Goal: Task Accomplishment & Management: Manage account settings

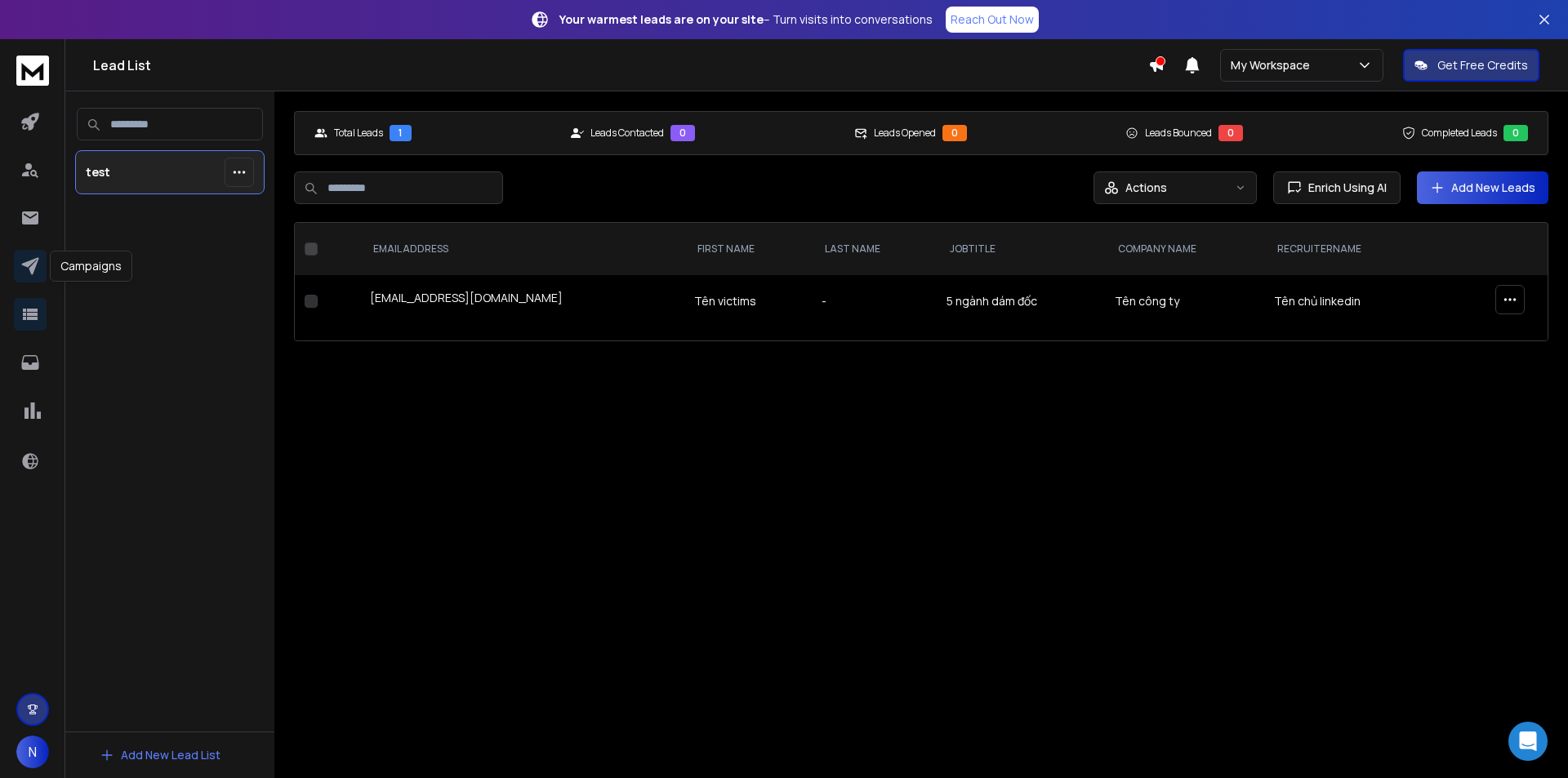
click at [33, 266] on icon at bounding box center [29, 266] width 17 height 17
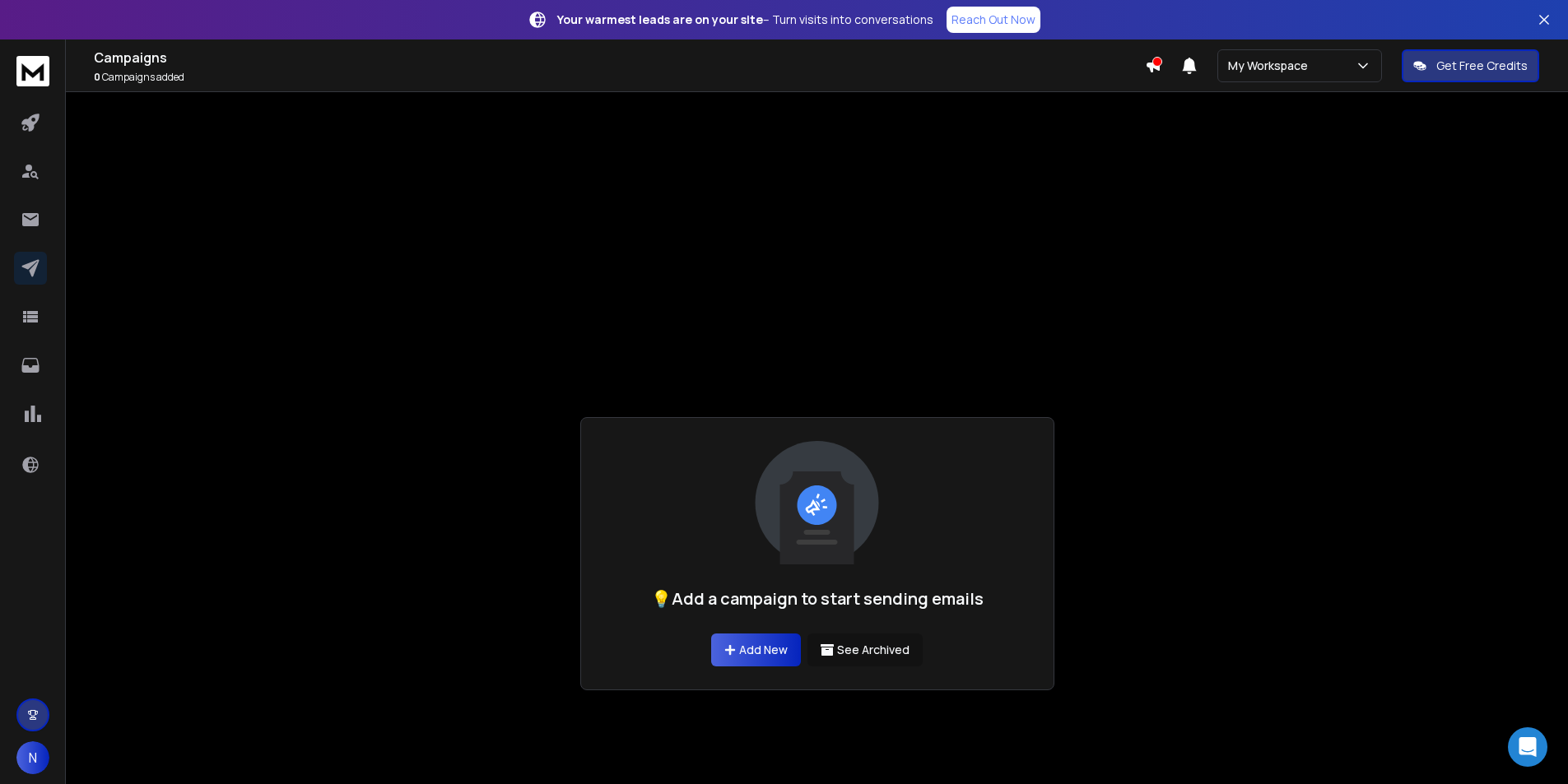
click at [759, 646] on link "Add New" at bounding box center [756, 650] width 90 height 33
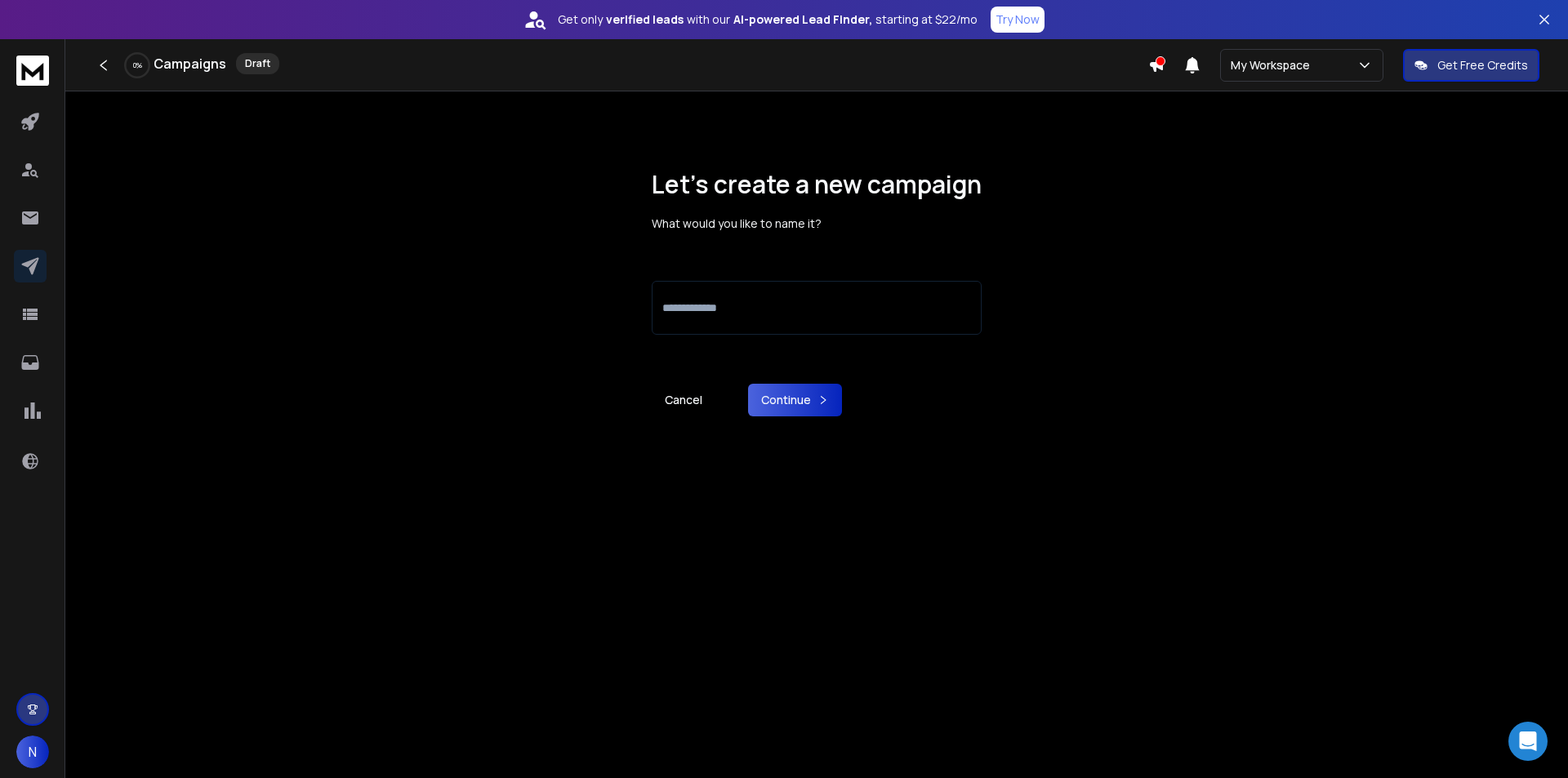
click at [695, 311] on input at bounding box center [816, 308] width 330 height 54
type input "****"
click at [781, 400] on button "Continue" at bounding box center [795, 399] width 94 height 33
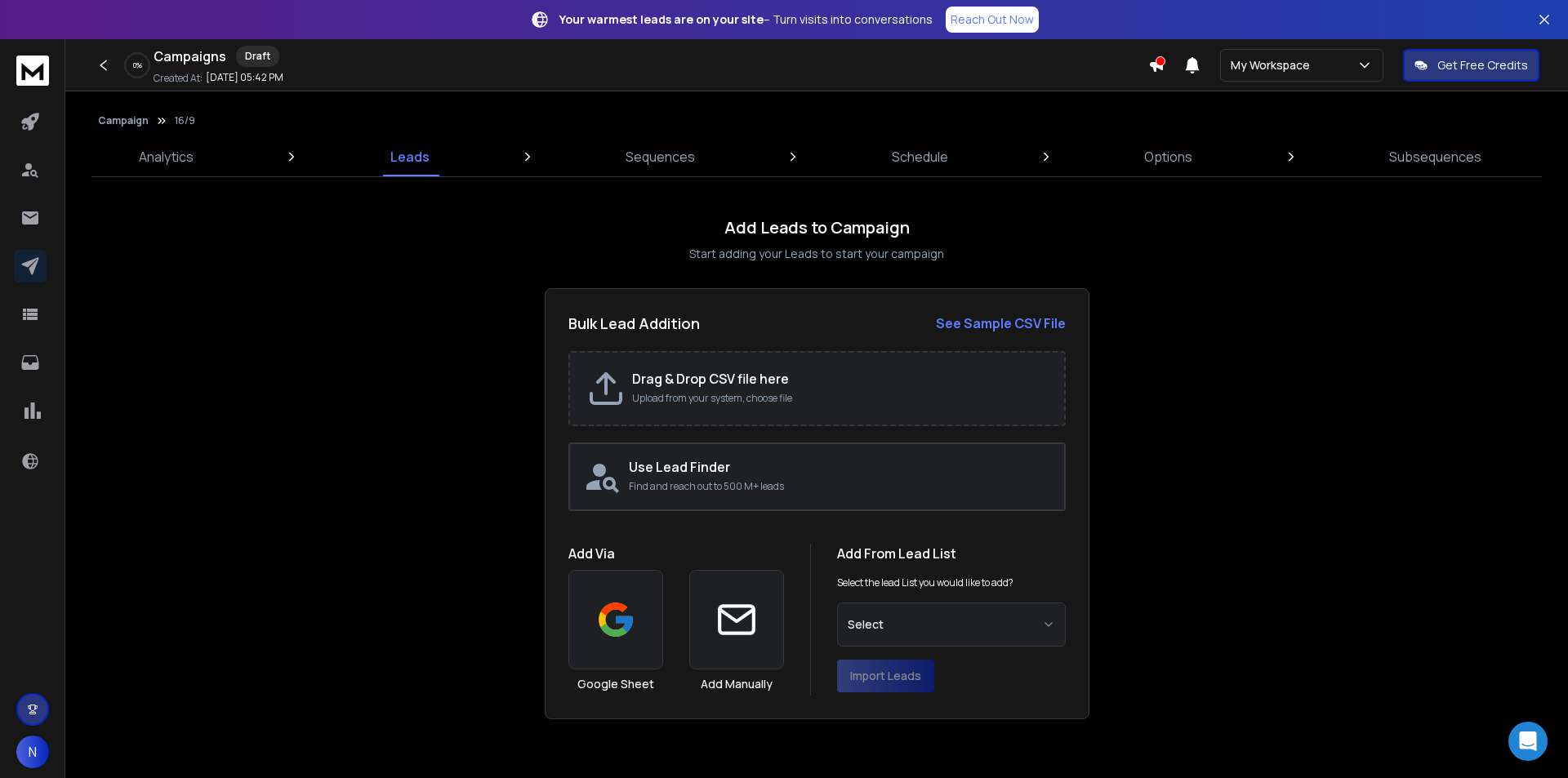
click at [804, 393] on p "Upload from your system, choose file" at bounding box center [839, 399] width 416 height 13
type input "**********"
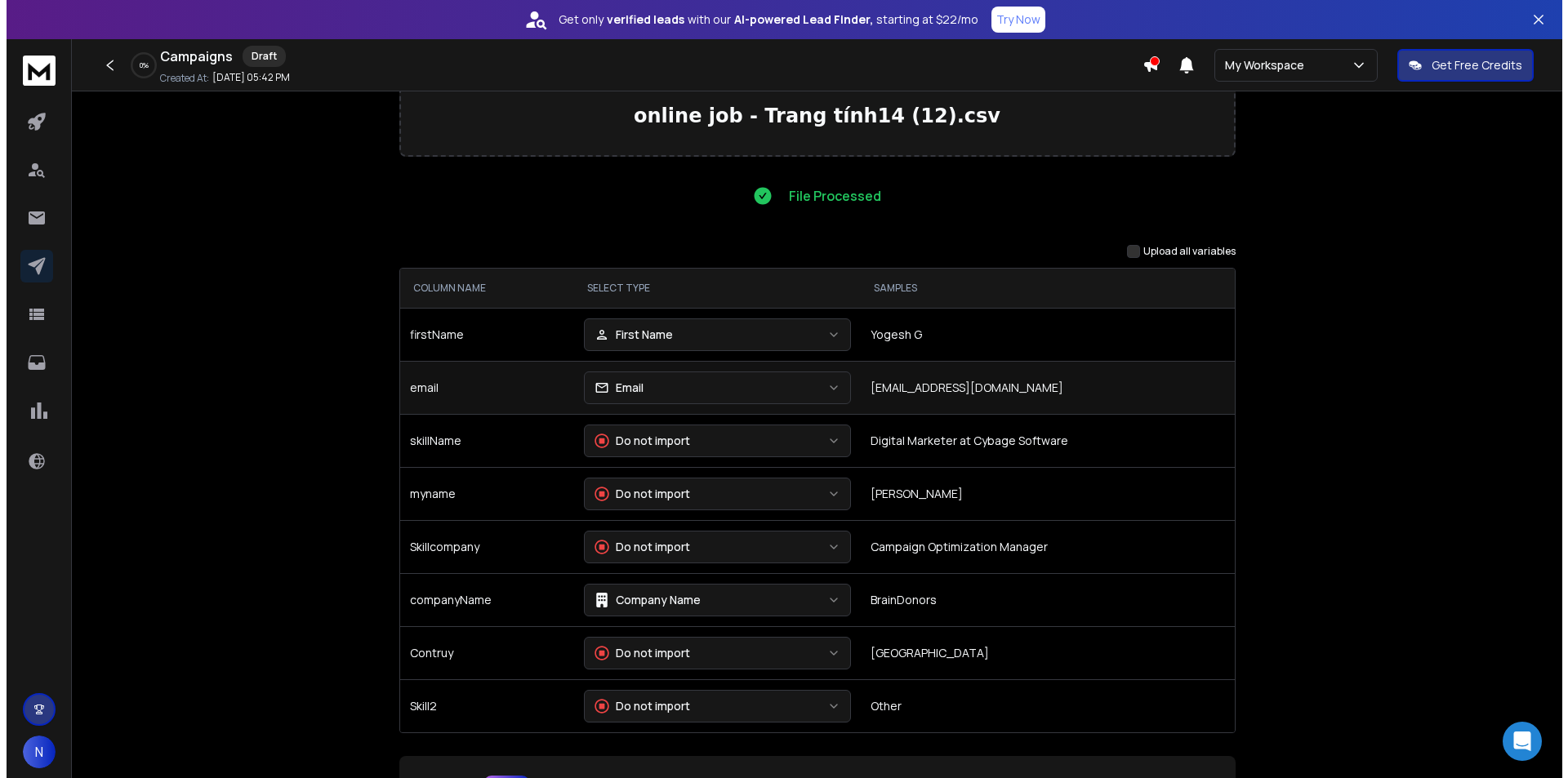
scroll to position [164, 0]
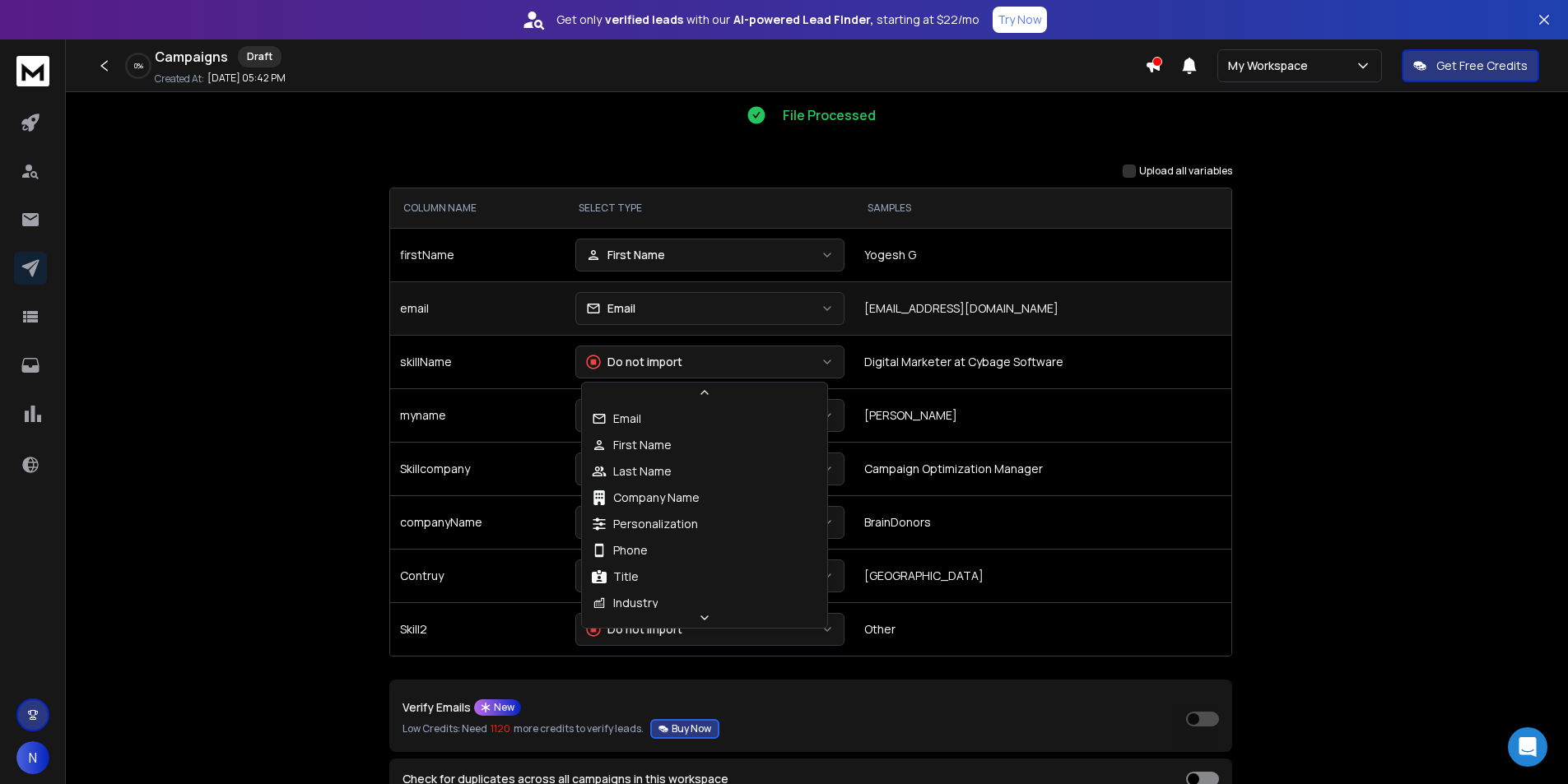
click at [701, 366] on button "Do not import" at bounding box center [710, 362] width 269 height 33
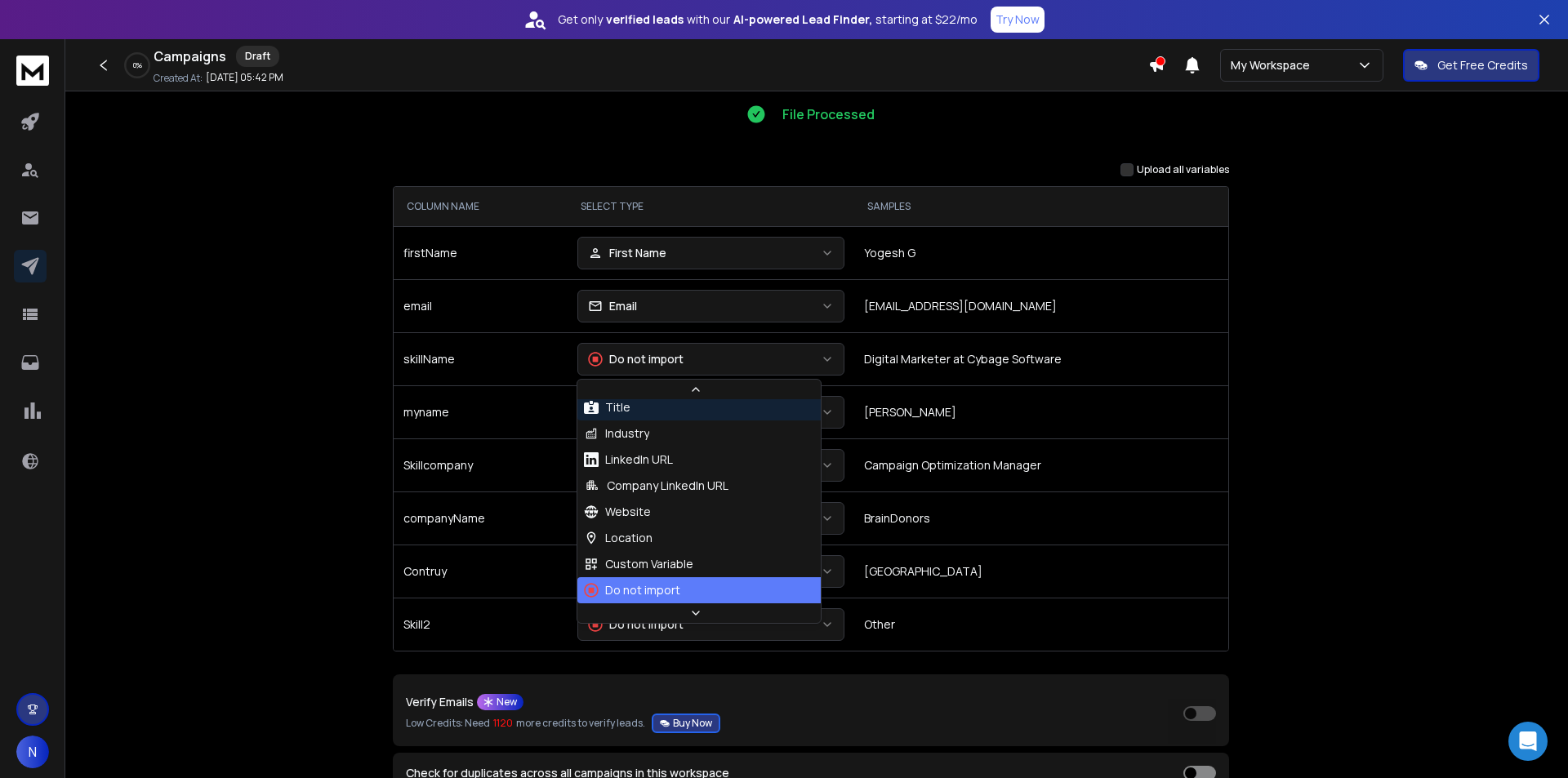
scroll to position [138, 0]
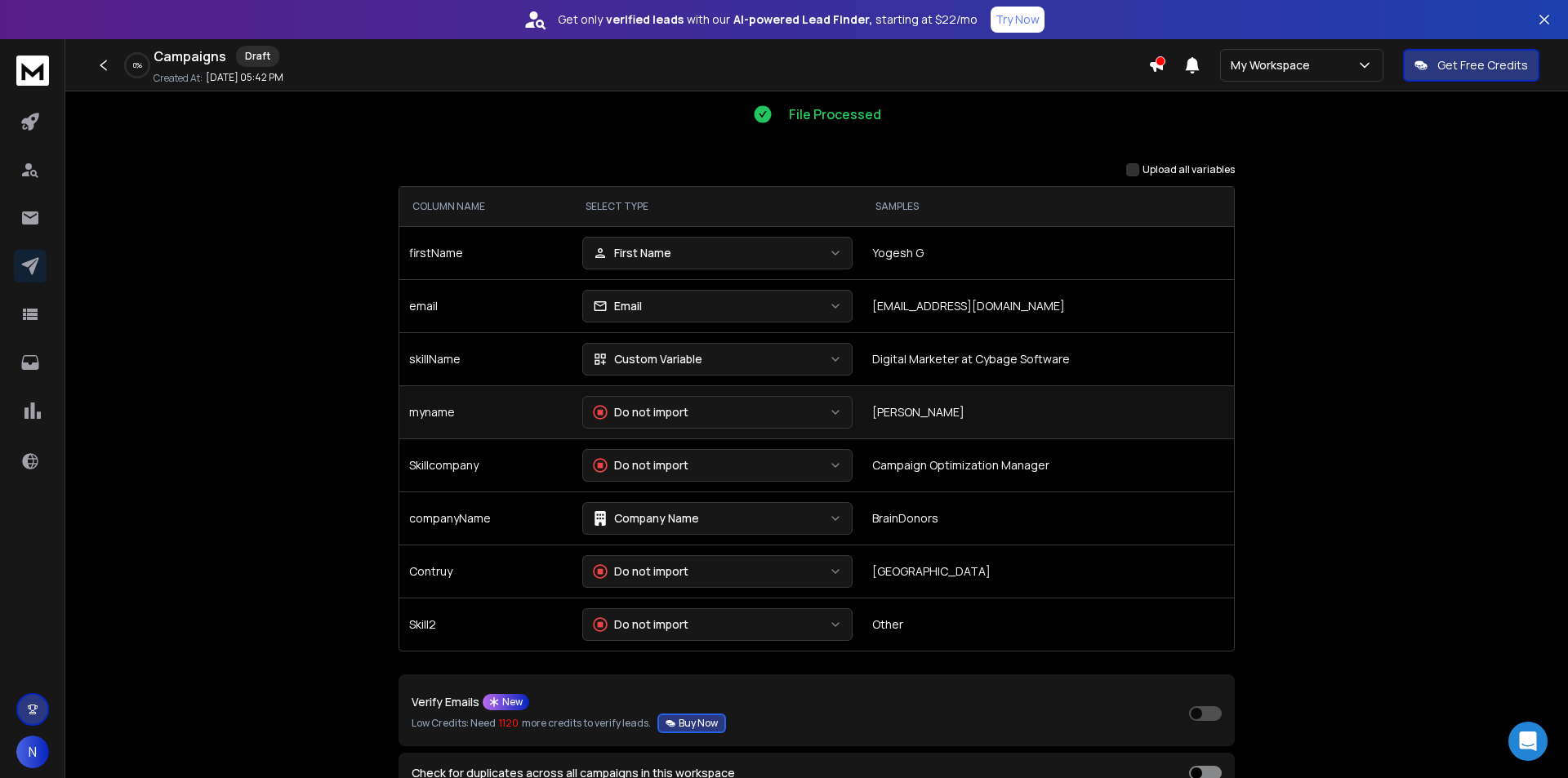
click at [670, 415] on div "Do not import" at bounding box center [640, 412] width 96 height 16
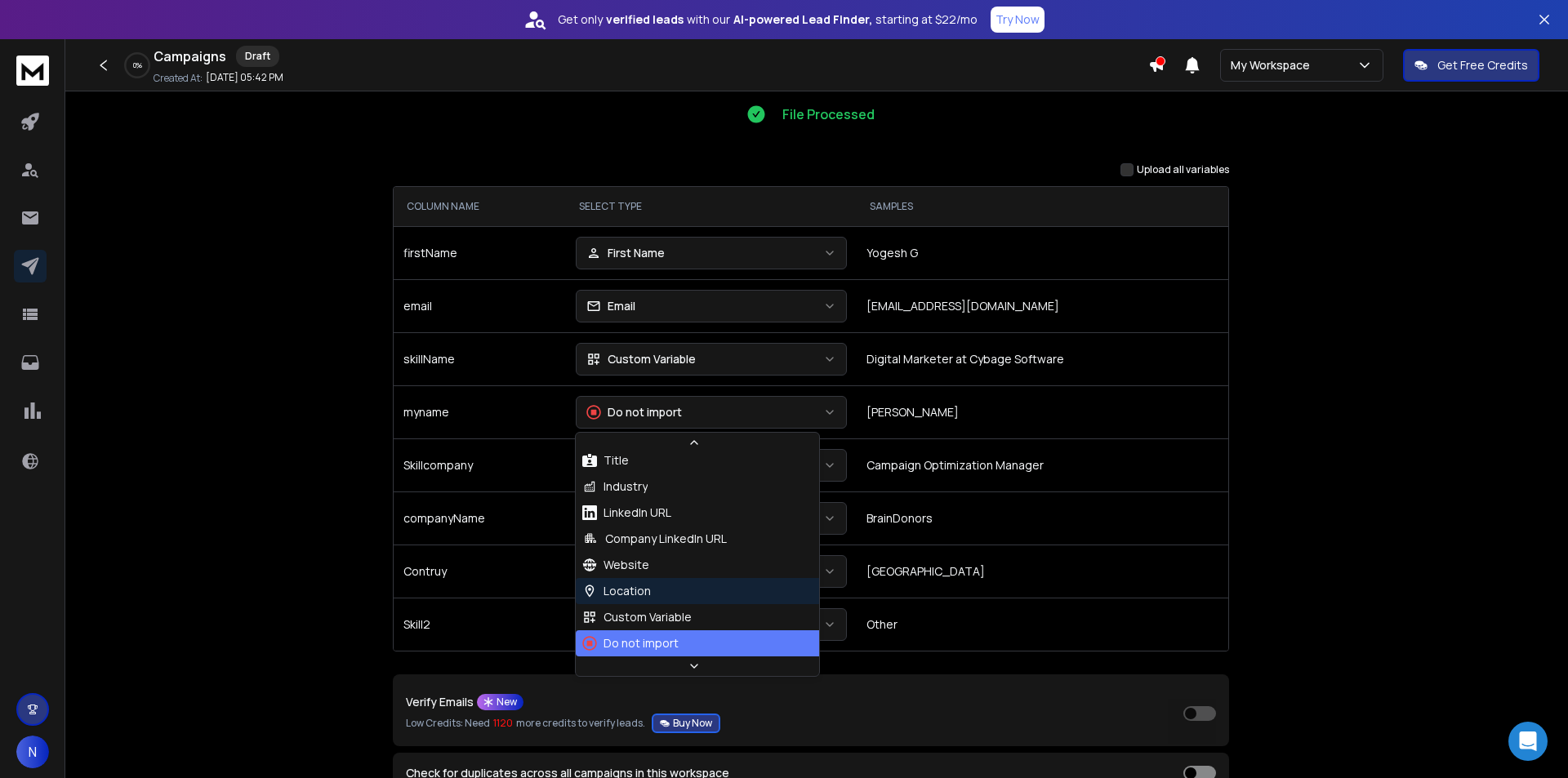
scroll to position [149, 0]
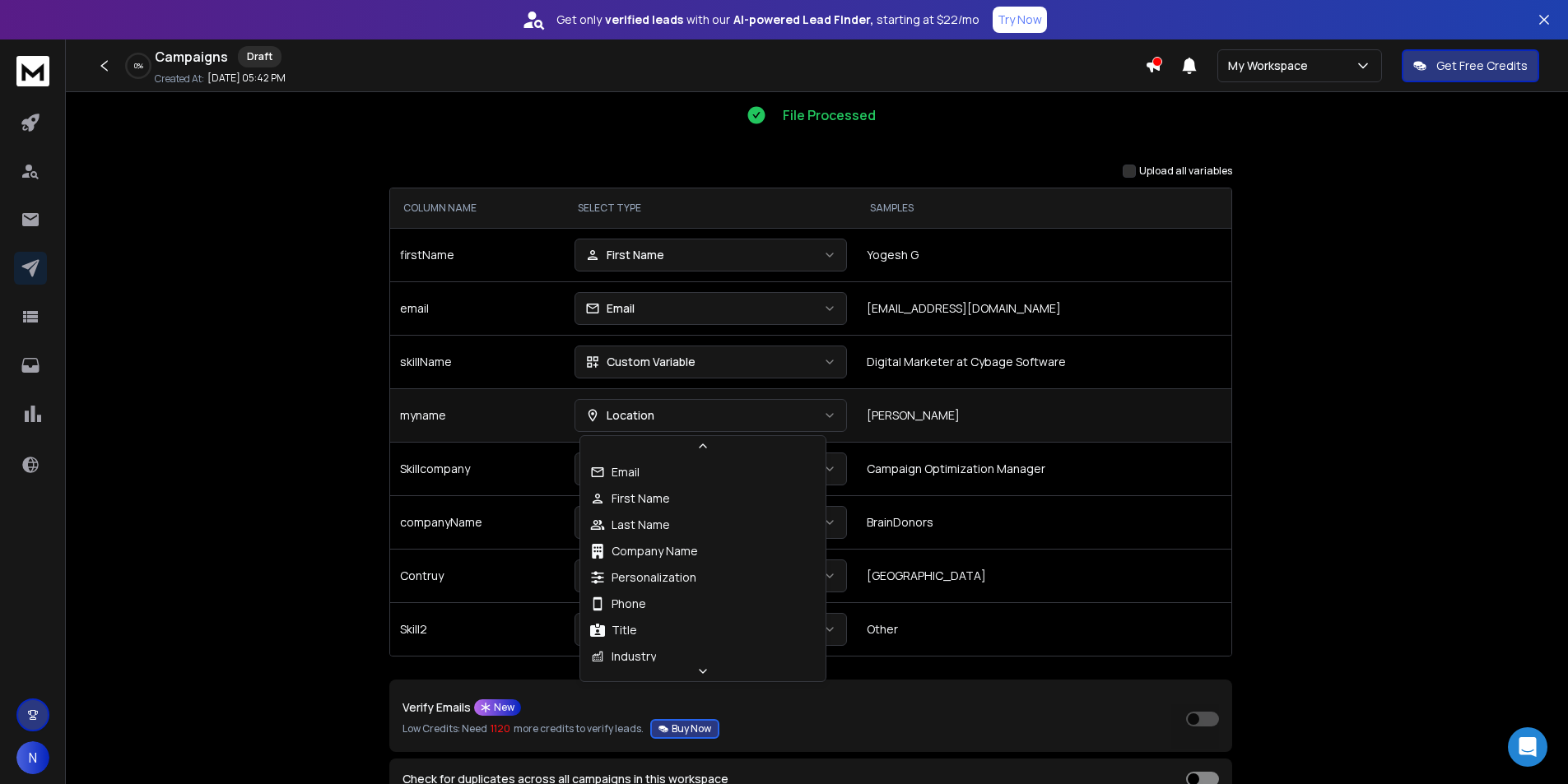
click at [667, 418] on button "Location" at bounding box center [710, 415] width 272 height 33
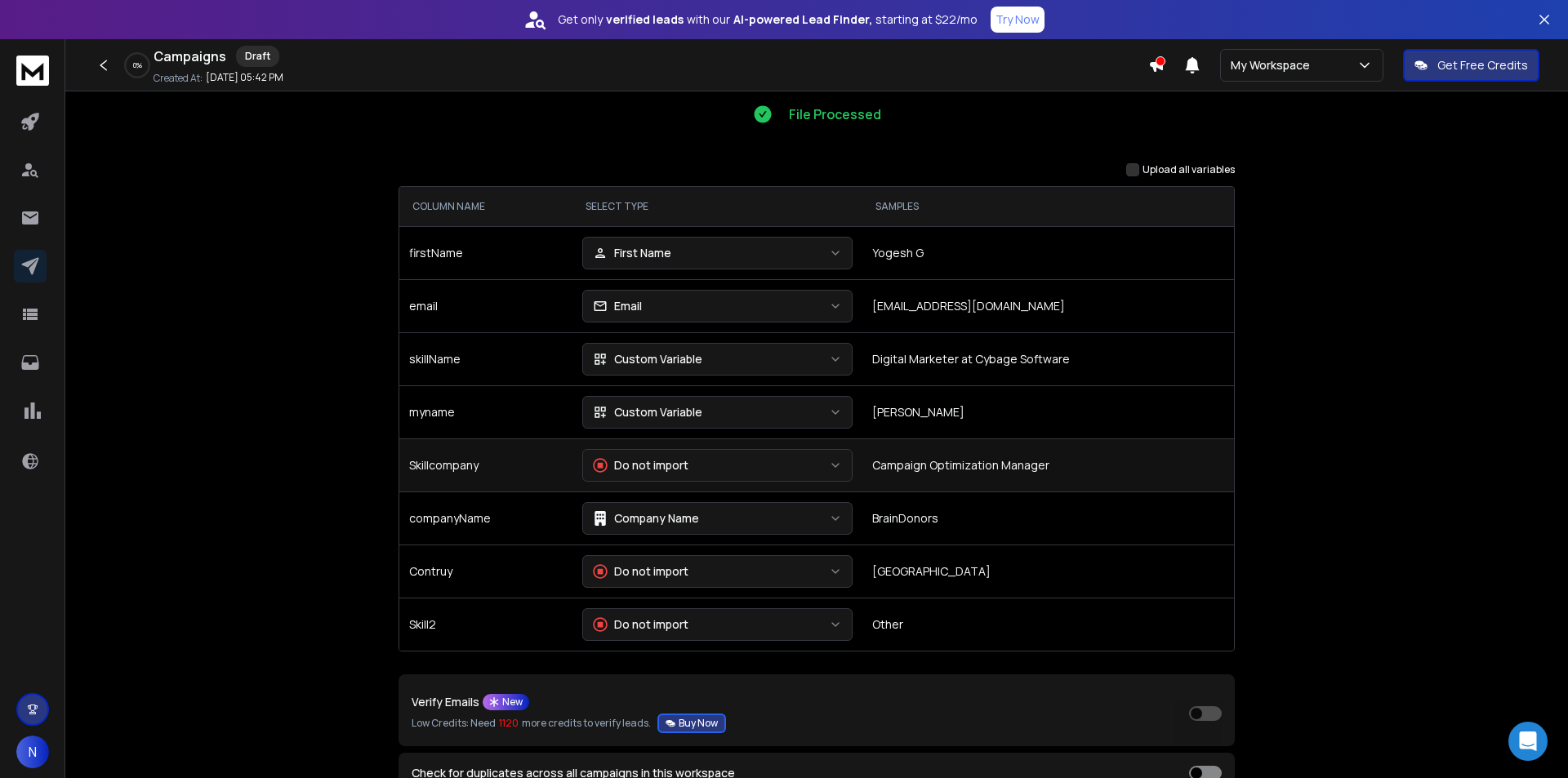
click at [656, 467] on div "Do not import" at bounding box center [640, 465] width 96 height 16
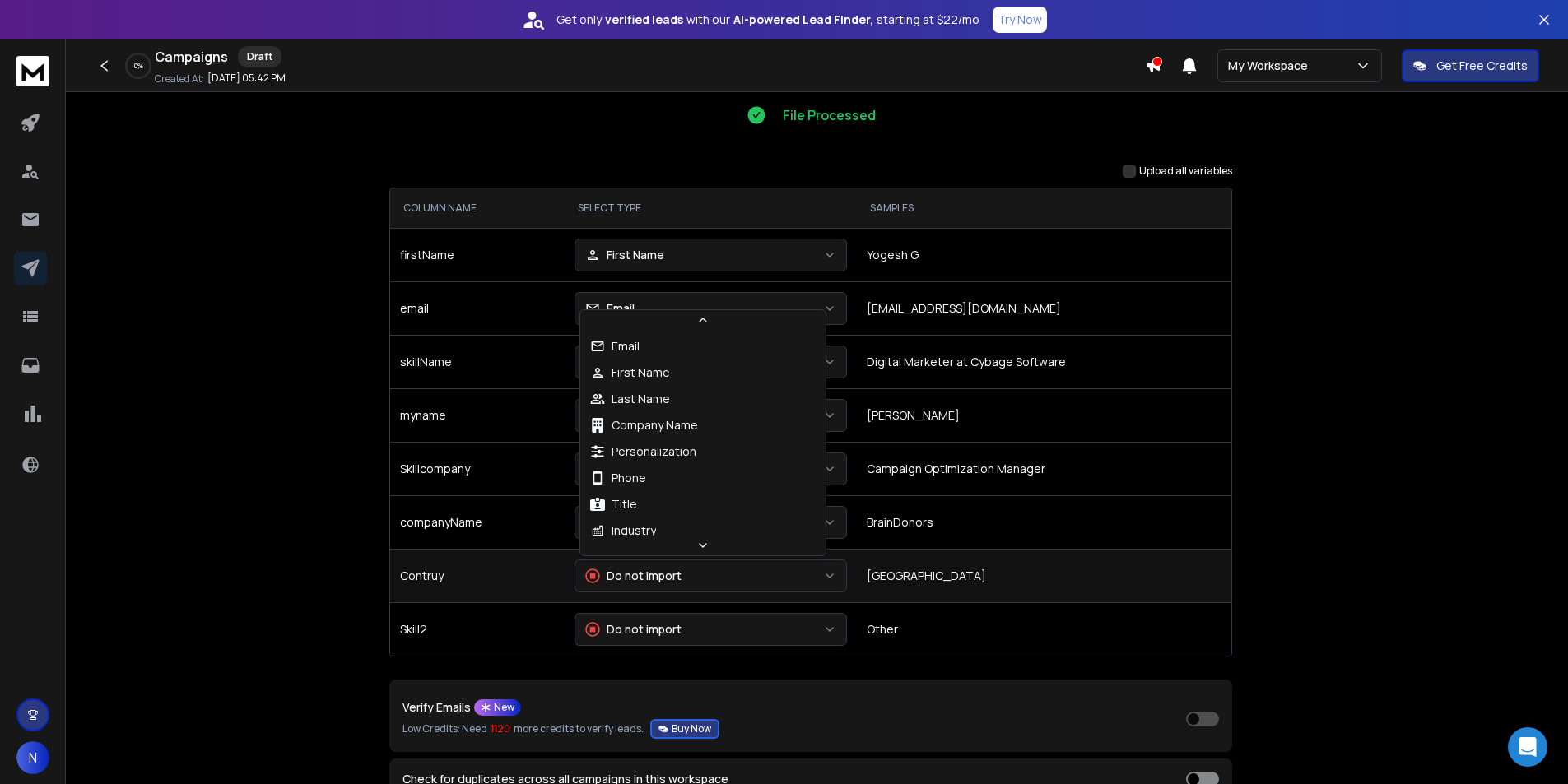
click at [704, 584] on button "Do not import" at bounding box center [710, 576] width 272 height 33
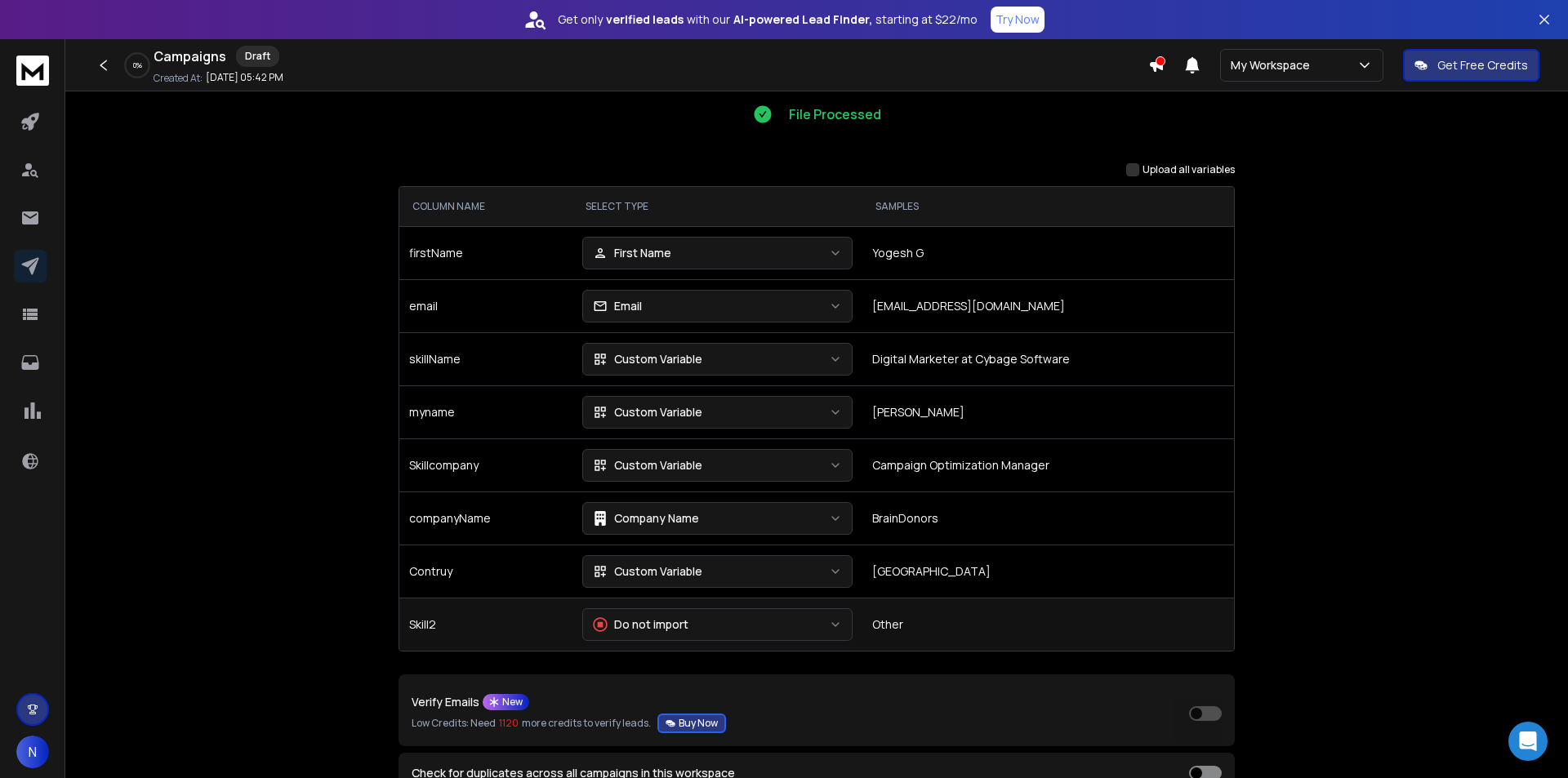
click at [638, 623] on div "Do not import" at bounding box center [640, 624] width 96 height 16
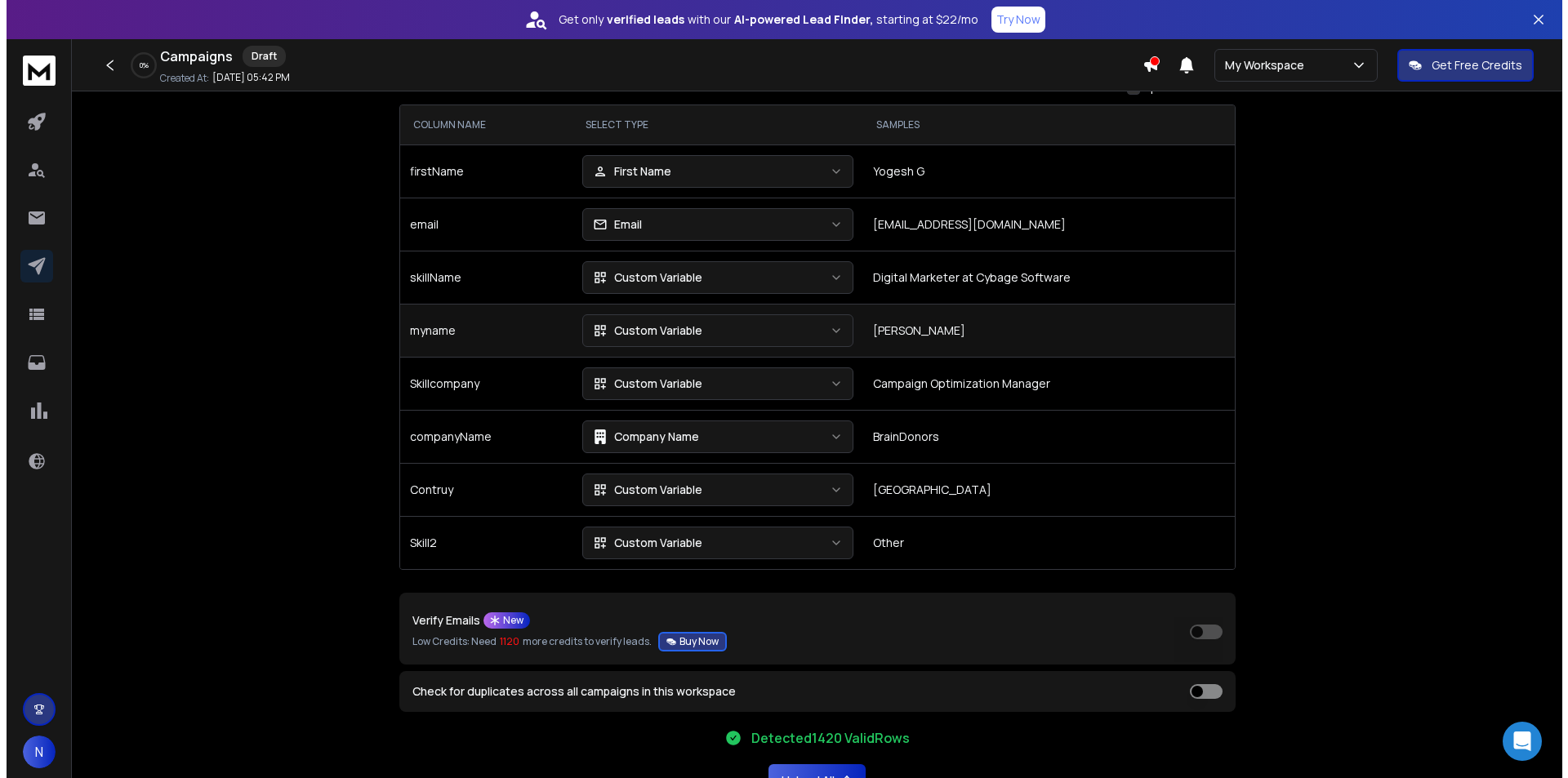
scroll to position [290, 0]
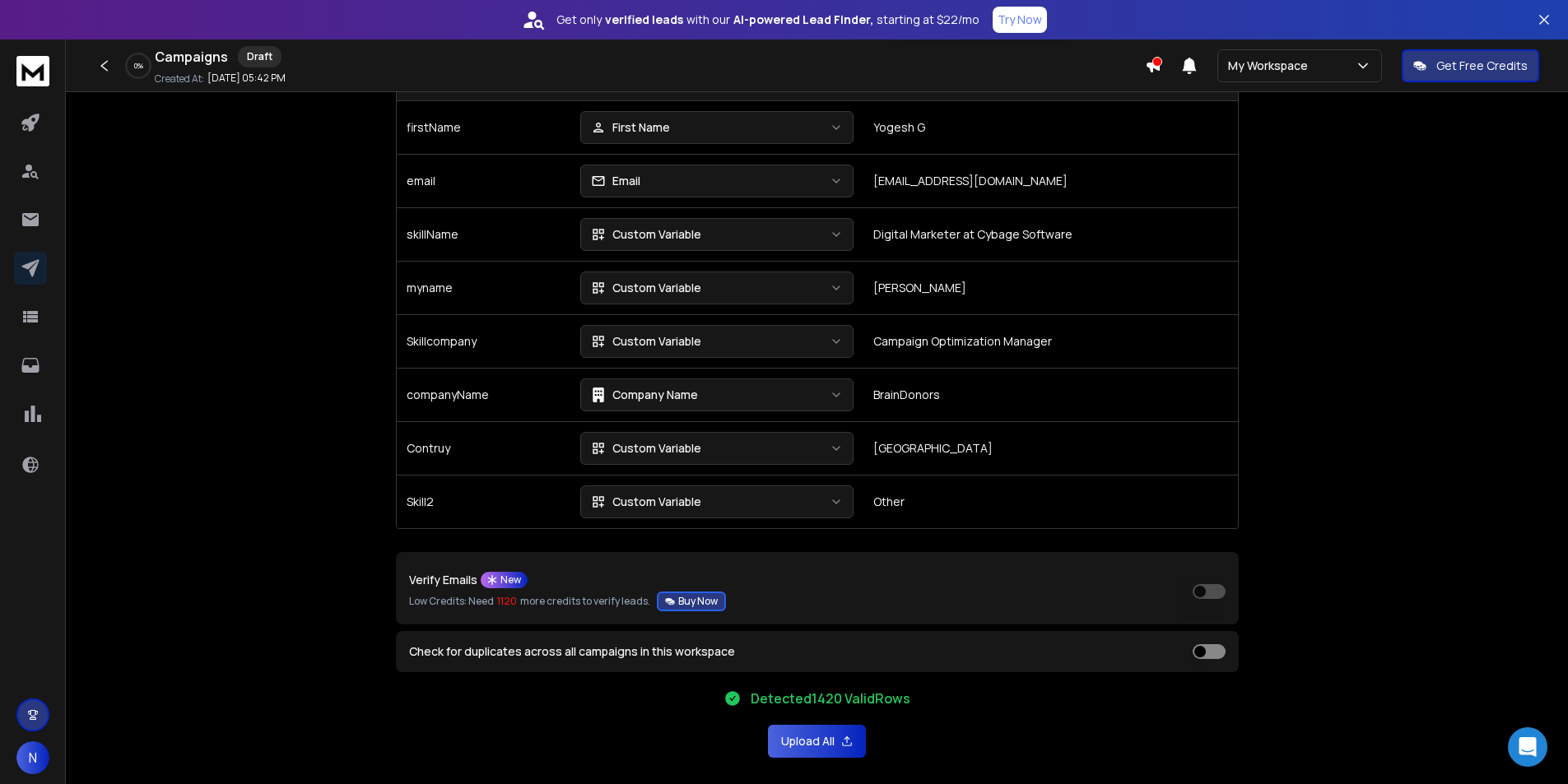
click at [820, 737] on button "Upload All" at bounding box center [817, 741] width 98 height 33
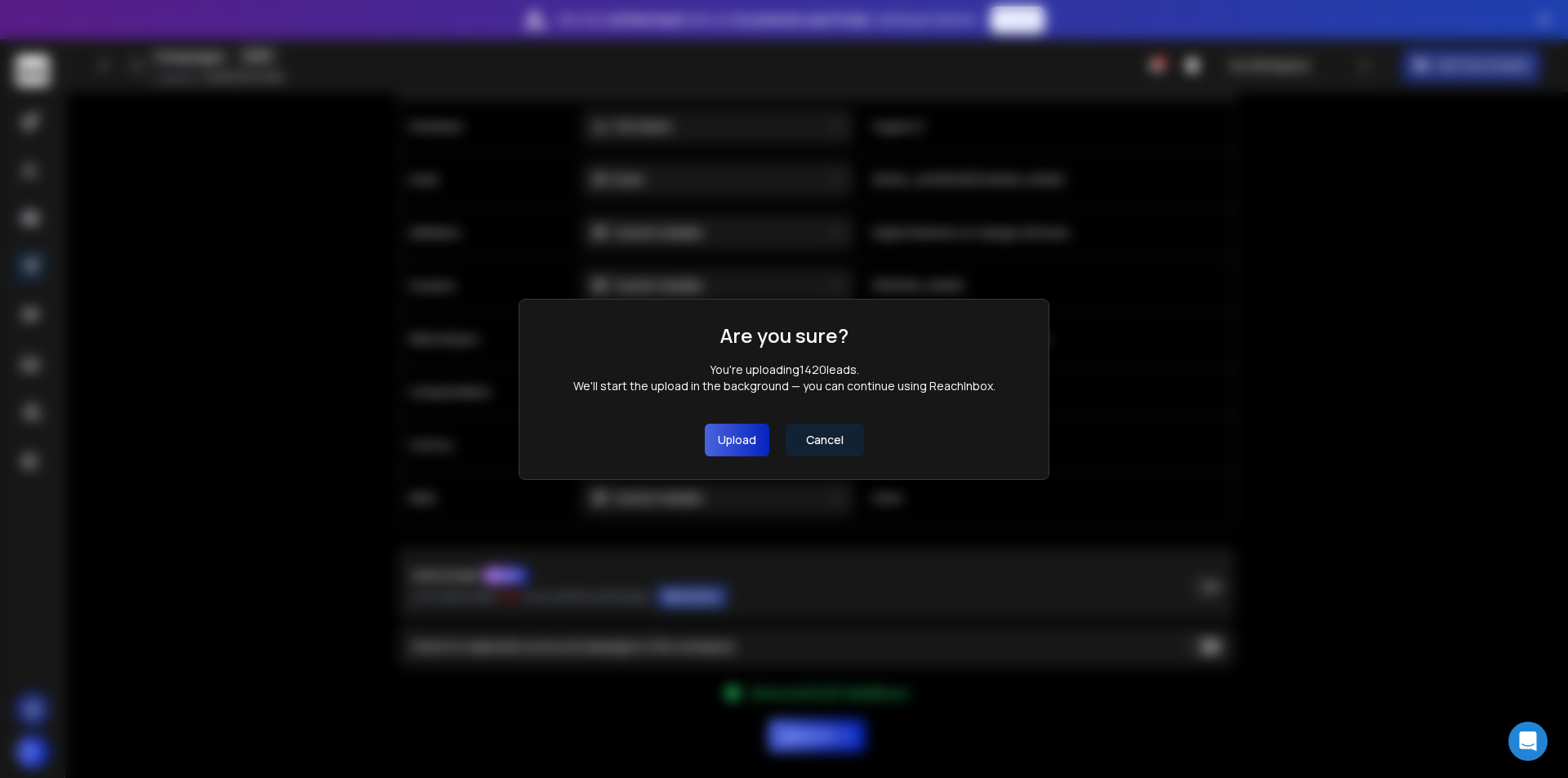
click at [733, 436] on button "Upload" at bounding box center [737, 440] width 65 height 33
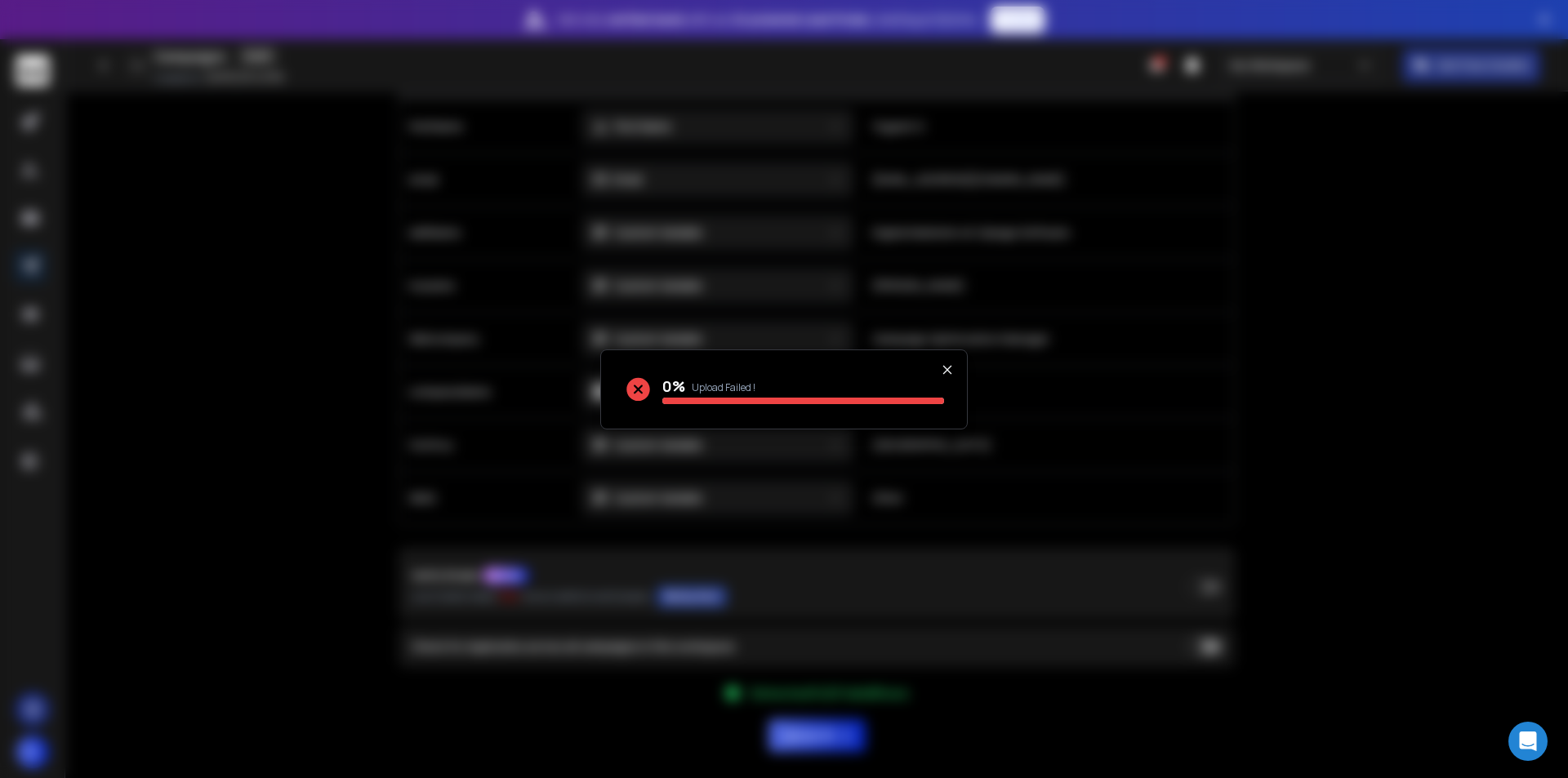
click at [947, 371] on icon at bounding box center [948, 369] width 9 height 9
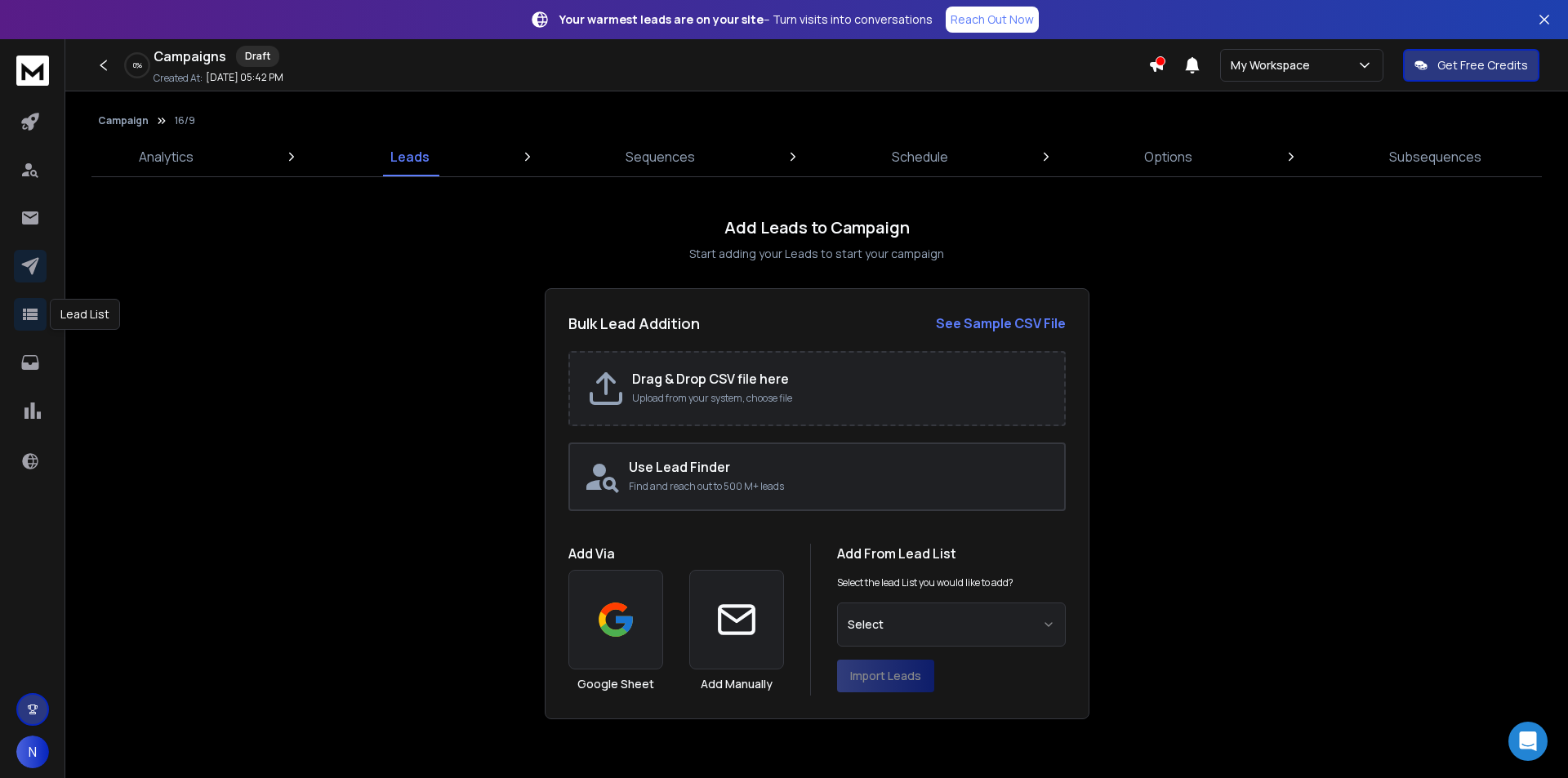
click at [34, 318] on icon at bounding box center [30, 315] width 15 height 12
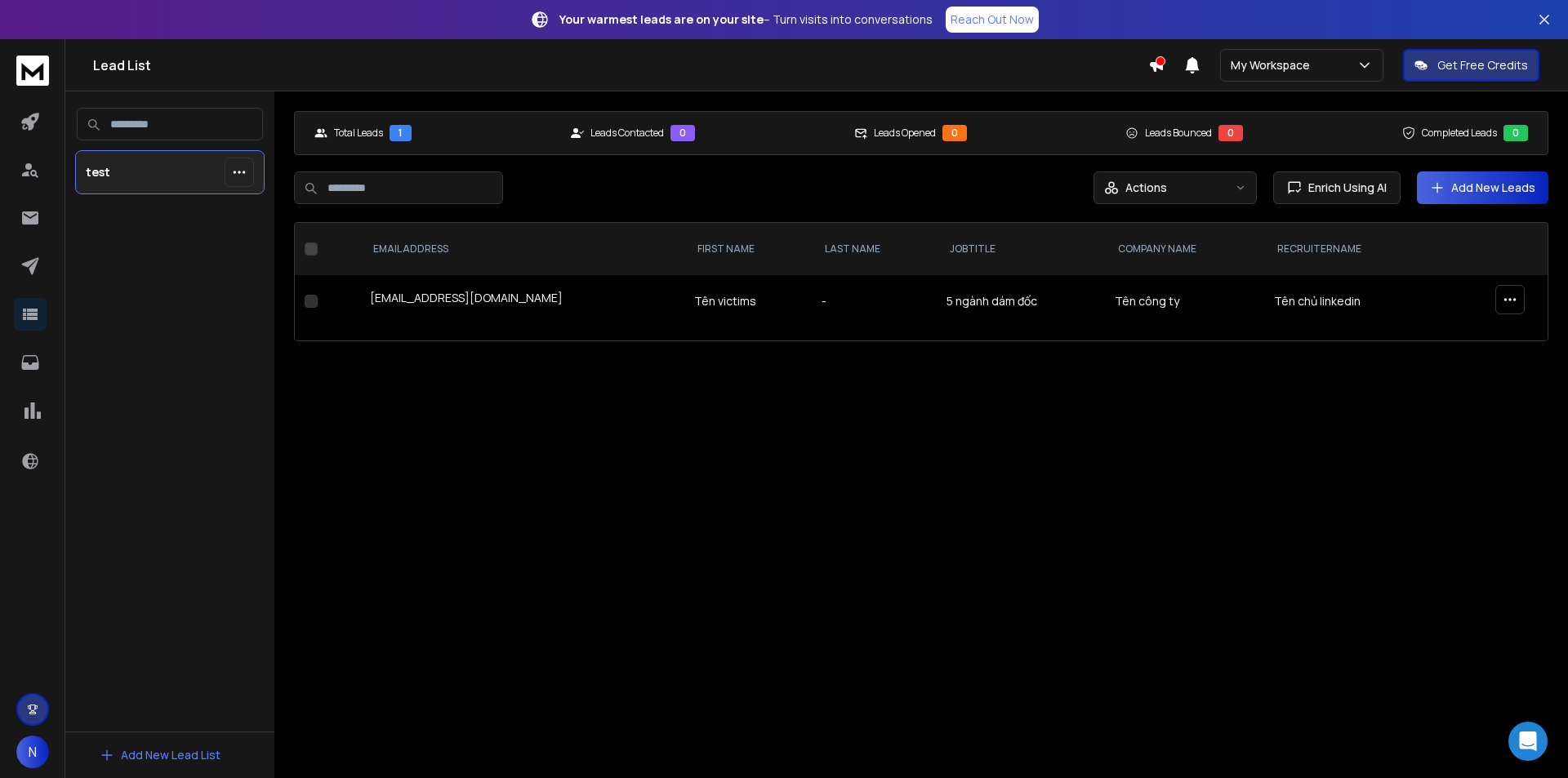
click at [139, 117] on input at bounding box center [170, 123] width 186 height 33
click at [128, 744] on button "Add New Lead List" at bounding box center [159, 755] width 147 height 33
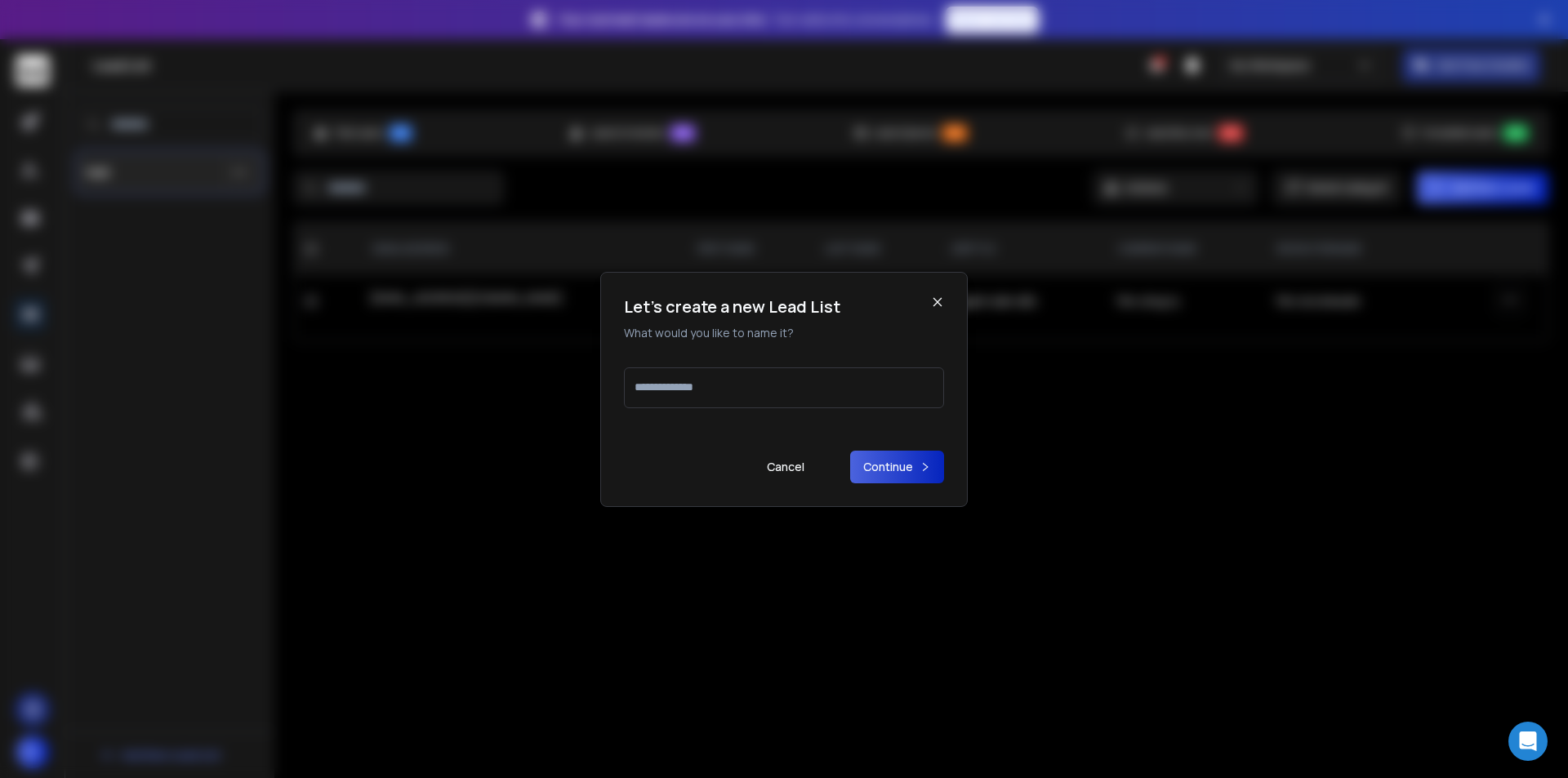
click at [762, 391] on input at bounding box center [783, 388] width 320 height 41
type input "****"
click at [897, 461] on button "Continue" at bounding box center [897, 467] width 94 height 33
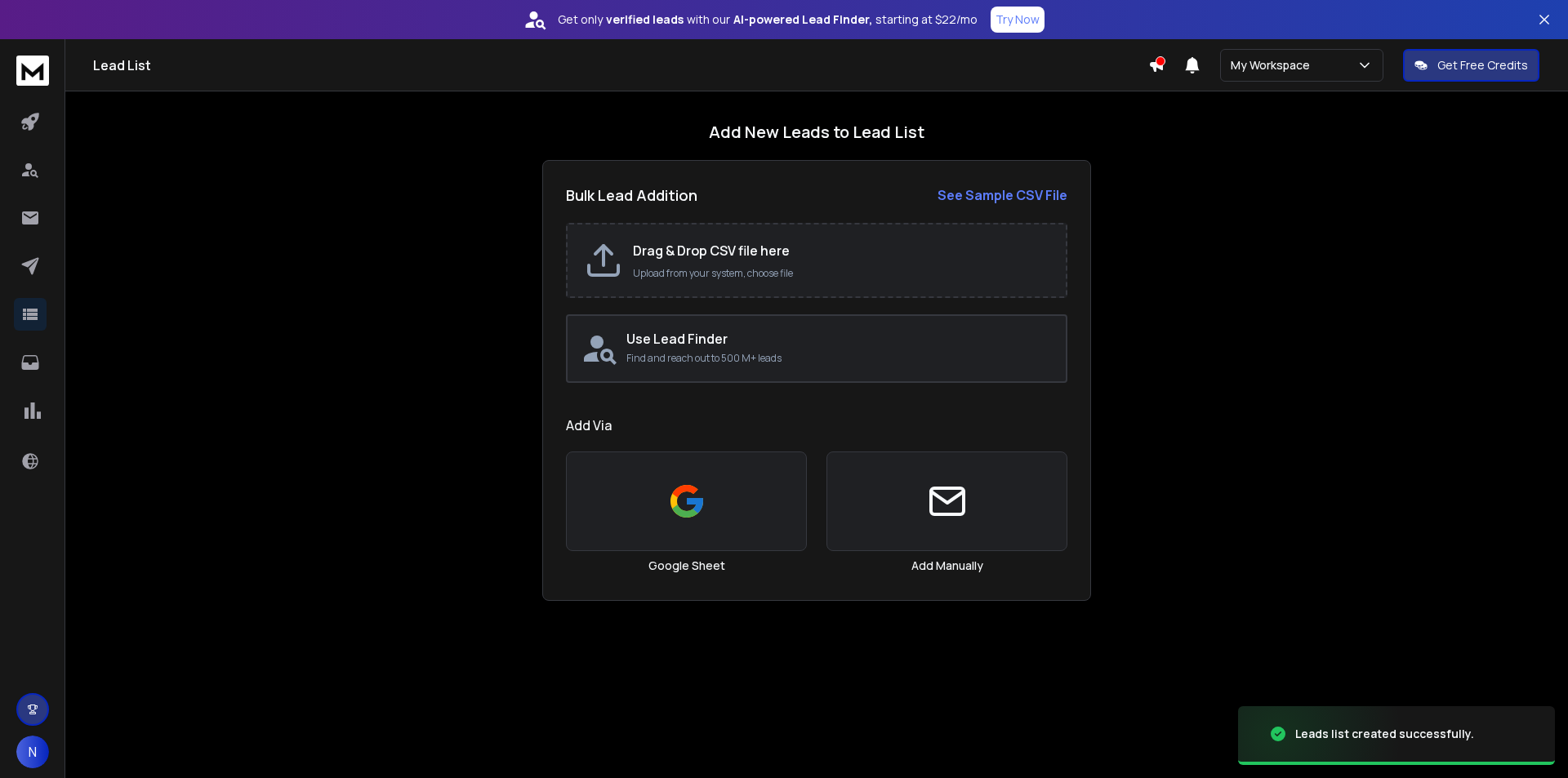
click at [690, 261] on div "Drag & Drop CSV file here Upload from your system, choose file" at bounding box center [841, 260] width 416 height 39
type input "**********"
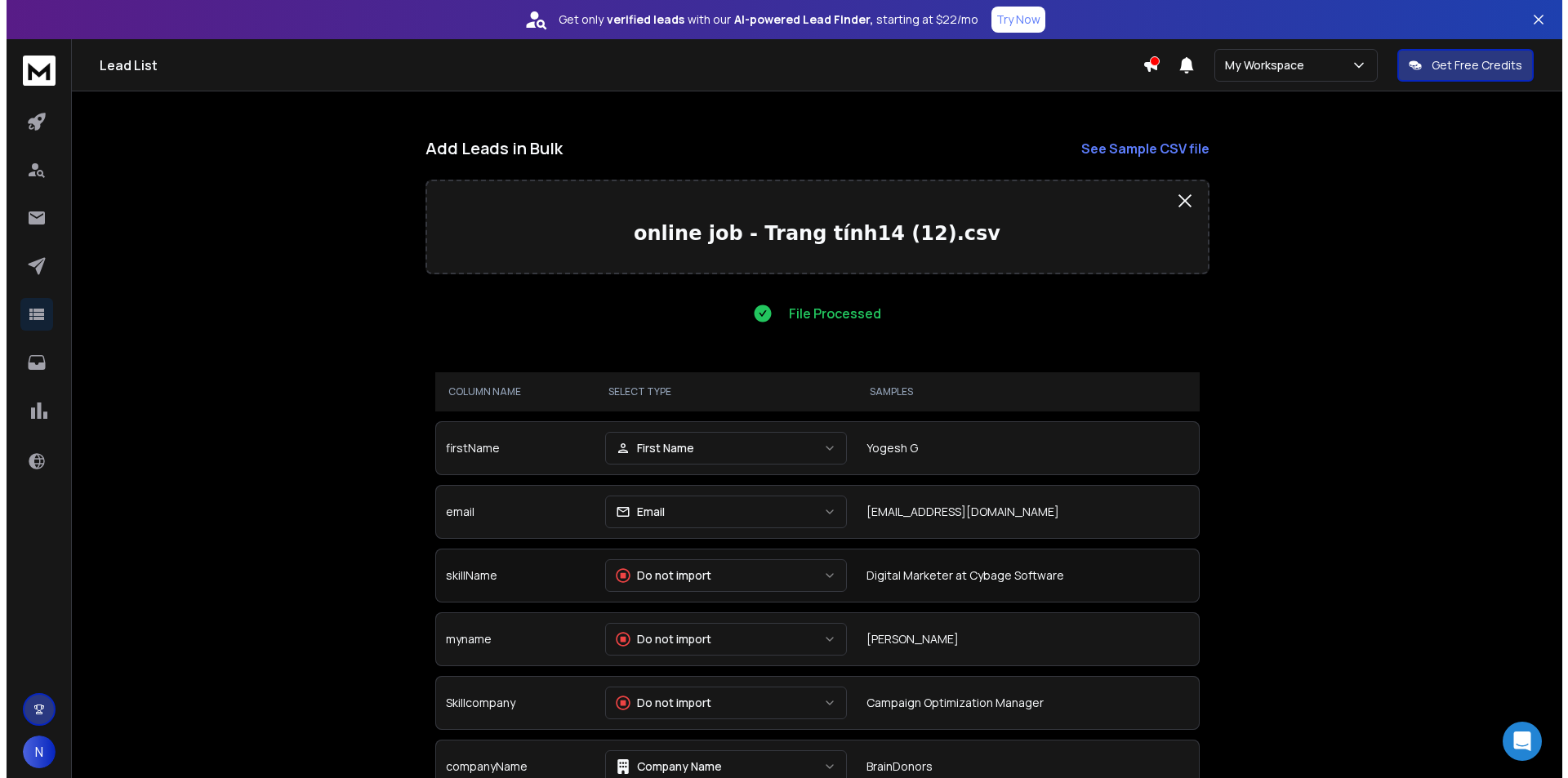
scroll to position [164, 0]
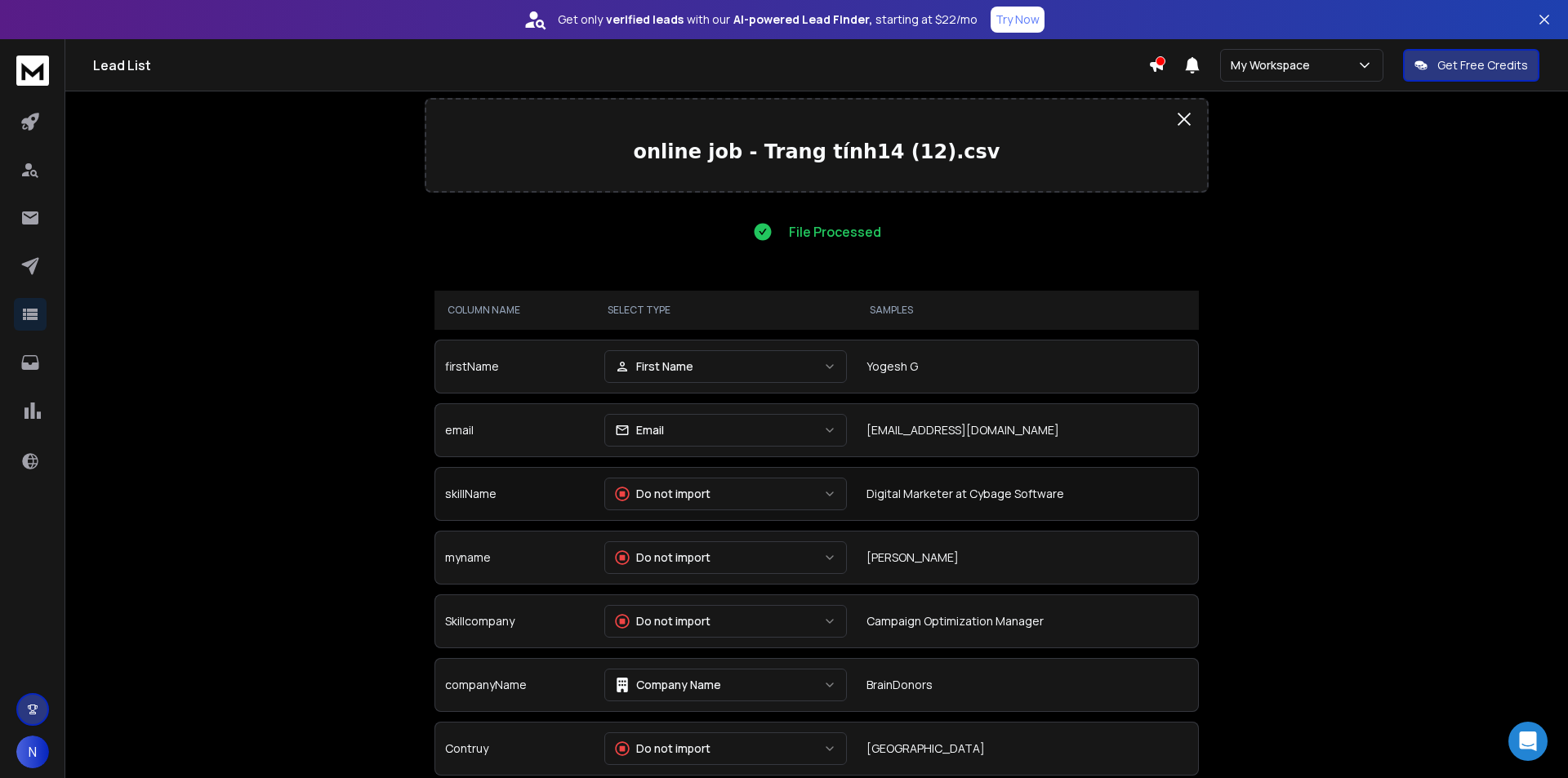
click at [723, 494] on button "Do not import" at bounding box center [725, 493] width 242 height 33
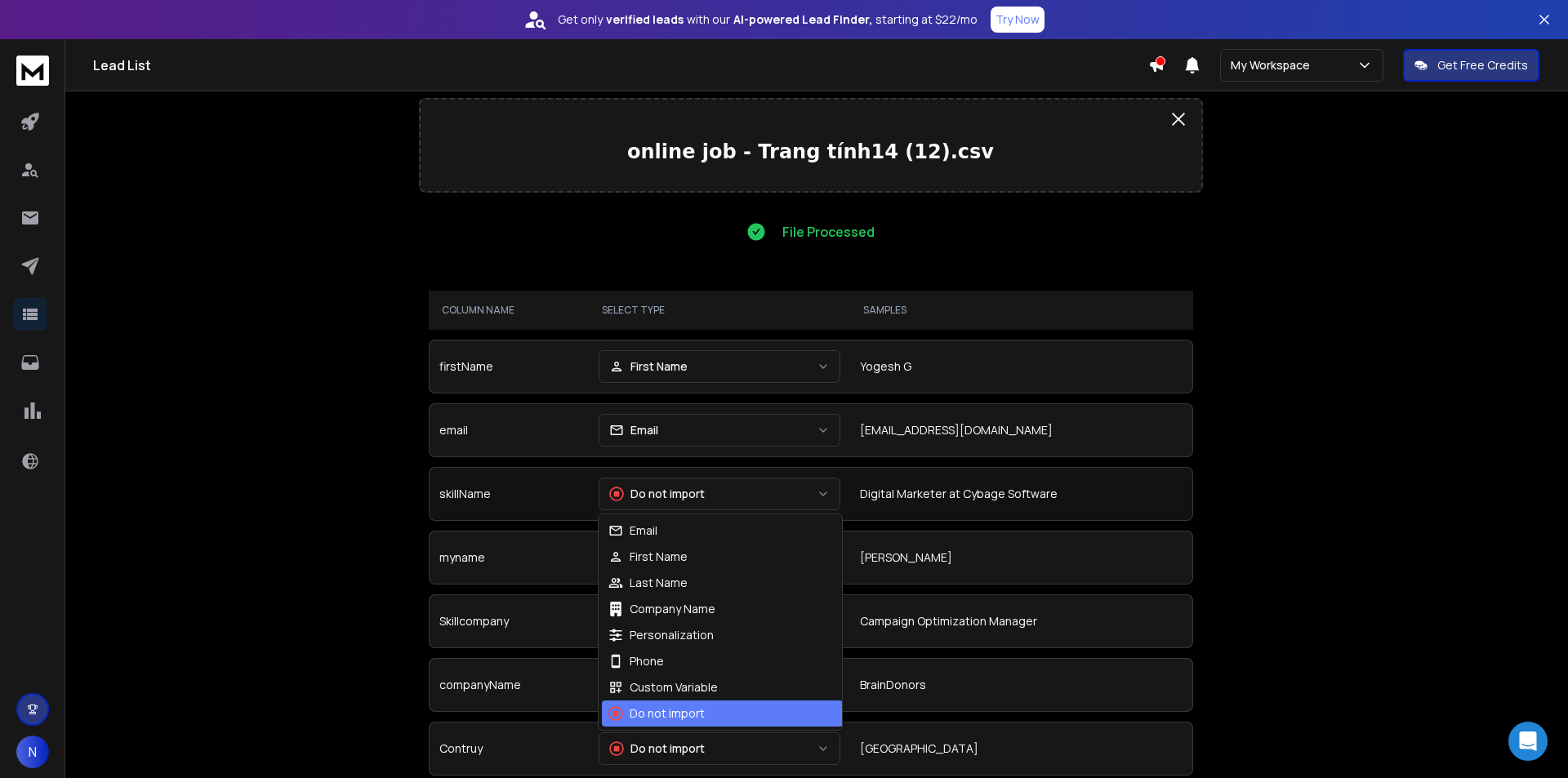
scroll to position [0, 1]
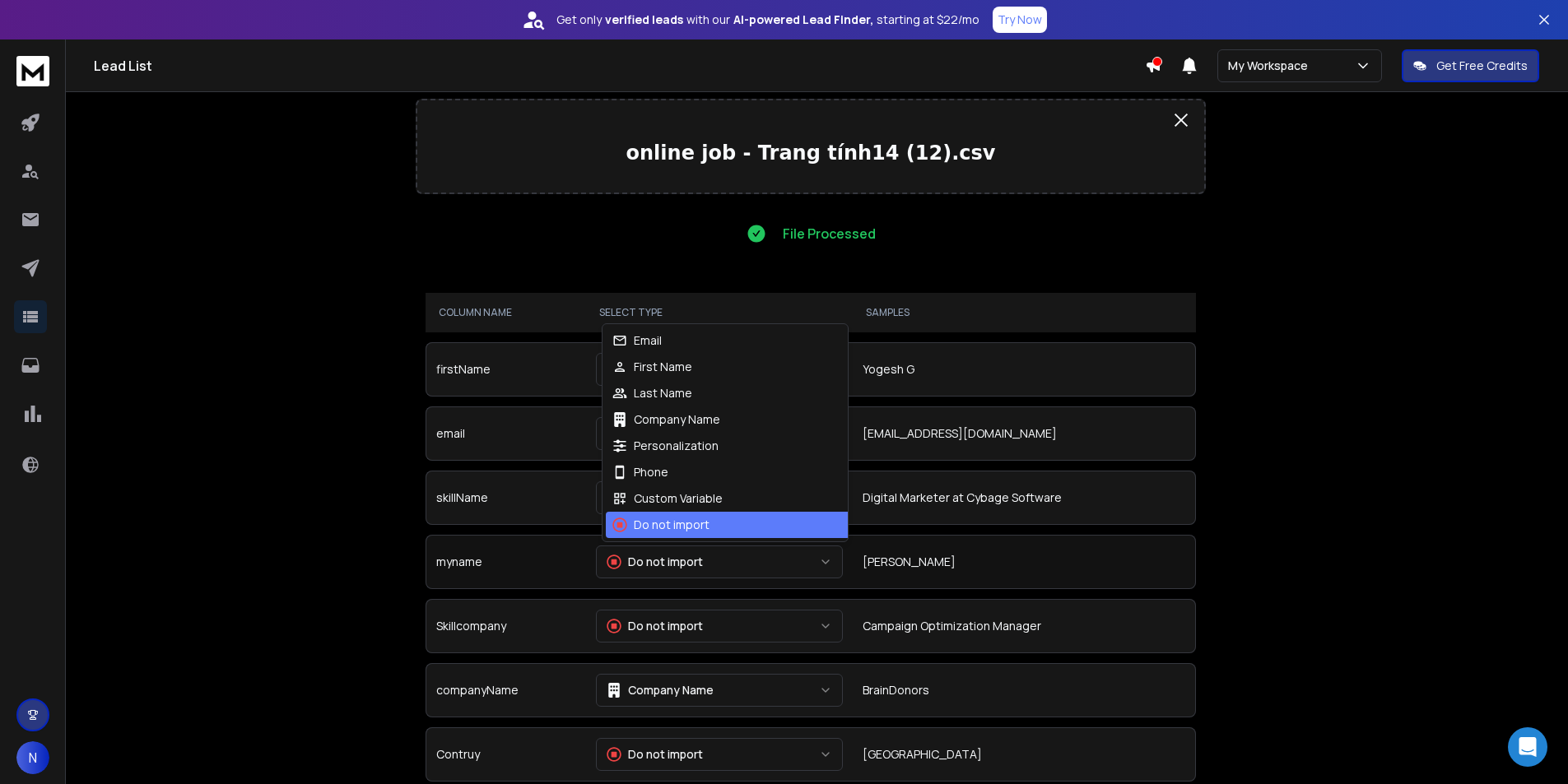
click at [693, 565] on div "Do not import" at bounding box center [655, 562] width 96 height 16
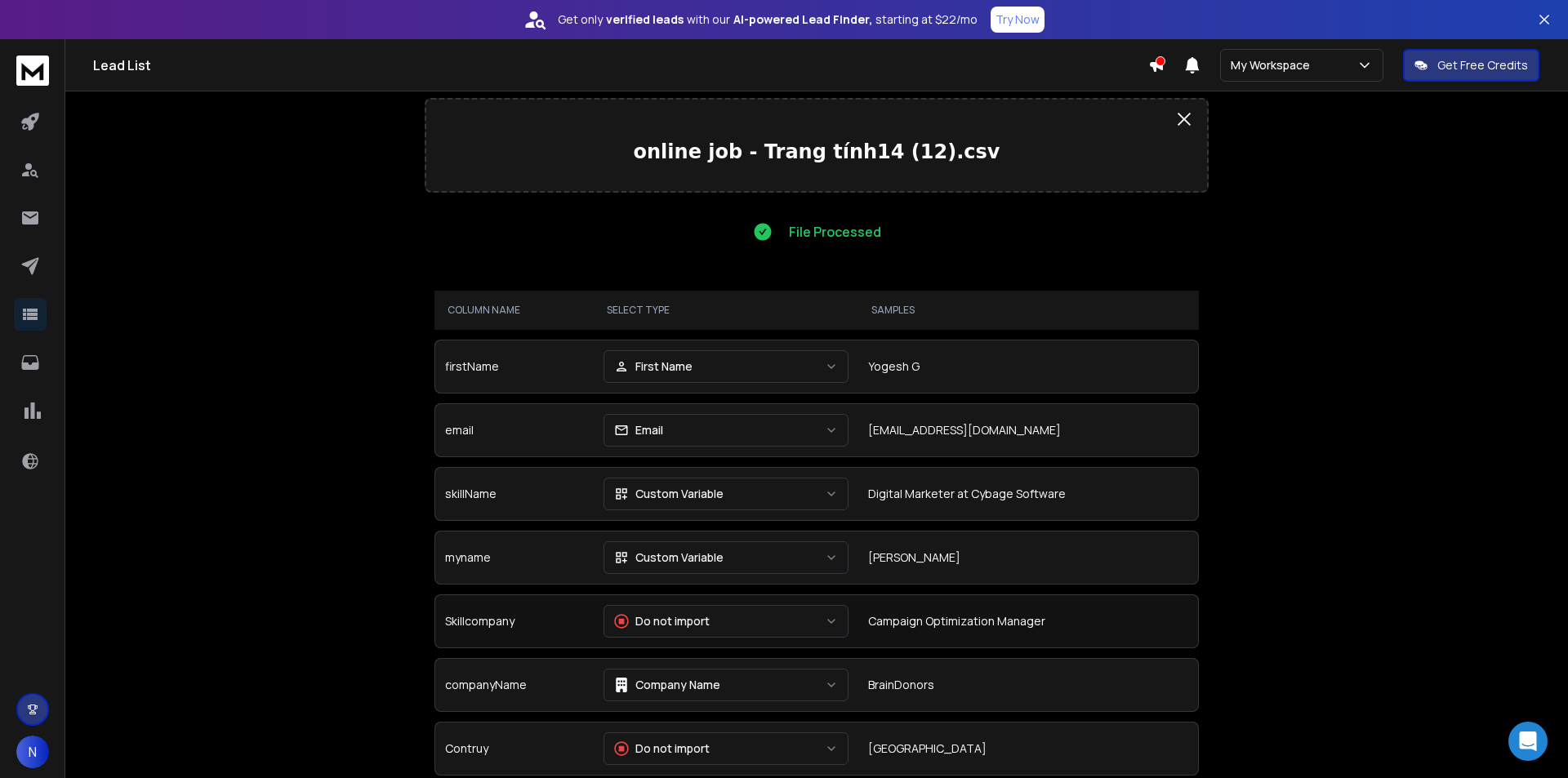
click at [699, 633] on button "Do not import" at bounding box center [726, 621] width 245 height 33
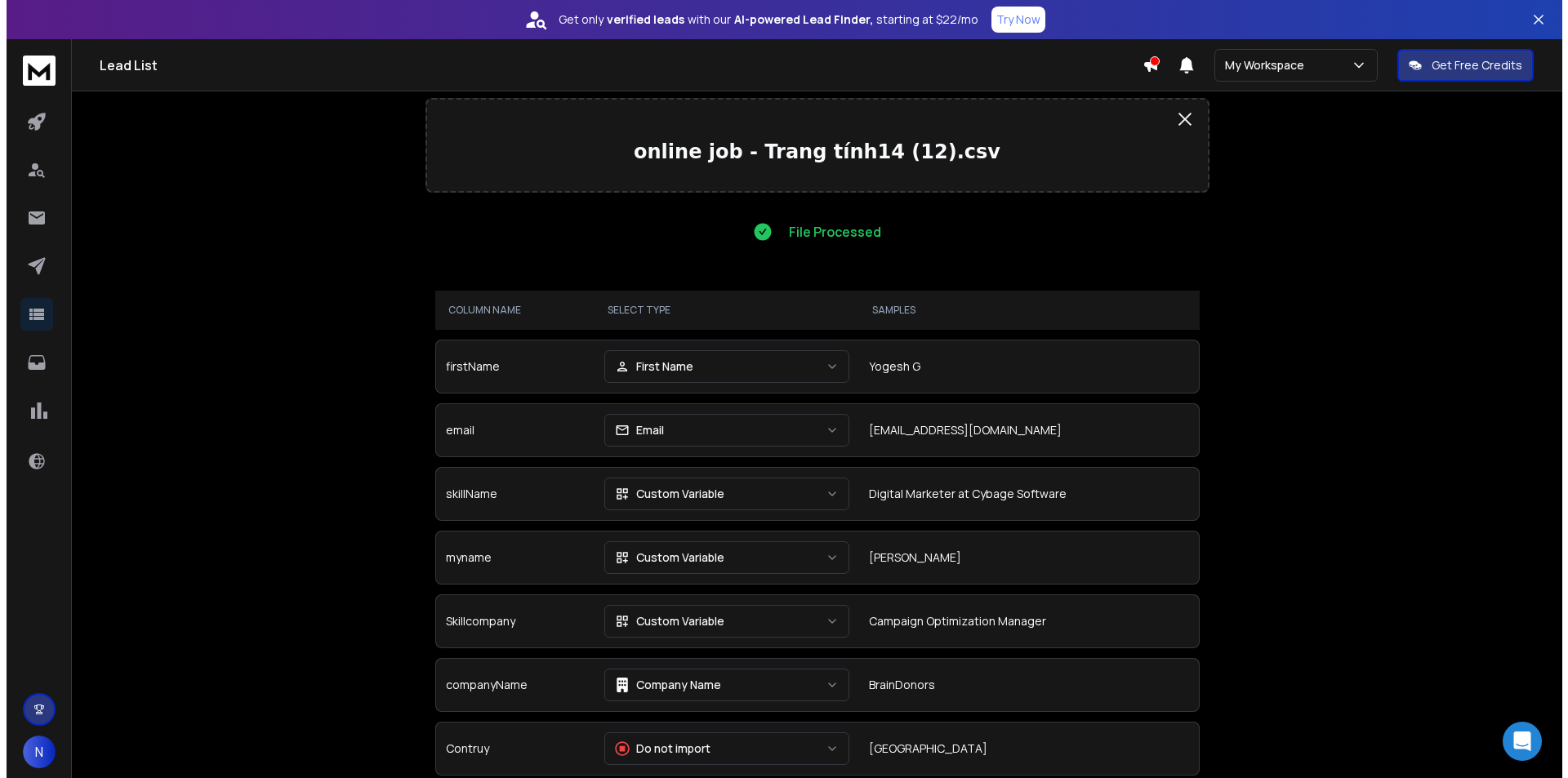
scroll to position [245, 0]
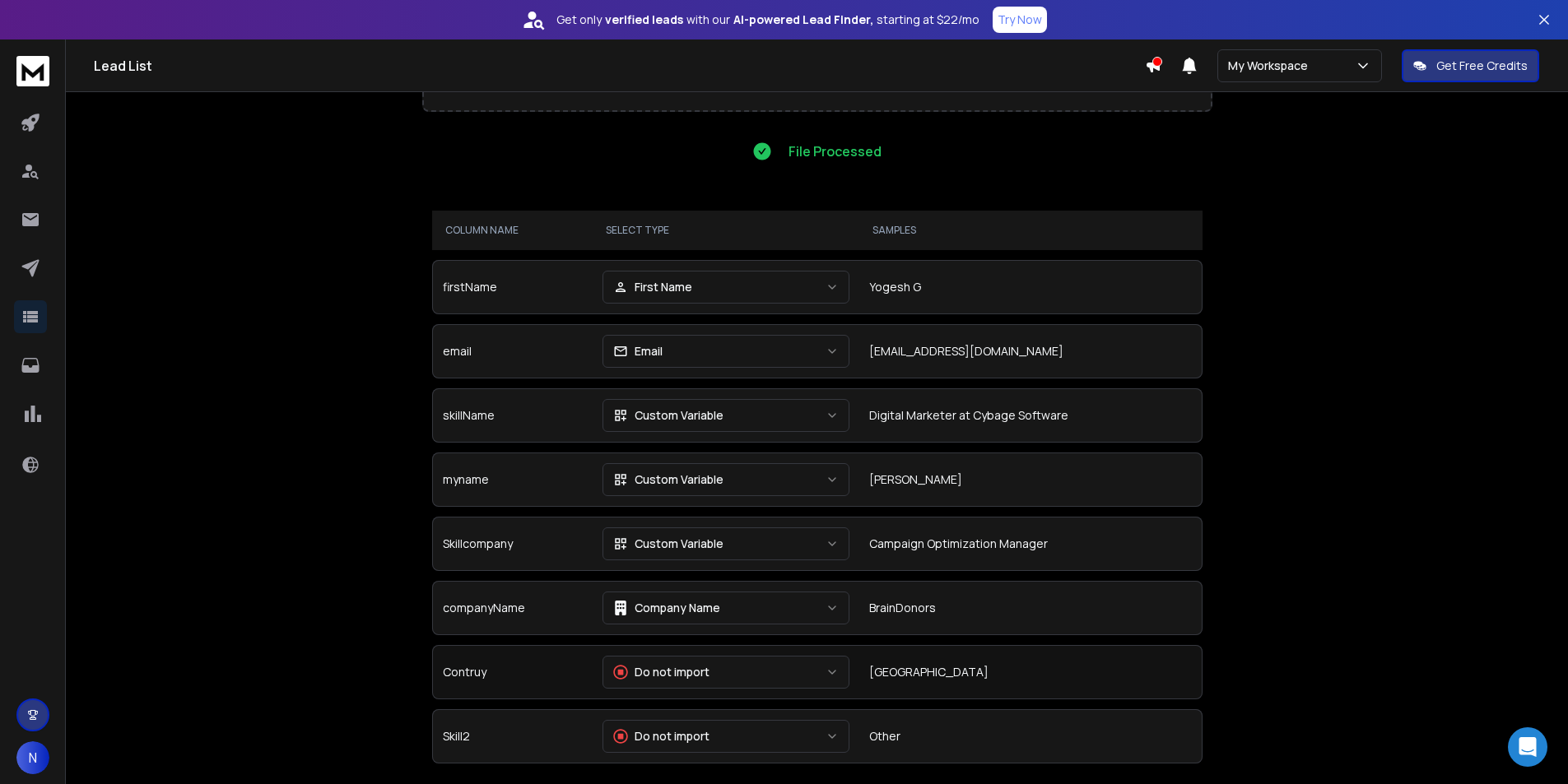
click at [686, 670] on div "Do not import" at bounding box center [661, 672] width 96 height 16
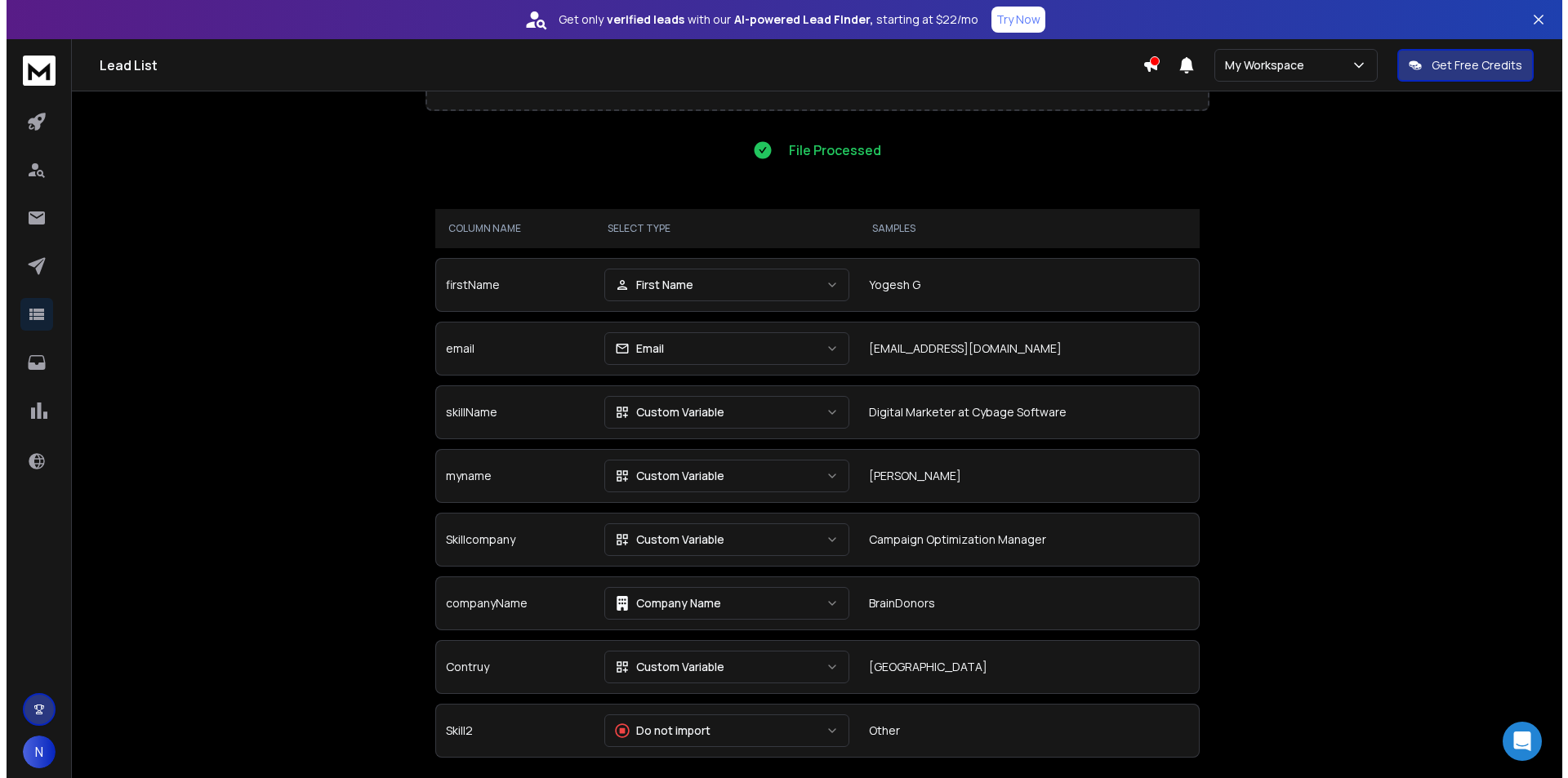
scroll to position [409, 0]
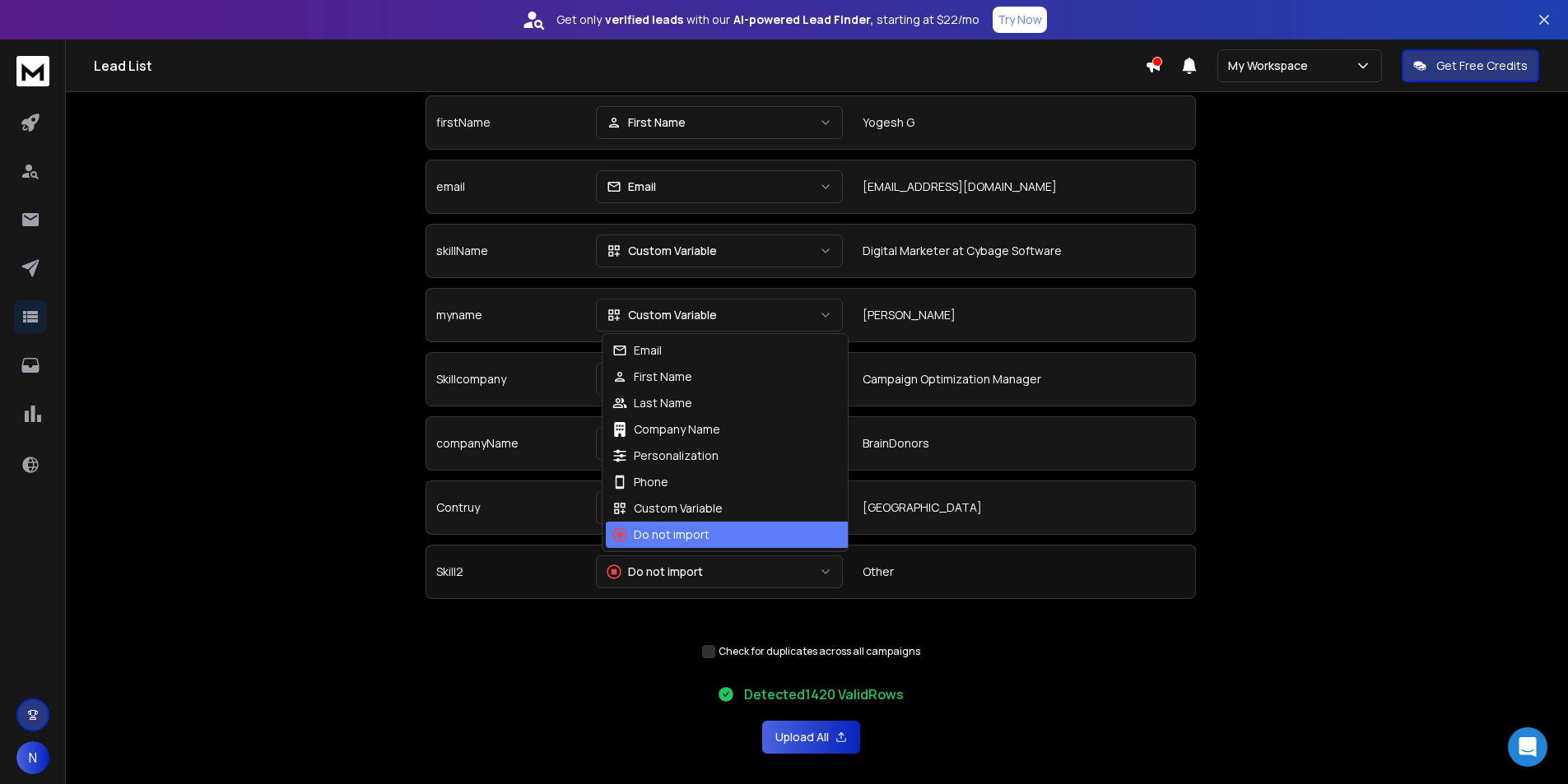
click at [688, 570] on div "Do not import" at bounding box center [655, 572] width 96 height 16
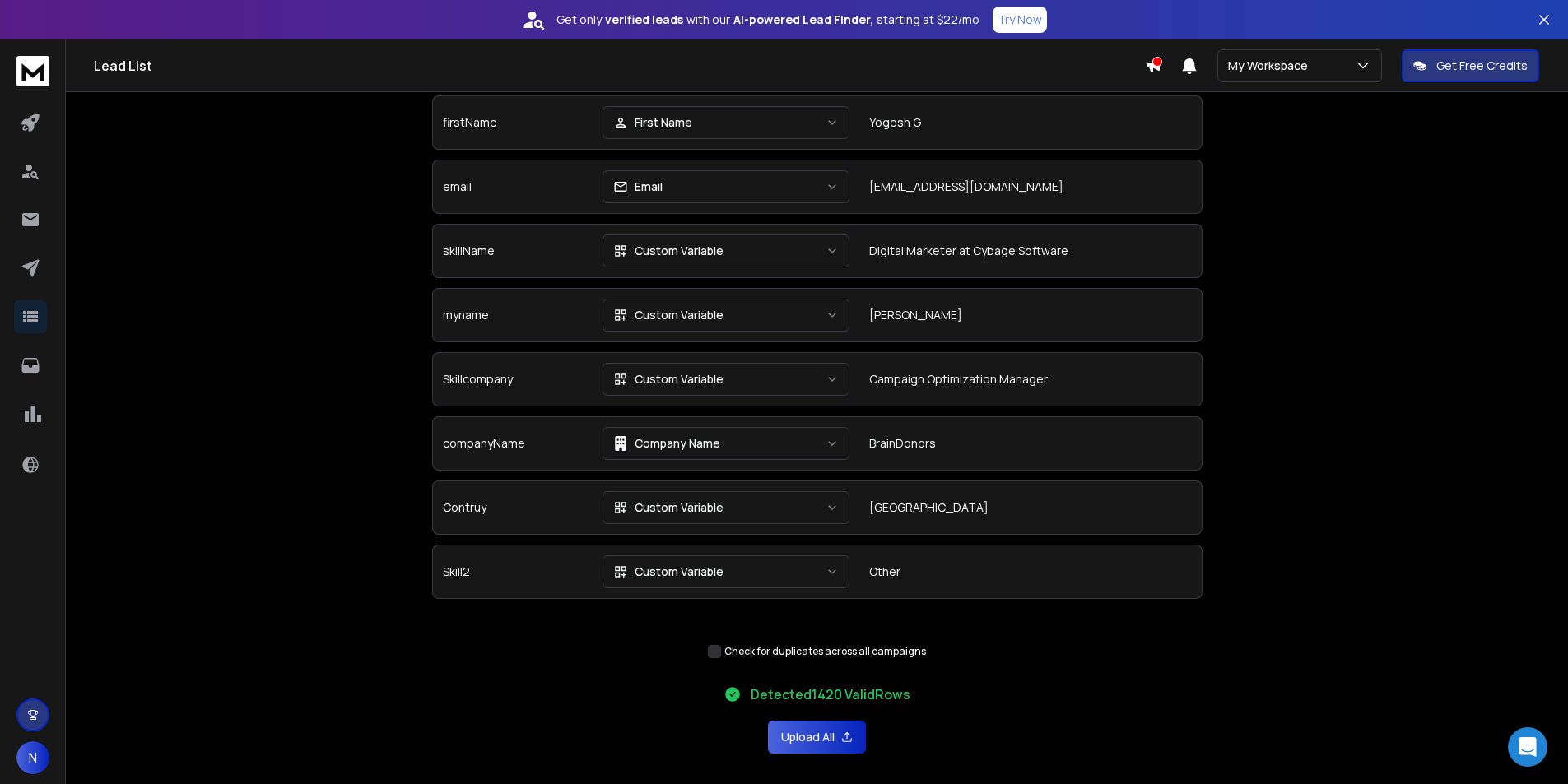
click at [819, 733] on button "Upload All" at bounding box center [817, 737] width 98 height 33
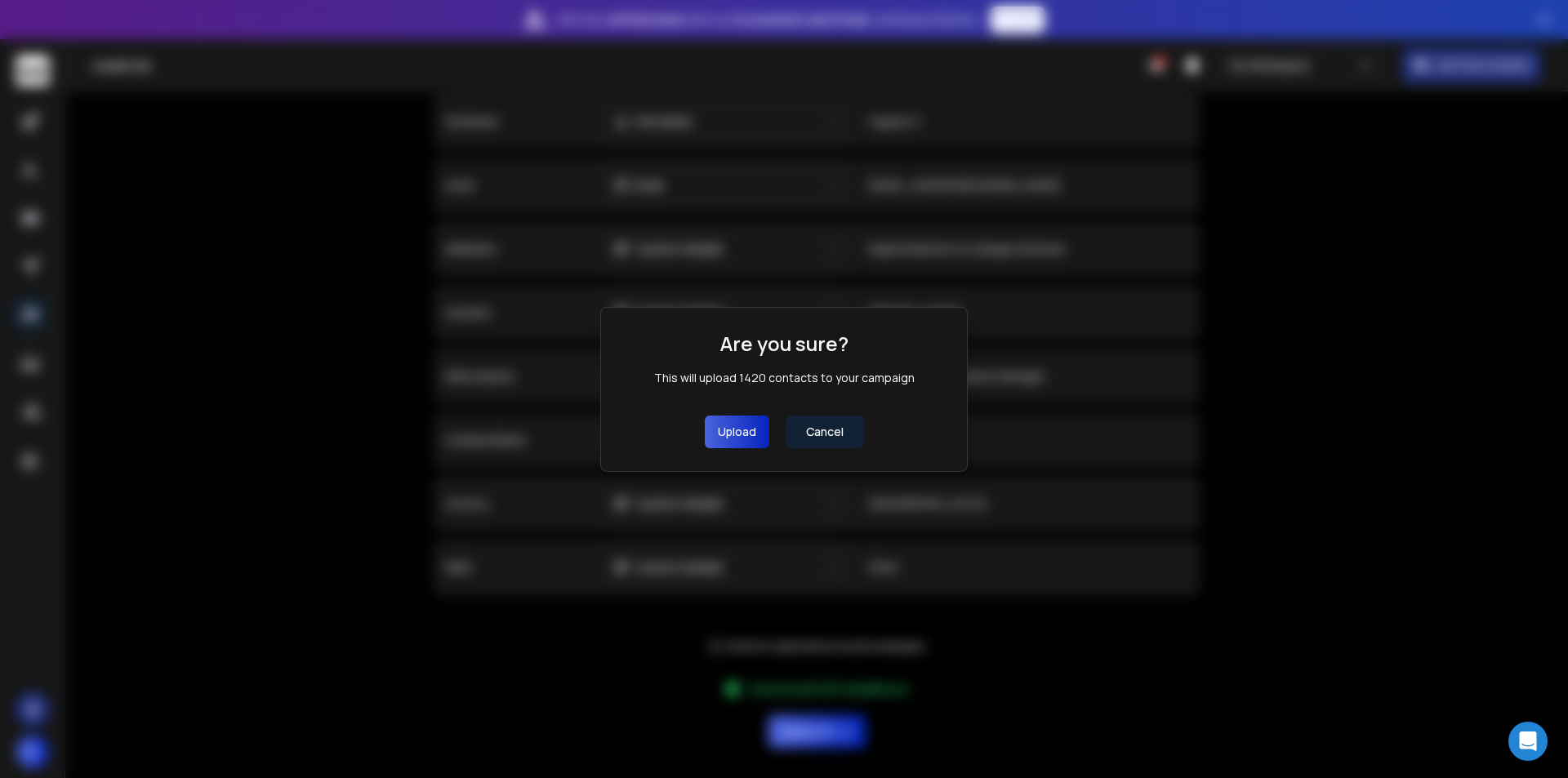
click at [735, 433] on button "Upload" at bounding box center [737, 431] width 65 height 33
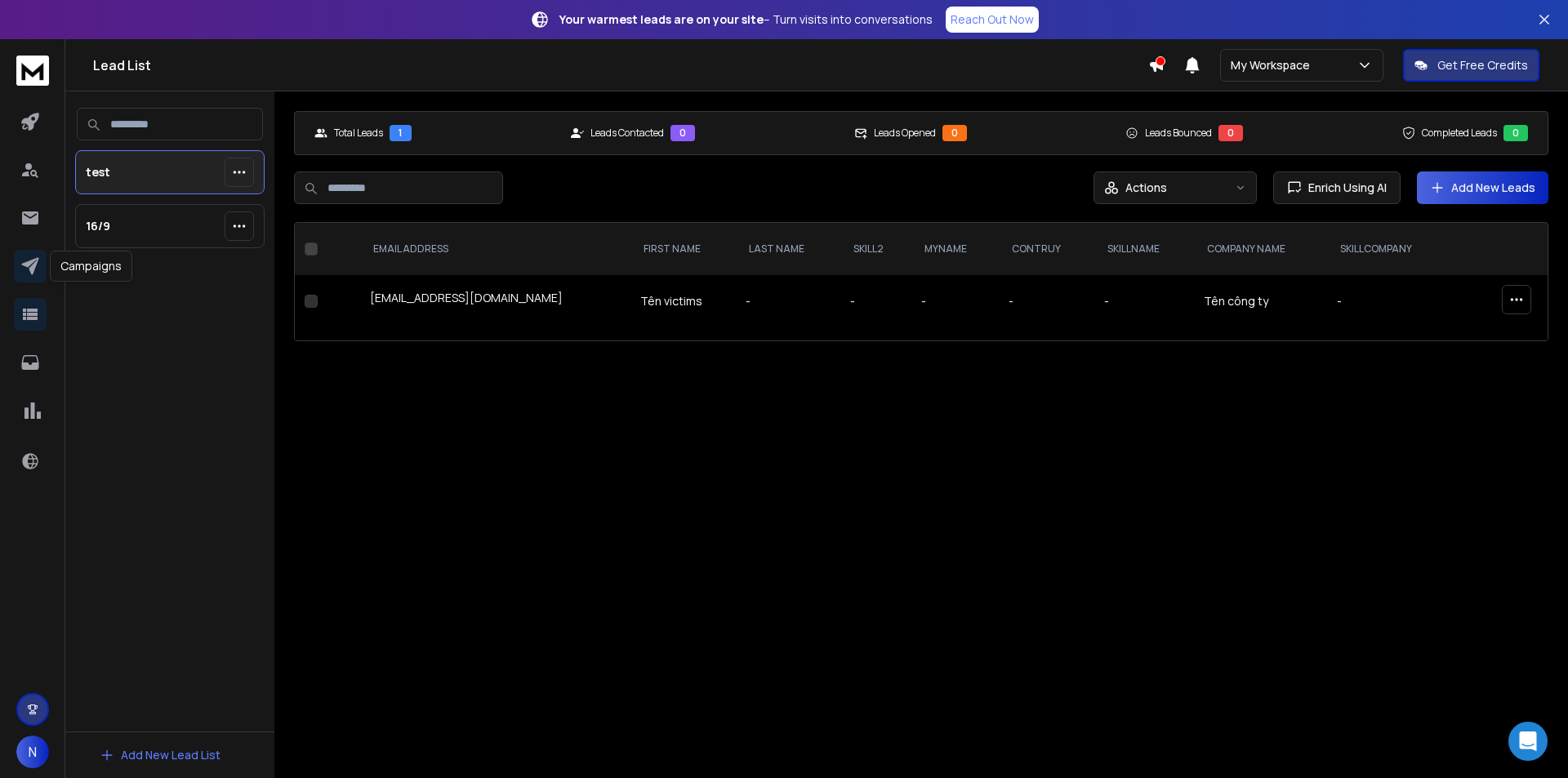
click at [33, 269] on icon at bounding box center [29, 266] width 17 height 17
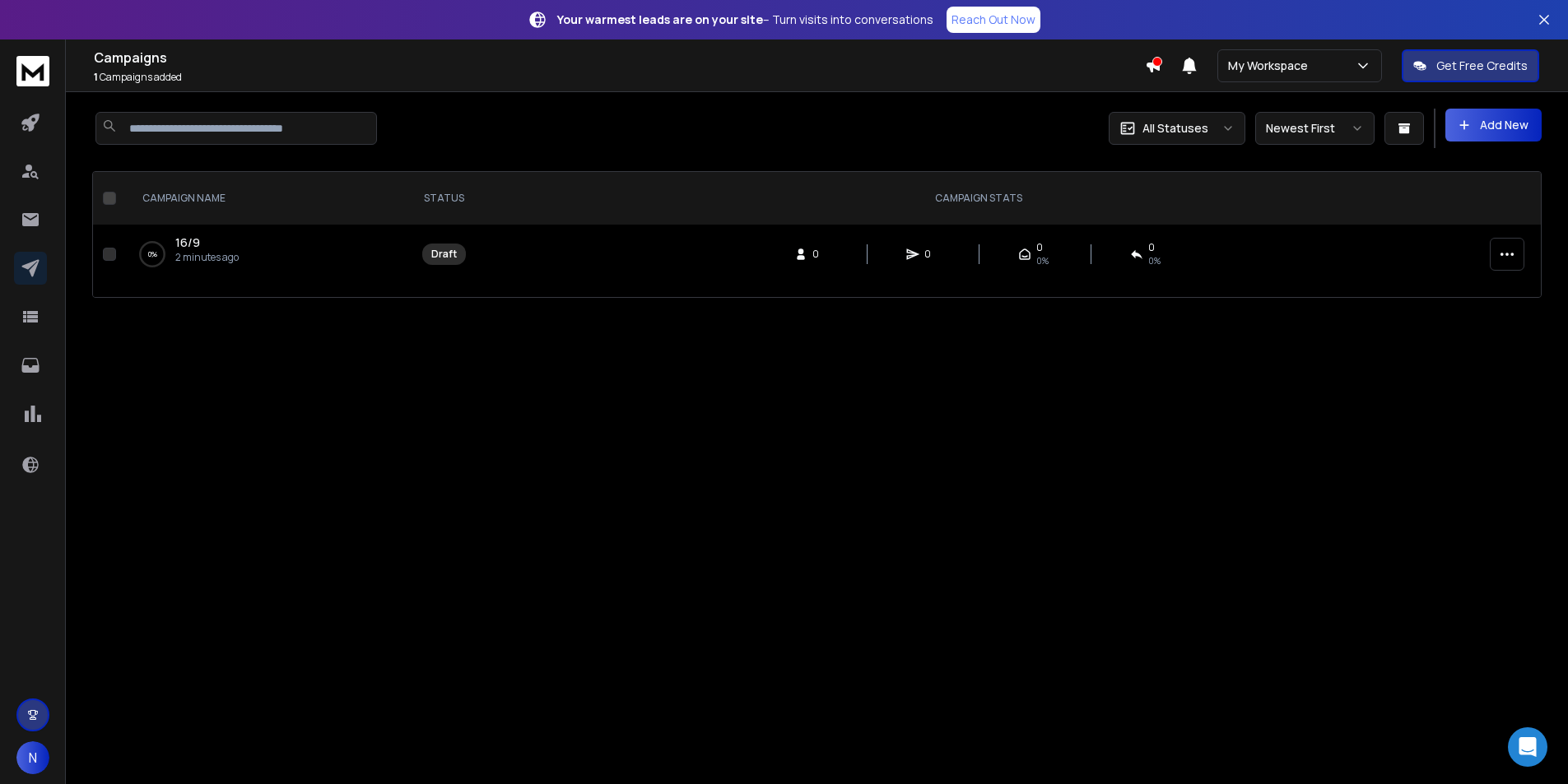
click at [1505, 252] on icon "button" at bounding box center [1506, 254] width 16 height 16
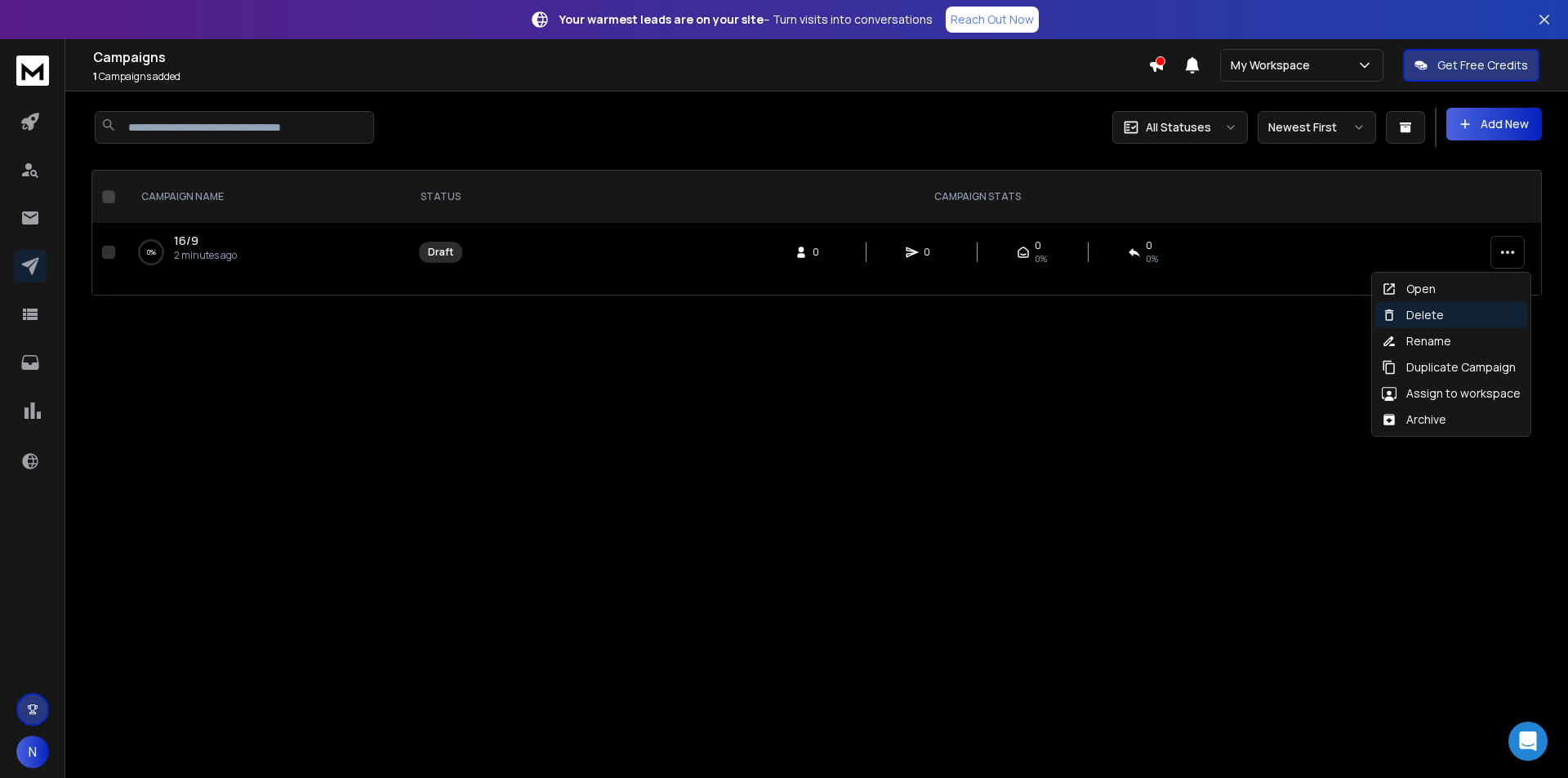
click at [1424, 310] on div "Delete" at bounding box center [1413, 315] width 62 height 16
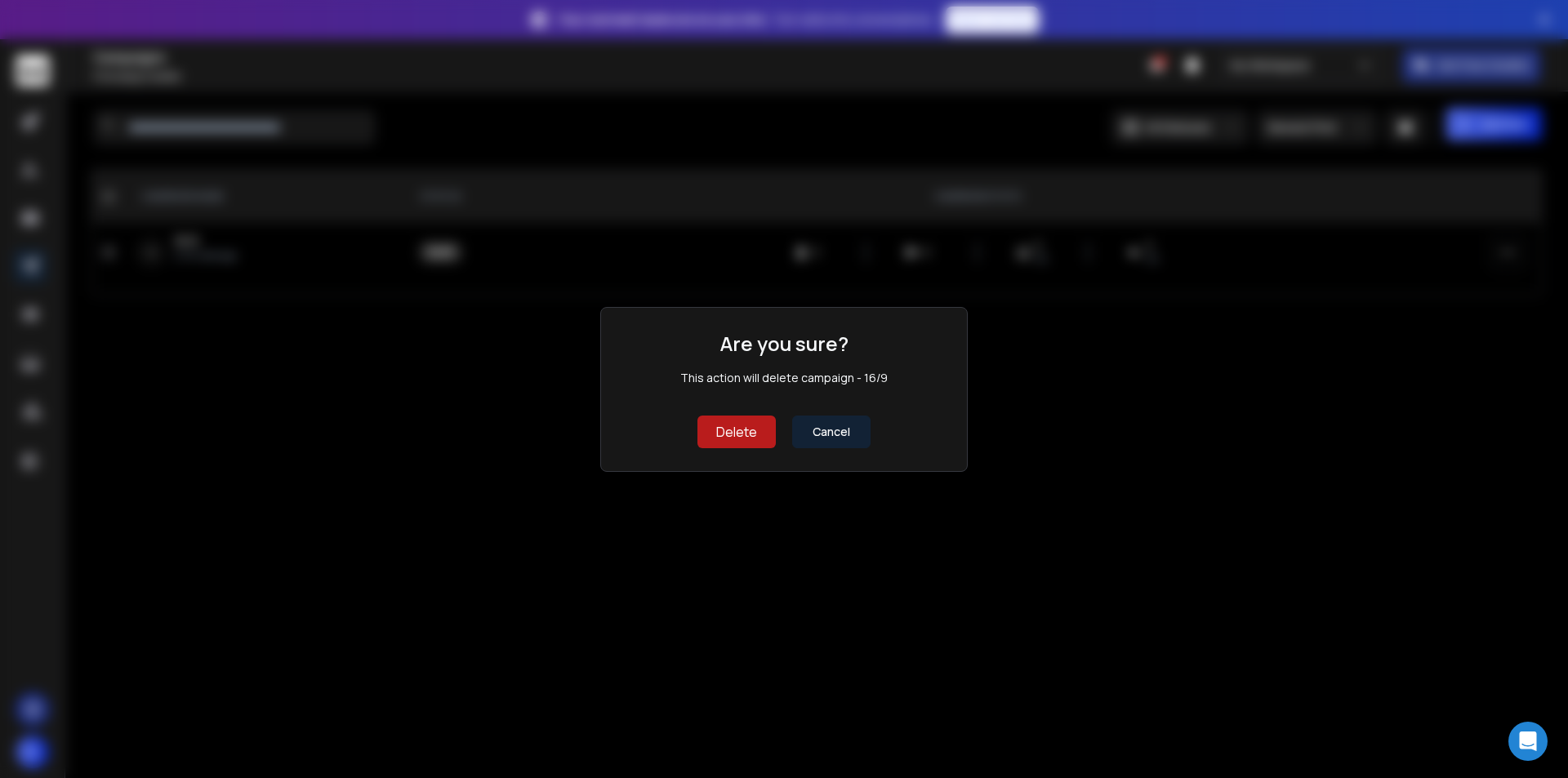
click at [752, 430] on button "Delete" at bounding box center [736, 431] width 78 height 33
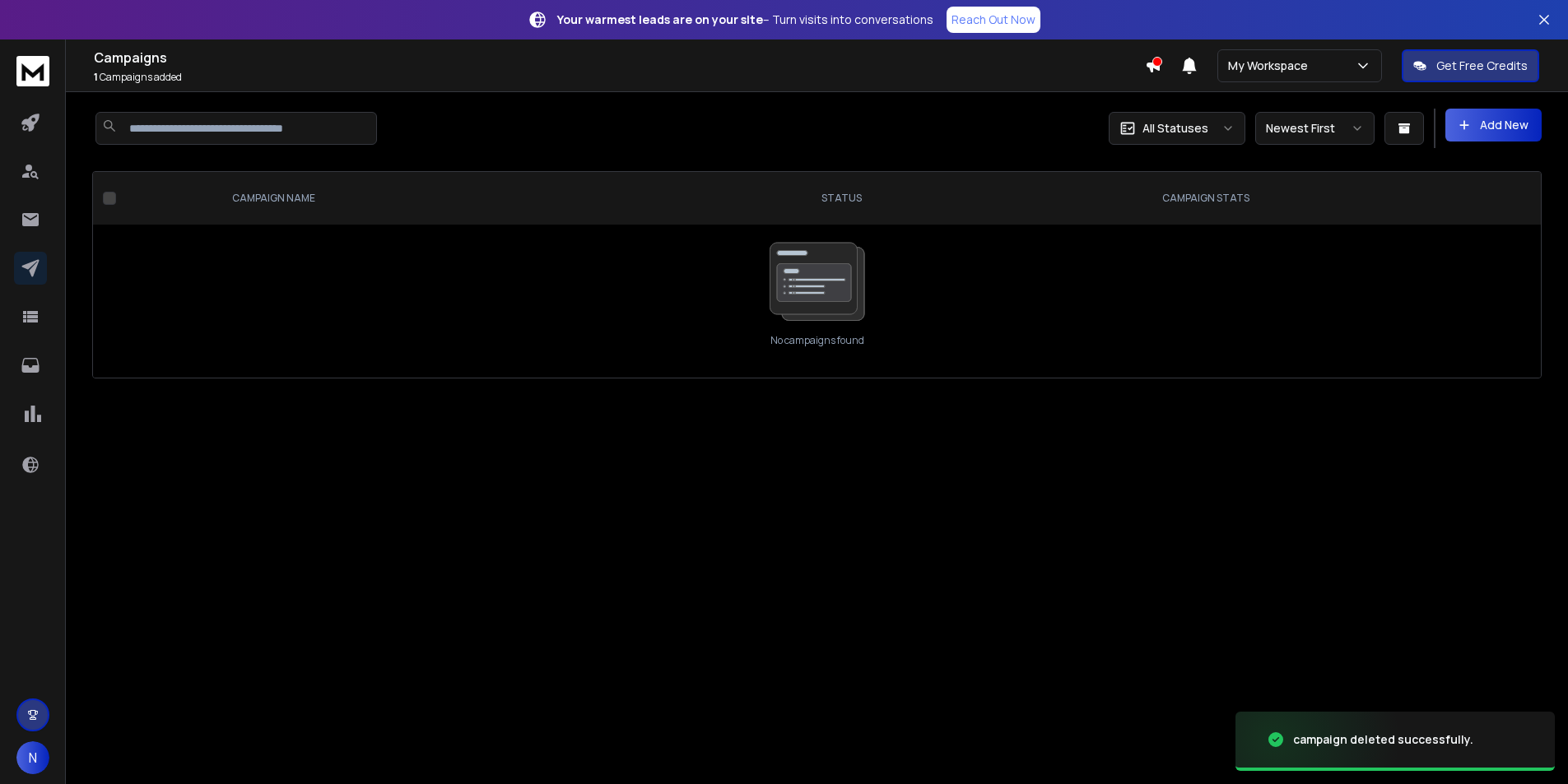
click at [1484, 117] on button "Add New" at bounding box center [1494, 124] width 96 height 33
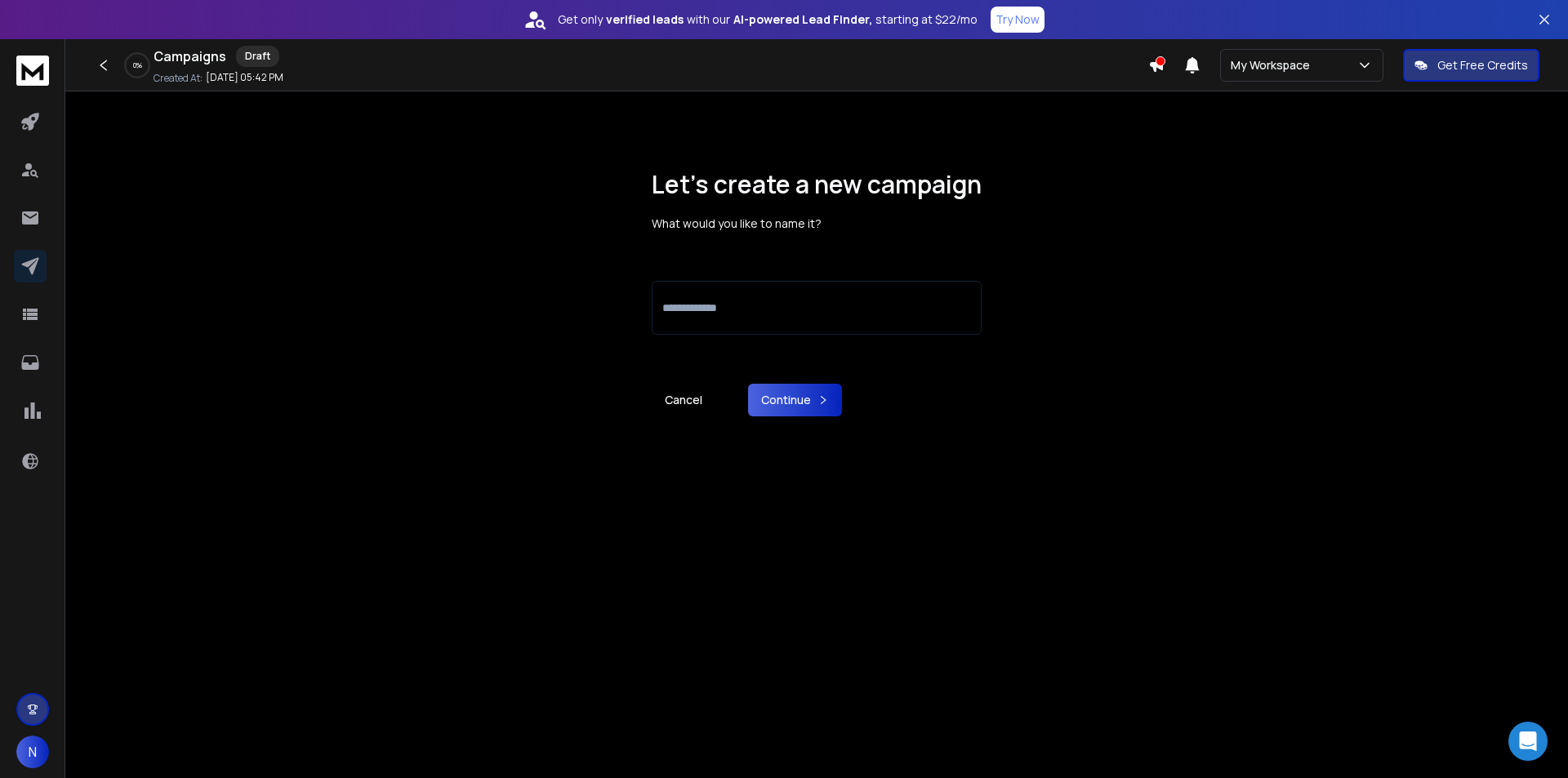
click at [722, 309] on input at bounding box center [816, 308] width 330 height 54
type input "****"
click at [802, 403] on button "Continue" at bounding box center [795, 399] width 94 height 33
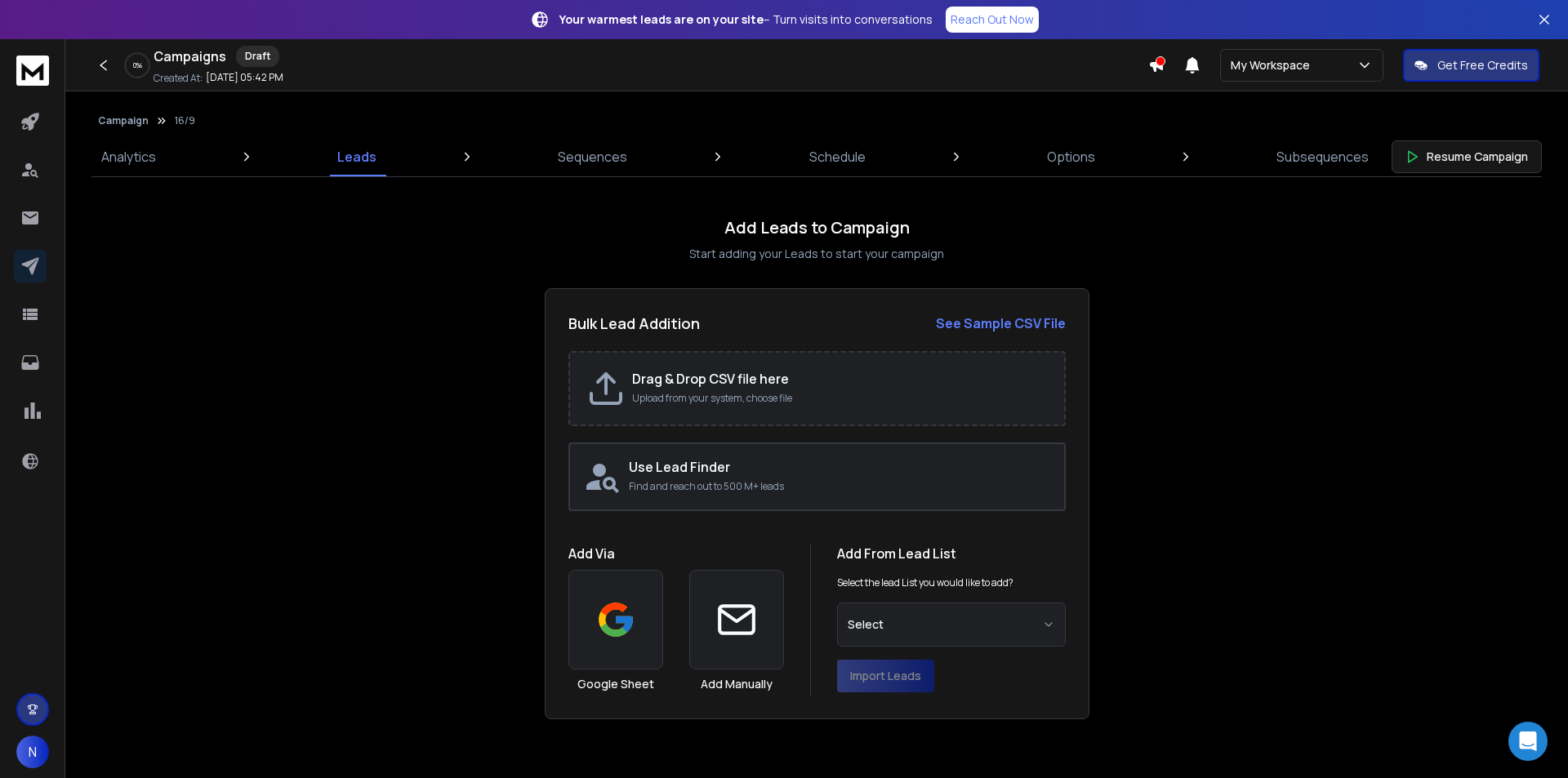
click at [959, 624] on button "Select" at bounding box center [951, 624] width 228 height 44
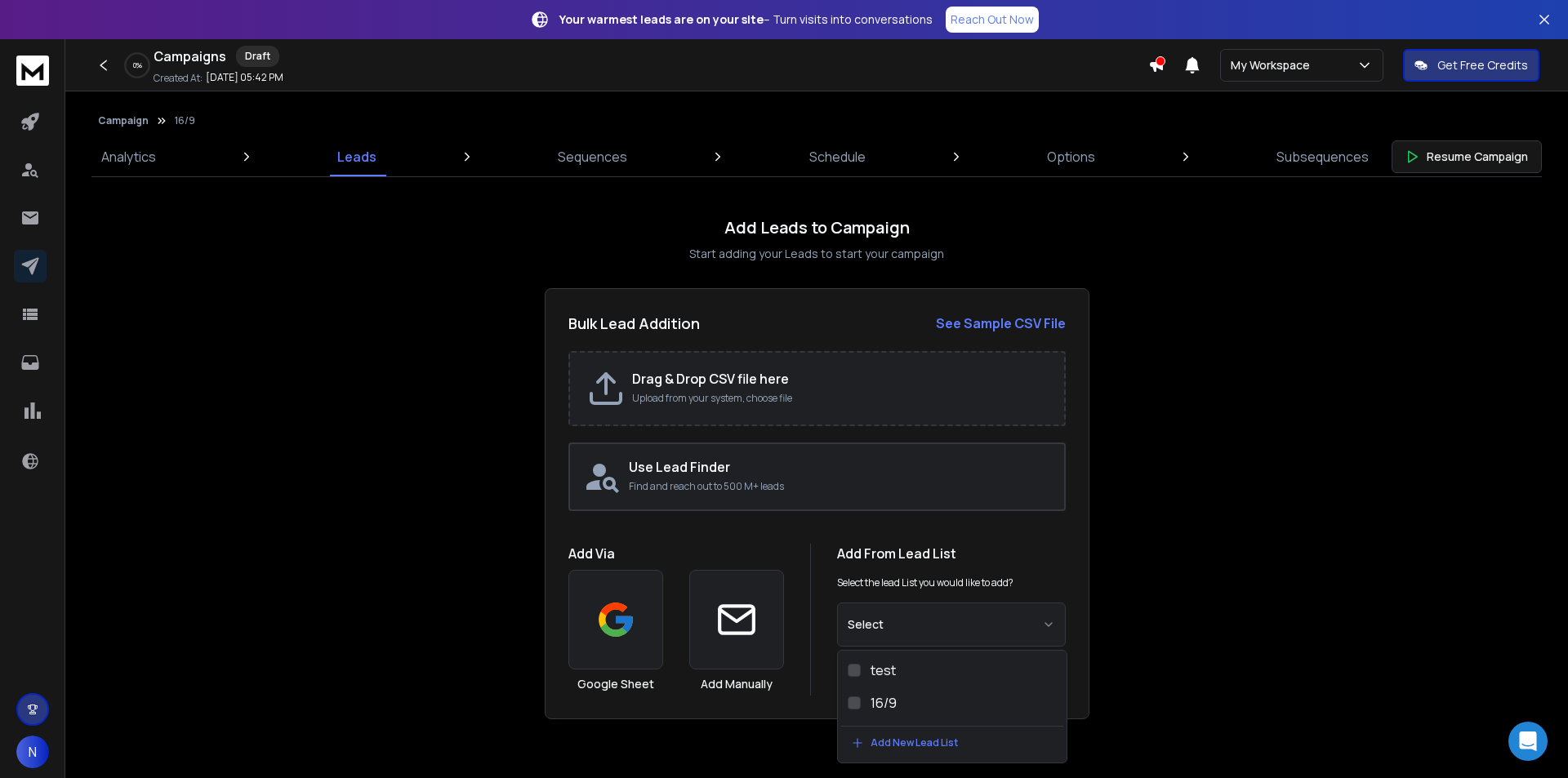
click at [862, 702] on div at bounding box center [857, 703] width 19 height 13
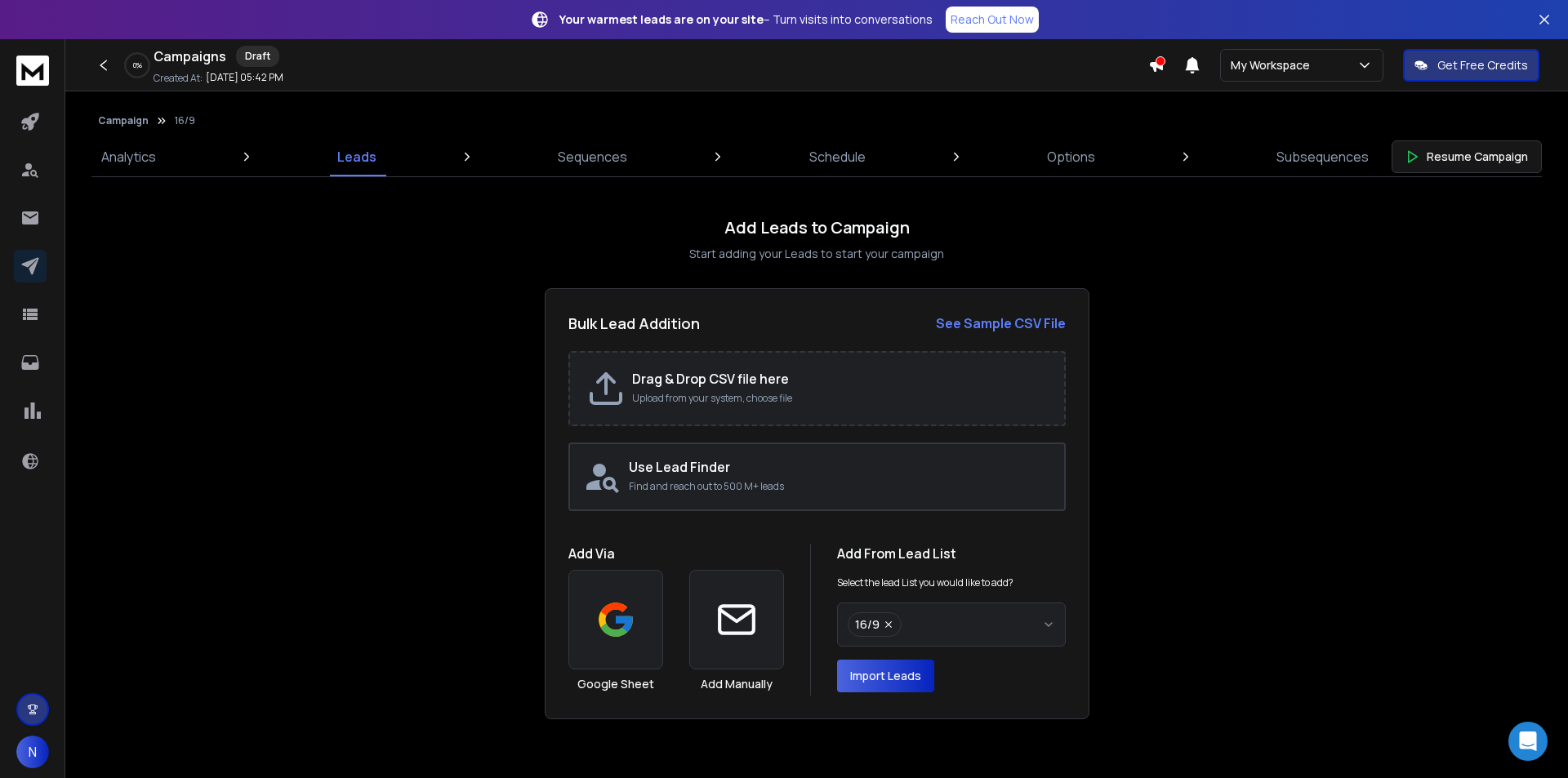
click at [1179, 635] on div "Add Leads to Campaign Start adding your Leads to start your campaign Bulk Lead …" at bounding box center [817, 459] width 1438 height 520
click at [889, 684] on button "Import Leads" at bounding box center [886, 676] width 97 height 33
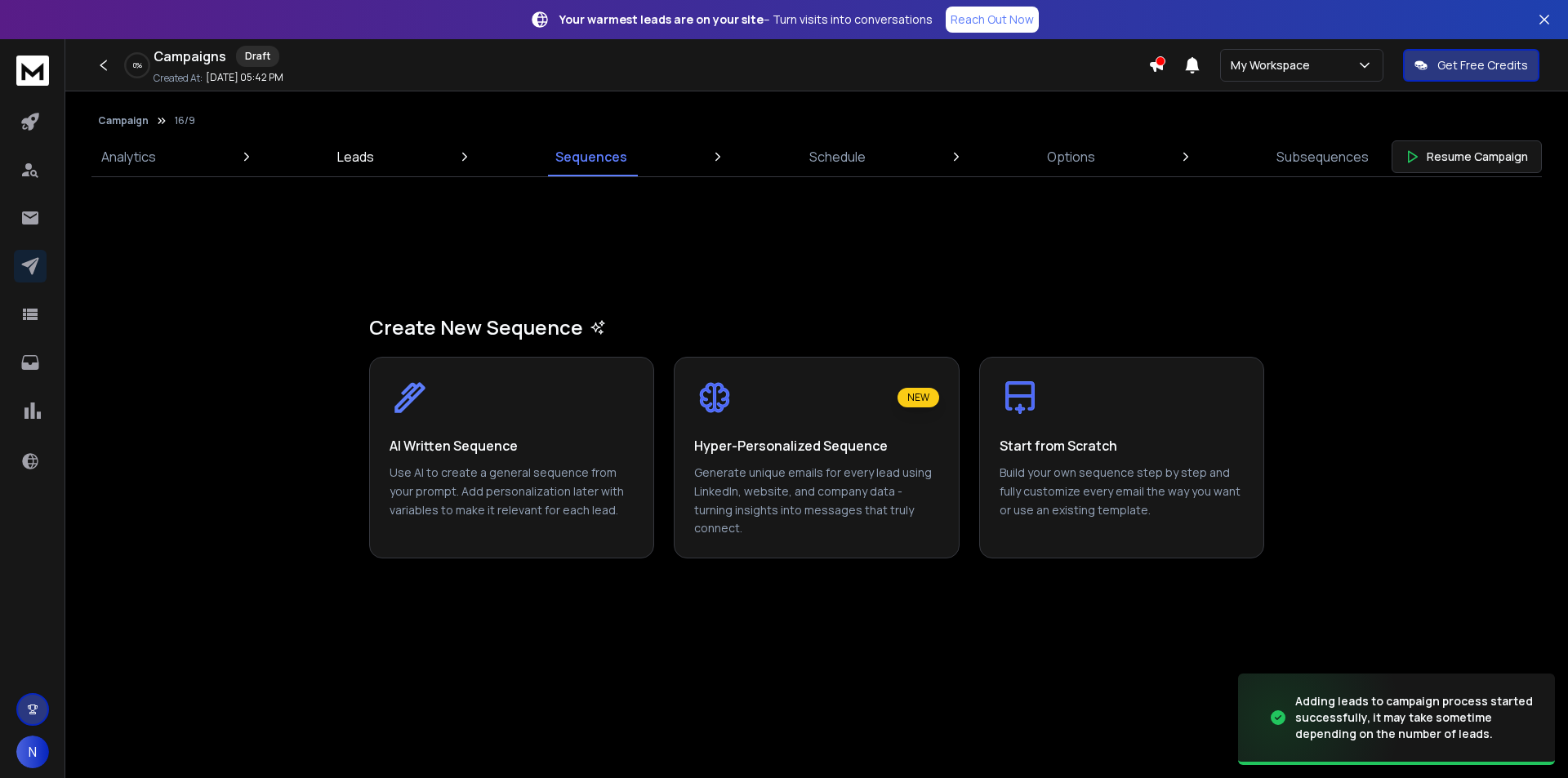
click at [351, 150] on p "Leads" at bounding box center [356, 156] width 37 height 19
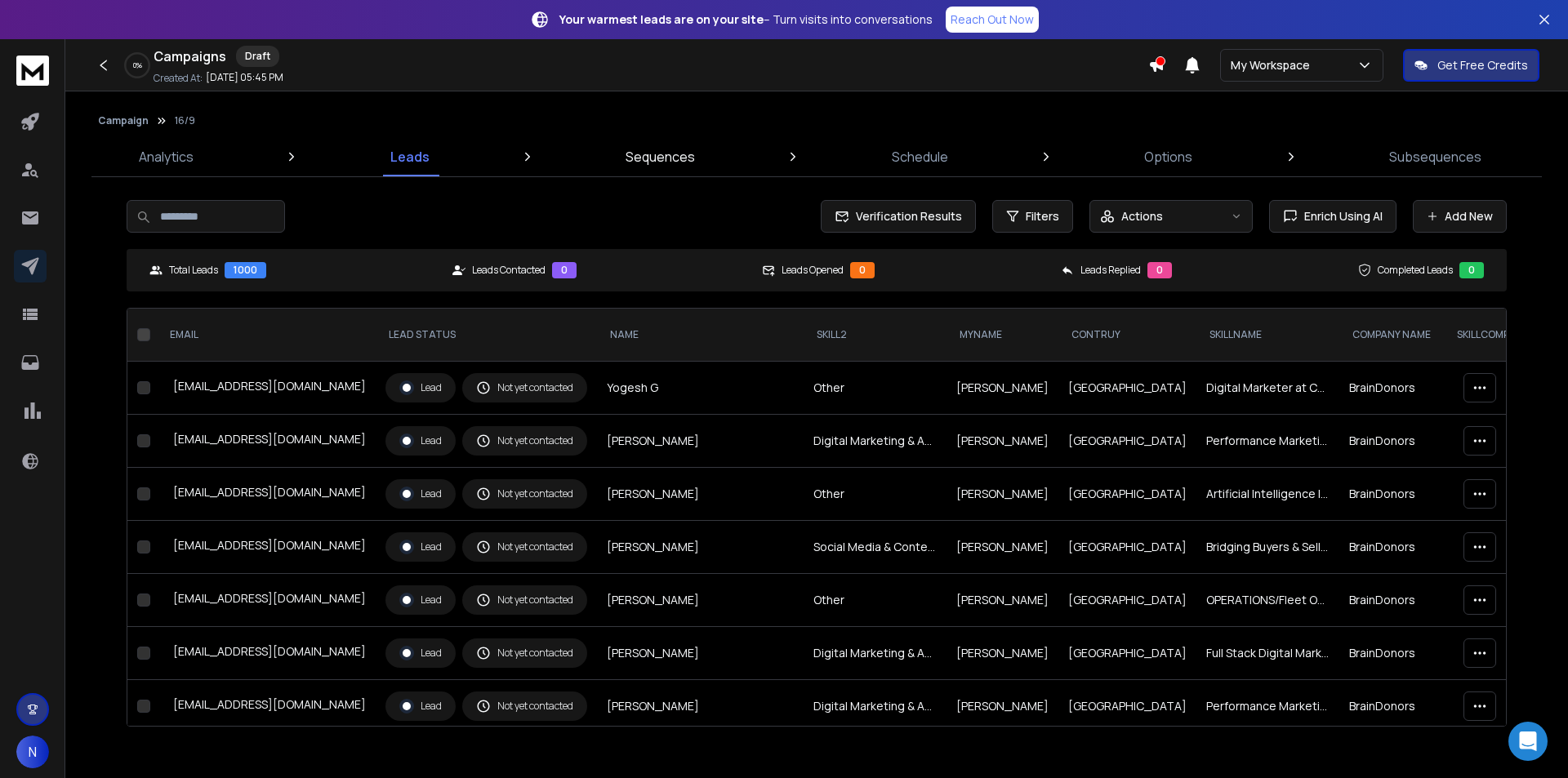
click at [604, 158] on div "Analytics Leads Sequences Schedule Options Subsequences" at bounding box center [810, 156] width 1438 height 39
click at [687, 159] on p "Sequences" at bounding box center [660, 156] width 70 height 19
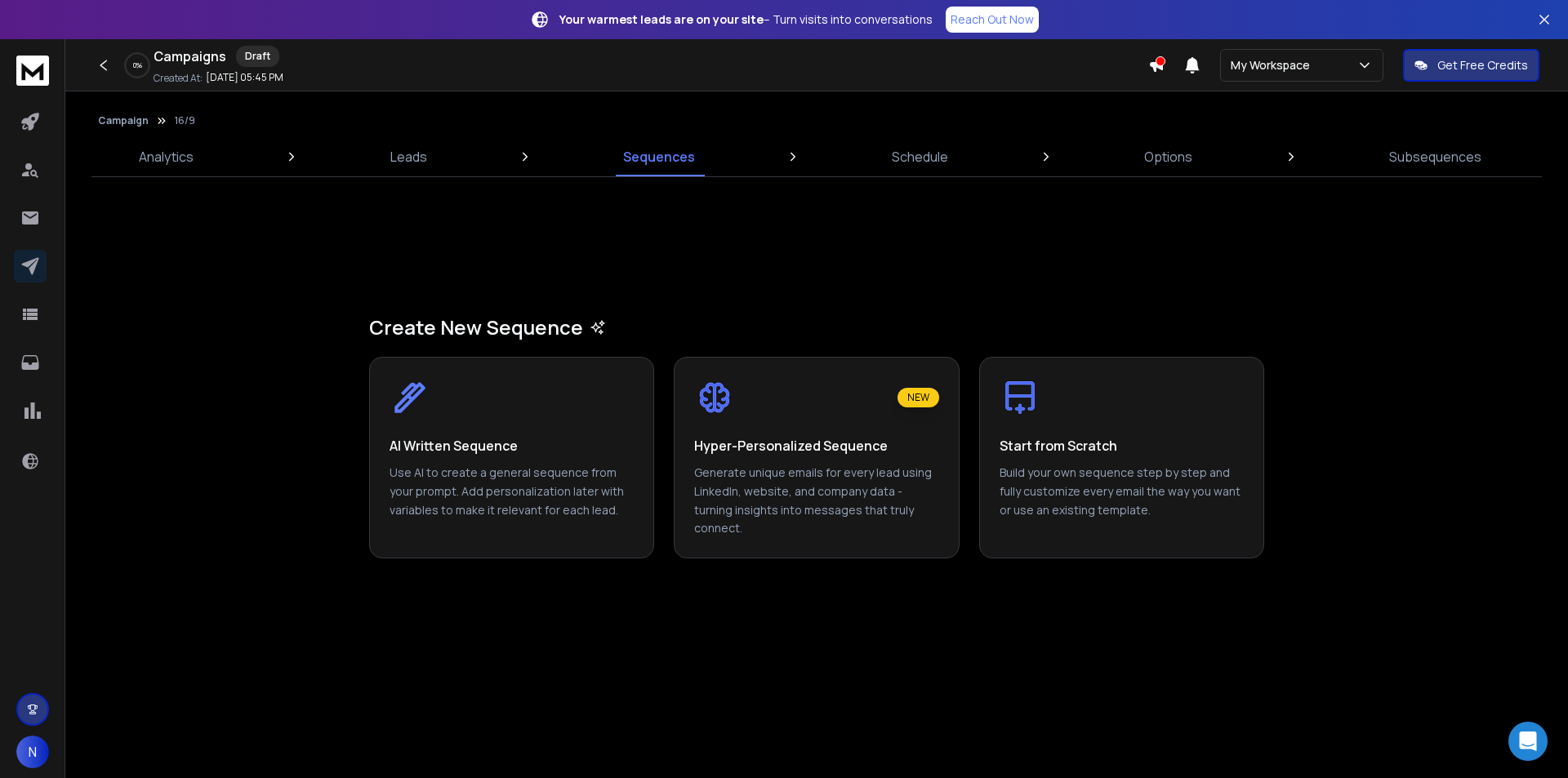
click at [1076, 452] on h3 "Start from Scratch" at bounding box center [1058, 446] width 118 height 16
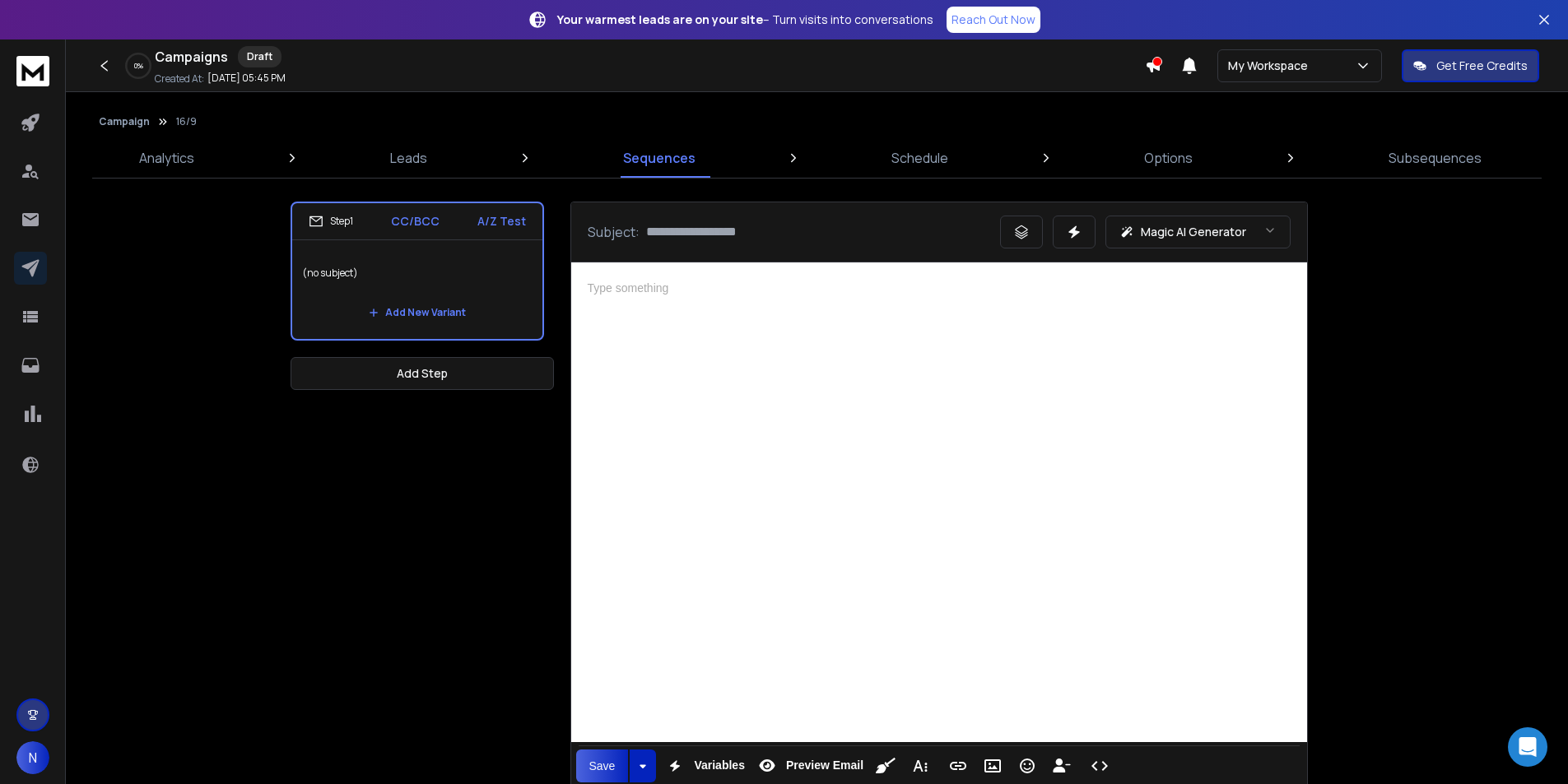
click at [707, 291] on div at bounding box center [939, 288] width 703 height 18
click at [1020, 237] on icon at bounding box center [1022, 233] width 15 height 15
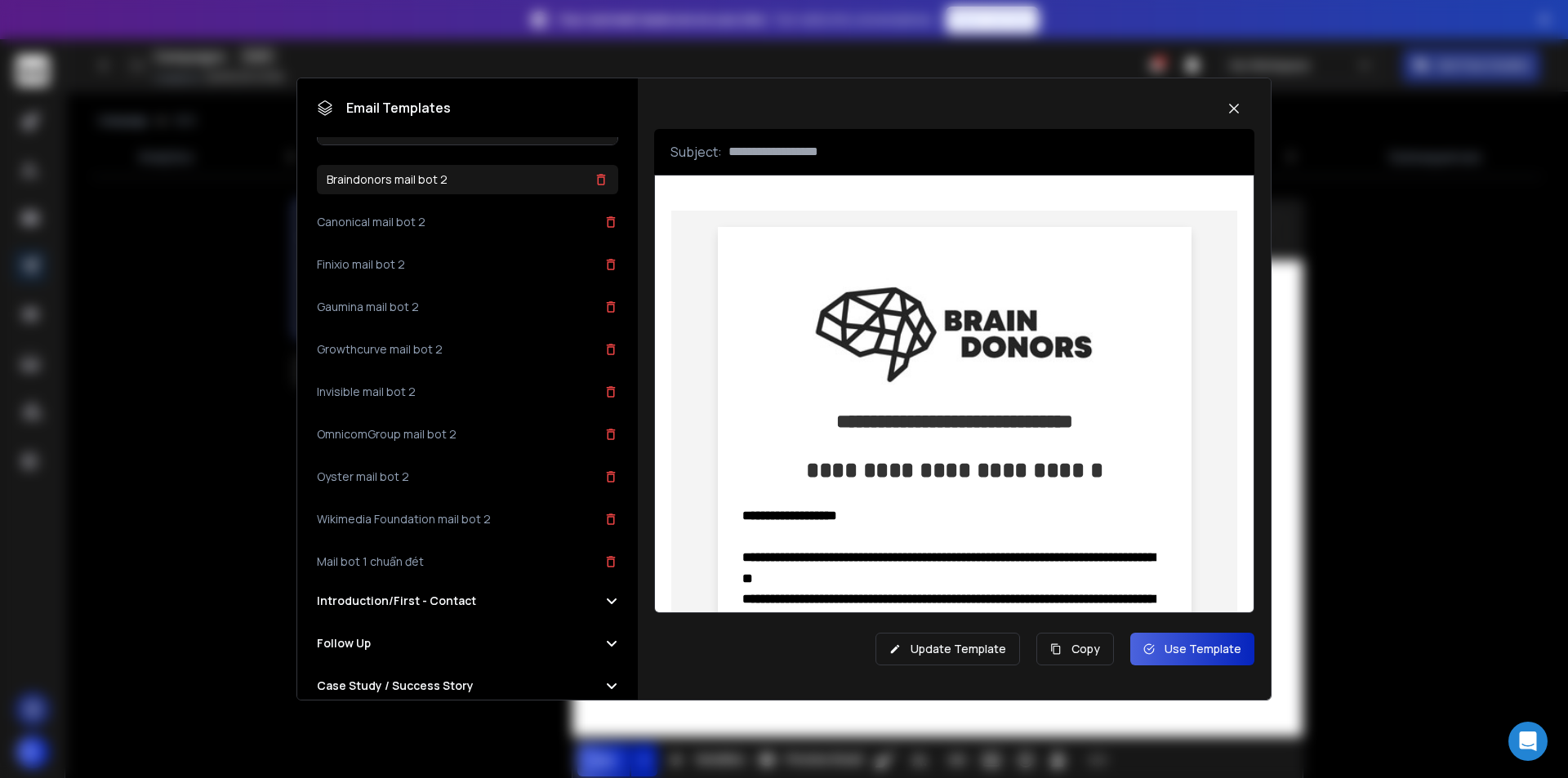
scroll to position [197, 0]
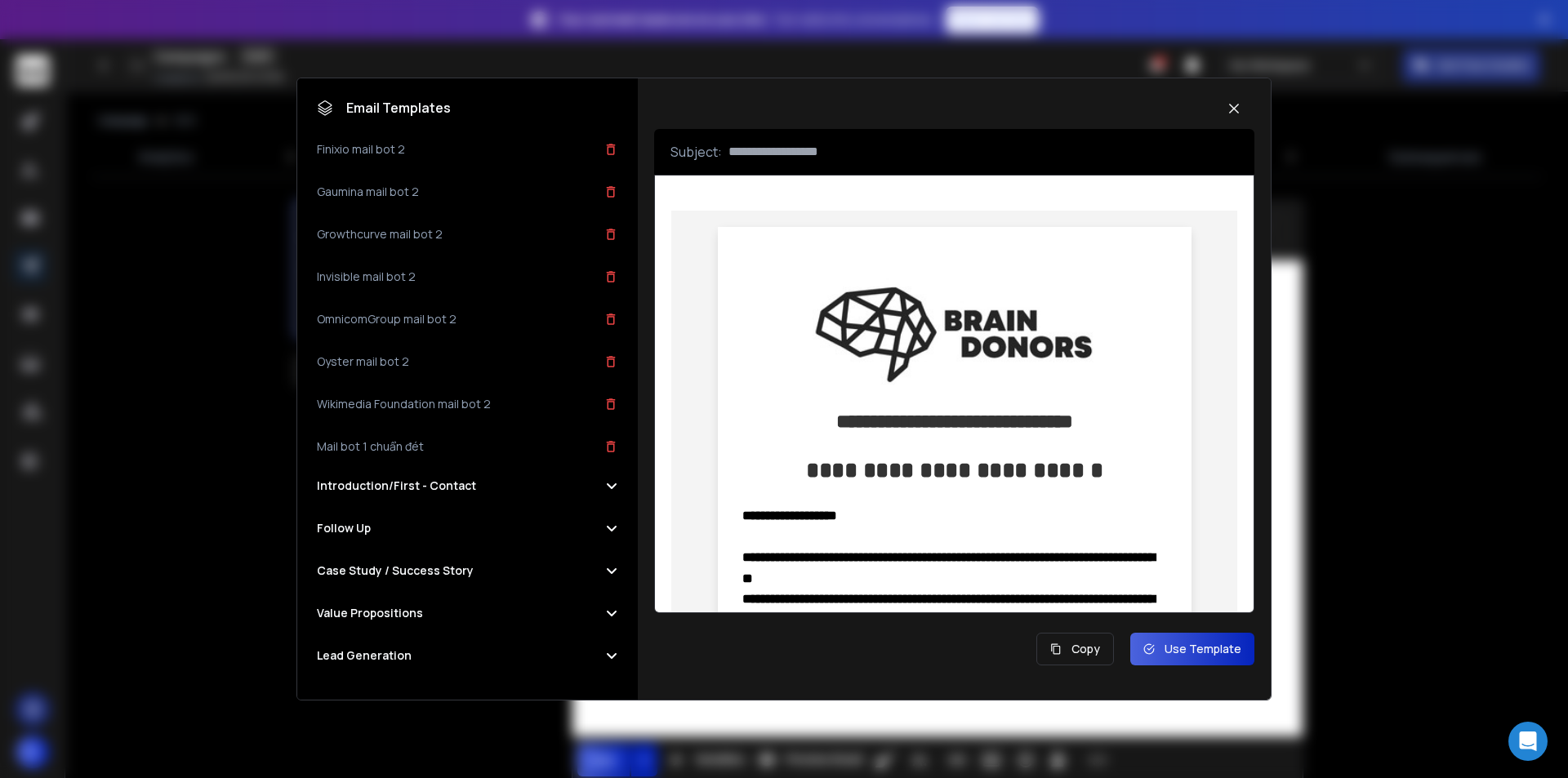
click at [360, 446] on h3 "Mail bot 1 chuẩn đét" at bounding box center [370, 446] width 107 height 16
type input "**********"
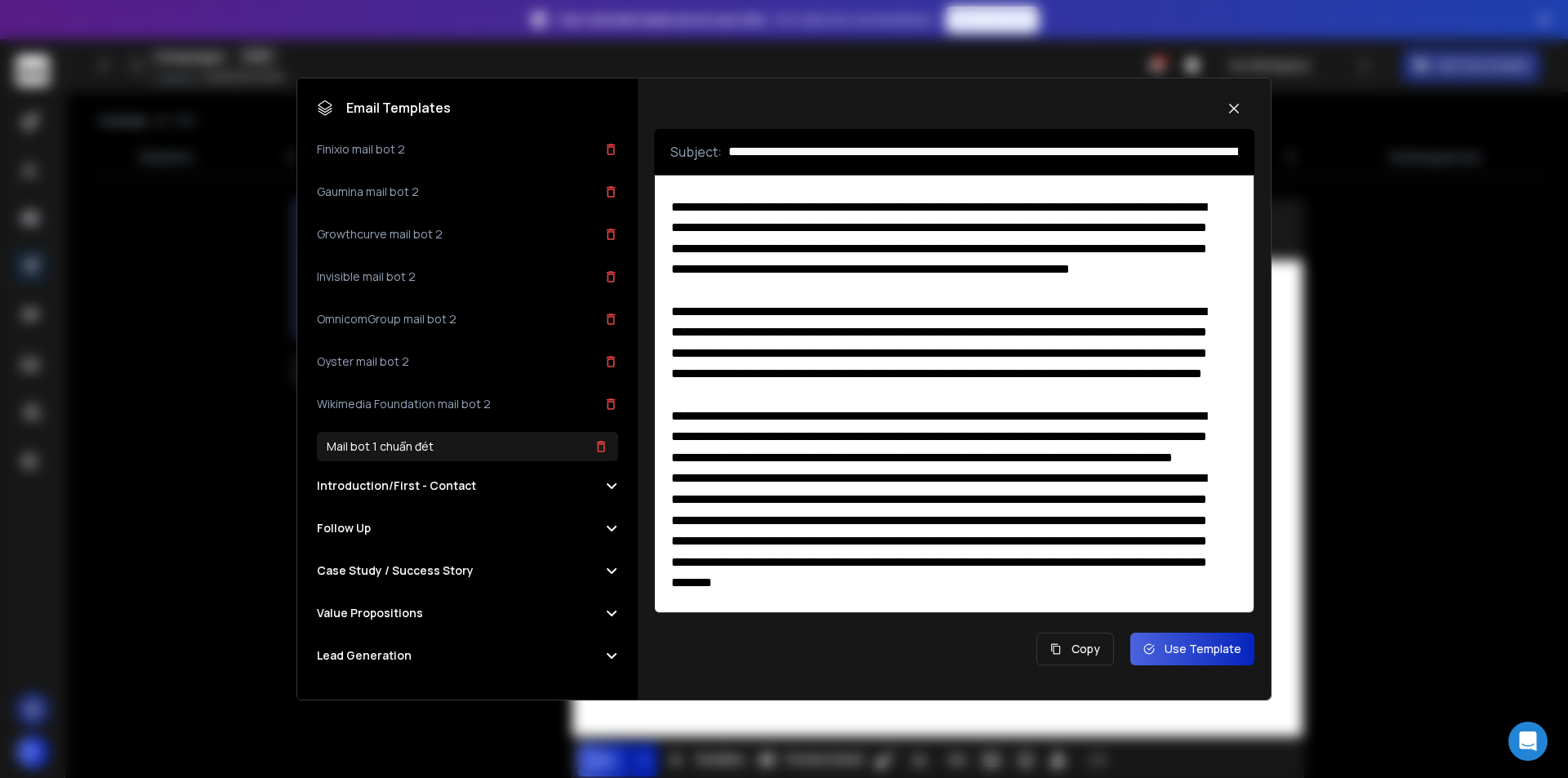
scroll to position [0, 0]
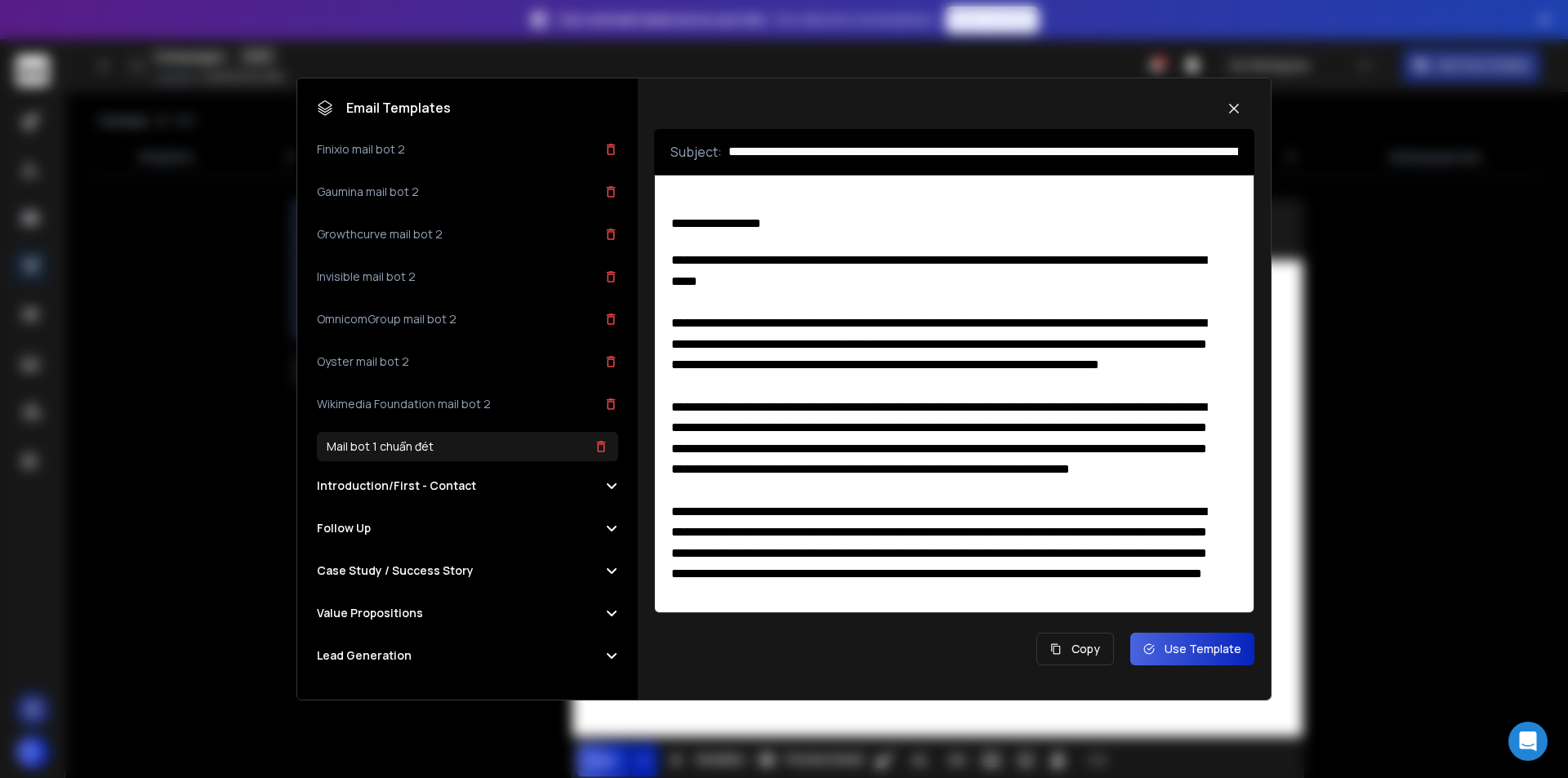
click at [1187, 650] on button "Use Template" at bounding box center [1193, 649] width 124 height 33
type input "**********"
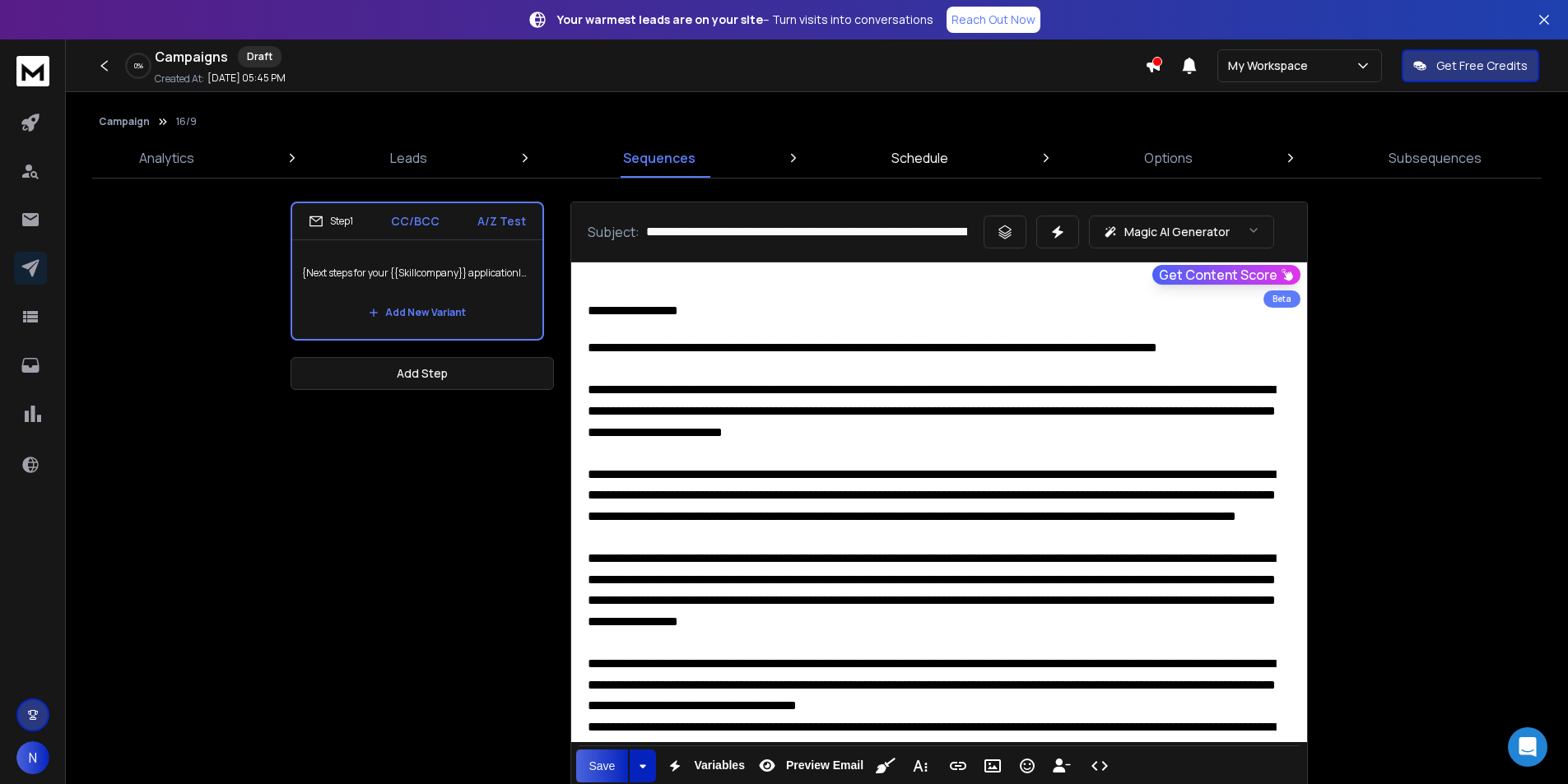
click at [931, 156] on p "Schedule" at bounding box center [919, 157] width 57 height 19
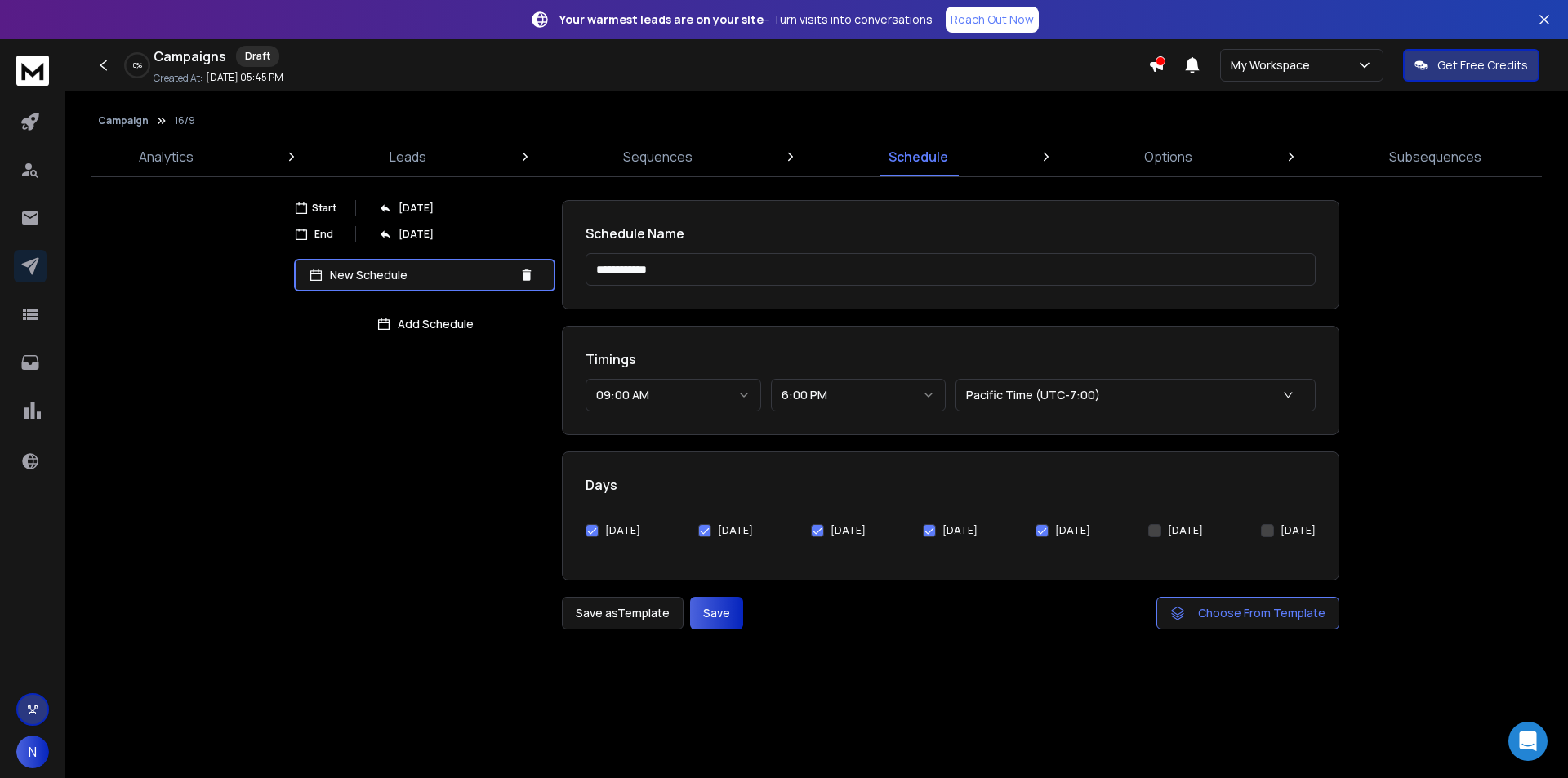
click at [894, 266] on input "**********" at bounding box center [951, 269] width 730 height 33
click at [1271, 389] on button "Pacific Time (UTC-7:00)" at bounding box center [1135, 394] width 360 height 33
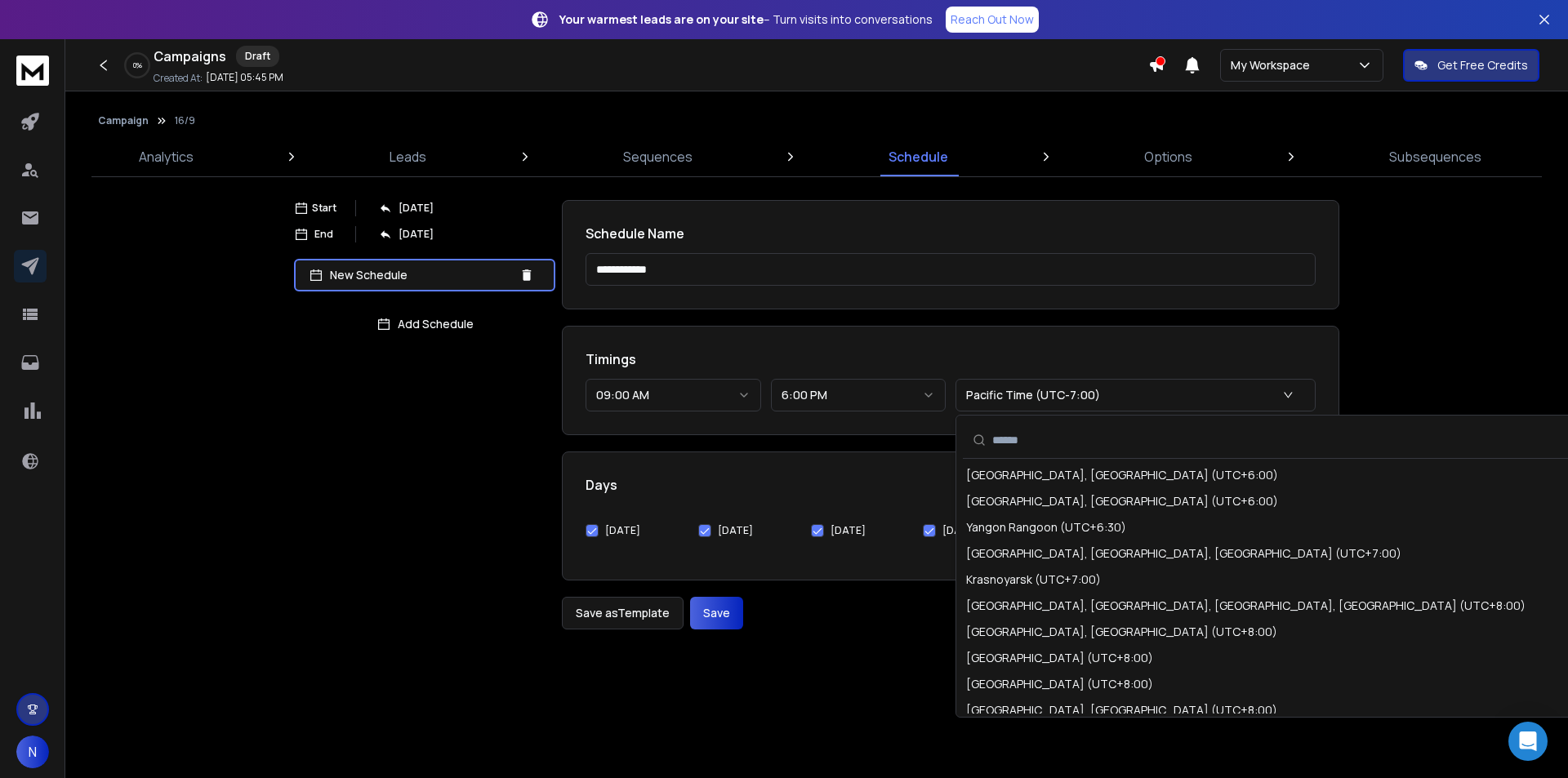
scroll to position [1388, 0]
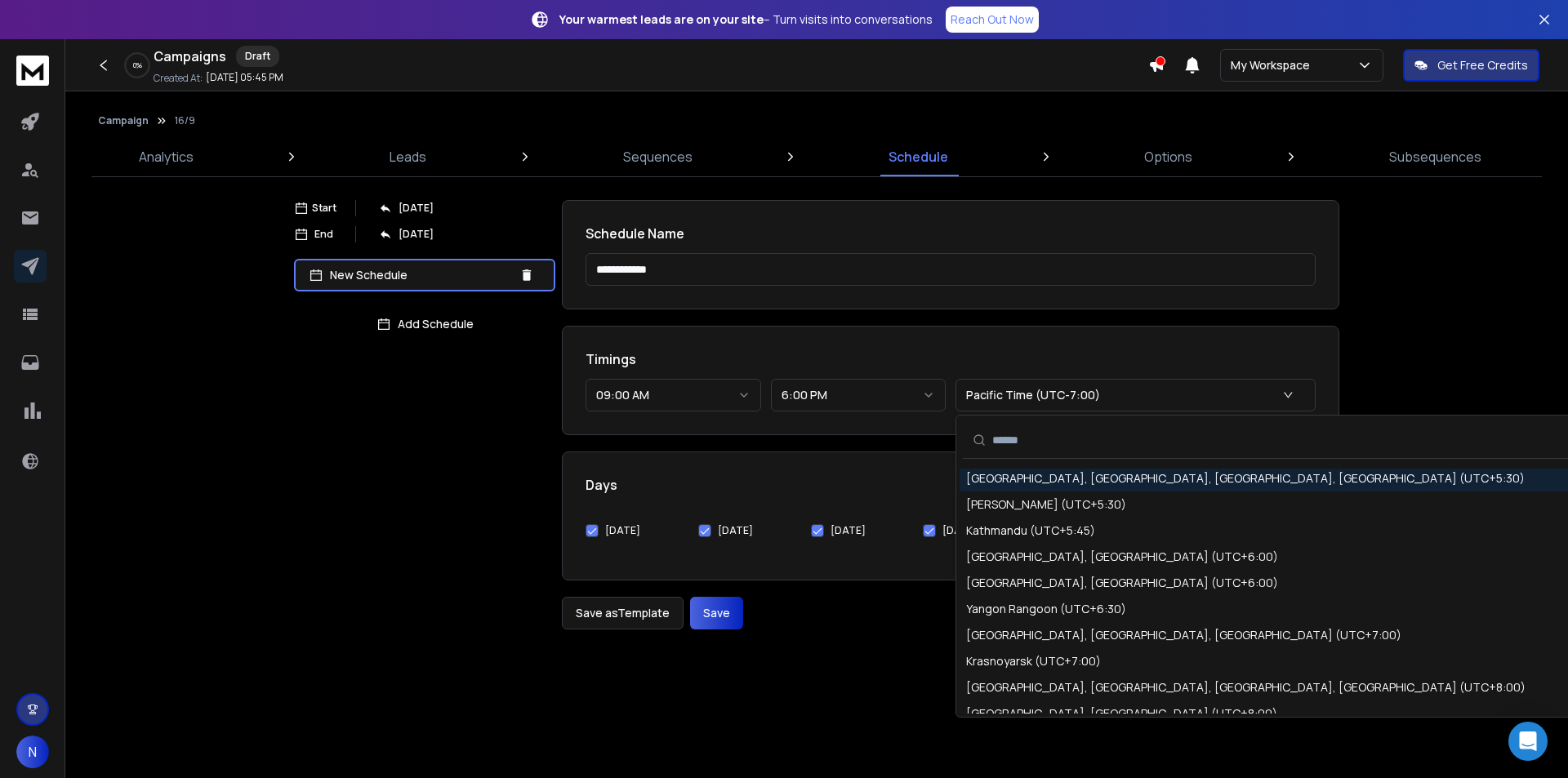
click at [1091, 480] on div "Chennai, Kolkata, Mumbai, New Delhi (UTC+5:30)" at bounding box center [1246, 478] width 559 height 16
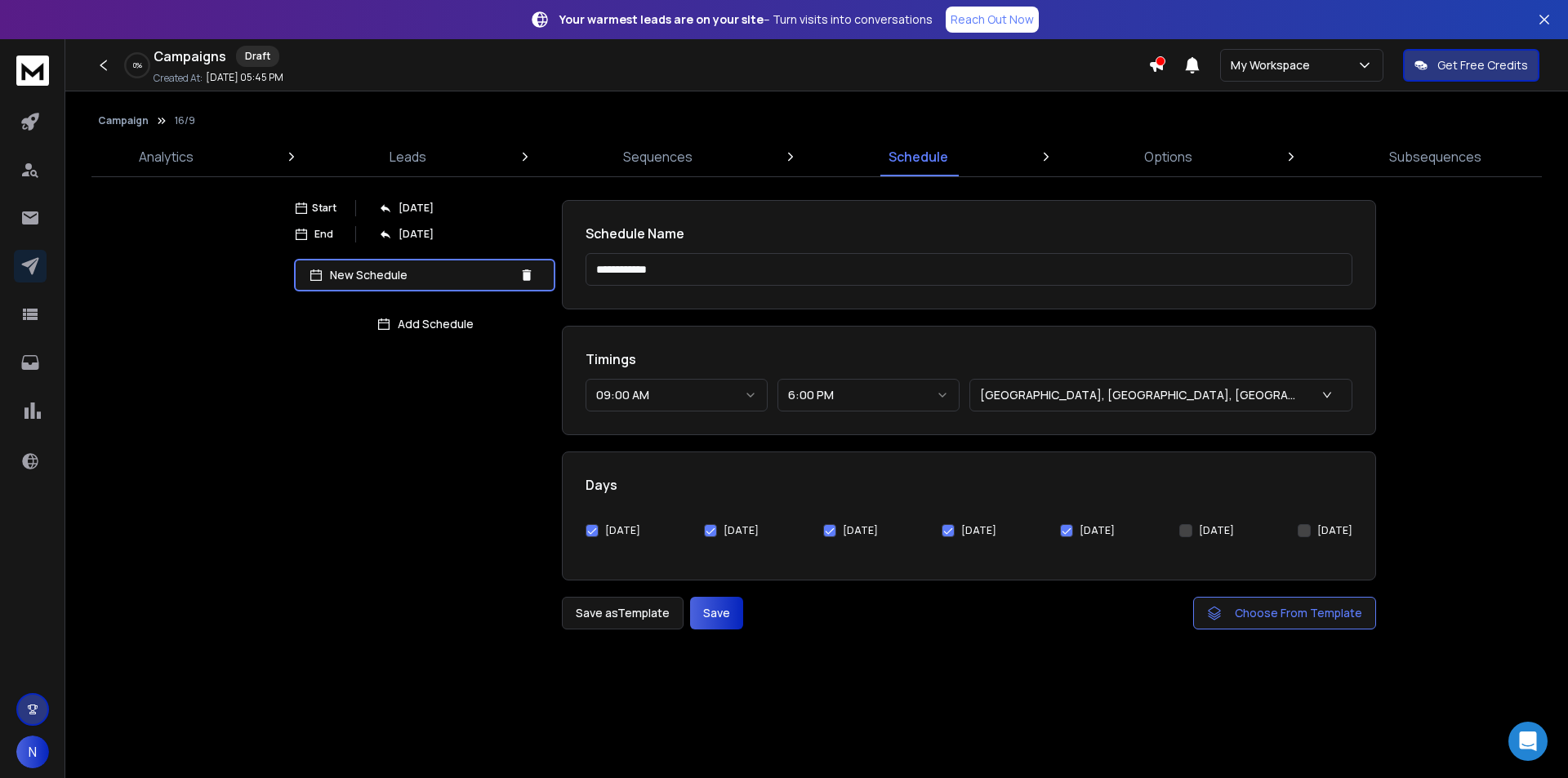
click at [724, 611] on button "Save" at bounding box center [716, 613] width 53 height 33
click at [710, 616] on button "Save" at bounding box center [716, 613] width 53 height 33
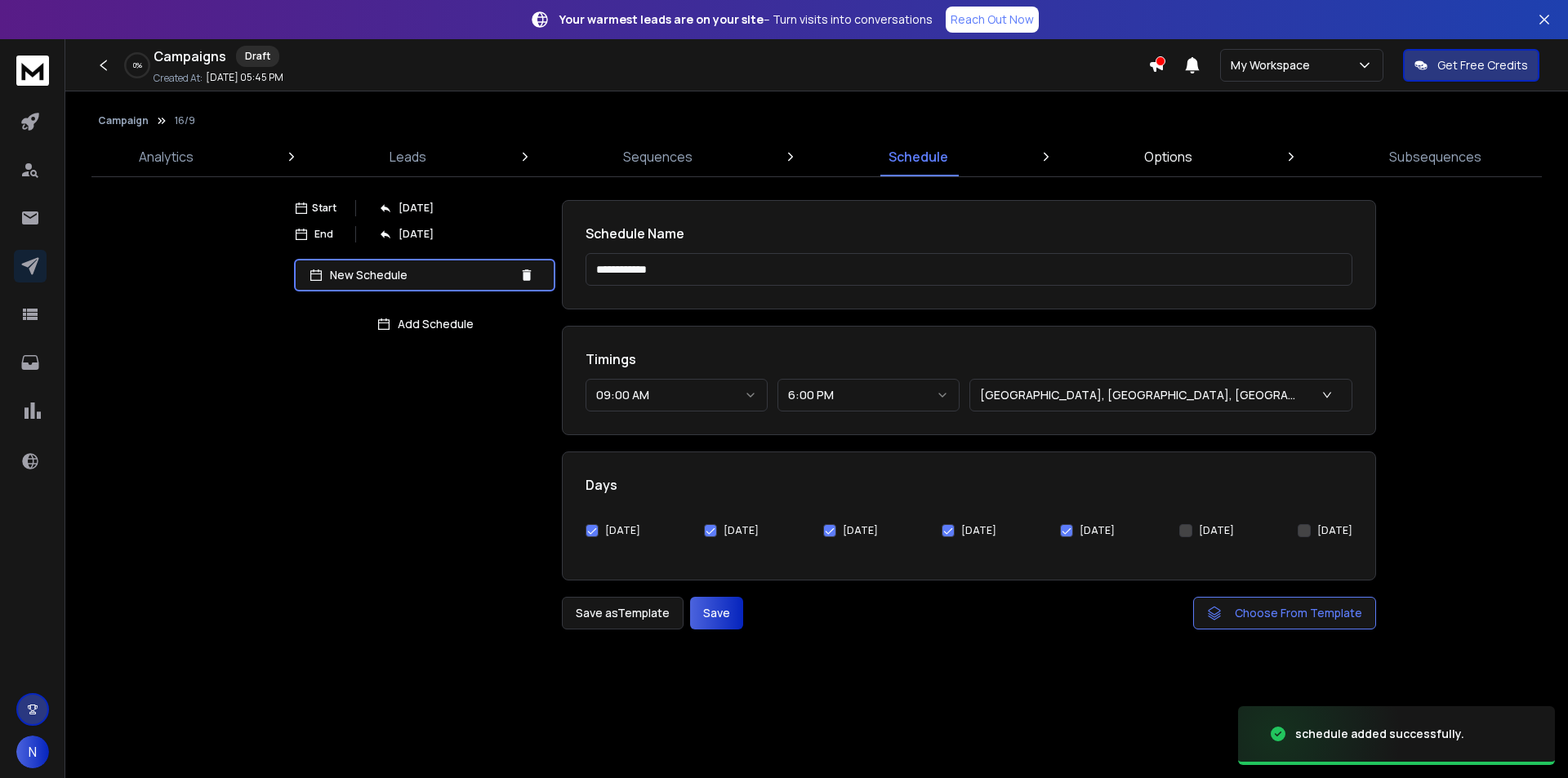
click at [1169, 159] on p "Options" at bounding box center [1168, 156] width 48 height 19
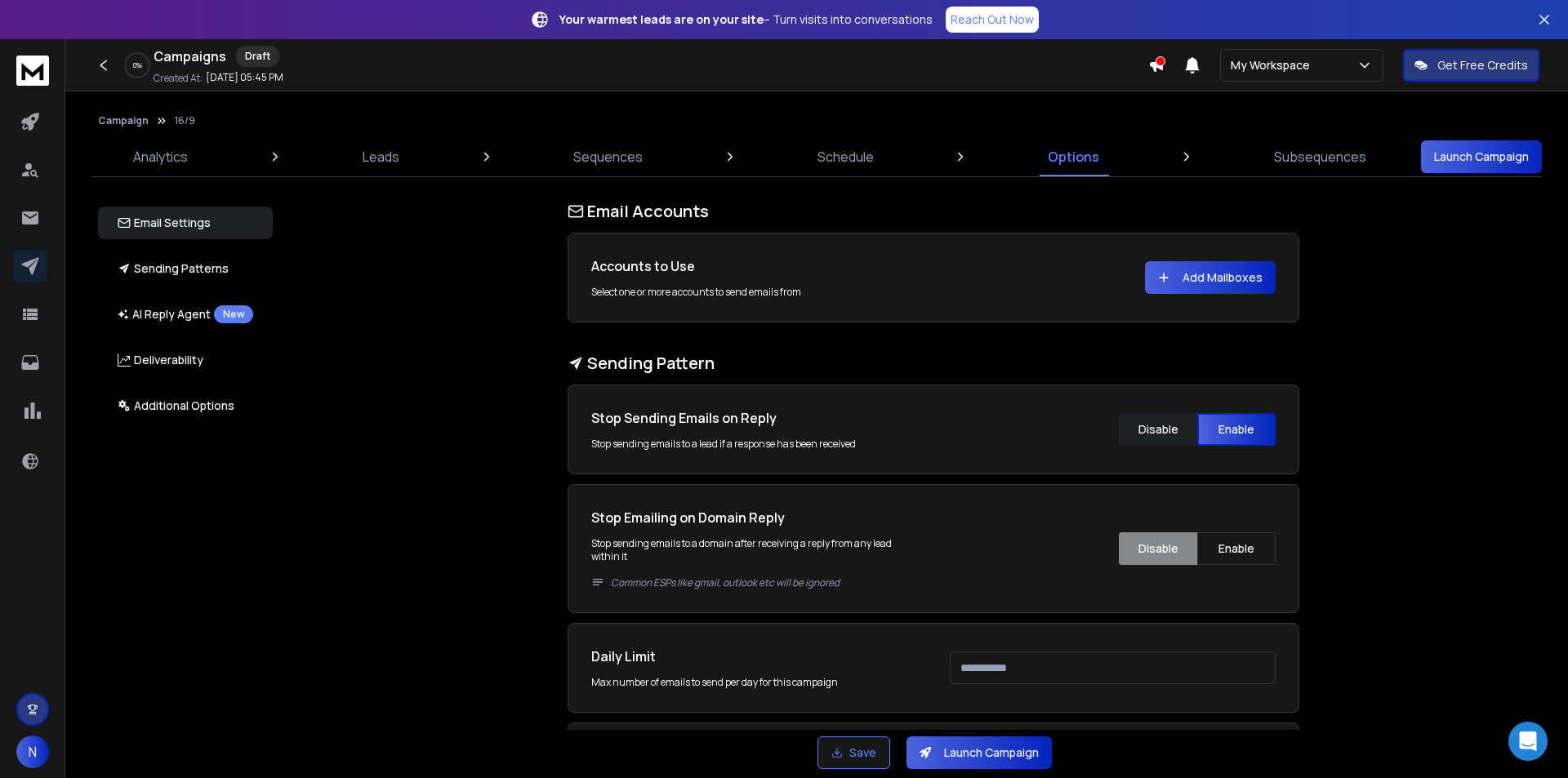
click at [1198, 275] on button "Add Mailboxes" at bounding box center [1210, 277] width 131 height 33
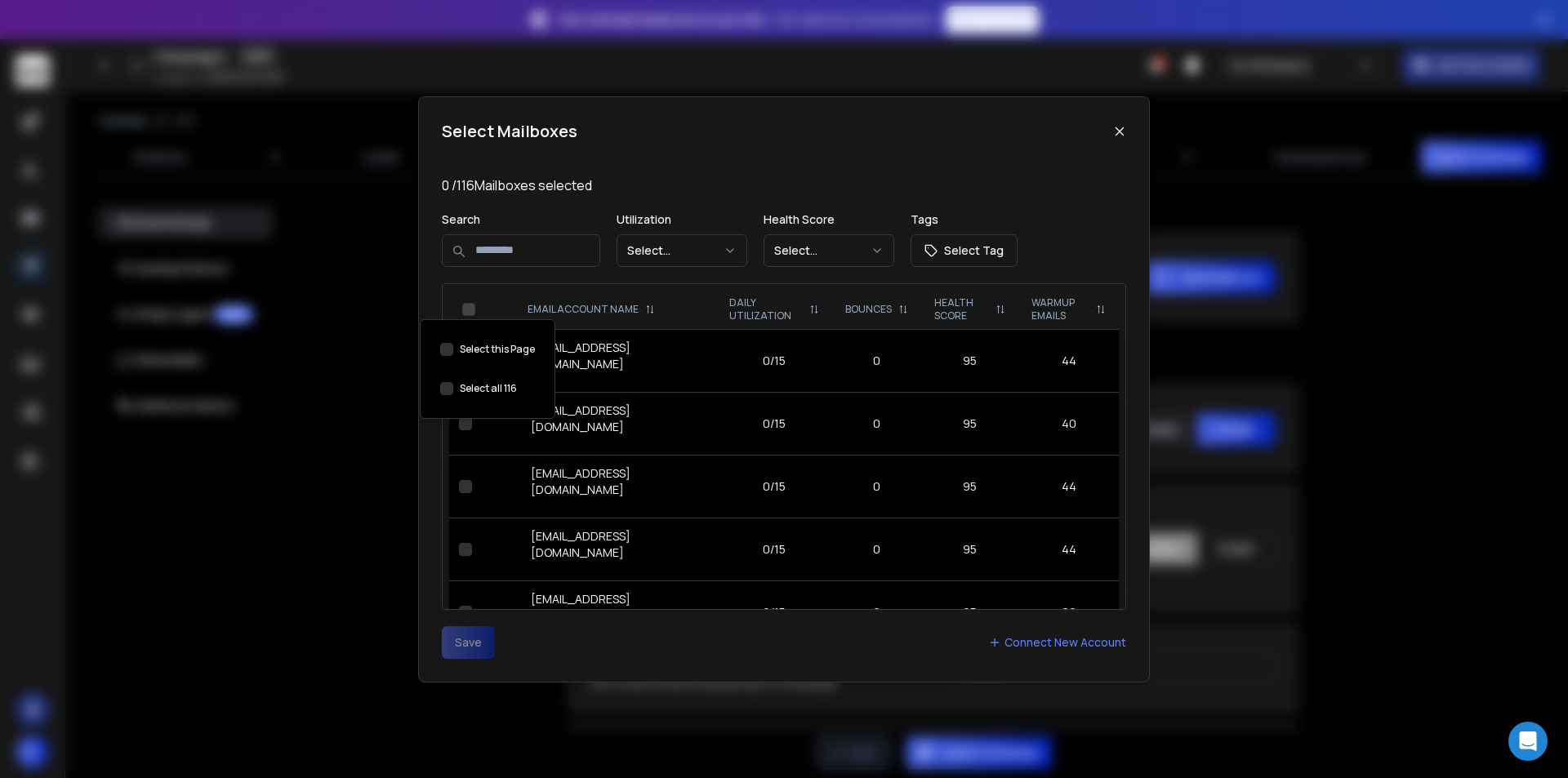
click at [464, 309] on button "Select this Page" at bounding box center [469, 310] width 13 height 13
click at [442, 388] on button "Select this Page" at bounding box center [447, 389] width 13 height 13
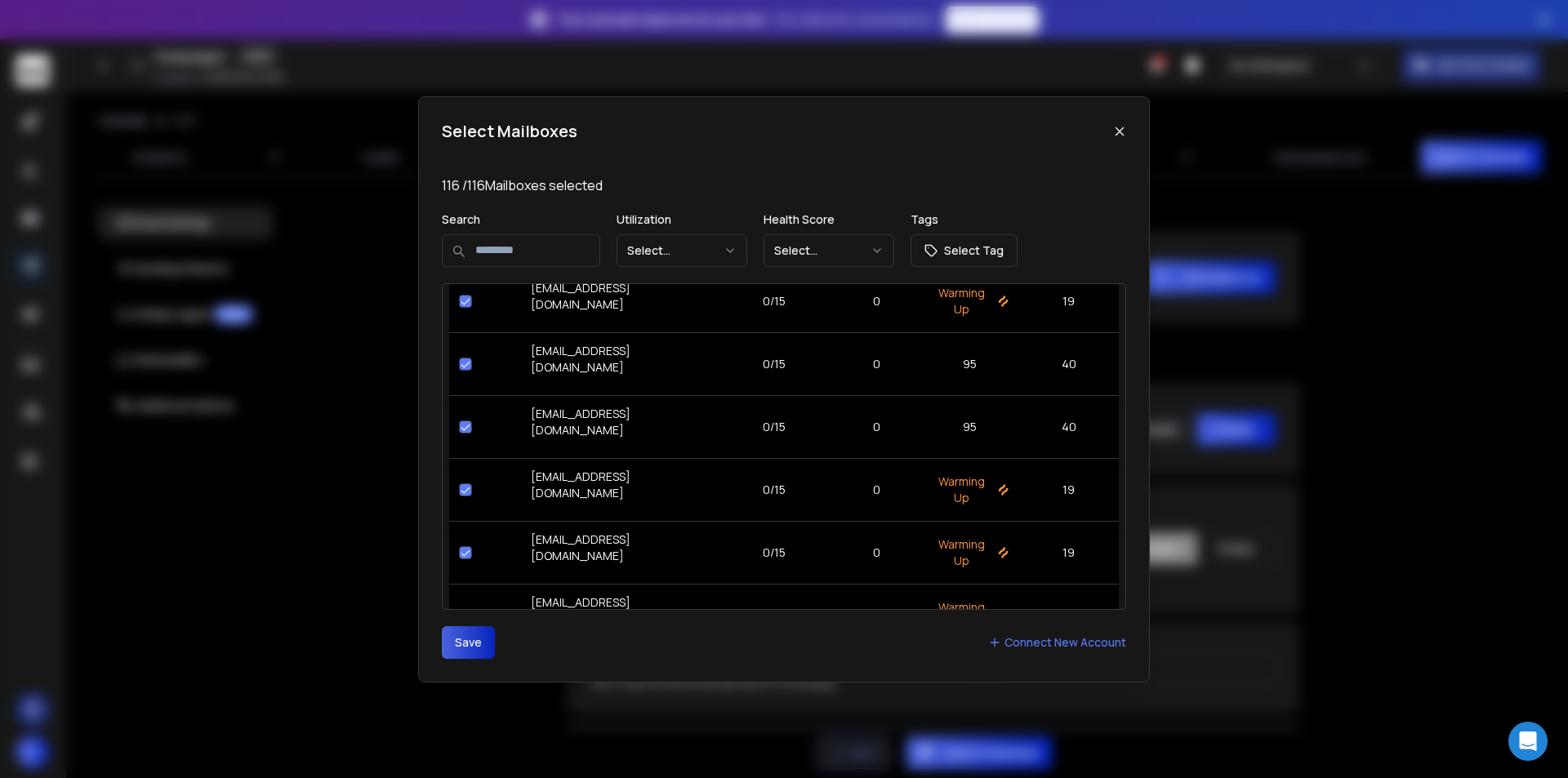
scroll to position [2405, 0]
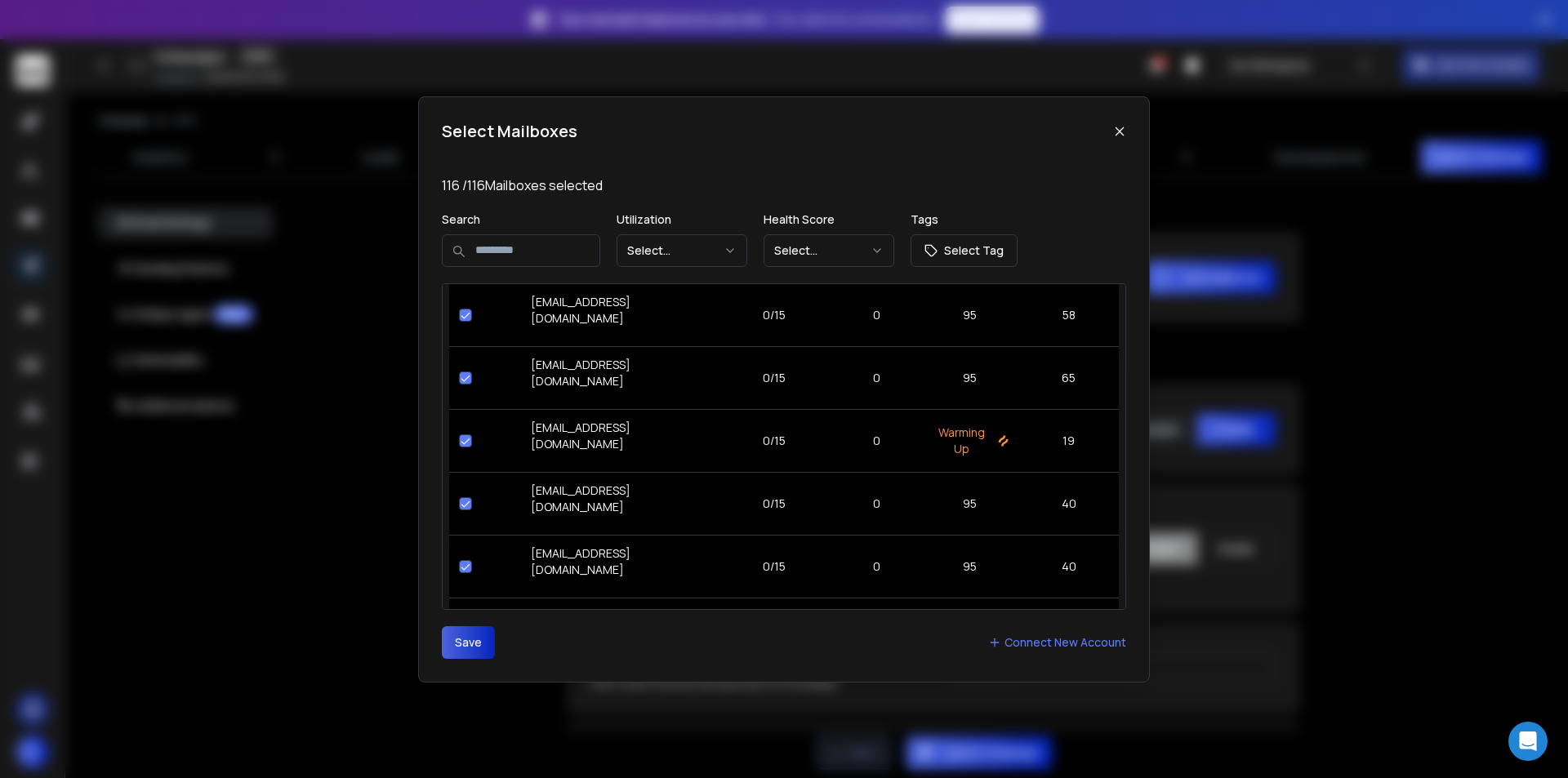
click at [468, 639] on button "Save" at bounding box center [468, 642] width 53 height 33
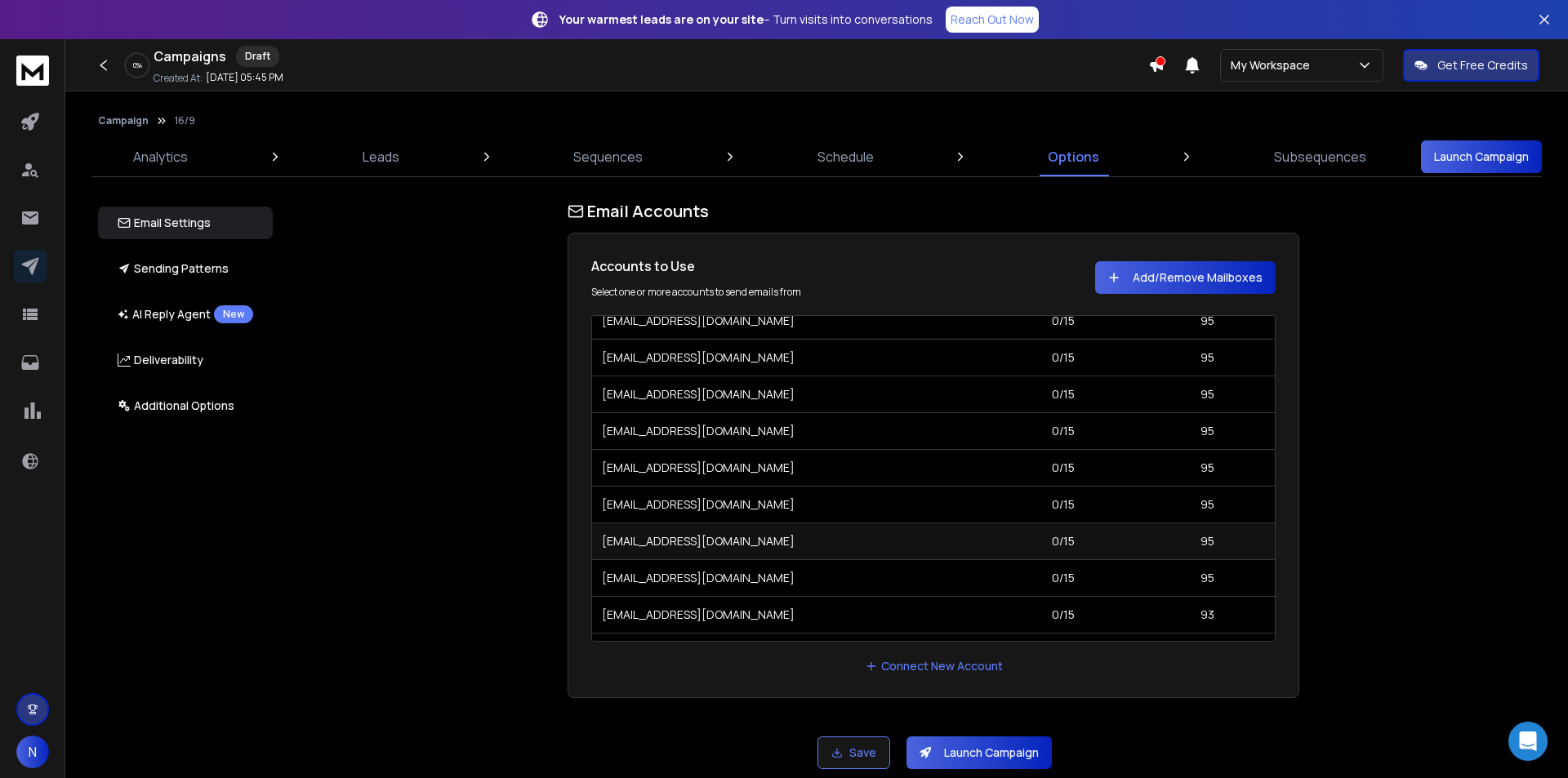
scroll to position [3977, 0]
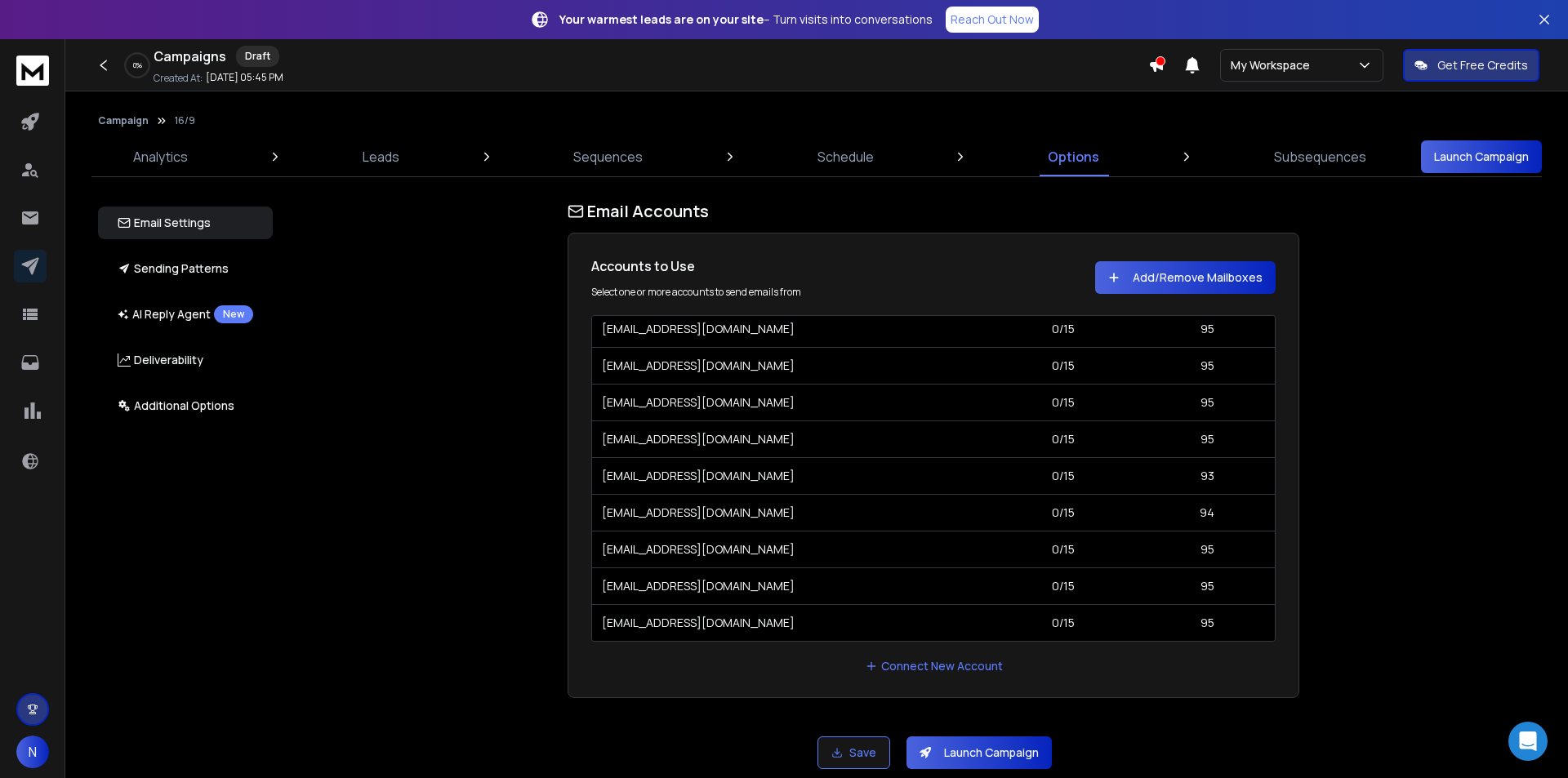
click at [964, 746] on button "Launch Campaign" at bounding box center [979, 753] width 145 height 33
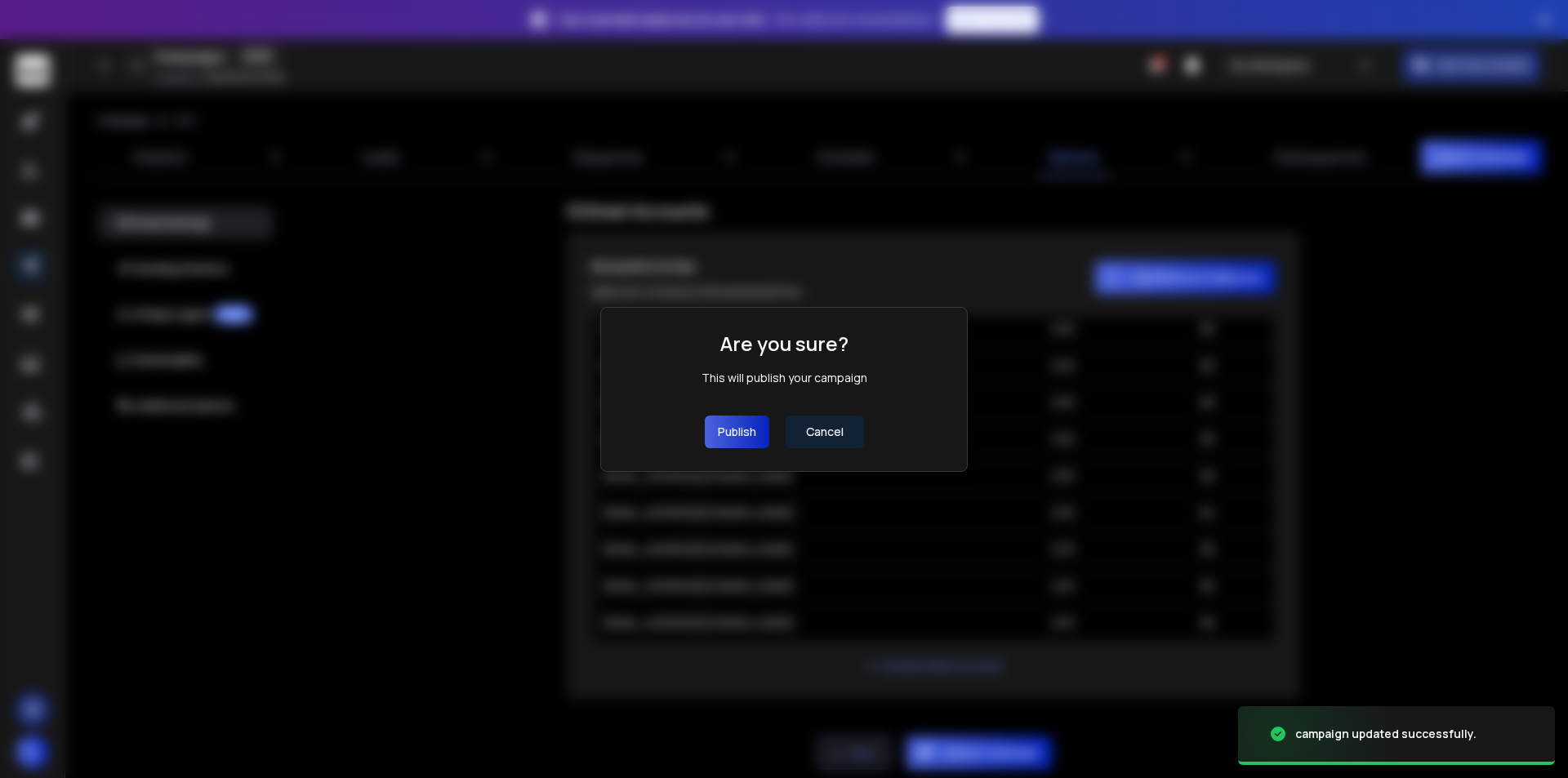
click at [736, 429] on button "Publish" at bounding box center [737, 431] width 65 height 33
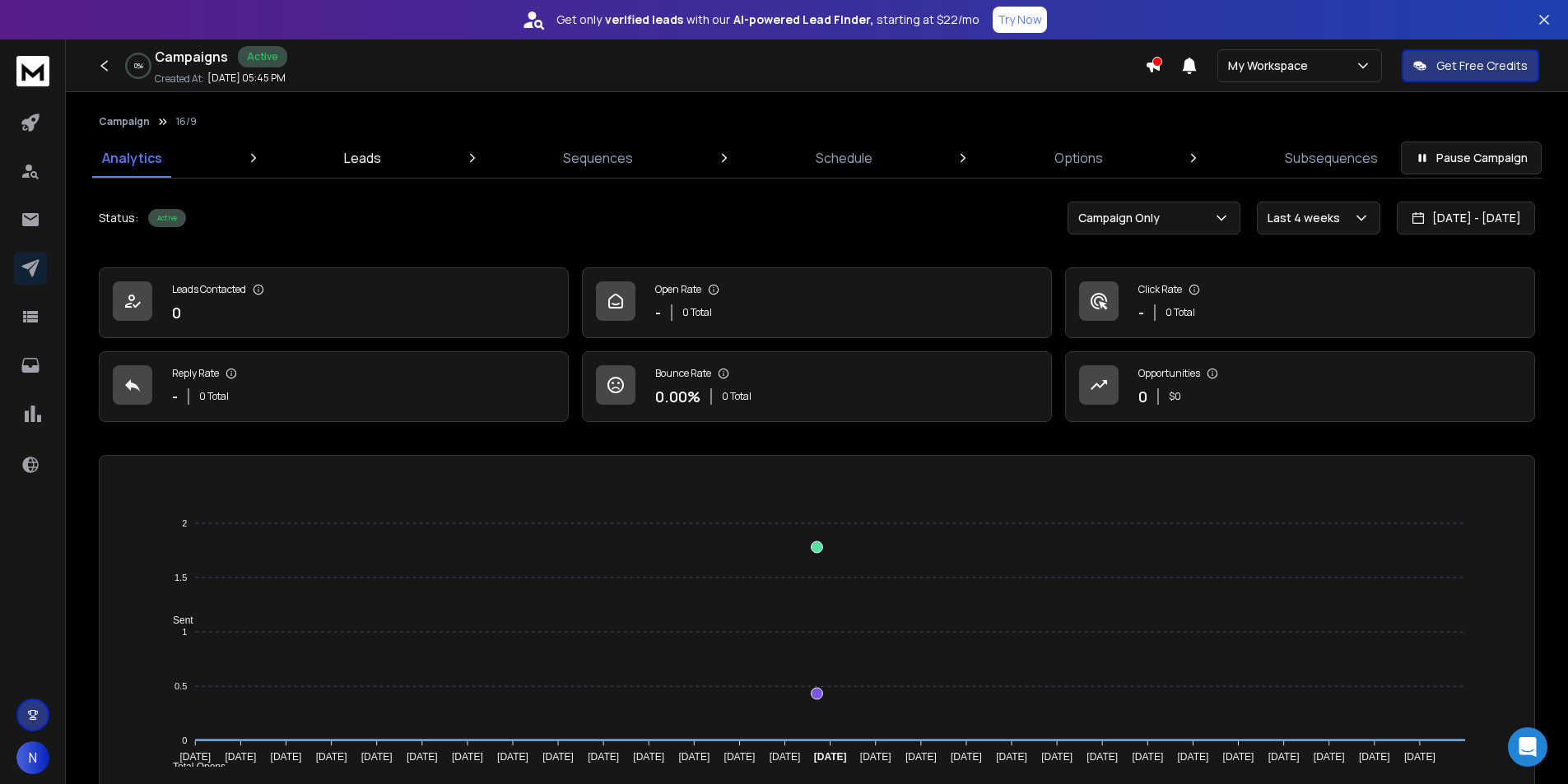
click at [367, 156] on p "Leads" at bounding box center [363, 157] width 37 height 19
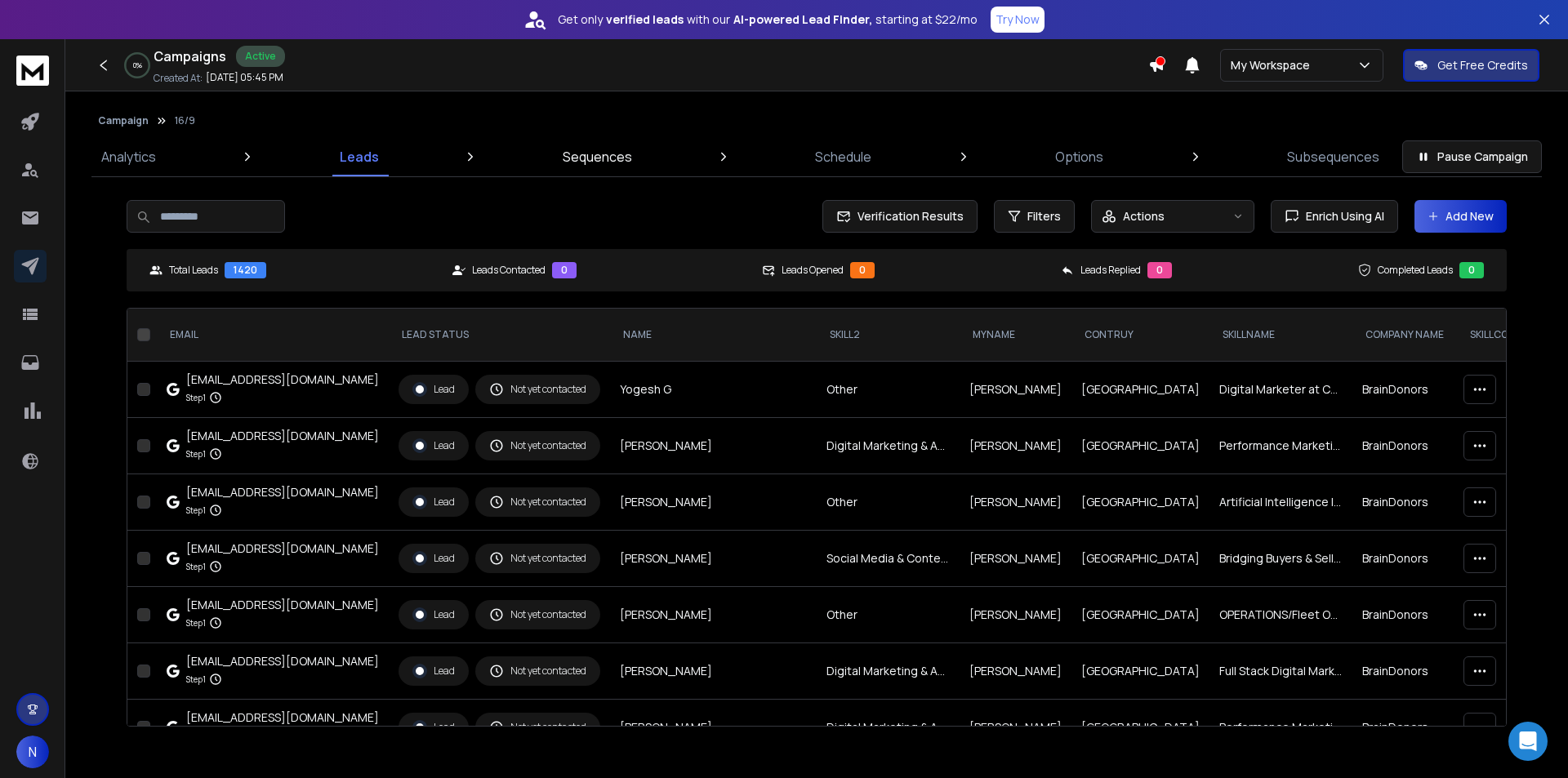
click at [609, 155] on p "Sequences" at bounding box center [597, 156] width 70 height 19
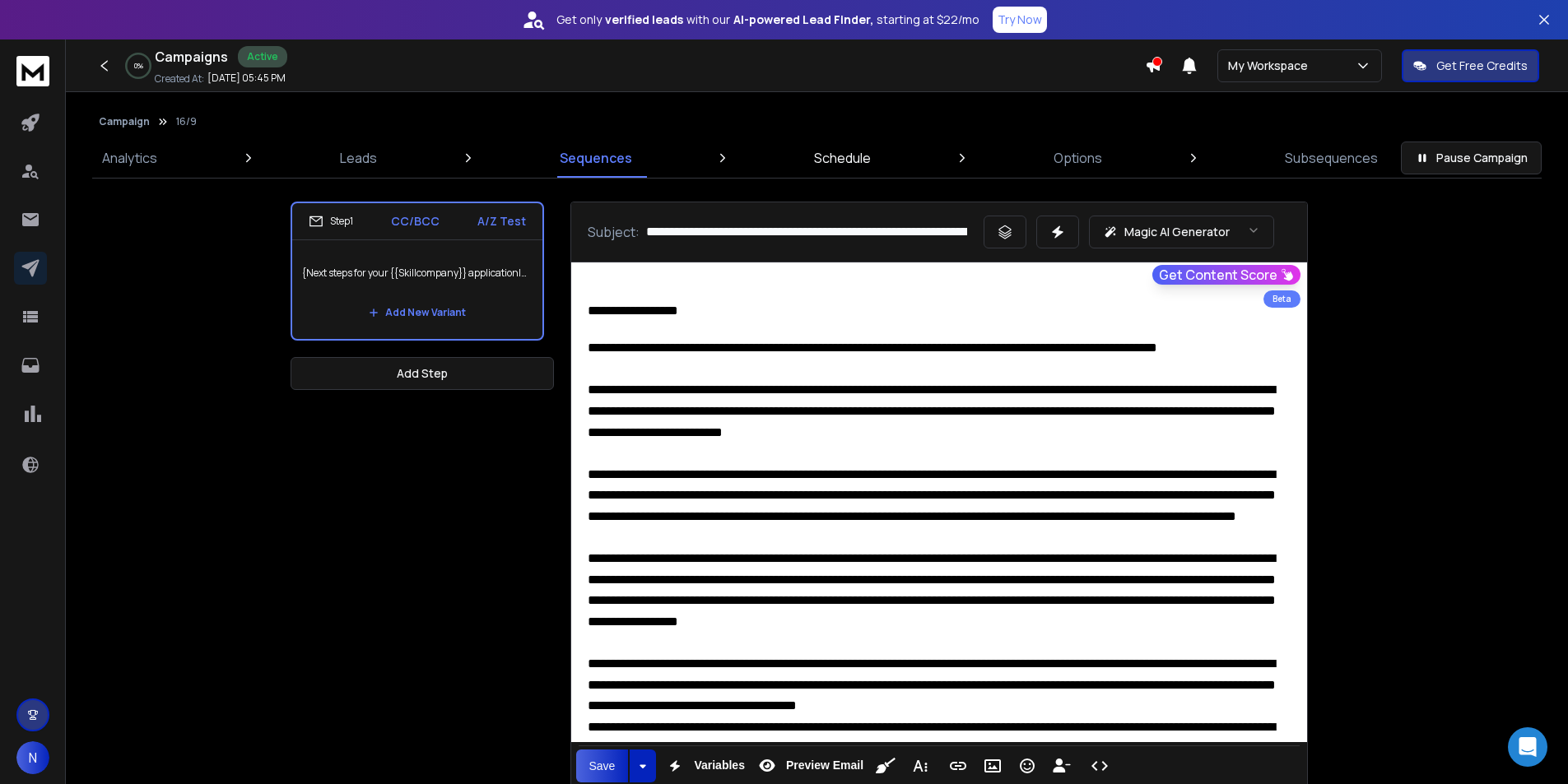
click at [870, 154] on p "Schedule" at bounding box center [842, 157] width 57 height 19
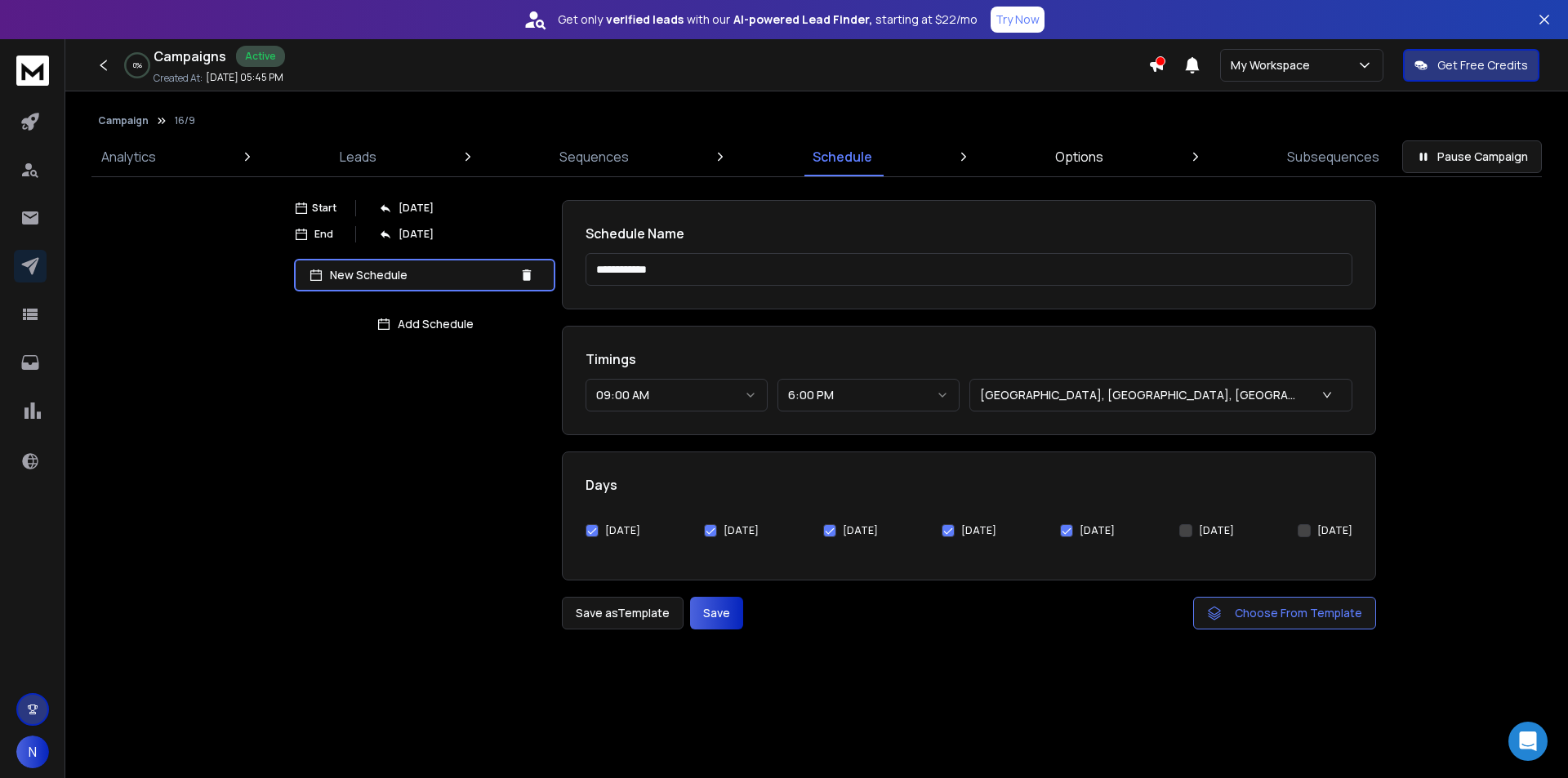
click at [1090, 154] on p "Options" at bounding box center [1079, 156] width 48 height 19
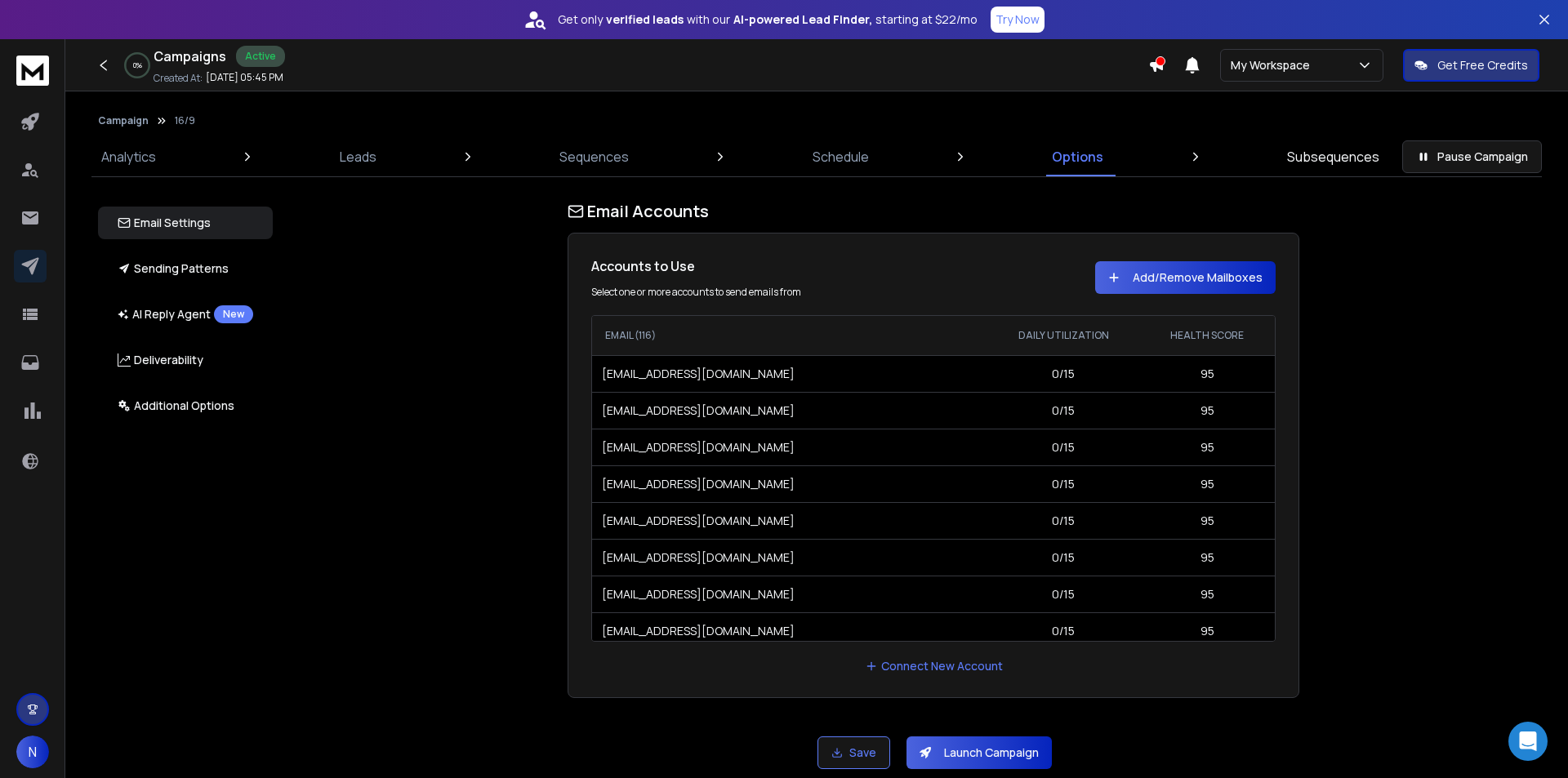
click at [1290, 154] on p "Subsequences" at bounding box center [1334, 156] width 92 height 19
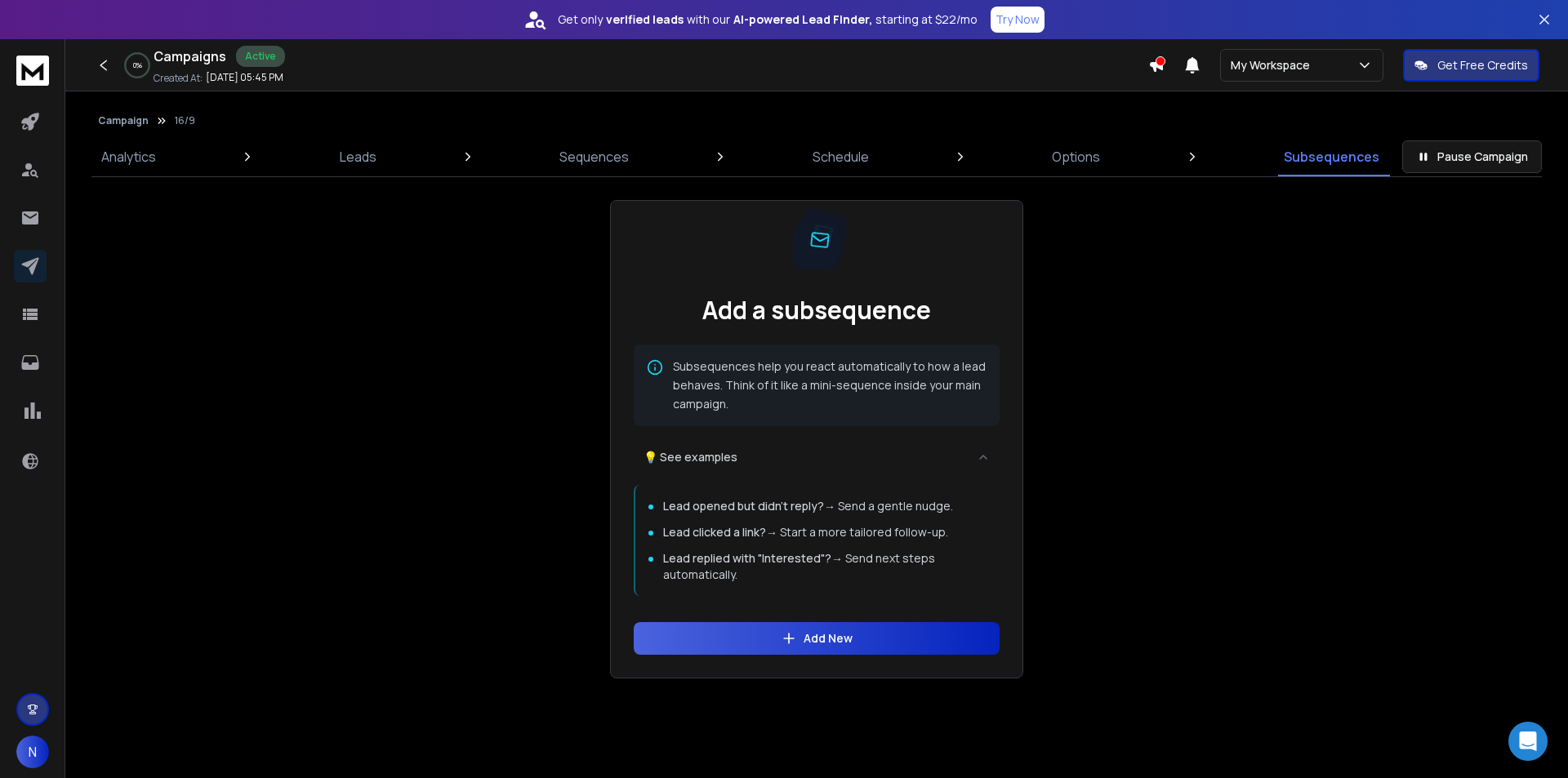
click at [1097, 136] on div "Campaign 16/9 Analytics Leads Sequences Schedule Options Subsequences Pause Cam…" at bounding box center [817, 142] width 1450 height 70
click at [1081, 149] on p "Options" at bounding box center [1075, 156] width 48 height 19
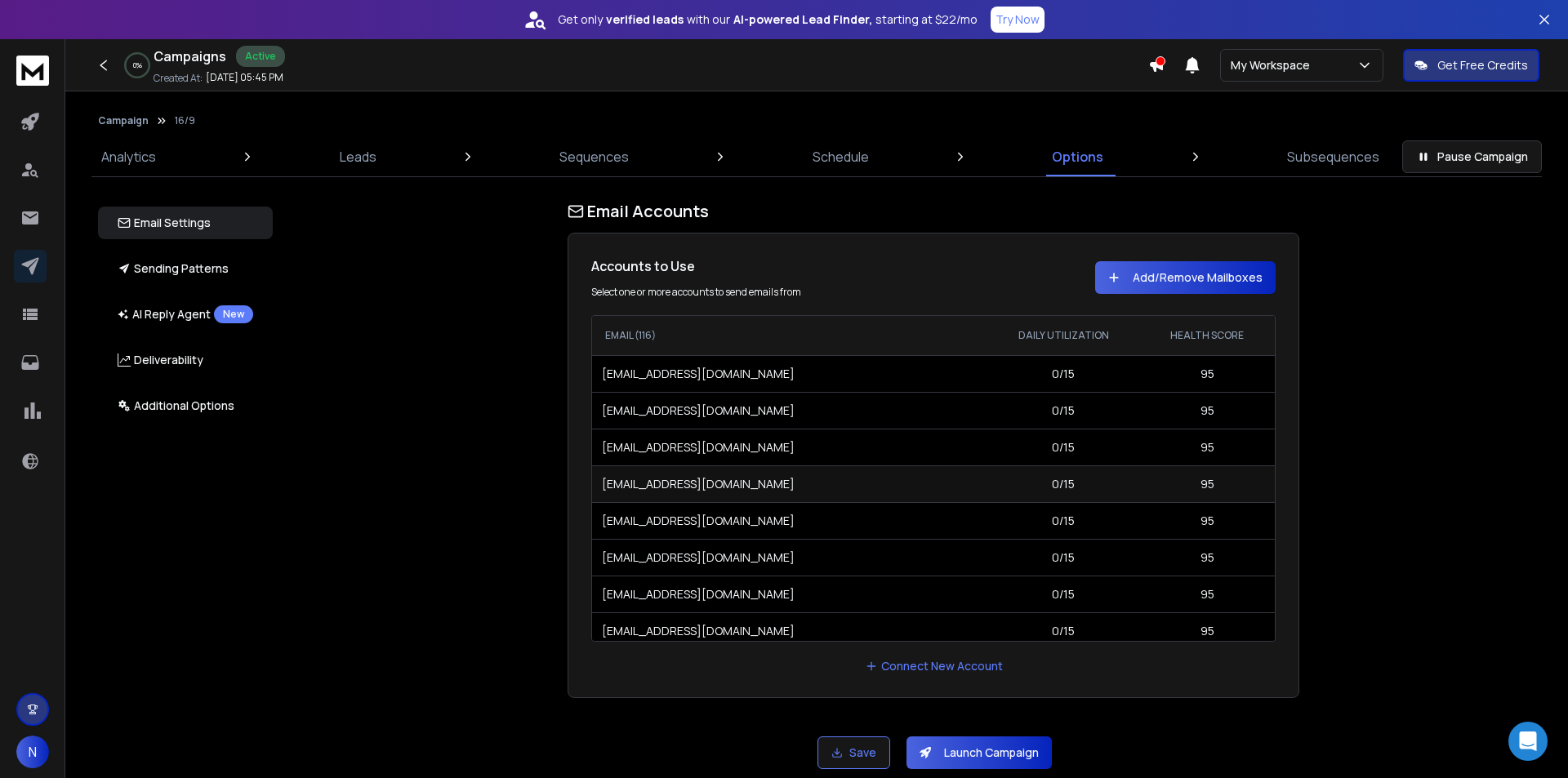
scroll to position [326, 0]
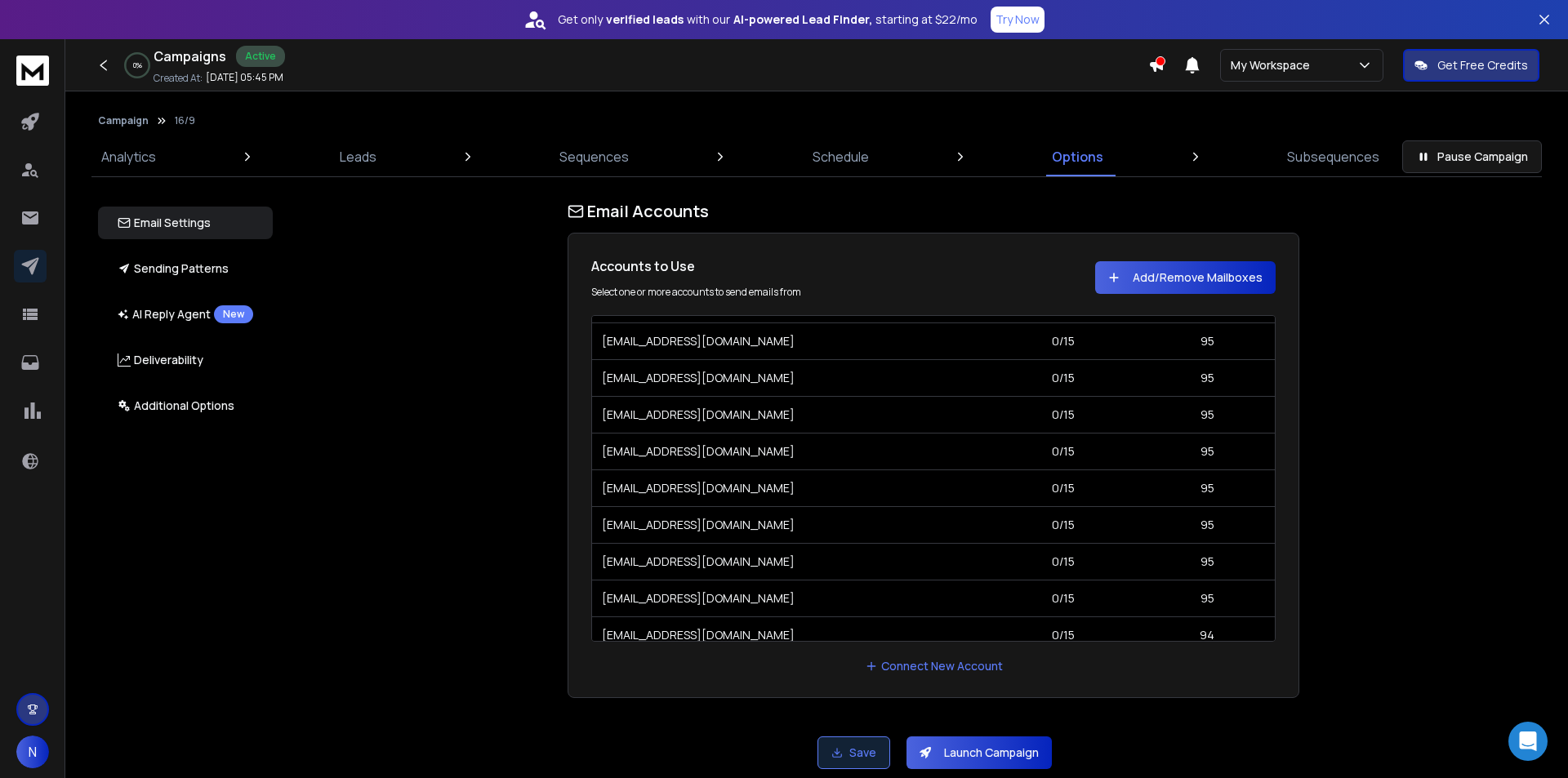
click at [856, 748] on button "Save" at bounding box center [854, 753] width 73 height 33
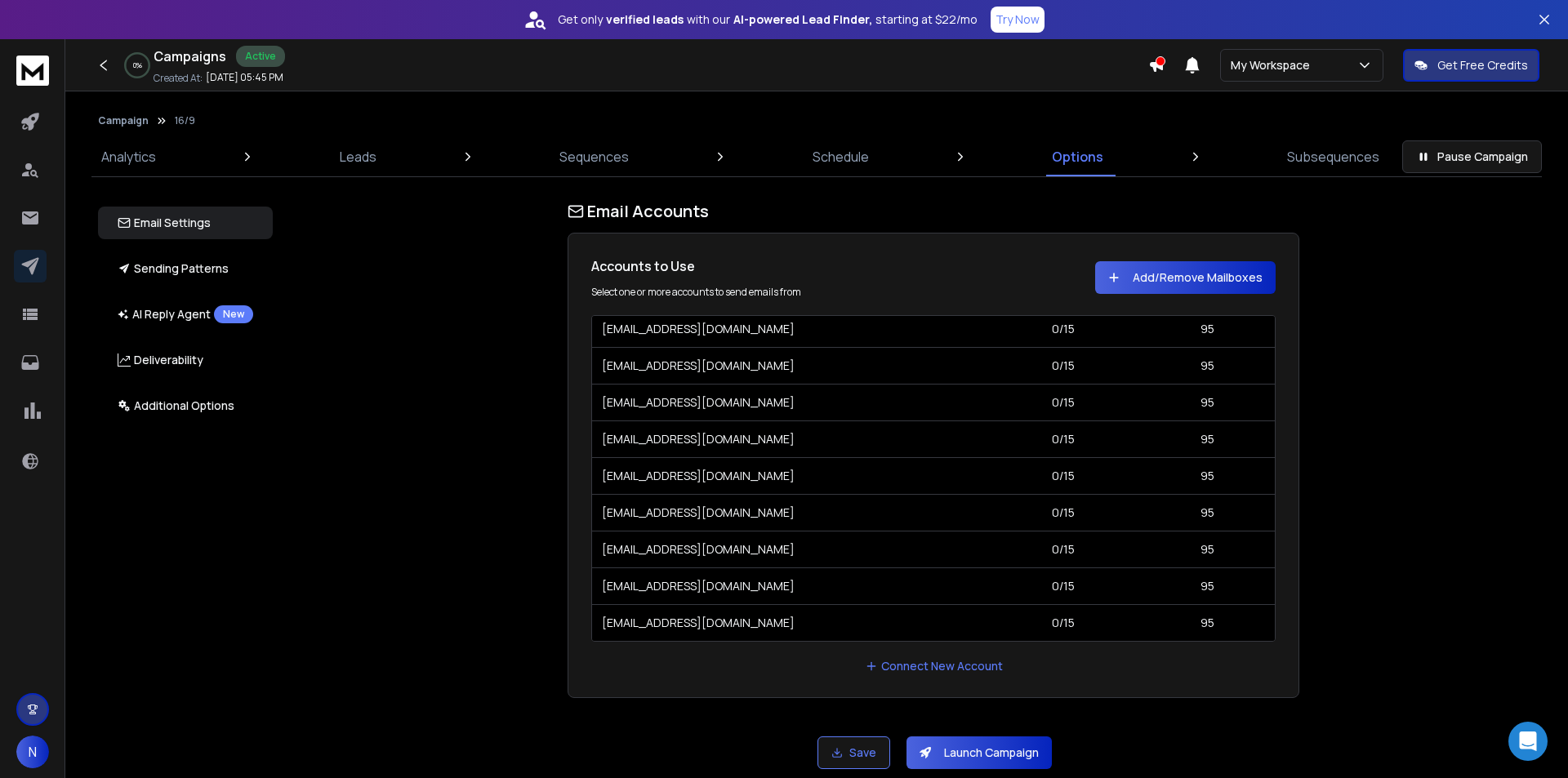
scroll to position [3977, 0]
click at [949, 757] on button "Launch Campaign" at bounding box center [979, 753] width 145 height 33
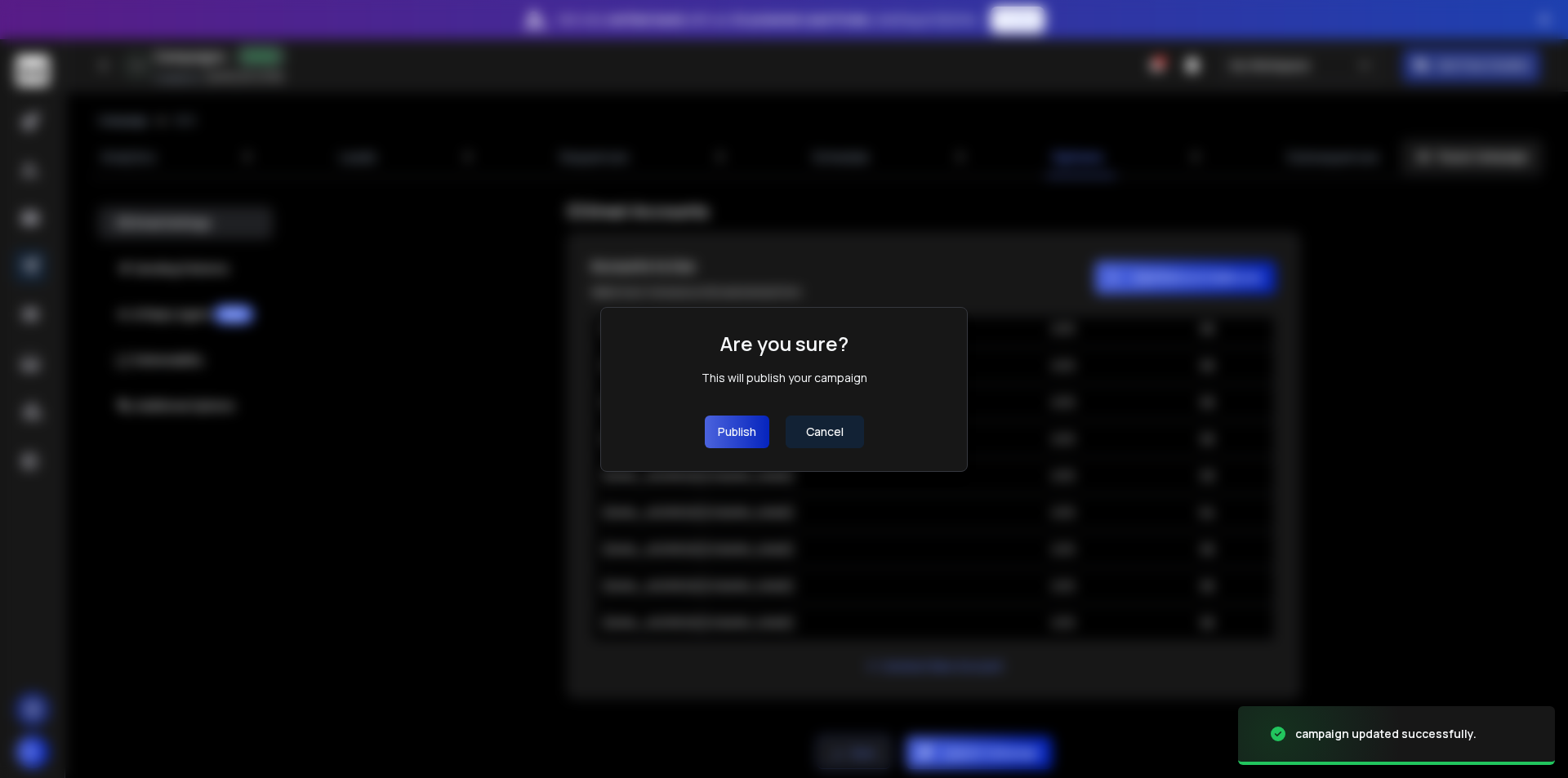
click at [749, 419] on button "Publish" at bounding box center [737, 431] width 65 height 33
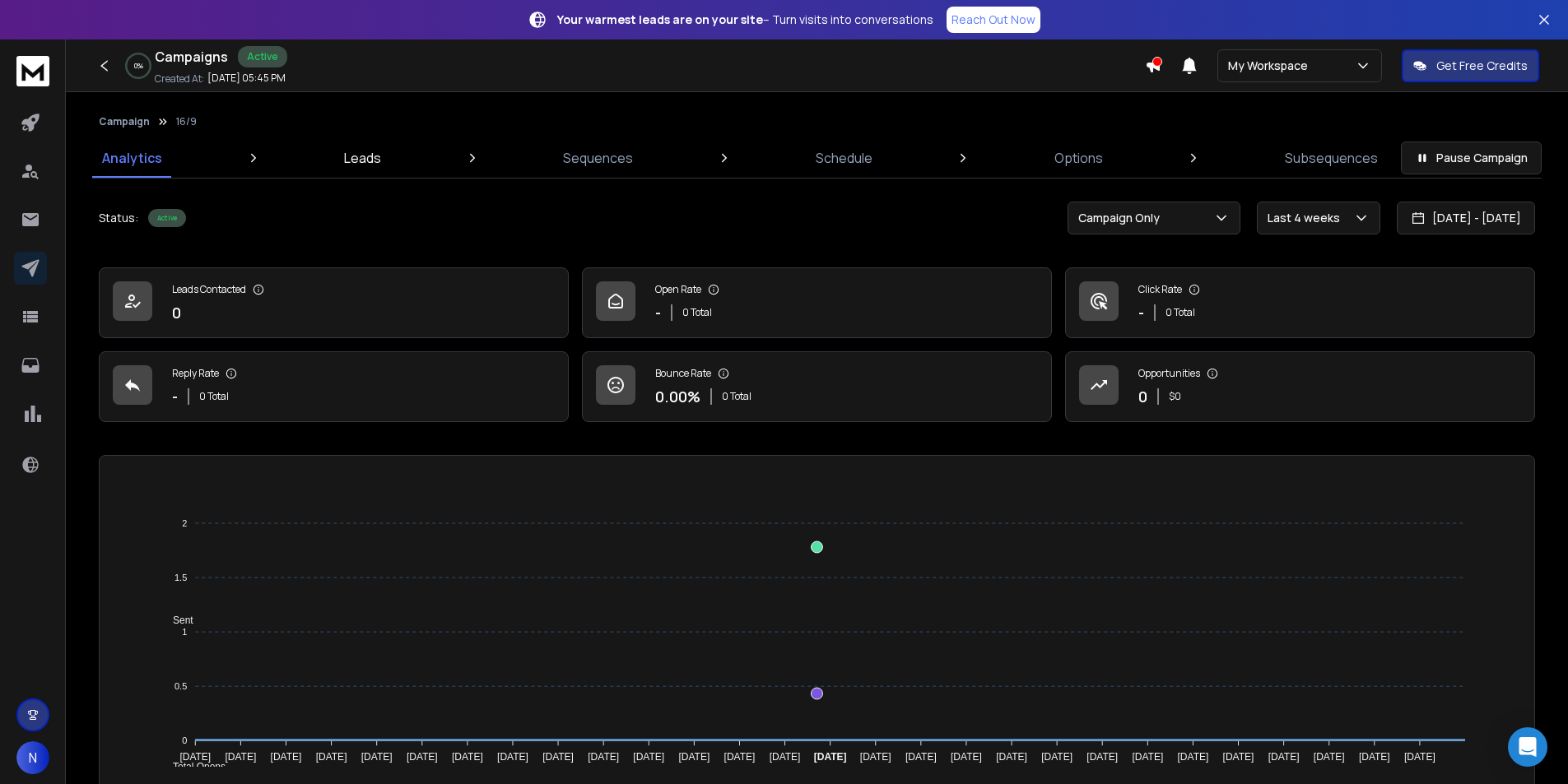
click at [351, 158] on p "Leads" at bounding box center [363, 157] width 37 height 19
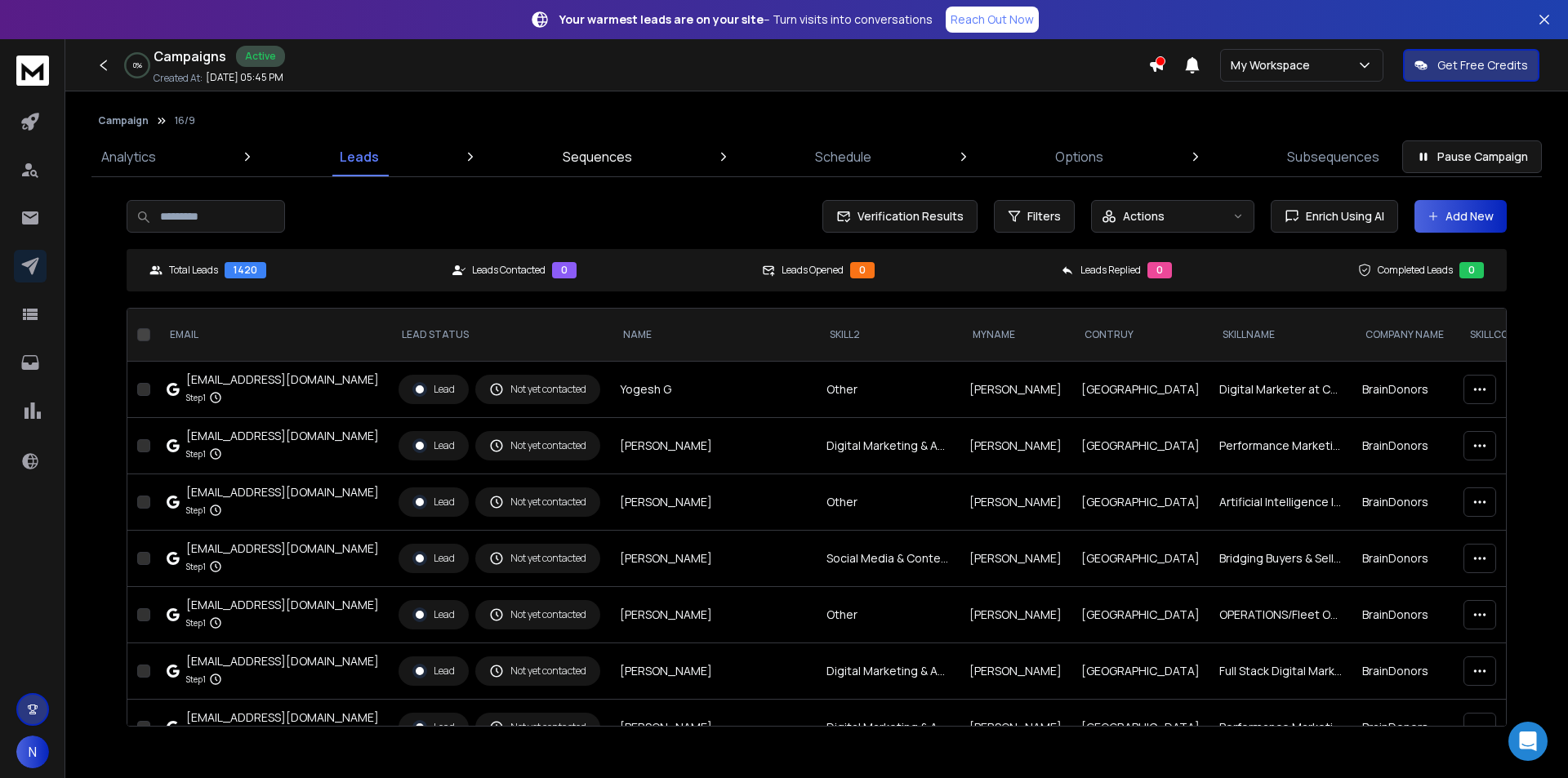
click at [594, 152] on p "Sequences" at bounding box center [597, 156] width 70 height 19
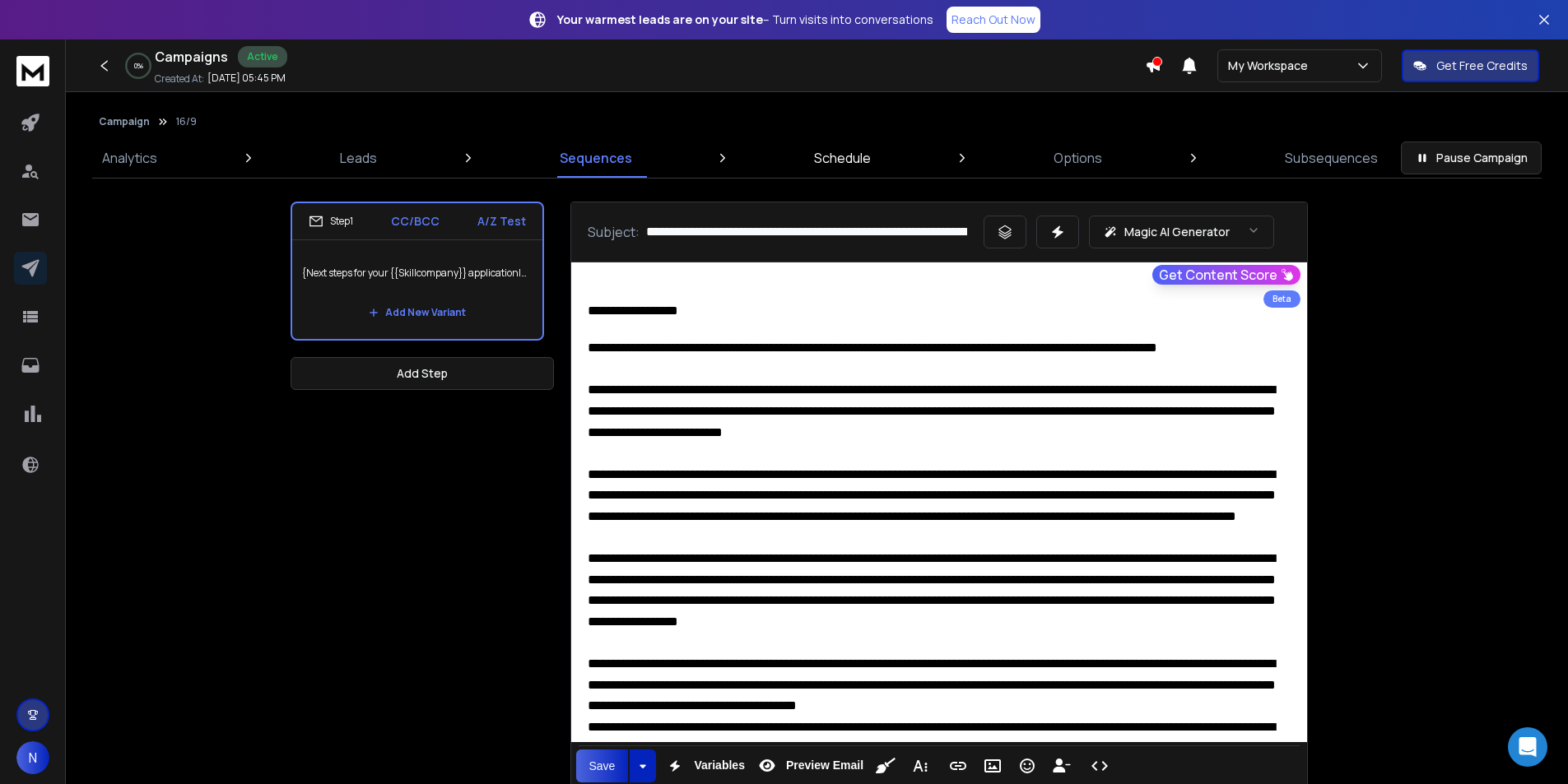
click at [818, 164] on p "Schedule" at bounding box center [842, 157] width 57 height 19
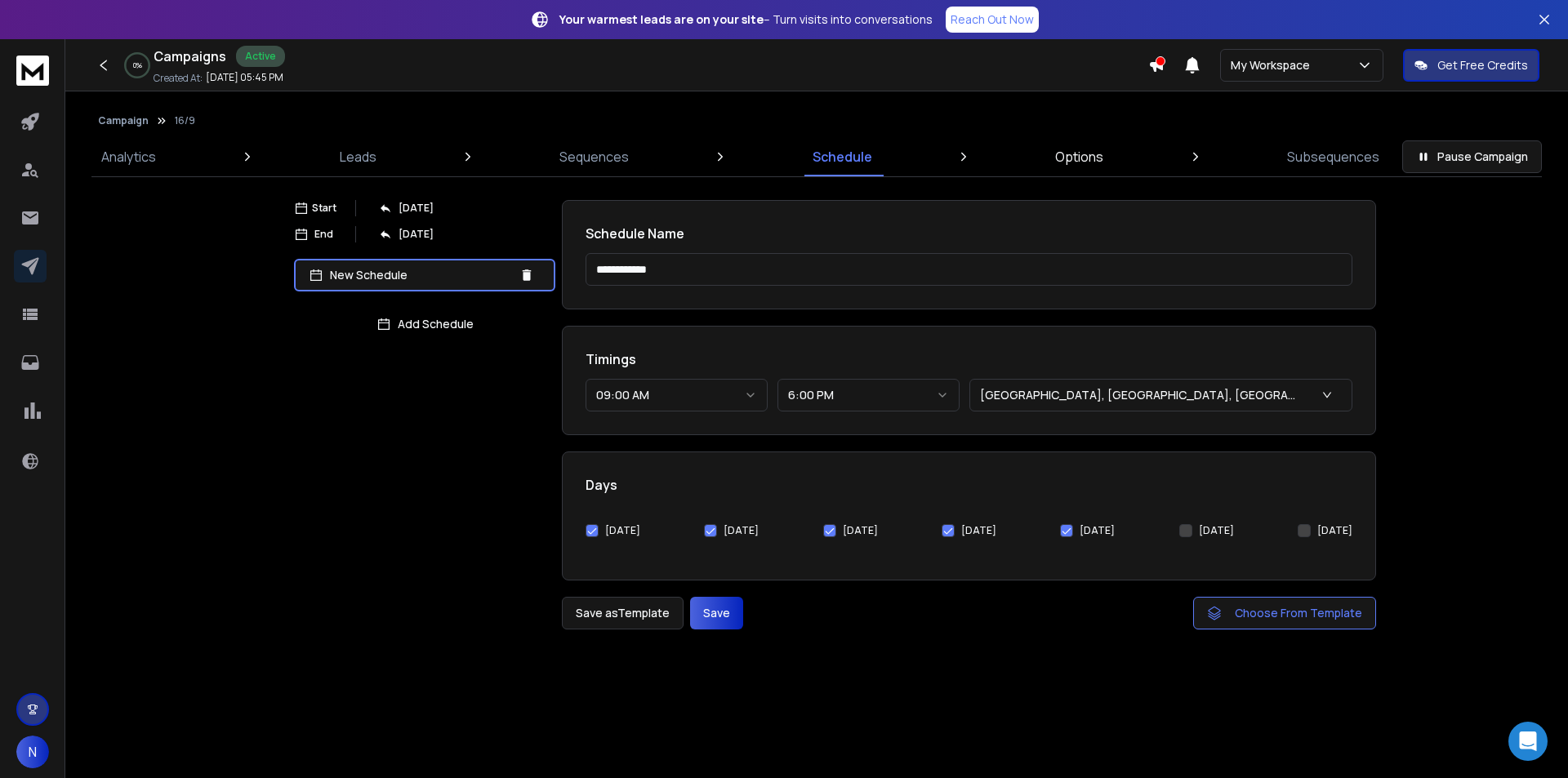
click at [1060, 160] on p "Options" at bounding box center [1079, 156] width 48 height 19
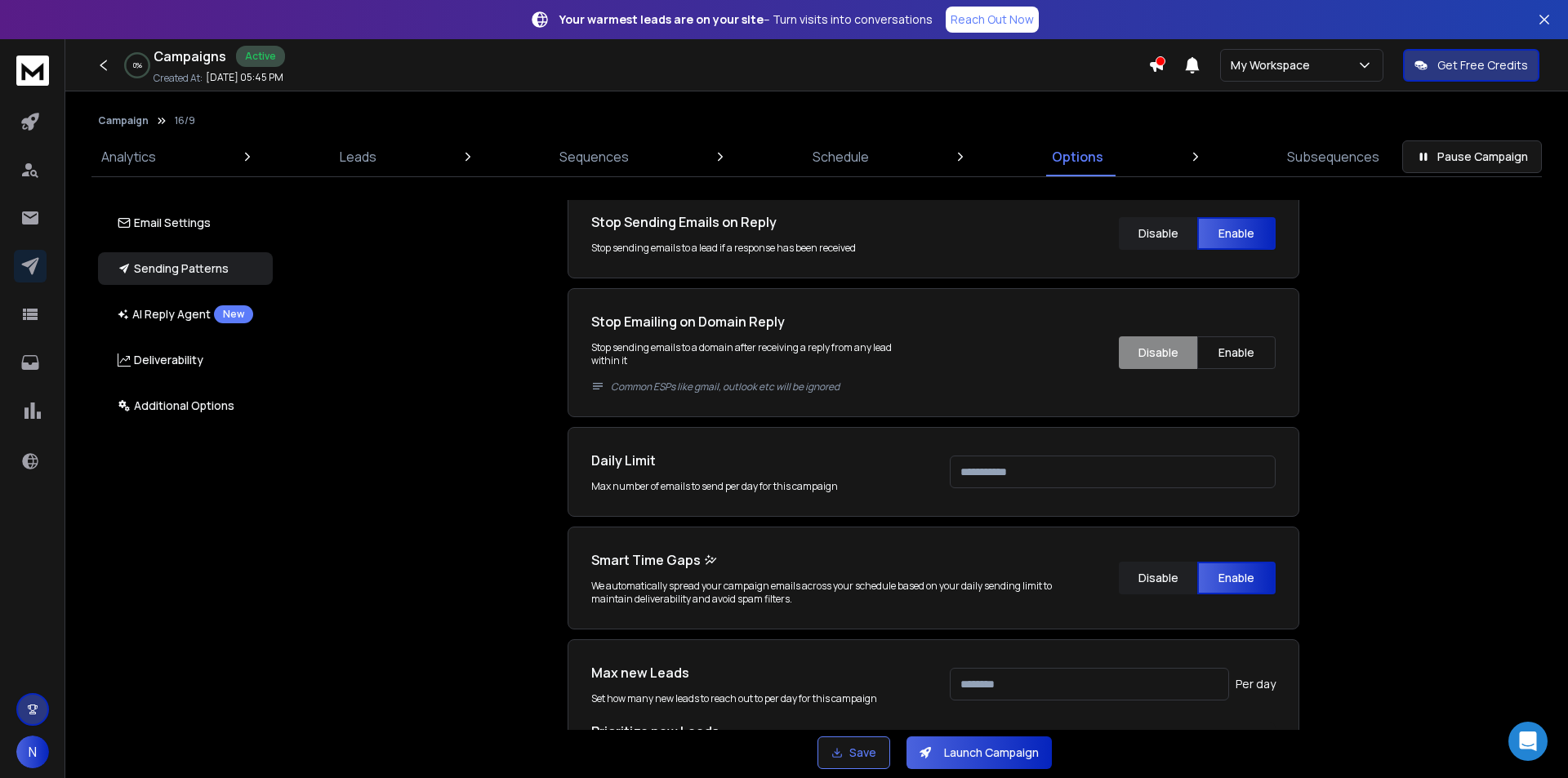
scroll to position [653, 0]
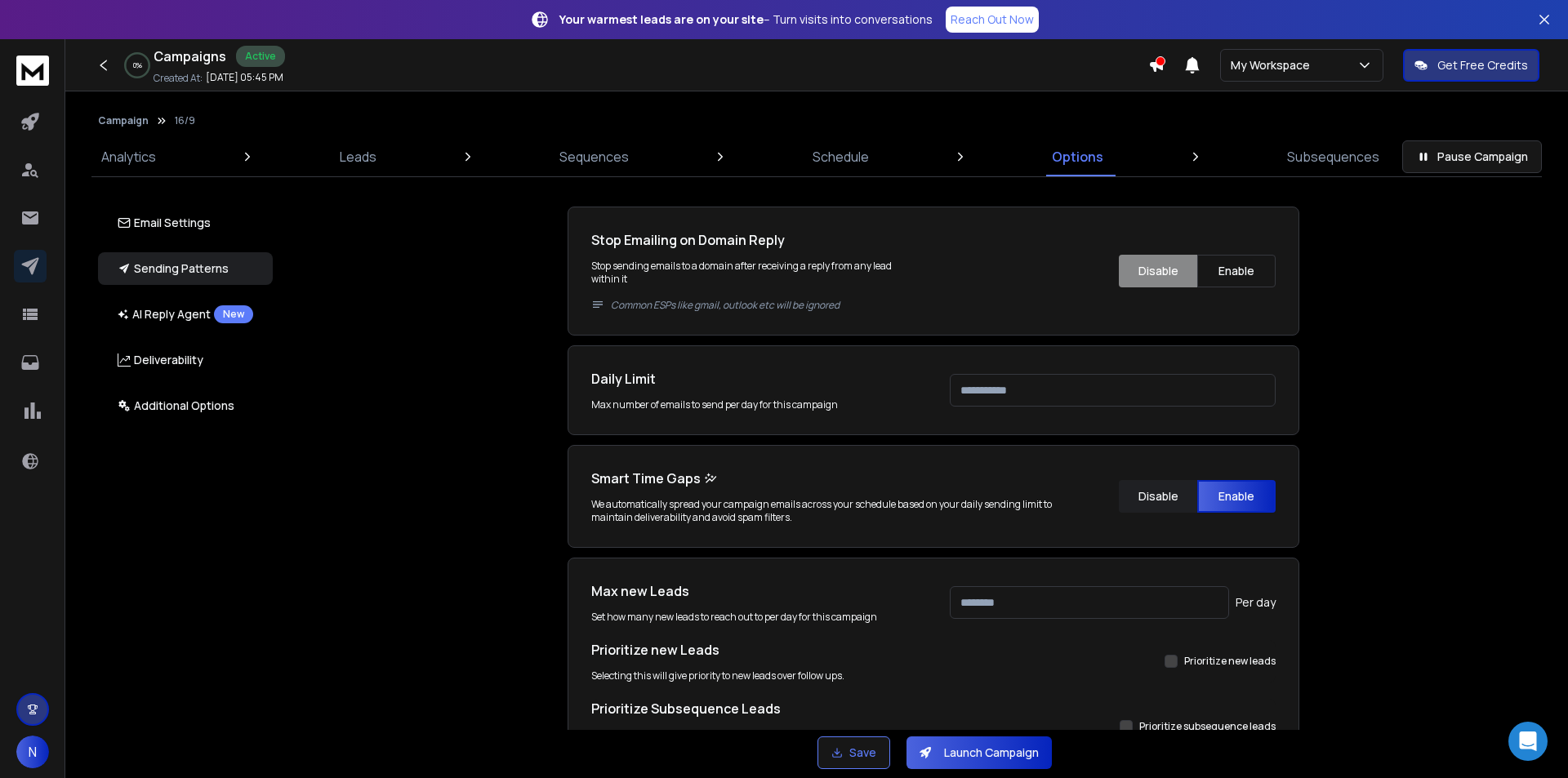
drag, startPoint x: 996, startPoint y: 389, endPoint x: 863, endPoint y: 380, distance: 133.3
click at [863, 380] on div "Daily Limit Max number of emails to send per day for this campaign ***" at bounding box center [933, 390] width 684 height 43
type input "*****"
drag, startPoint x: 982, startPoint y: 606, endPoint x: 893, endPoint y: 607, distance: 89.0
click at [893, 607] on div "Max new Leads Set how many new leads to reach out to per day for this campaign …" at bounding box center [933, 603] width 684 height 43
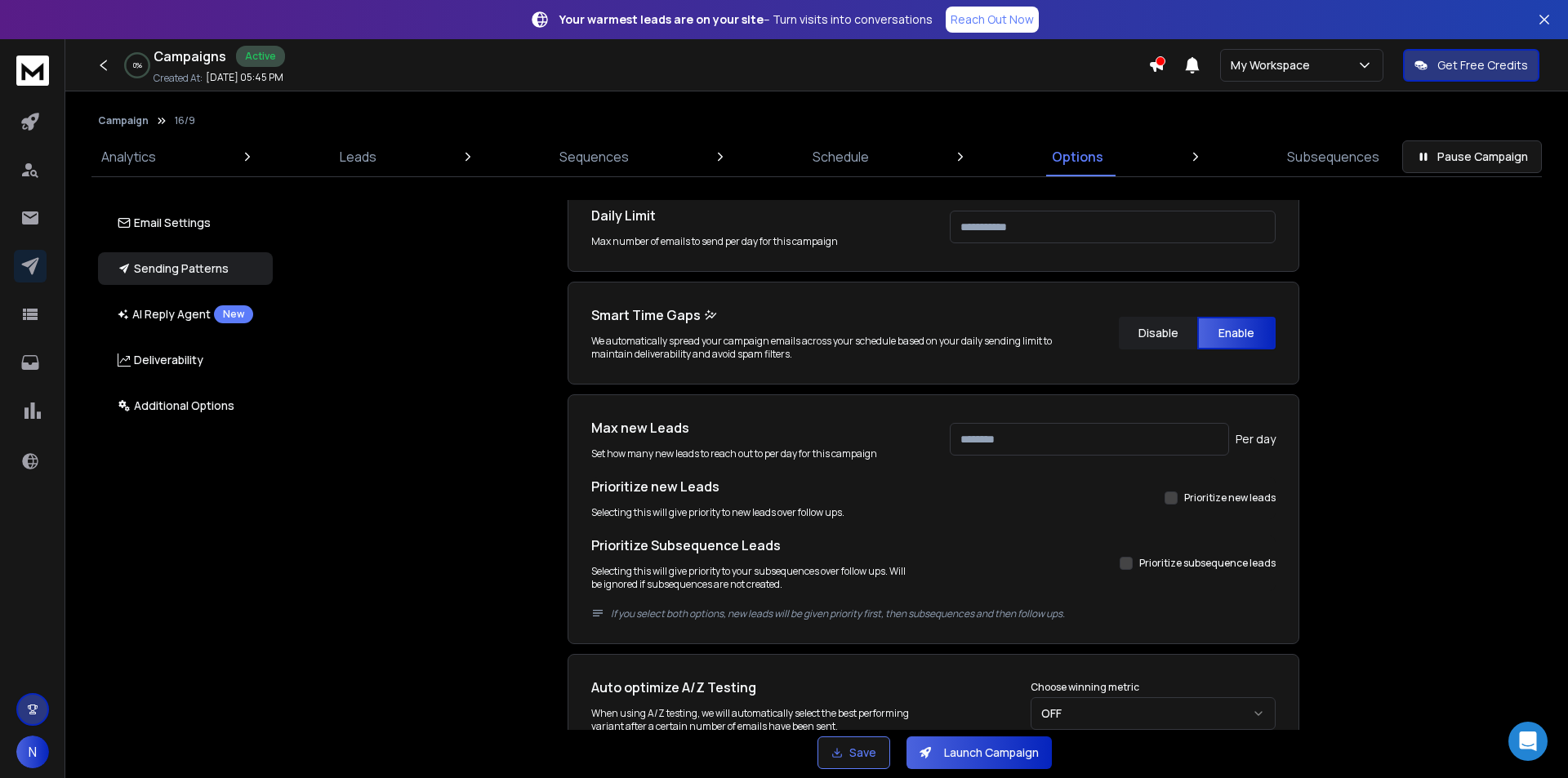
scroll to position [1062, 0]
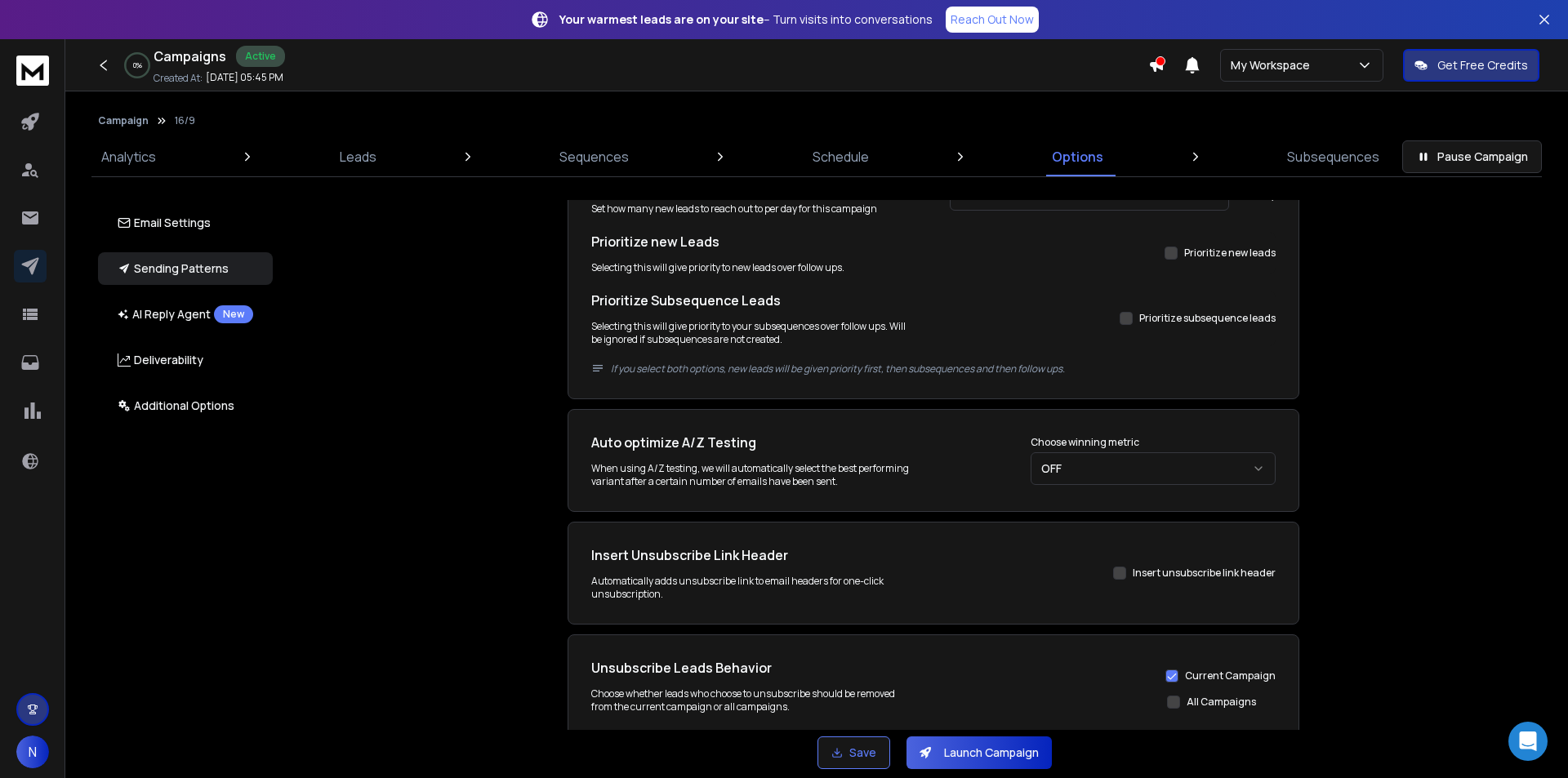
type input "*****"
click at [1118, 575] on button "Insert unsubscribe link header" at bounding box center [1120, 573] width 13 height 13
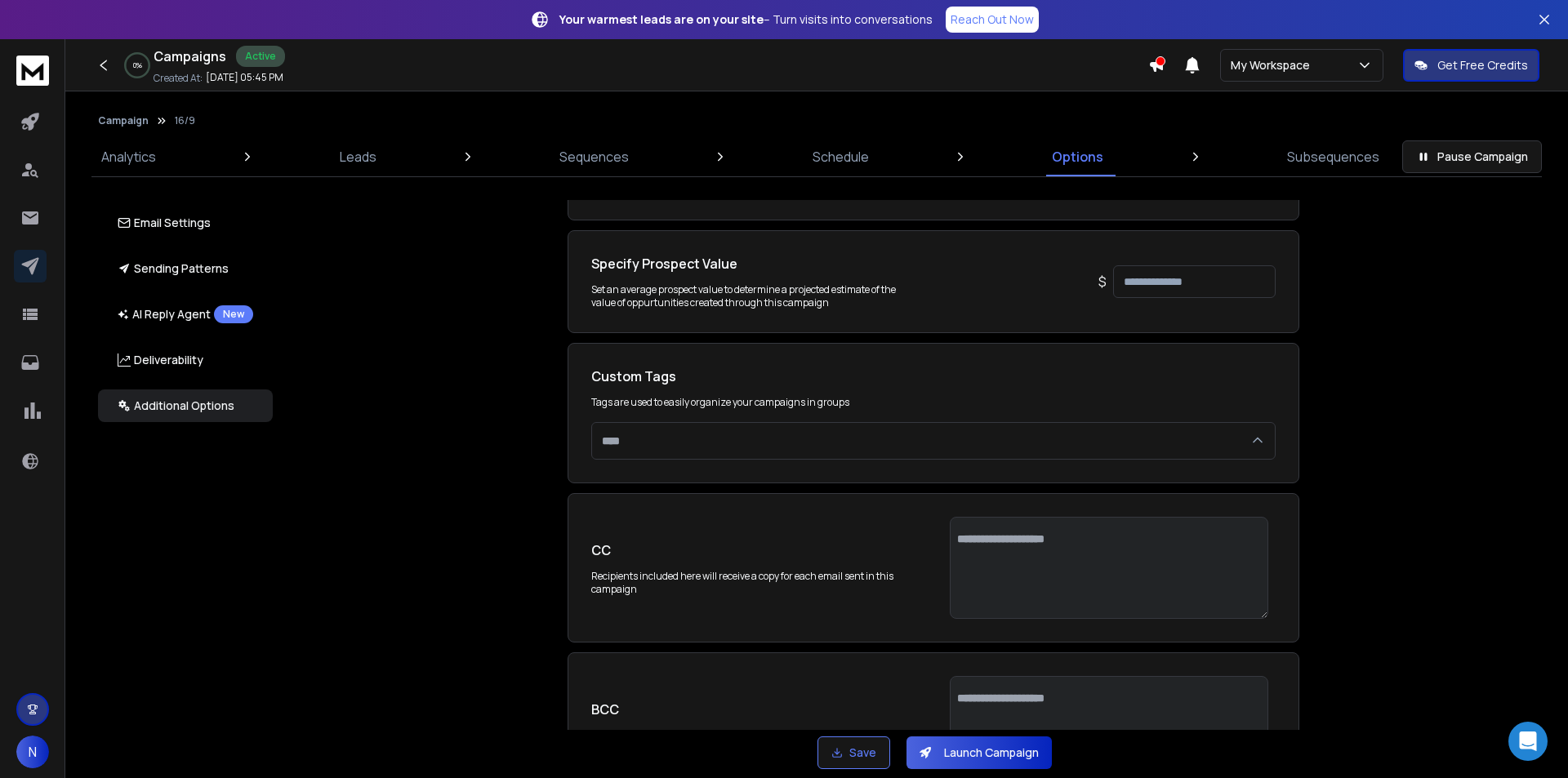
scroll to position [3104, 0]
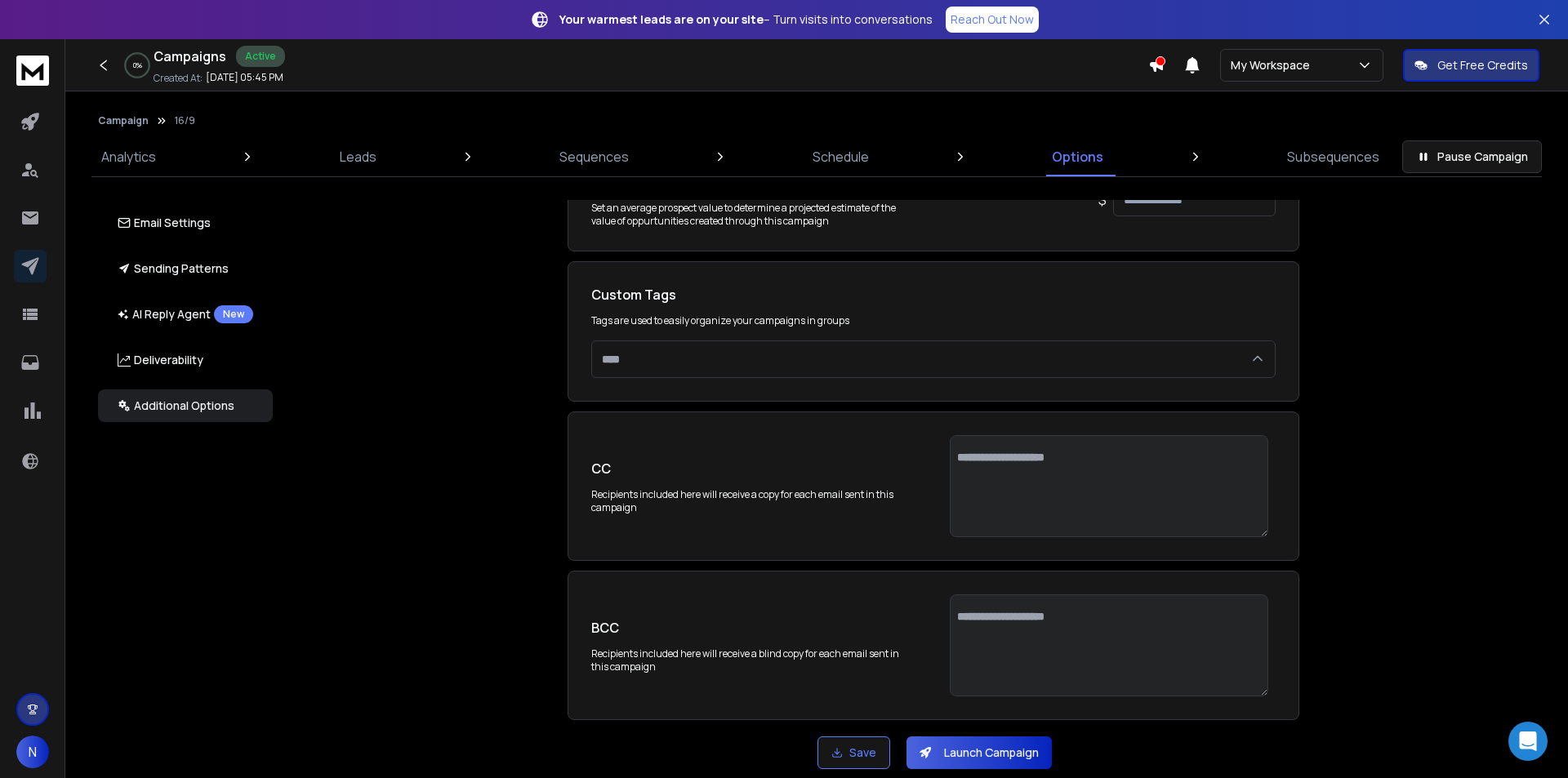
click at [980, 742] on button "Launch Campaign" at bounding box center [979, 753] width 145 height 33
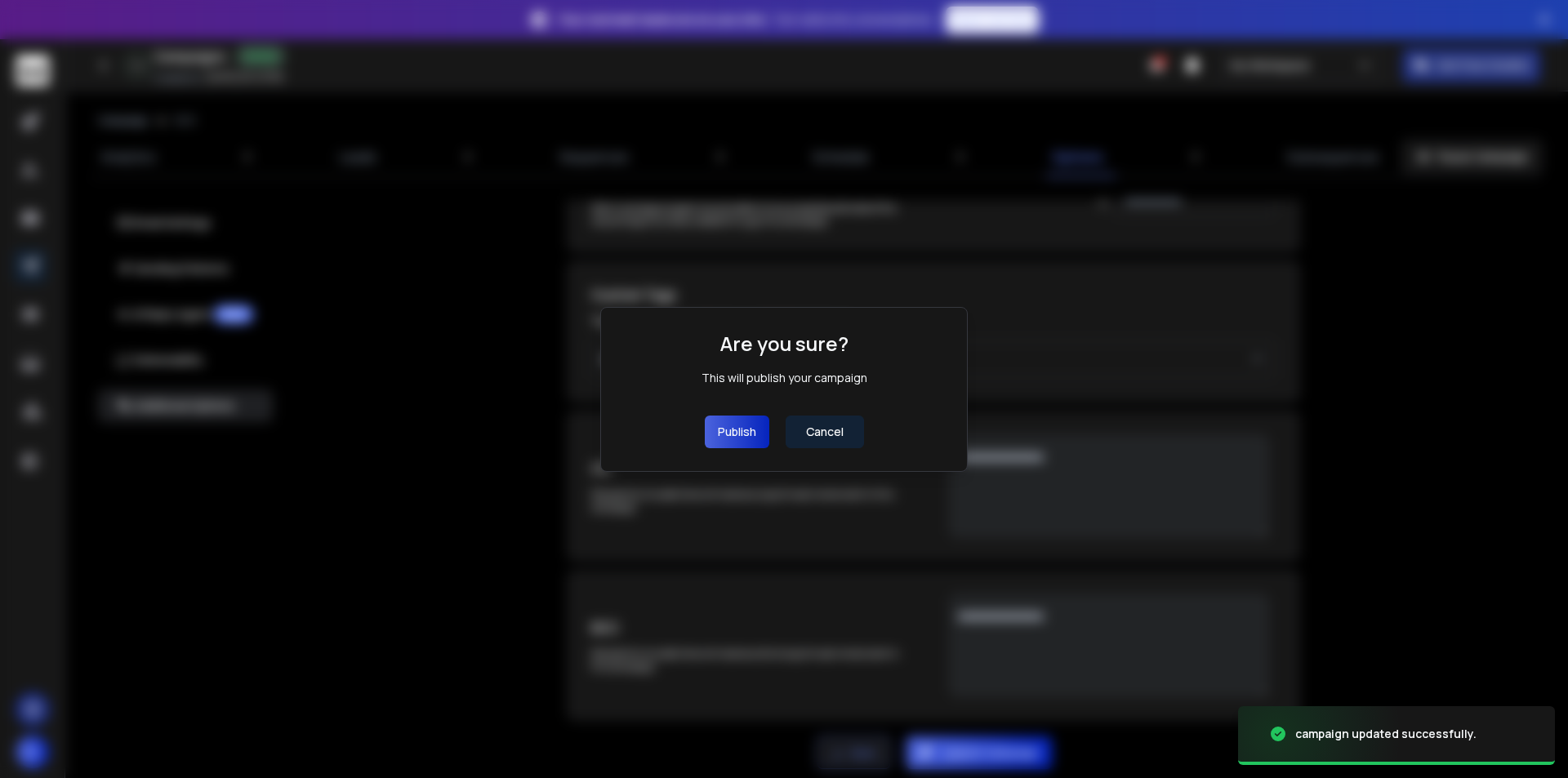
click at [731, 432] on button "Publish" at bounding box center [737, 431] width 65 height 33
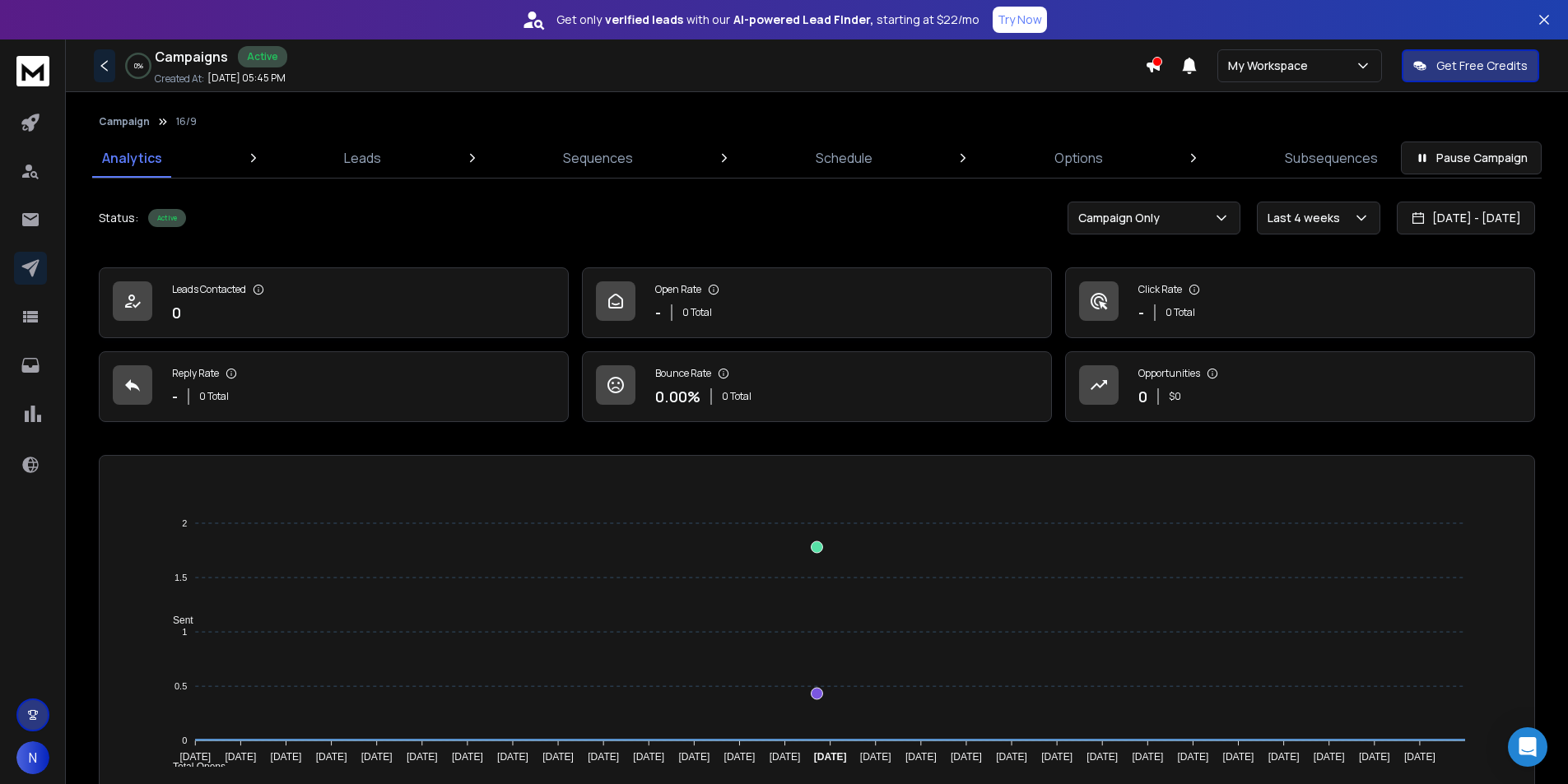
click at [104, 70] on icon at bounding box center [105, 66] width 15 height 15
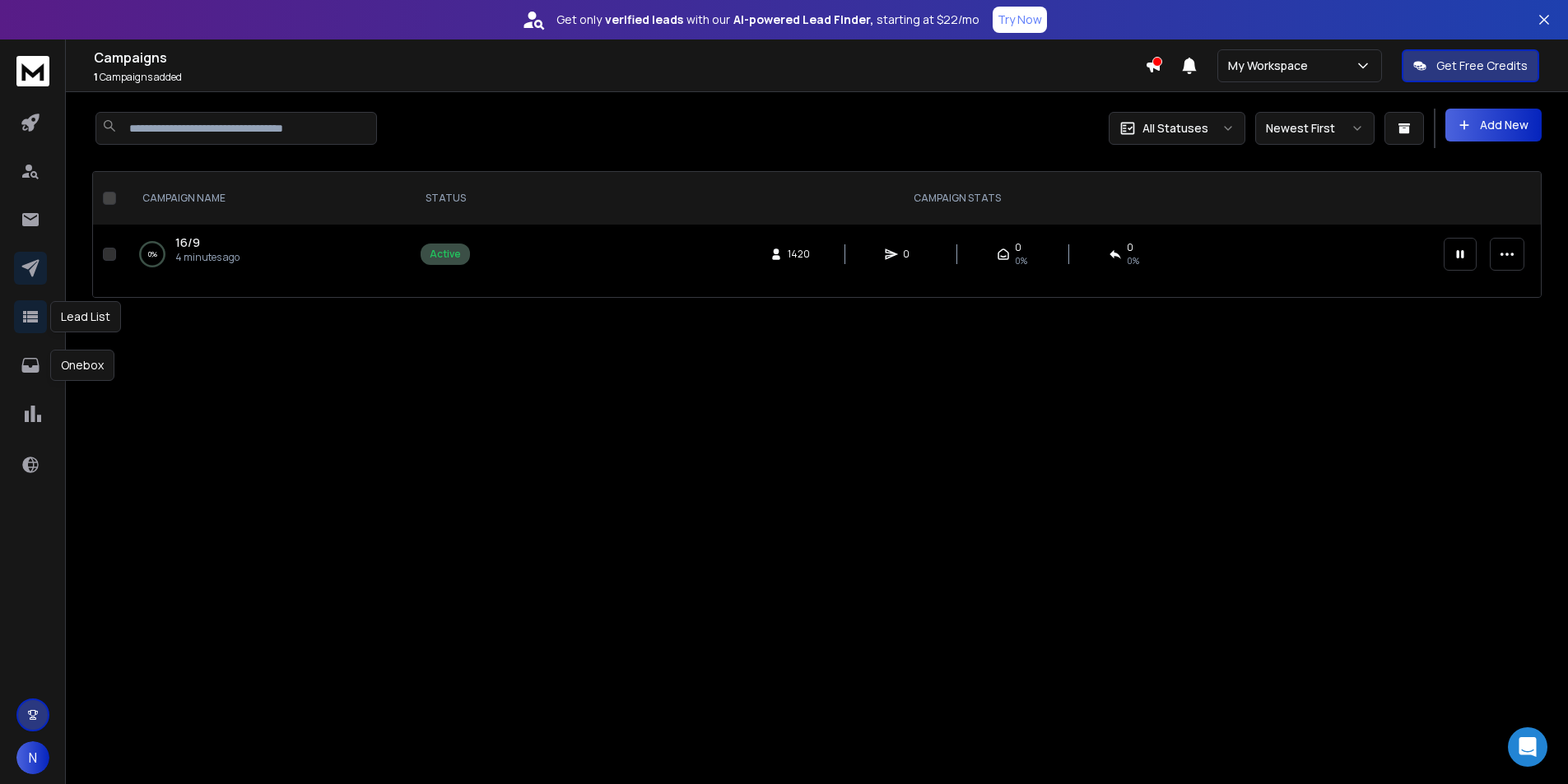
click at [25, 317] on icon at bounding box center [30, 317] width 15 height 12
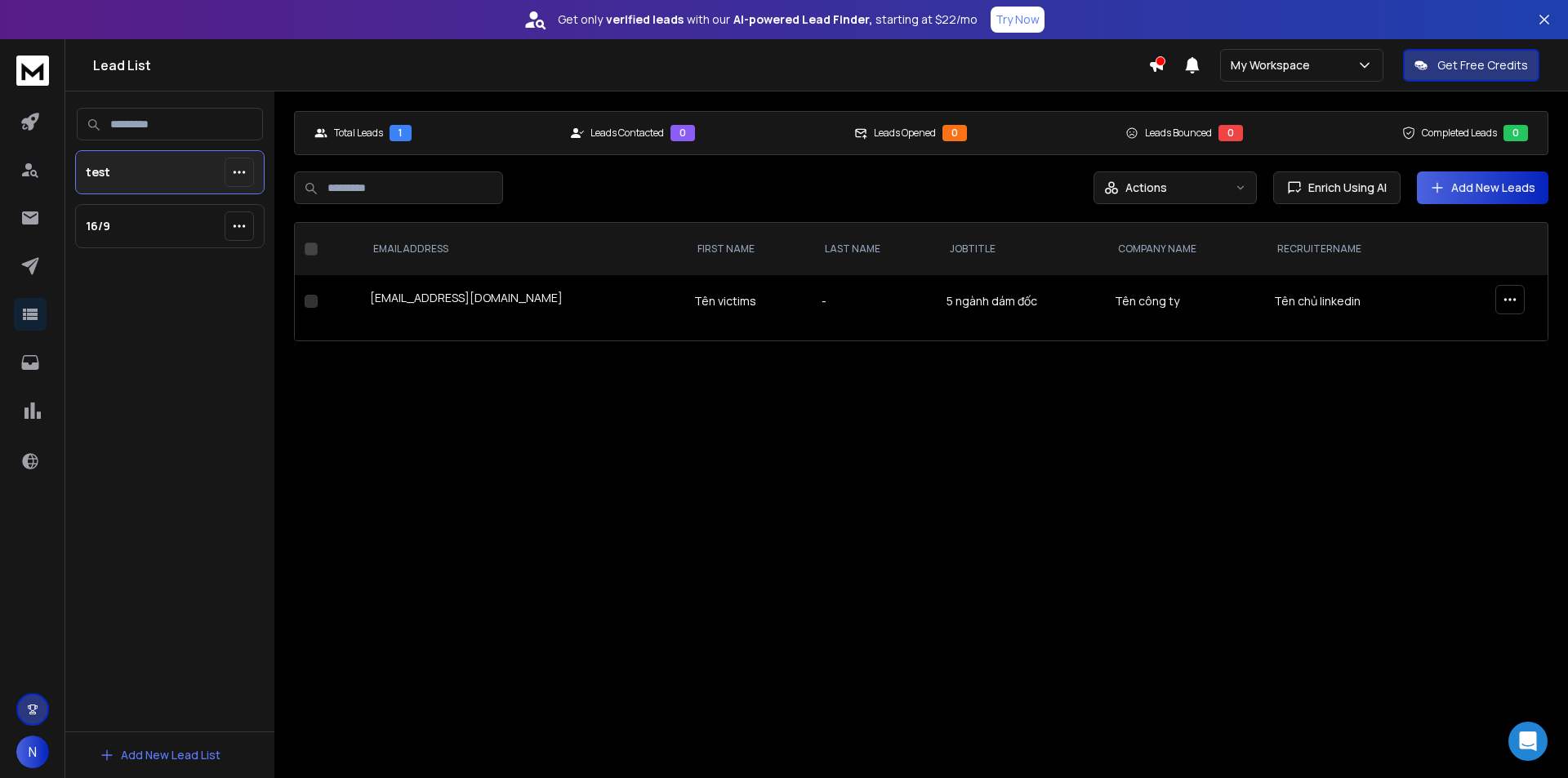
click at [138, 755] on button "Add New Lead List" at bounding box center [159, 755] width 147 height 33
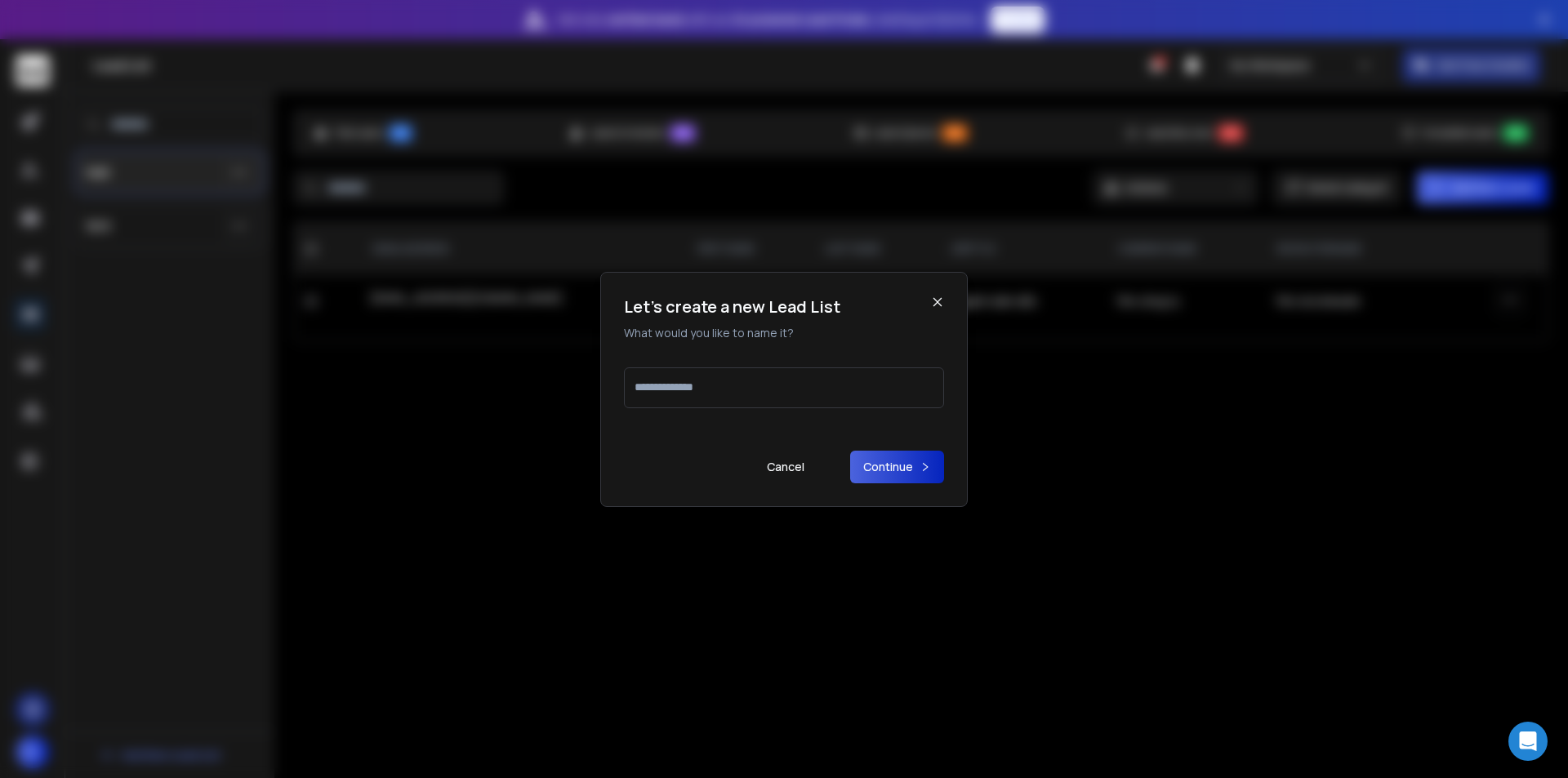
click at [682, 379] on input at bounding box center [783, 388] width 320 height 41
type input "*******"
click at [907, 462] on button "Continue" at bounding box center [897, 467] width 94 height 33
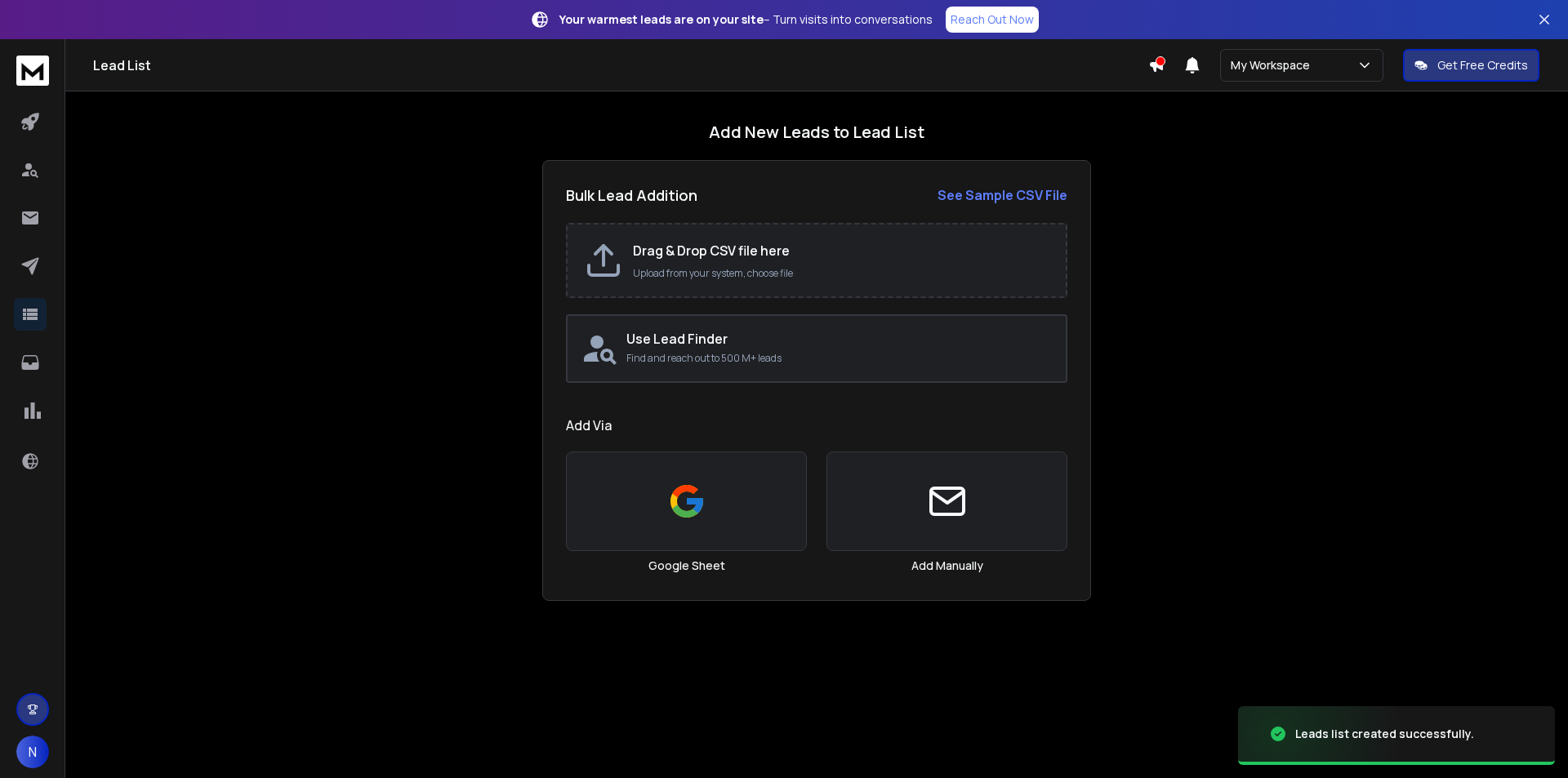
click at [693, 222] on div "Bulk Lead Addition See Sample CSV File Drag & Drop CSV file here Upload from yo…" at bounding box center [816, 283] width 501 height 199
click at [699, 245] on h2 "Drag & Drop CSV file here" at bounding box center [841, 250] width 416 height 19
type input "**********"
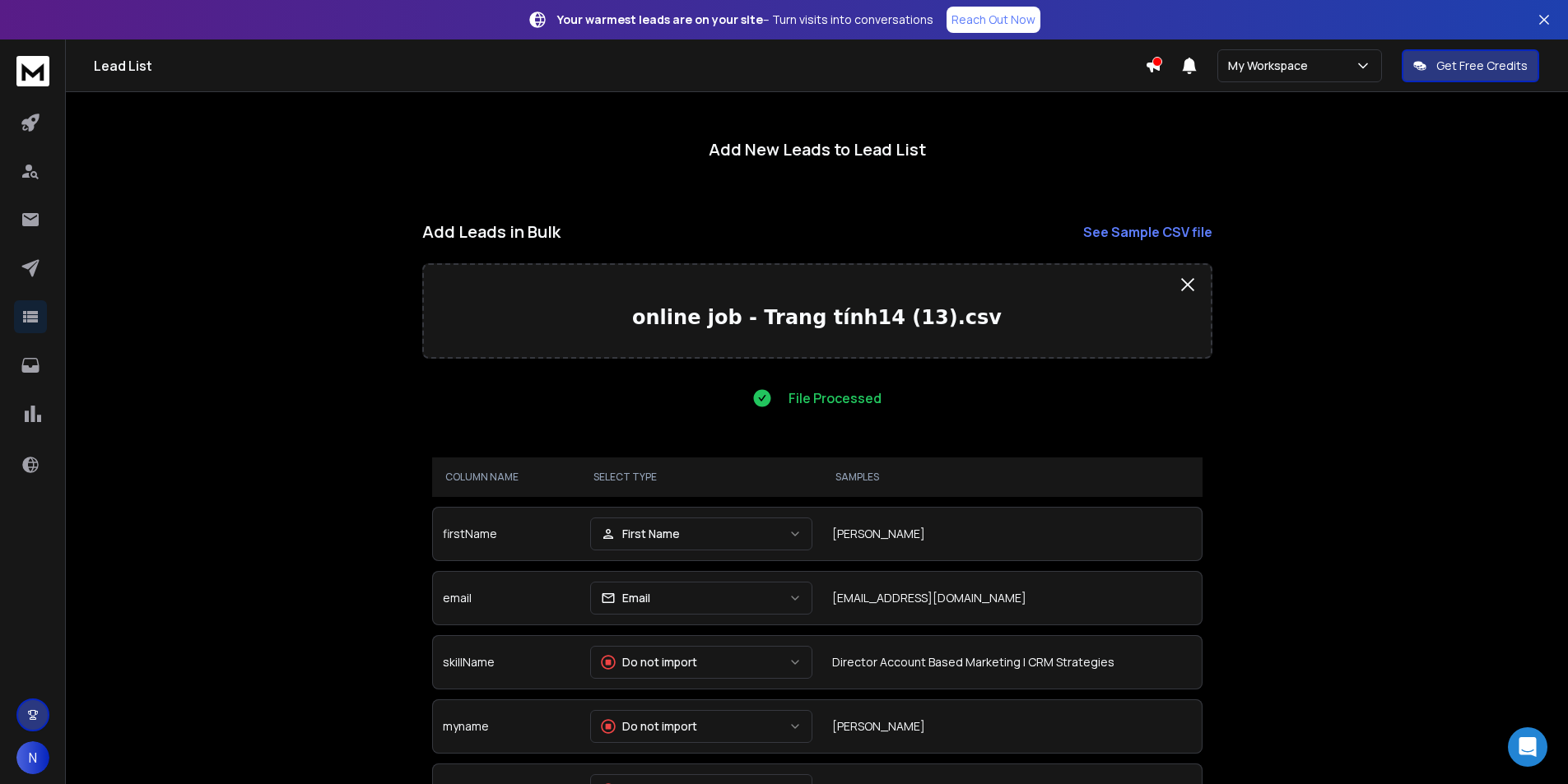
scroll to position [165, 0]
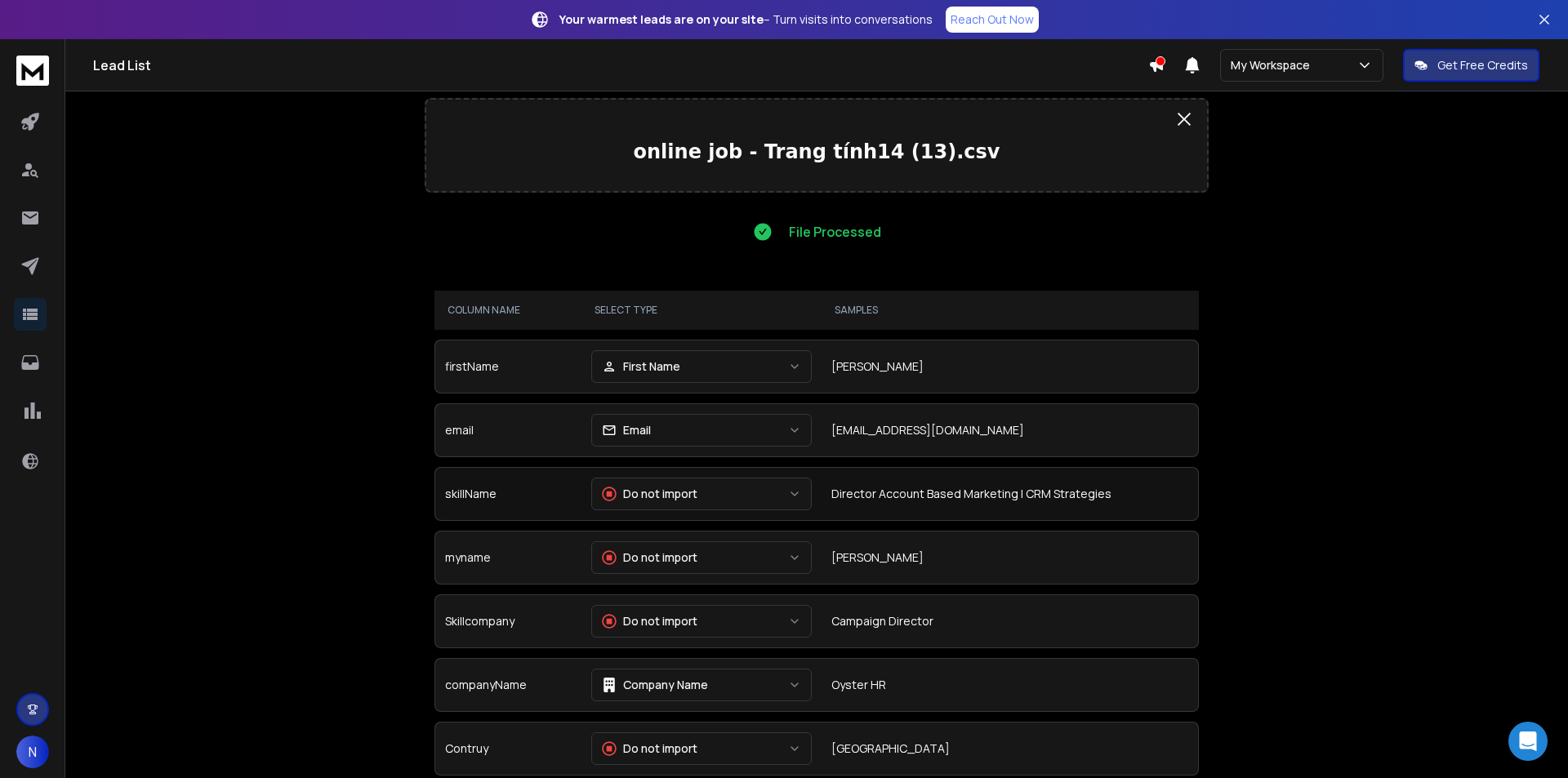
click at [650, 500] on div "Do not import" at bounding box center [650, 493] width 96 height 16
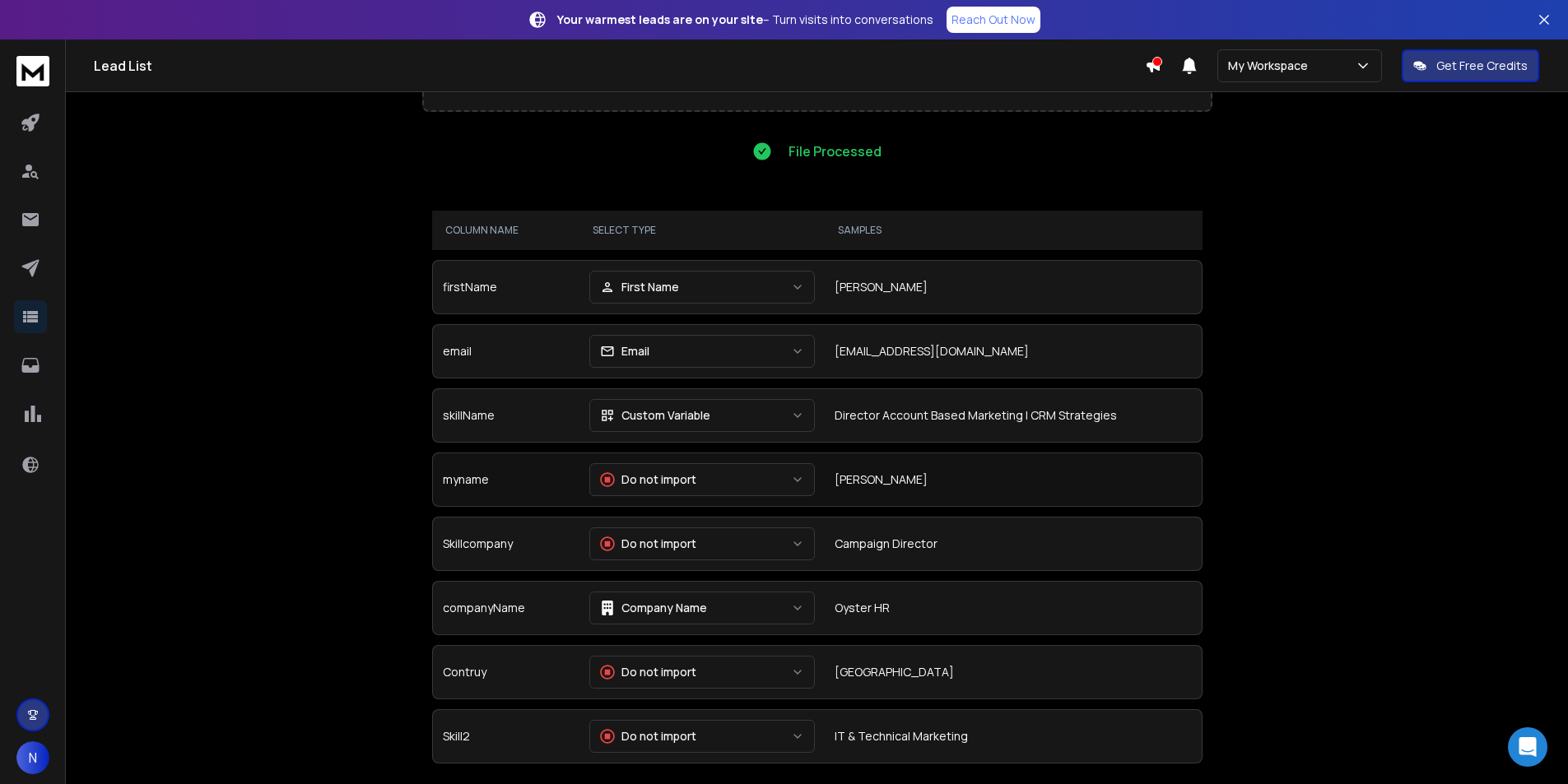
click at [686, 486] on div "Do not import" at bounding box center [648, 480] width 96 height 16
click at [689, 540] on div "Do not import" at bounding box center [648, 543] width 96 height 16
click at [643, 675] on div "Do not import" at bounding box center [648, 672] width 96 height 16
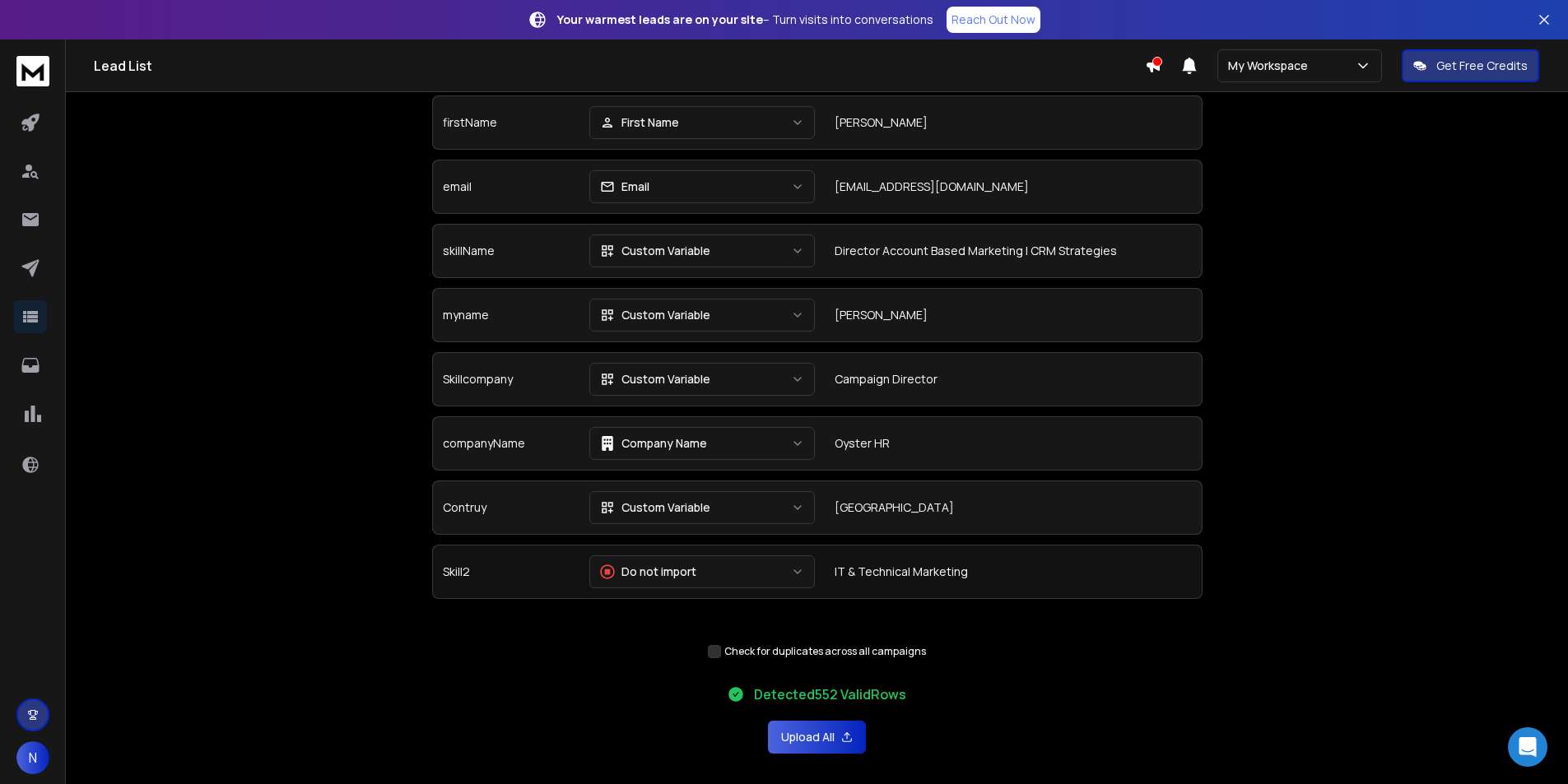
click at [674, 579] on div "Do not import" at bounding box center [648, 572] width 96 height 16
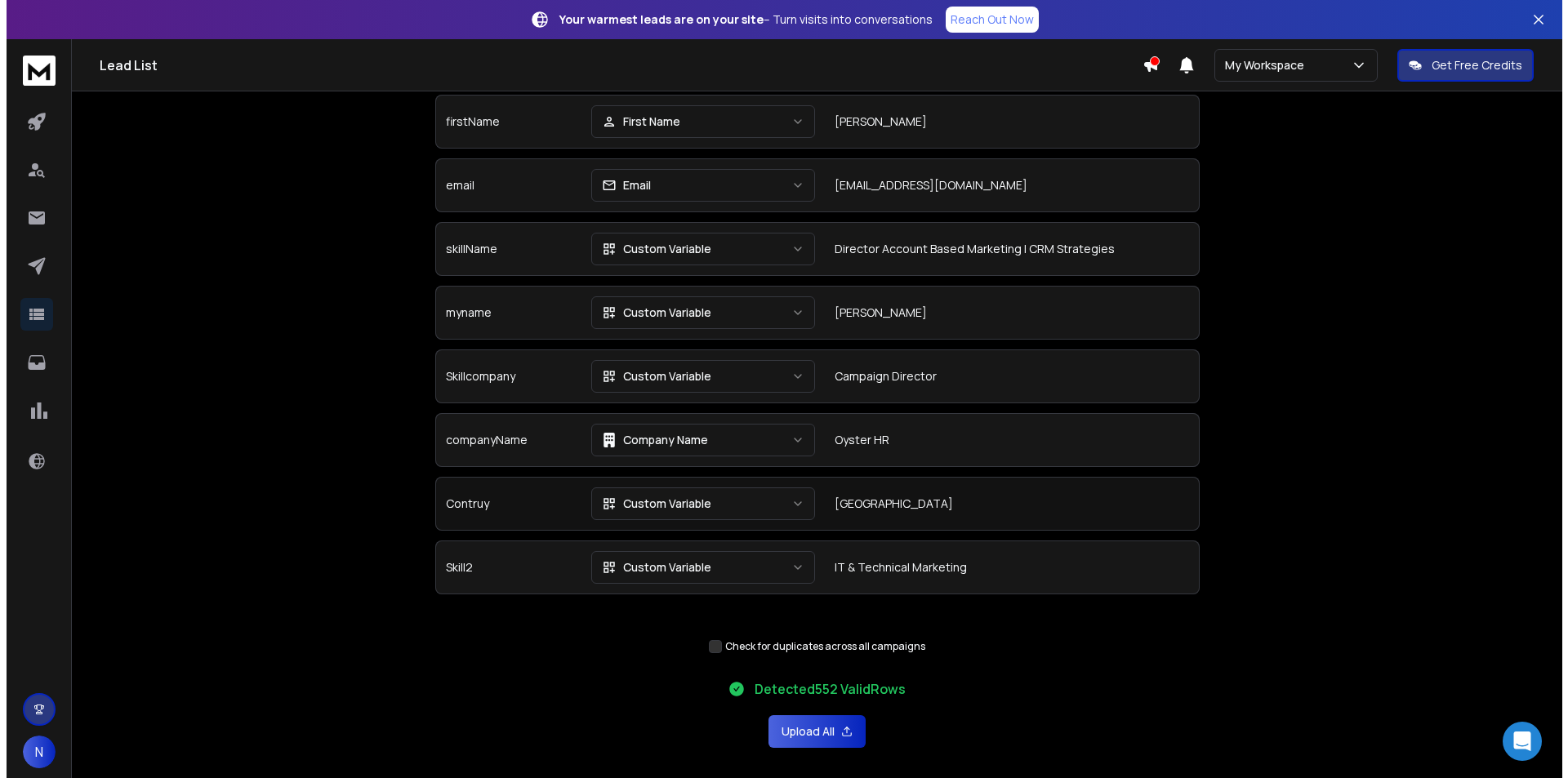
scroll to position [431, 0]
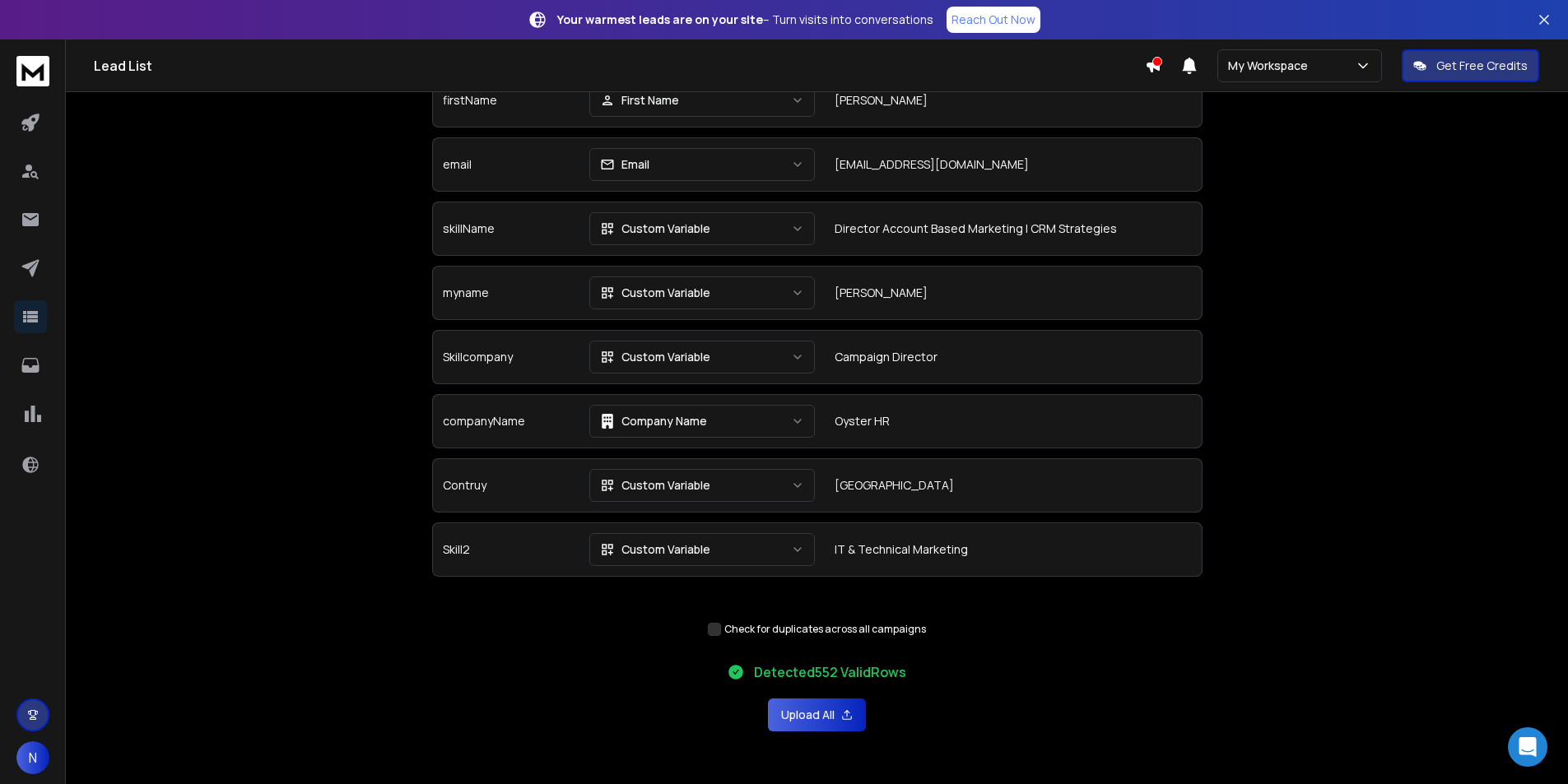
click at [831, 715] on button "Upload All" at bounding box center [817, 715] width 98 height 33
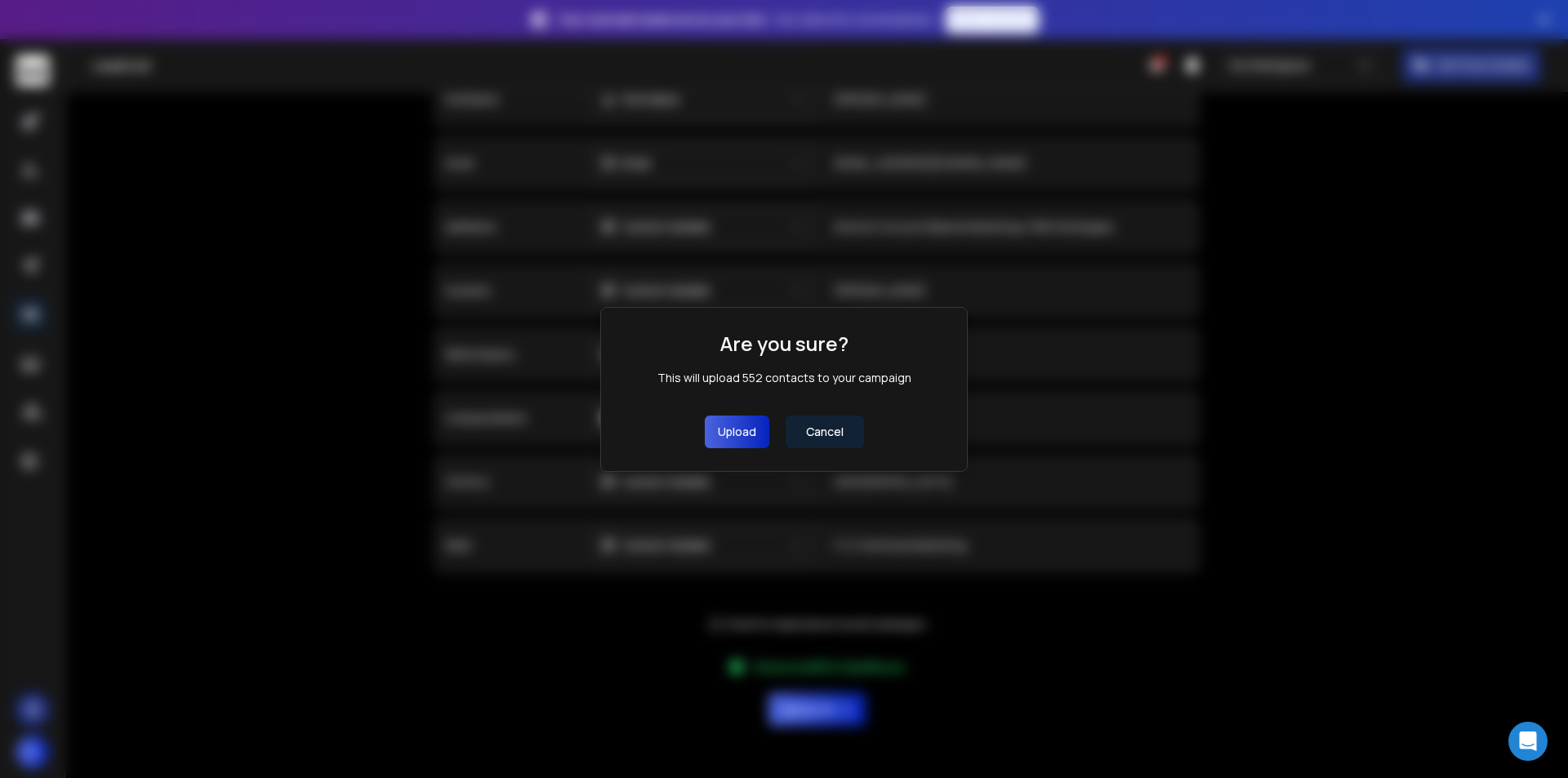
click at [742, 429] on button "Upload" at bounding box center [737, 431] width 65 height 33
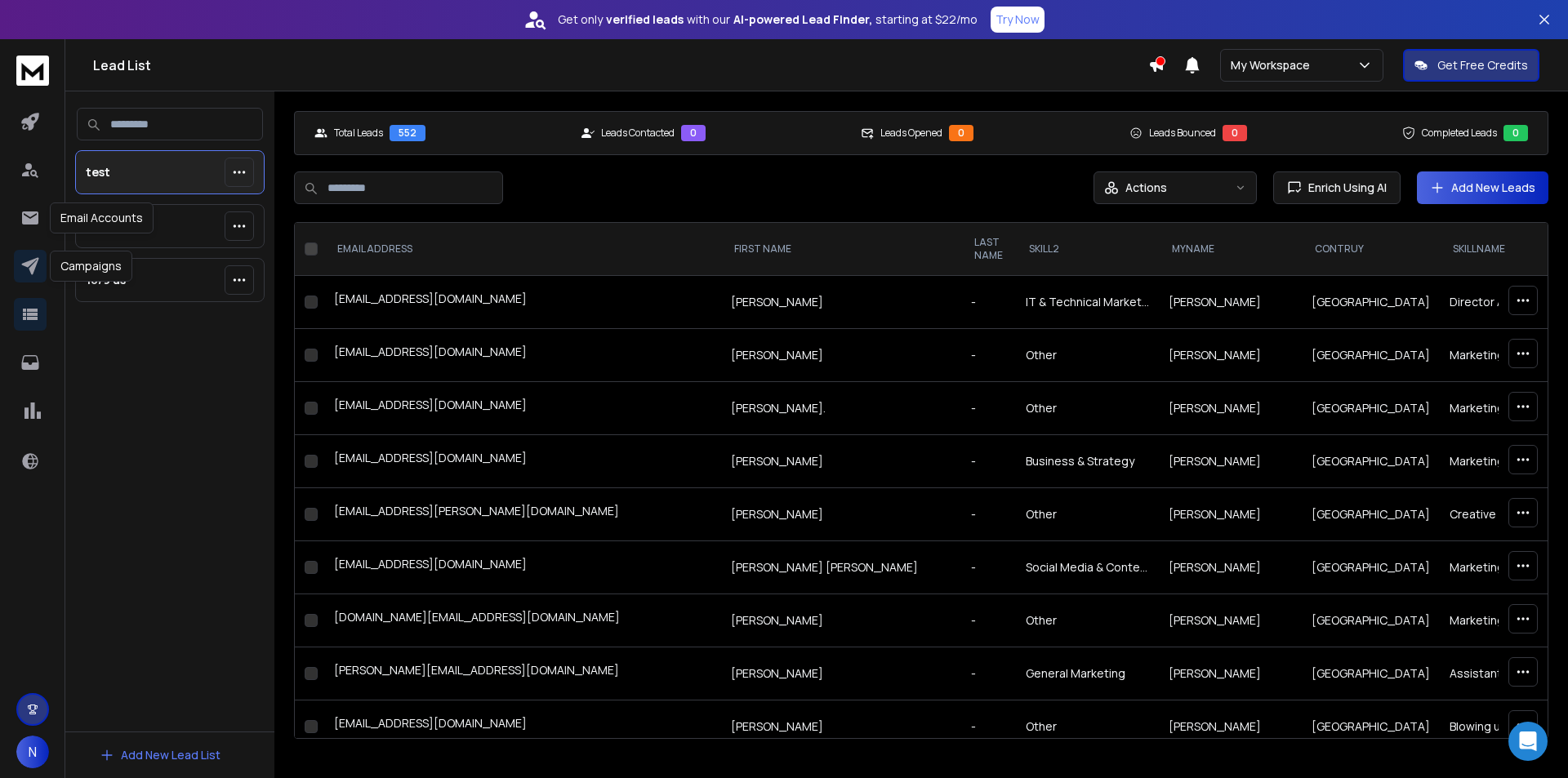
click at [31, 261] on icon at bounding box center [29, 266] width 17 height 17
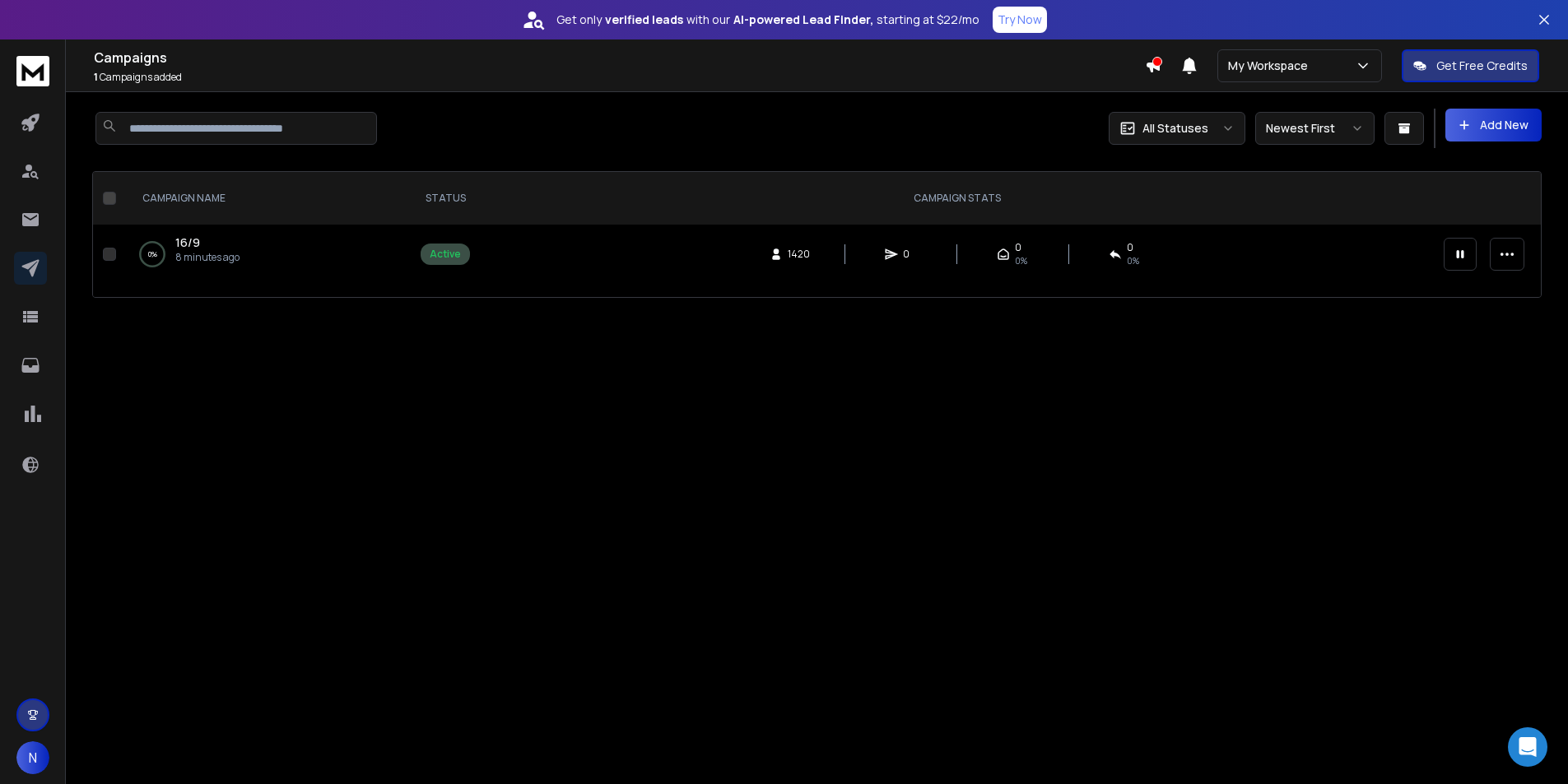
click at [1483, 120] on button "Add New" at bounding box center [1494, 124] width 96 height 33
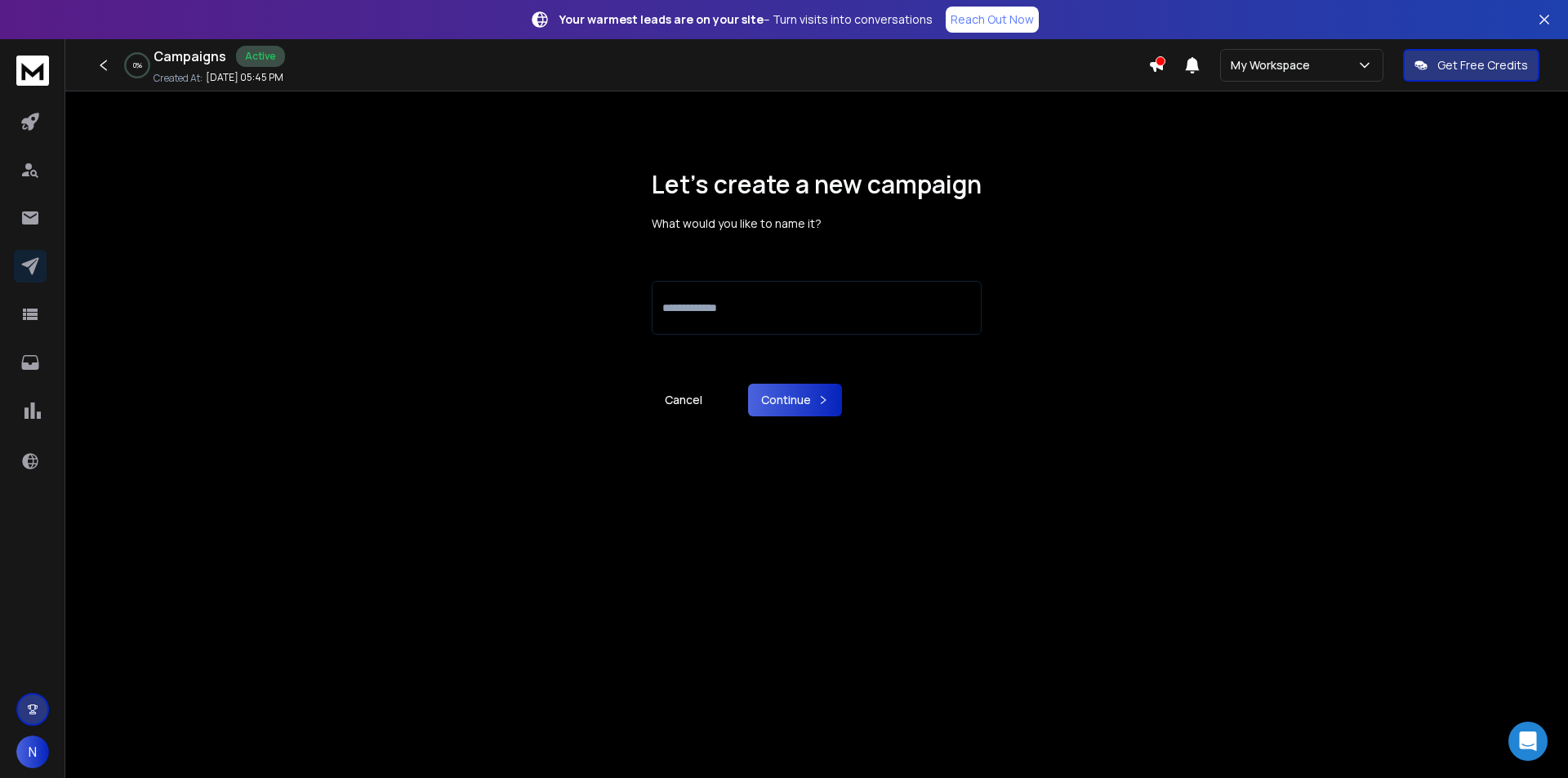
click at [736, 294] on input at bounding box center [816, 308] width 330 height 54
type input "*******"
click at [803, 409] on button "Continue" at bounding box center [795, 399] width 94 height 33
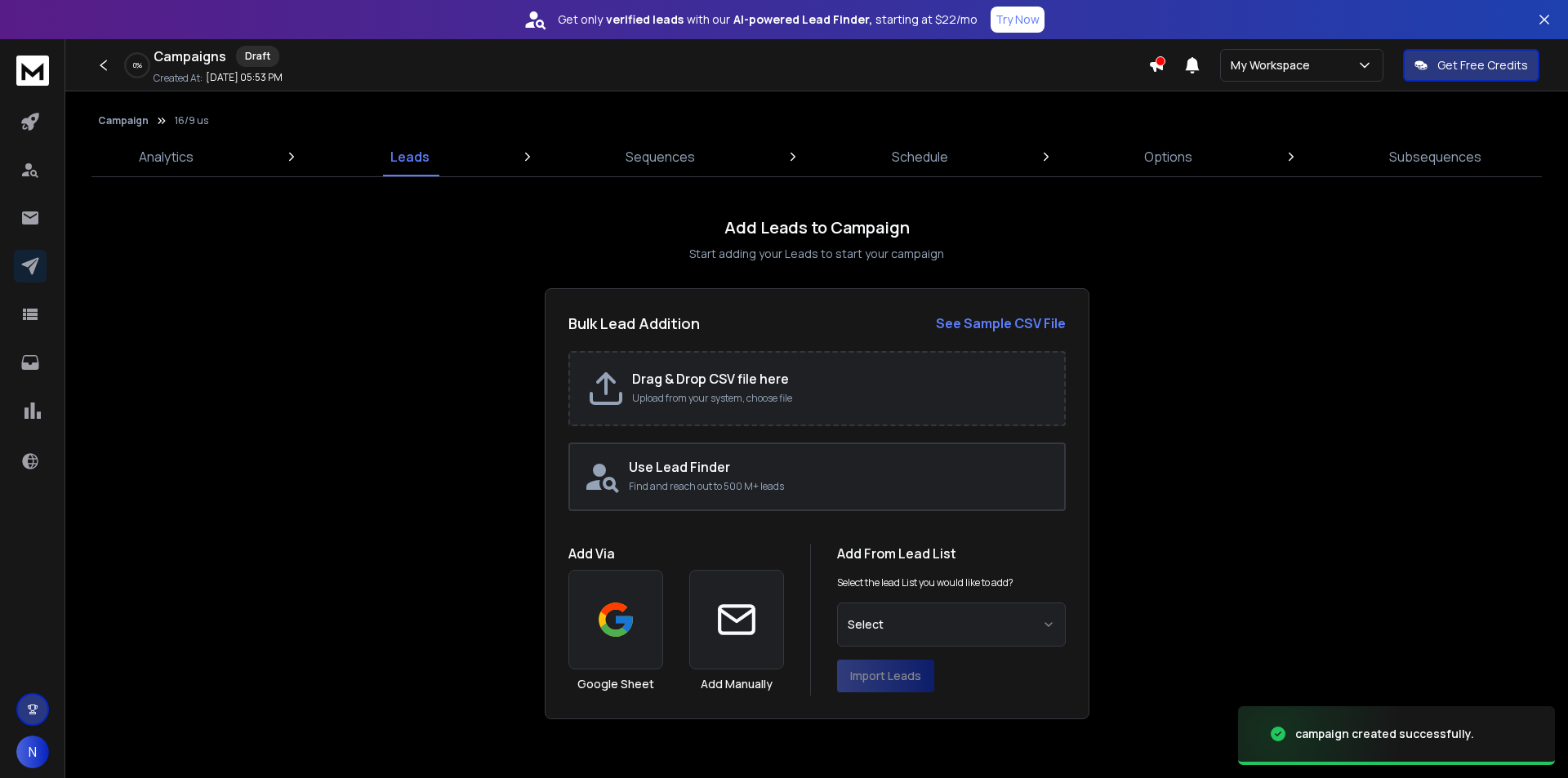
click at [896, 616] on button "Select" at bounding box center [951, 624] width 228 height 44
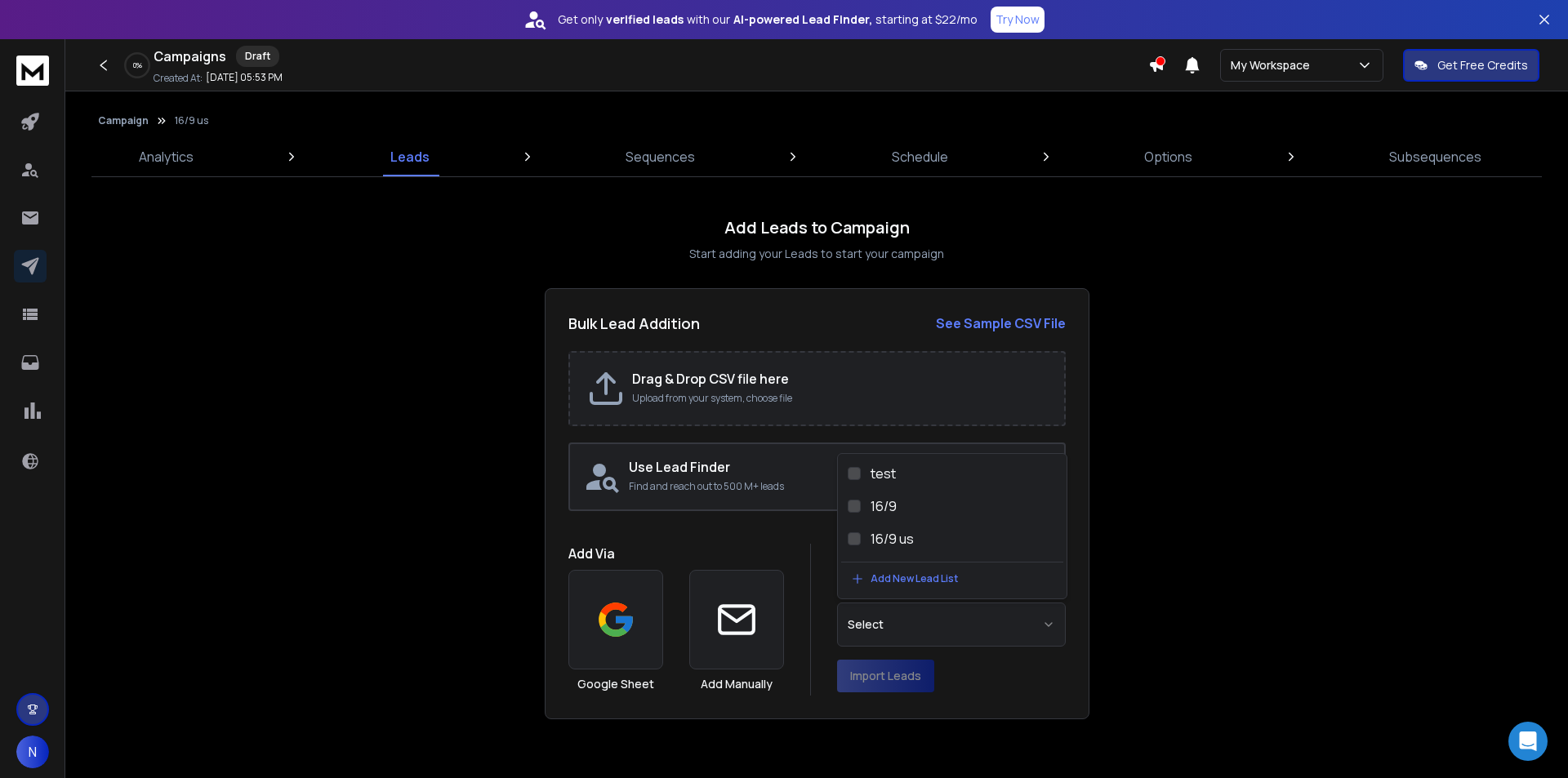
click at [887, 543] on div "16/9 us" at bounding box center [892, 539] width 44 height 19
click at [865, 669] on button "Import Leads" at bounding box center [886, 676] width 97 height 33
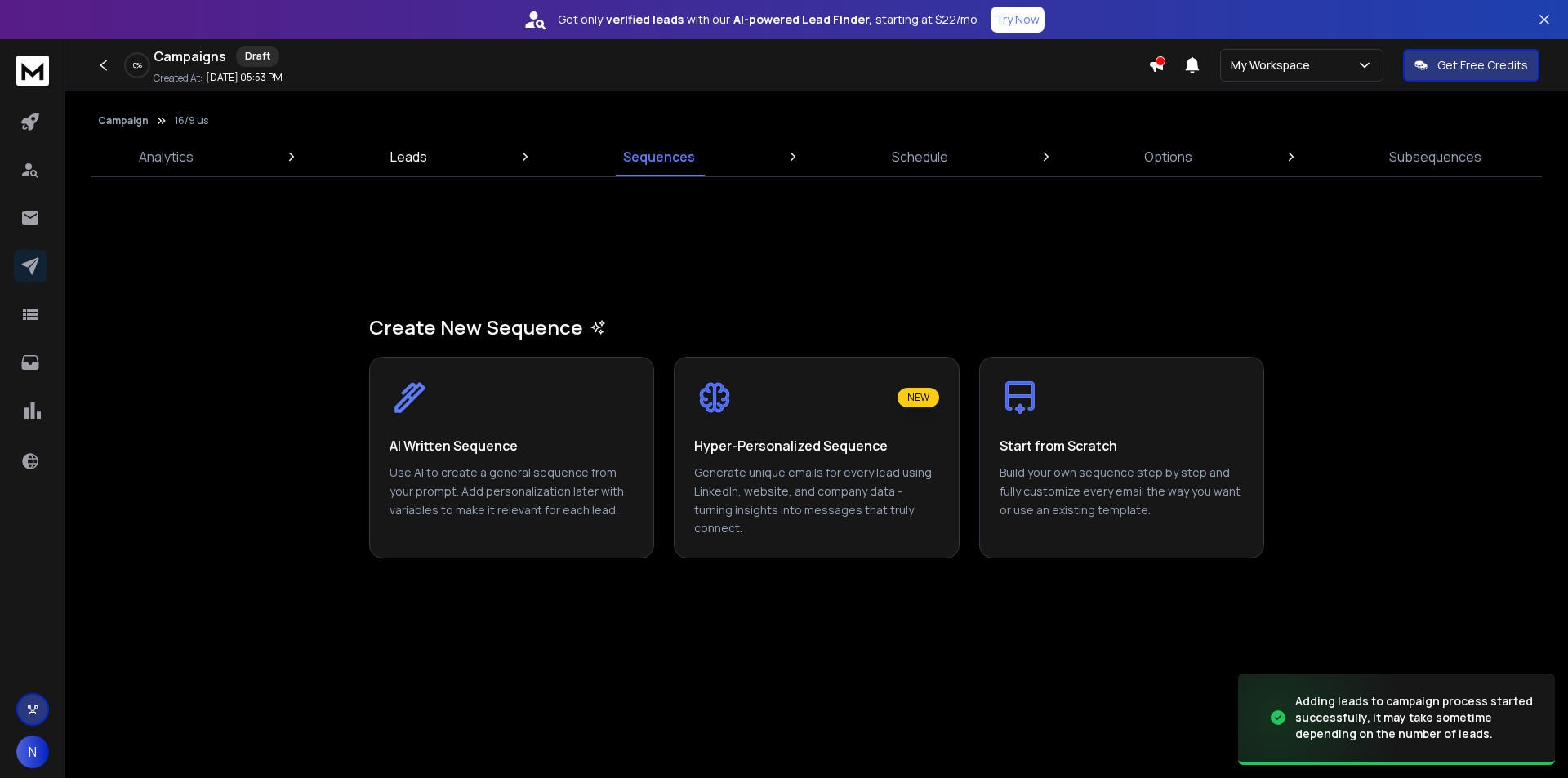
click at [405, 147] on p "Leads" at bounding box center [409, 156] width 37 height 19
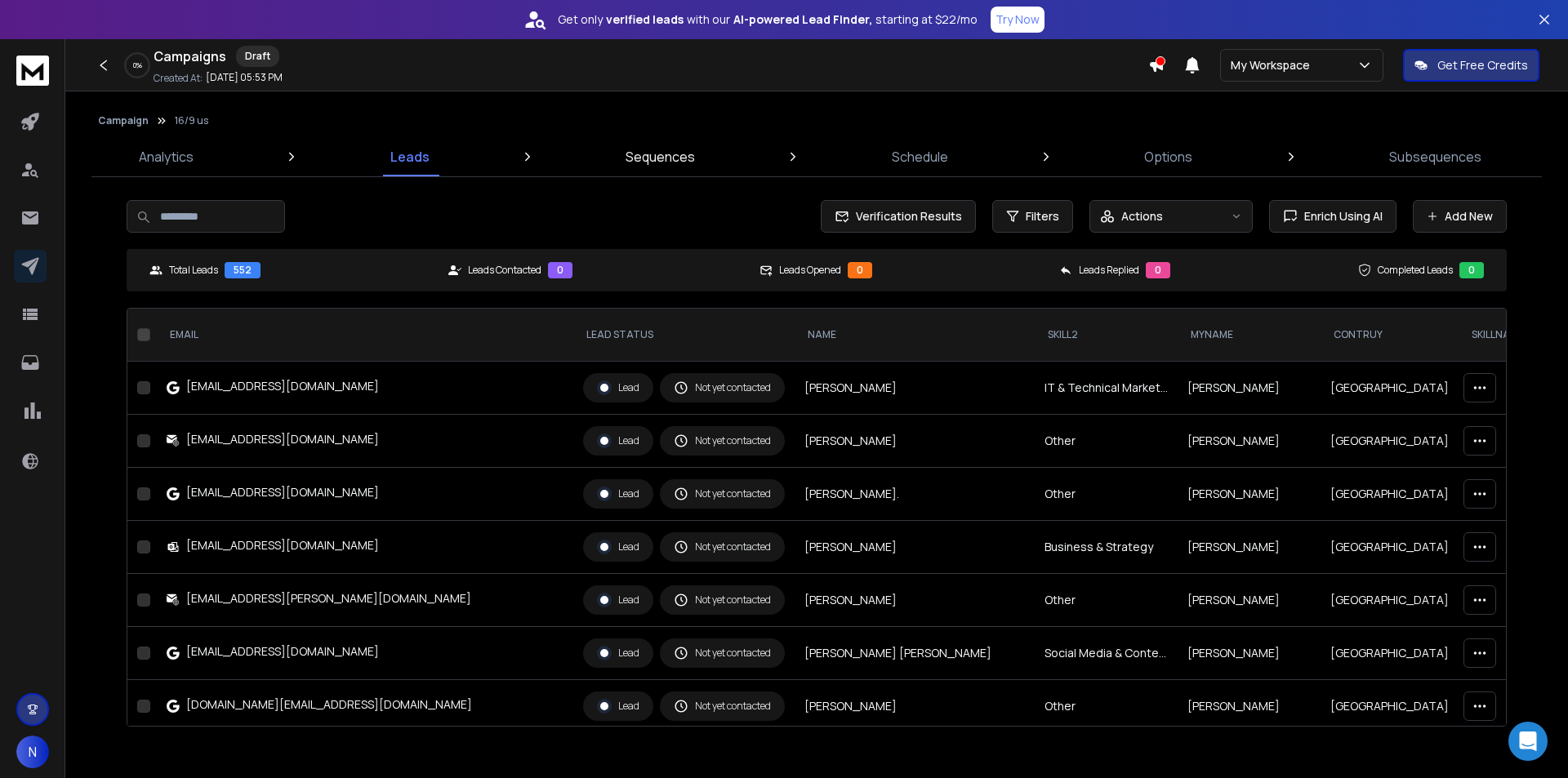
click at [670, 151] on p "Sequences" at bounding box center [660, 156] width 70 height 19
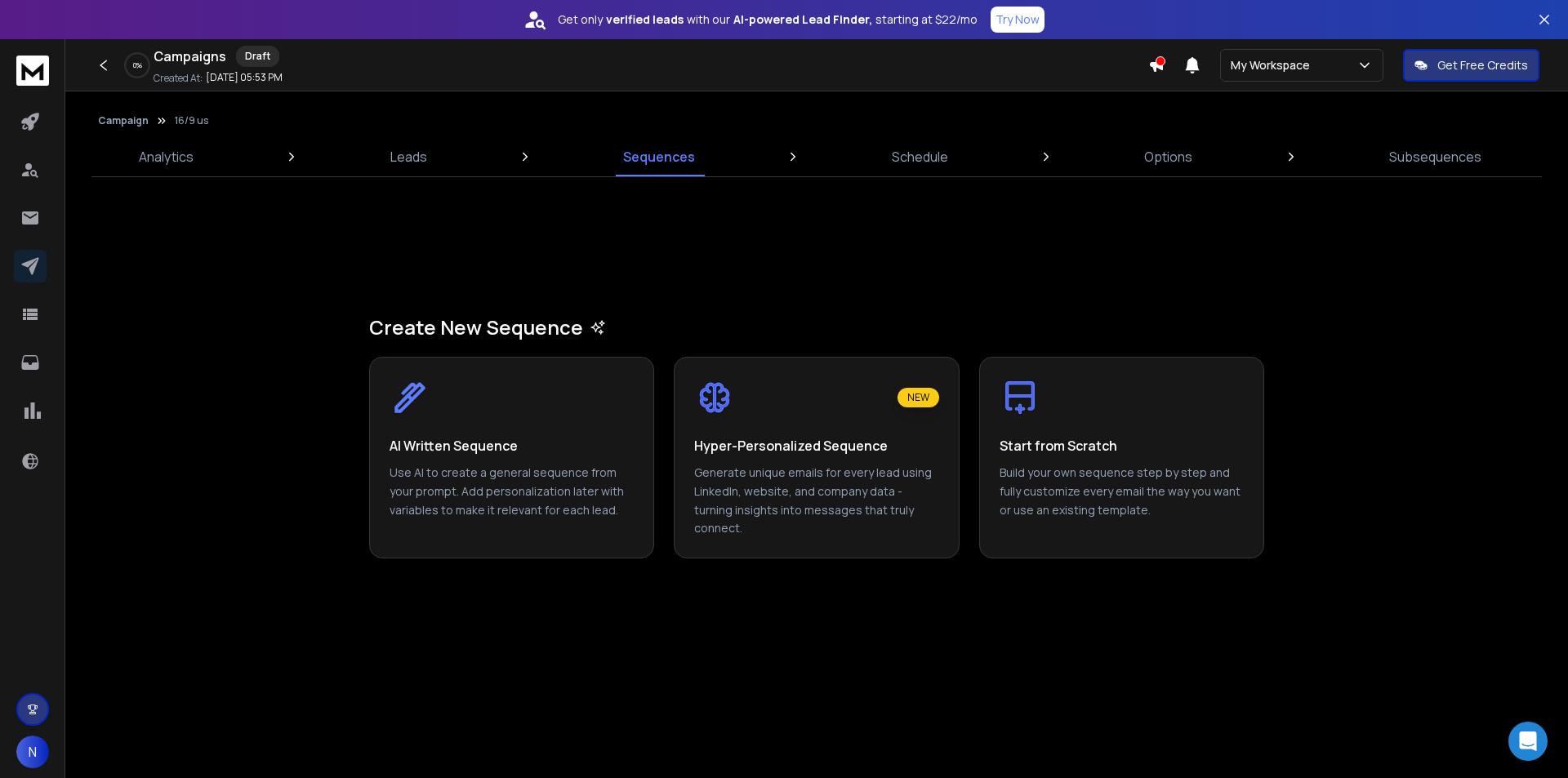
click at [1124, 462] on div "Start from Scratch Build your own sequence step by step and fully customize eve…" at bounding box center [1122, 457] width 284 height 200
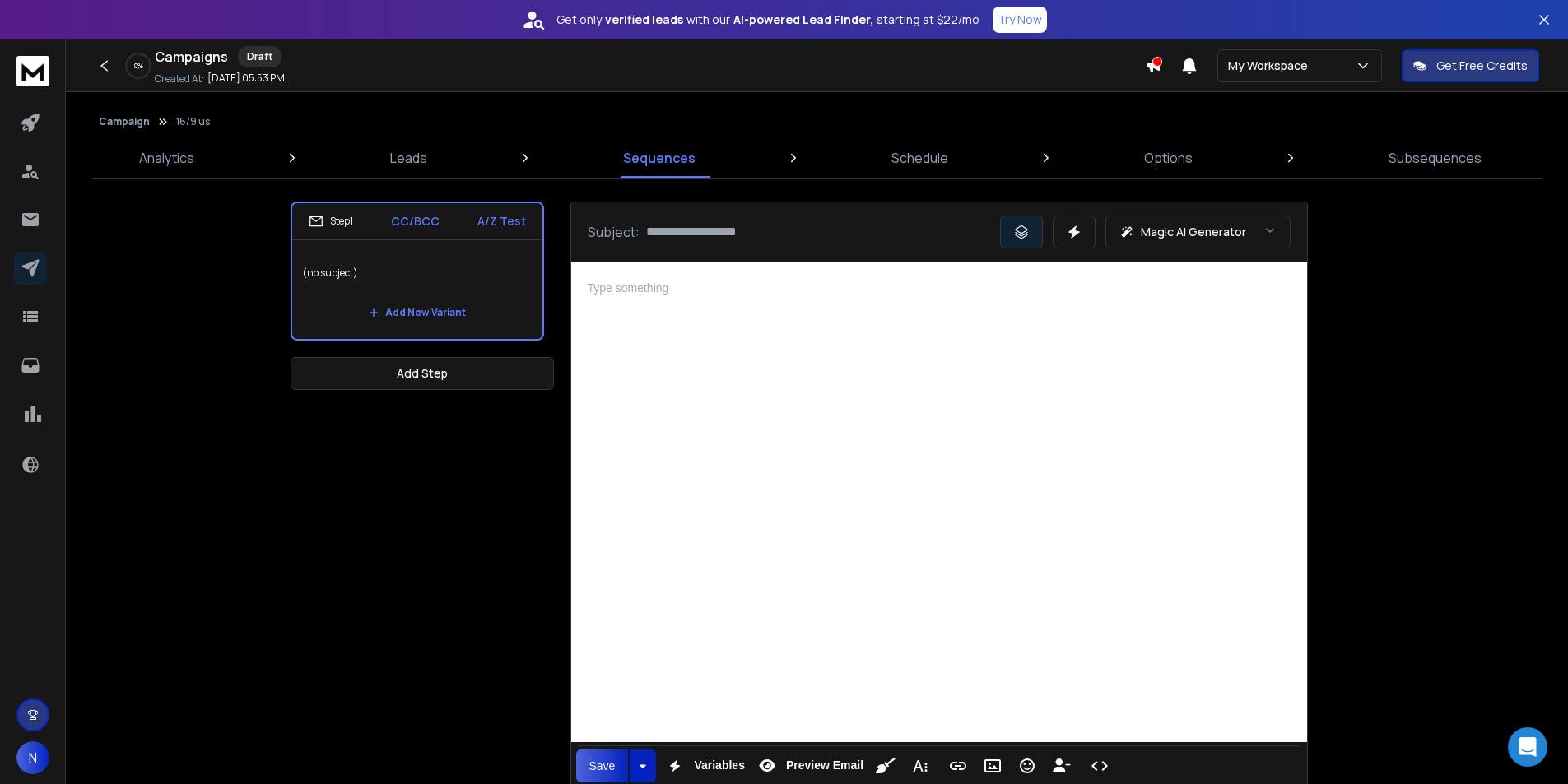
click at [1009, 235] on button at bounding box center [1021, 232] width 43 height 33
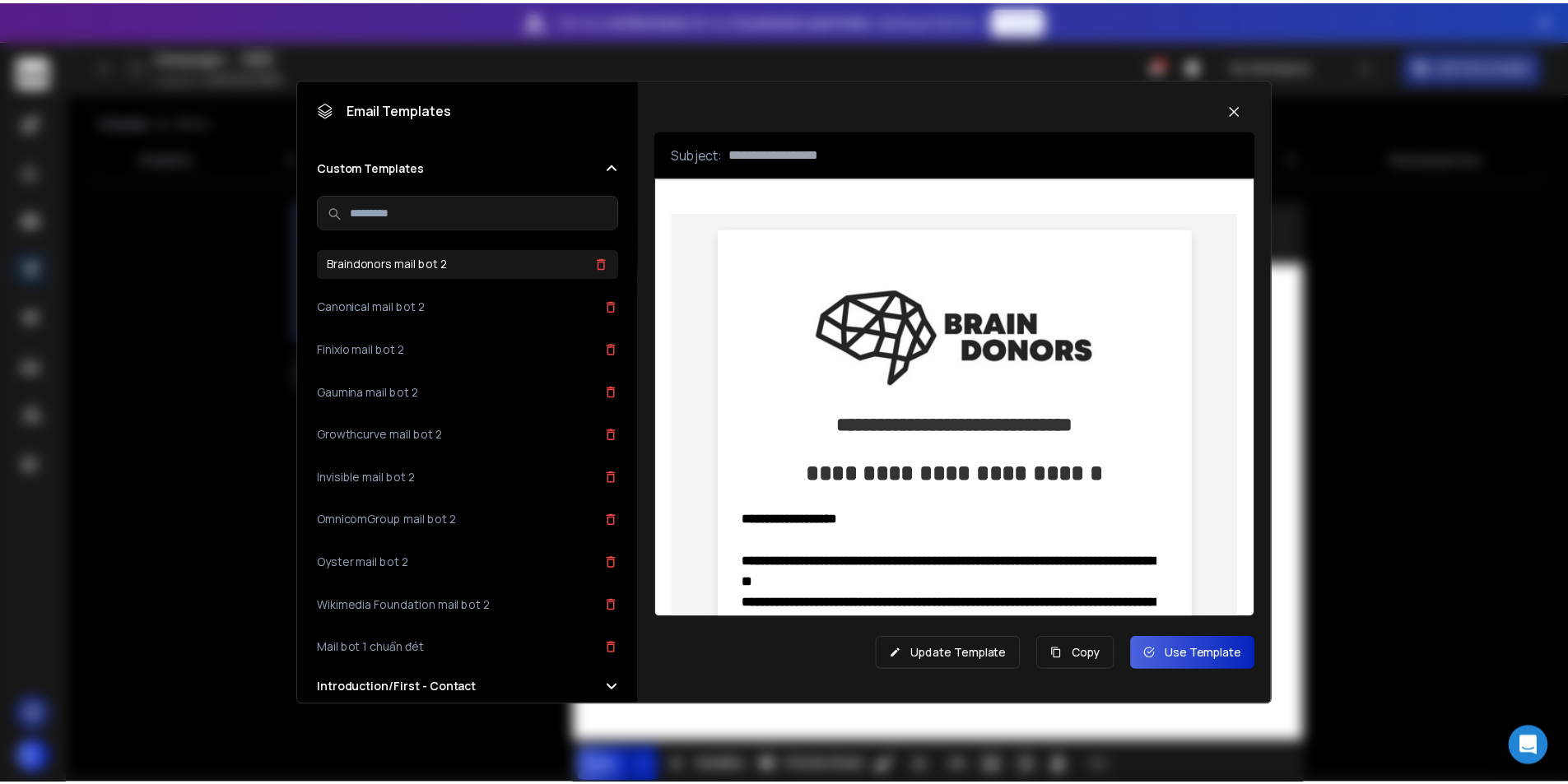
scroll to position [199, 0]
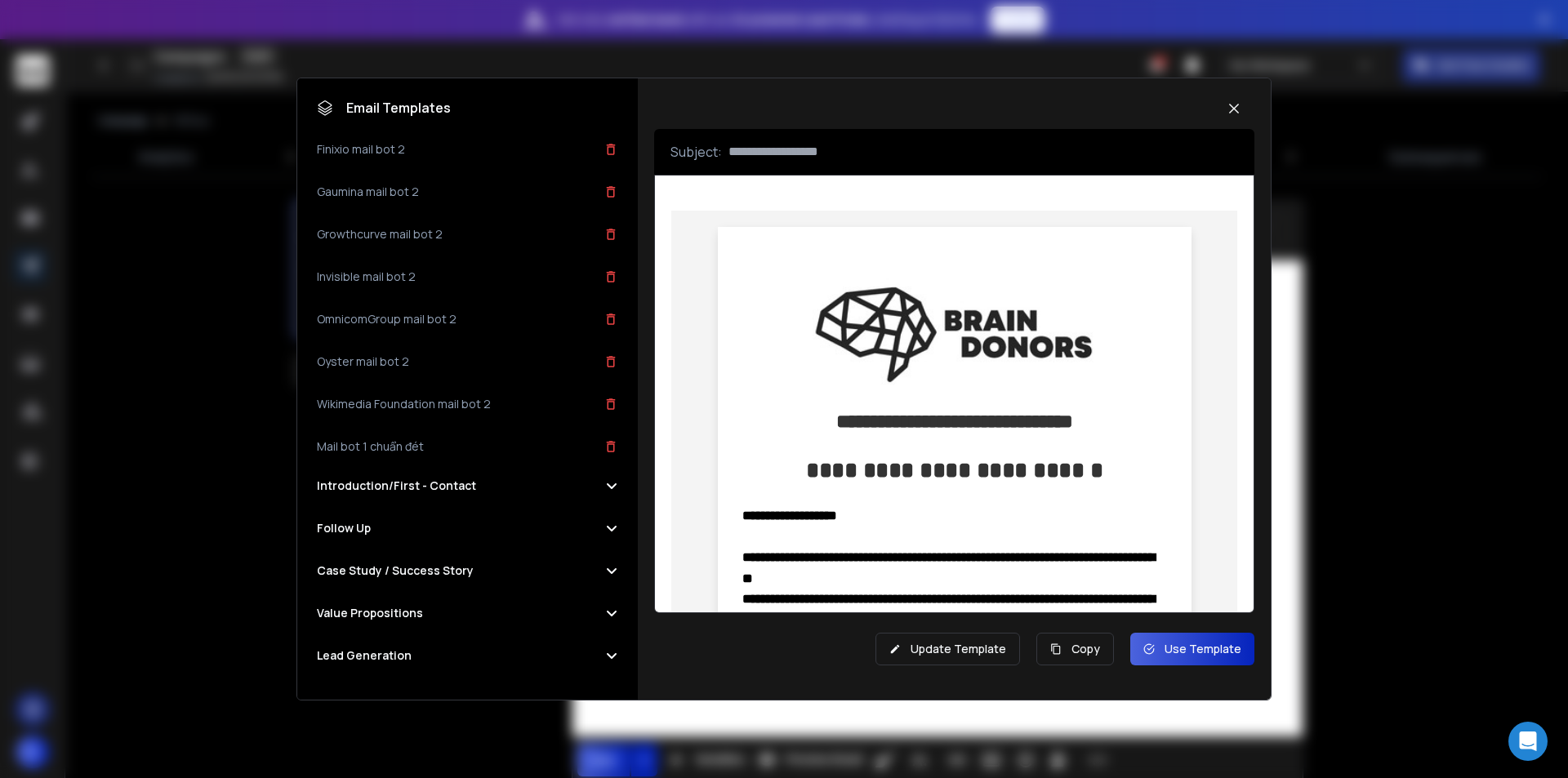
click at [377, 444] on h3 "Mail bot 1 chuẩn đét" at bounding box center [370, 446] width 107 height 16
type input "**********"
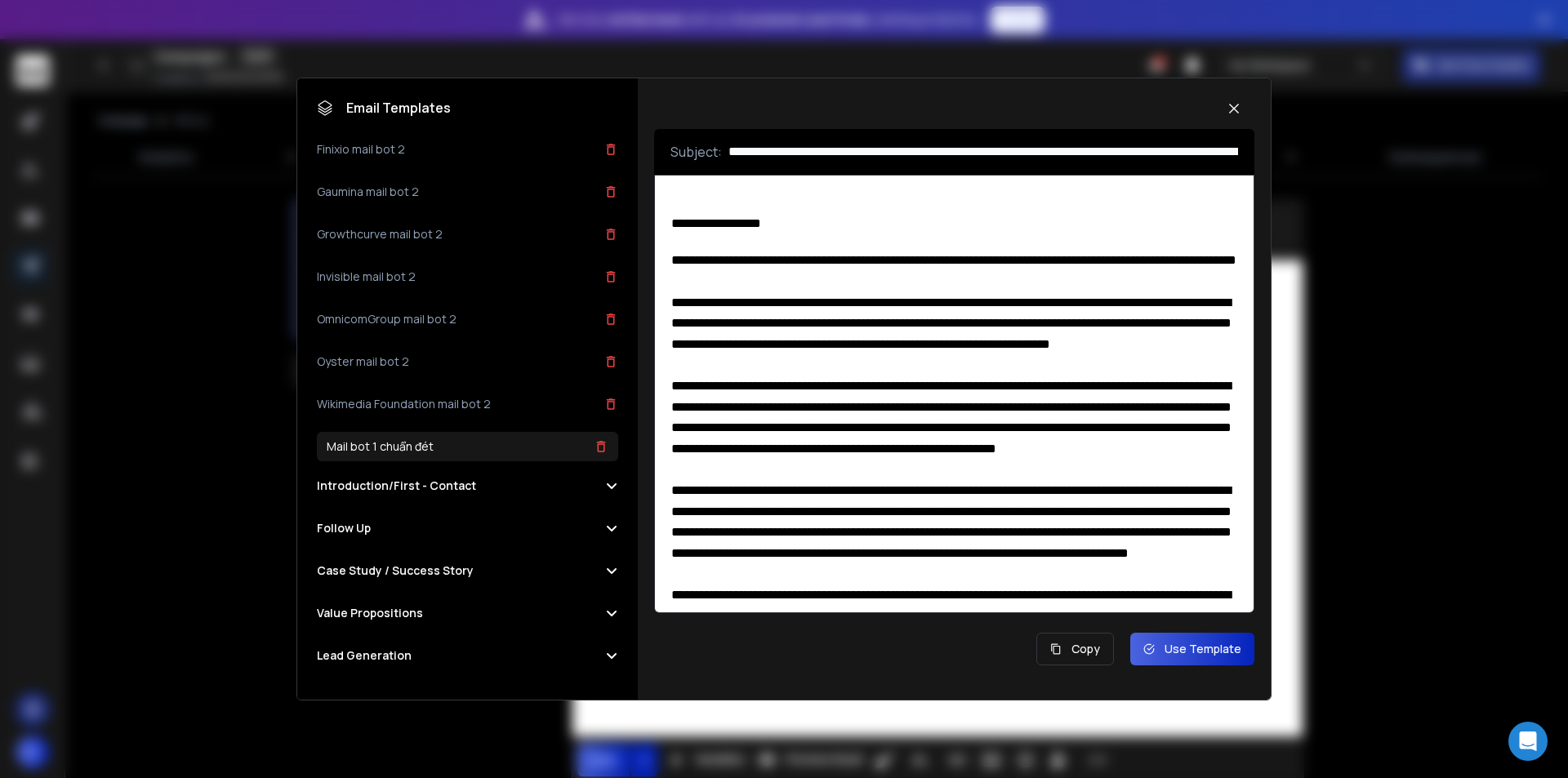
click at [1184, 641] on button "Use Template" at bounding box center [1193, 649] width 124 height 33
type input "**********"
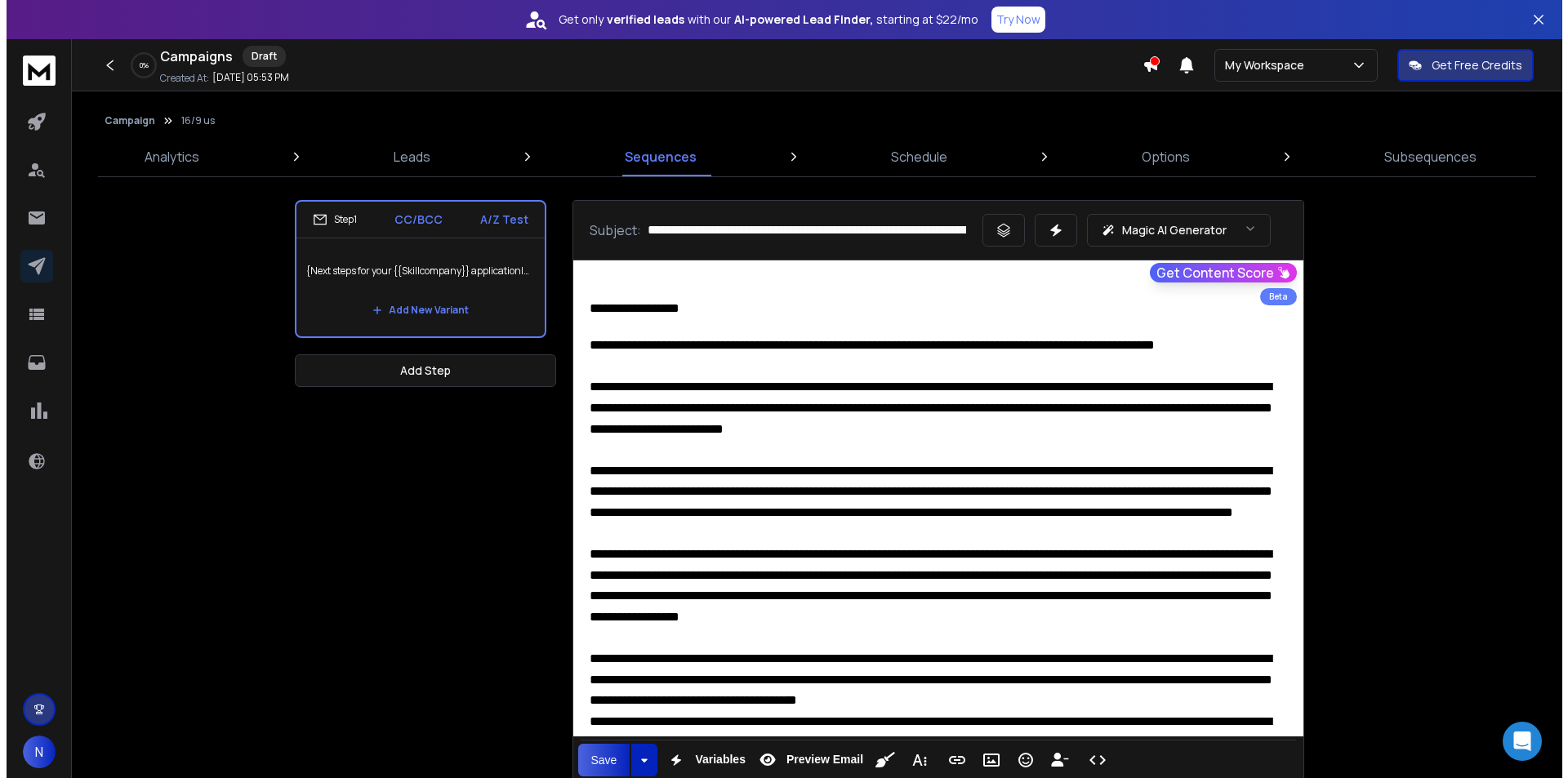
scroll to position [245, 0]
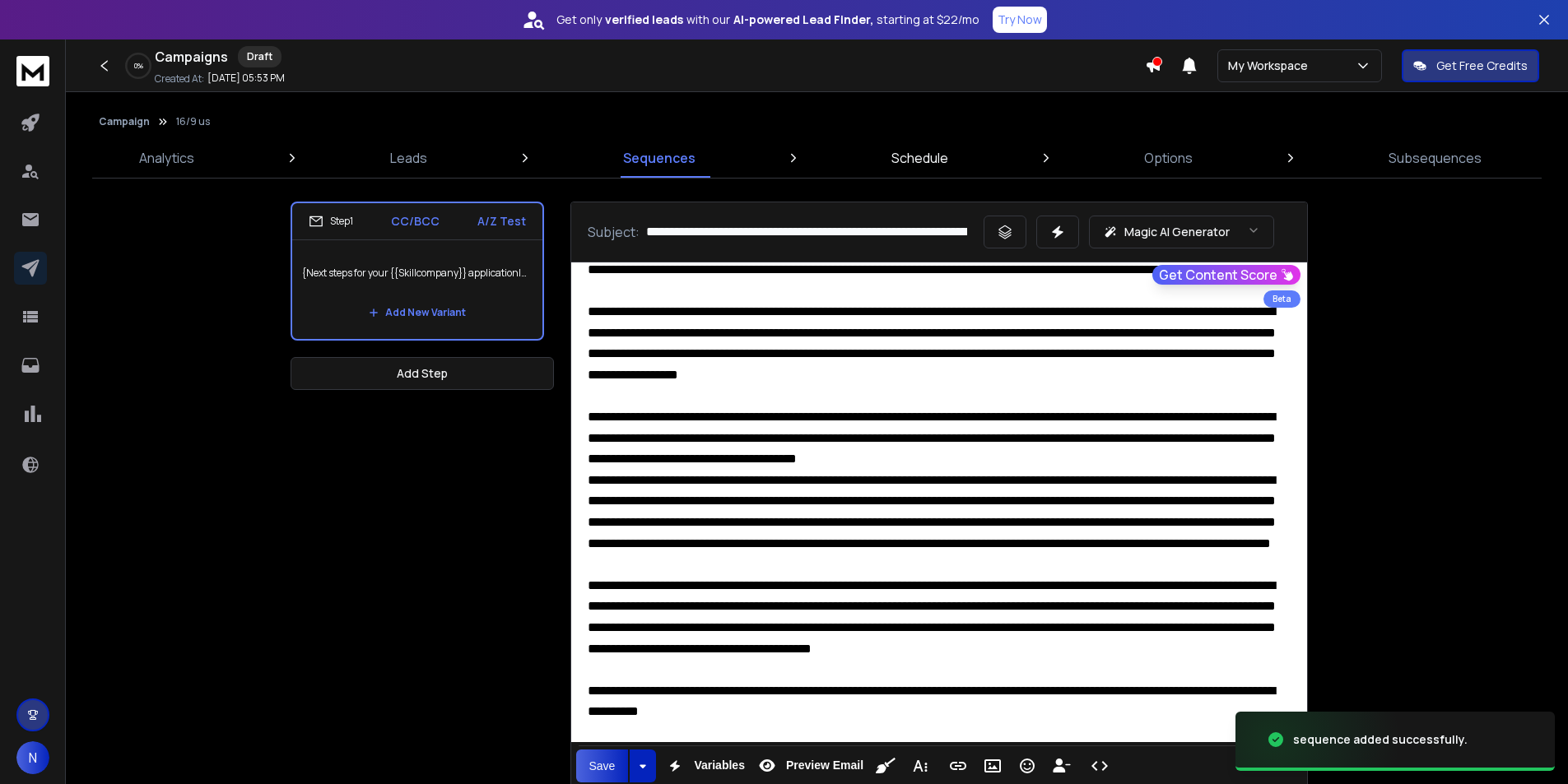
click at [923, 153] on p "Schedule" at bounding box center [919, 157] width 57 height 19
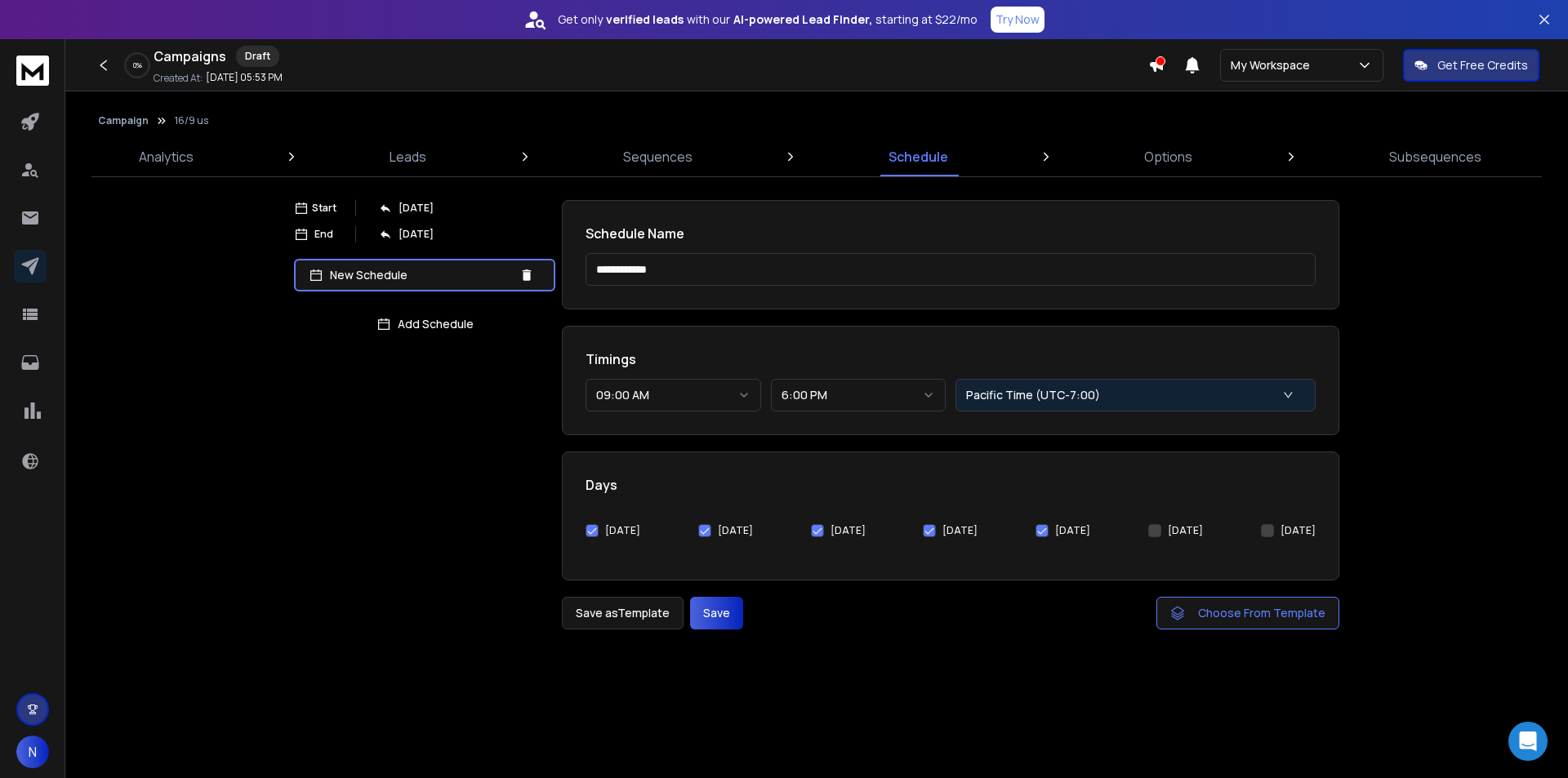
click at [1130, 394] on div "Pacific Time (UTC-7:00)" at bounding box center [1116, 394] width 299 height 16
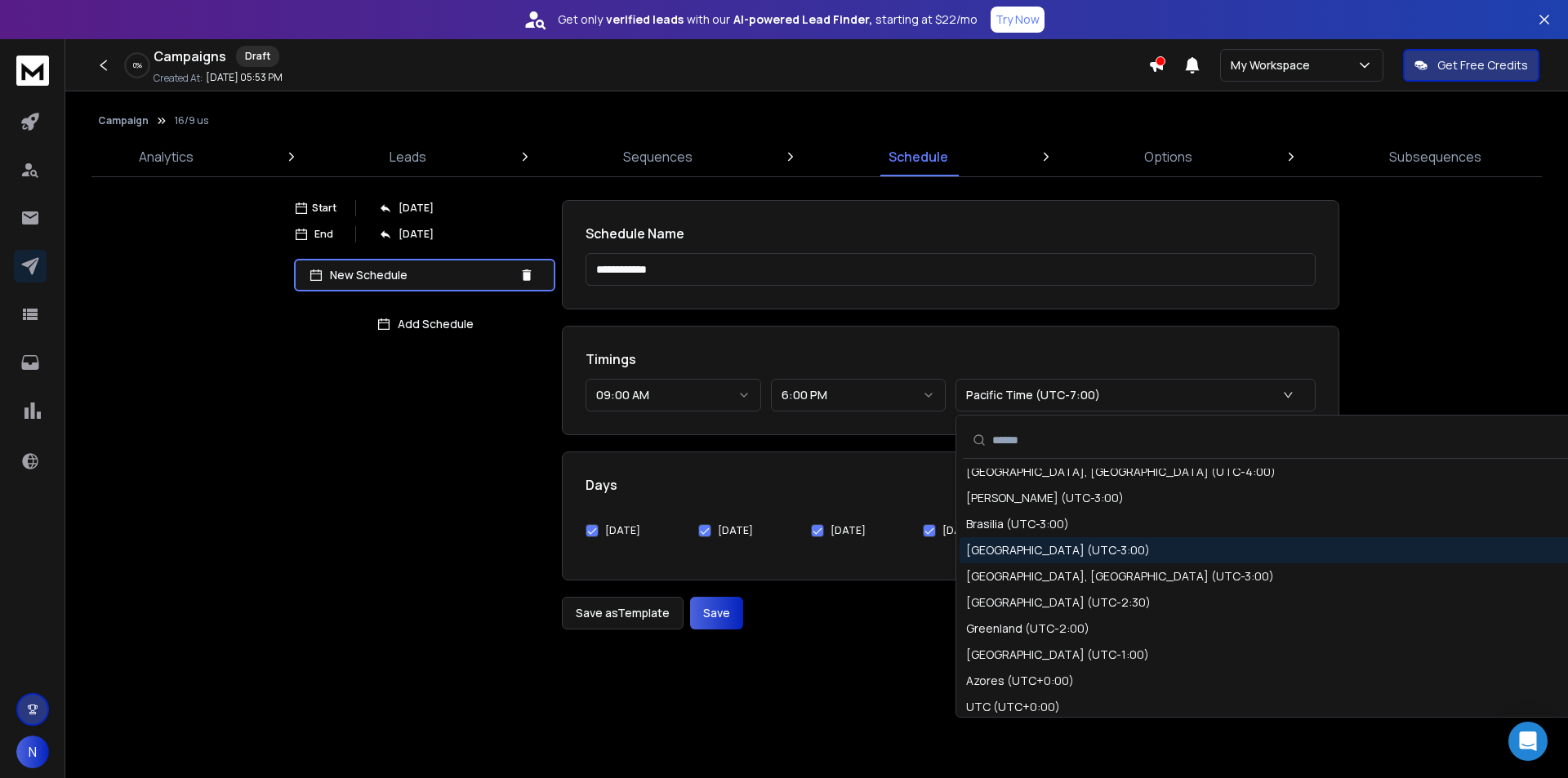
scroll to position [320, 0]
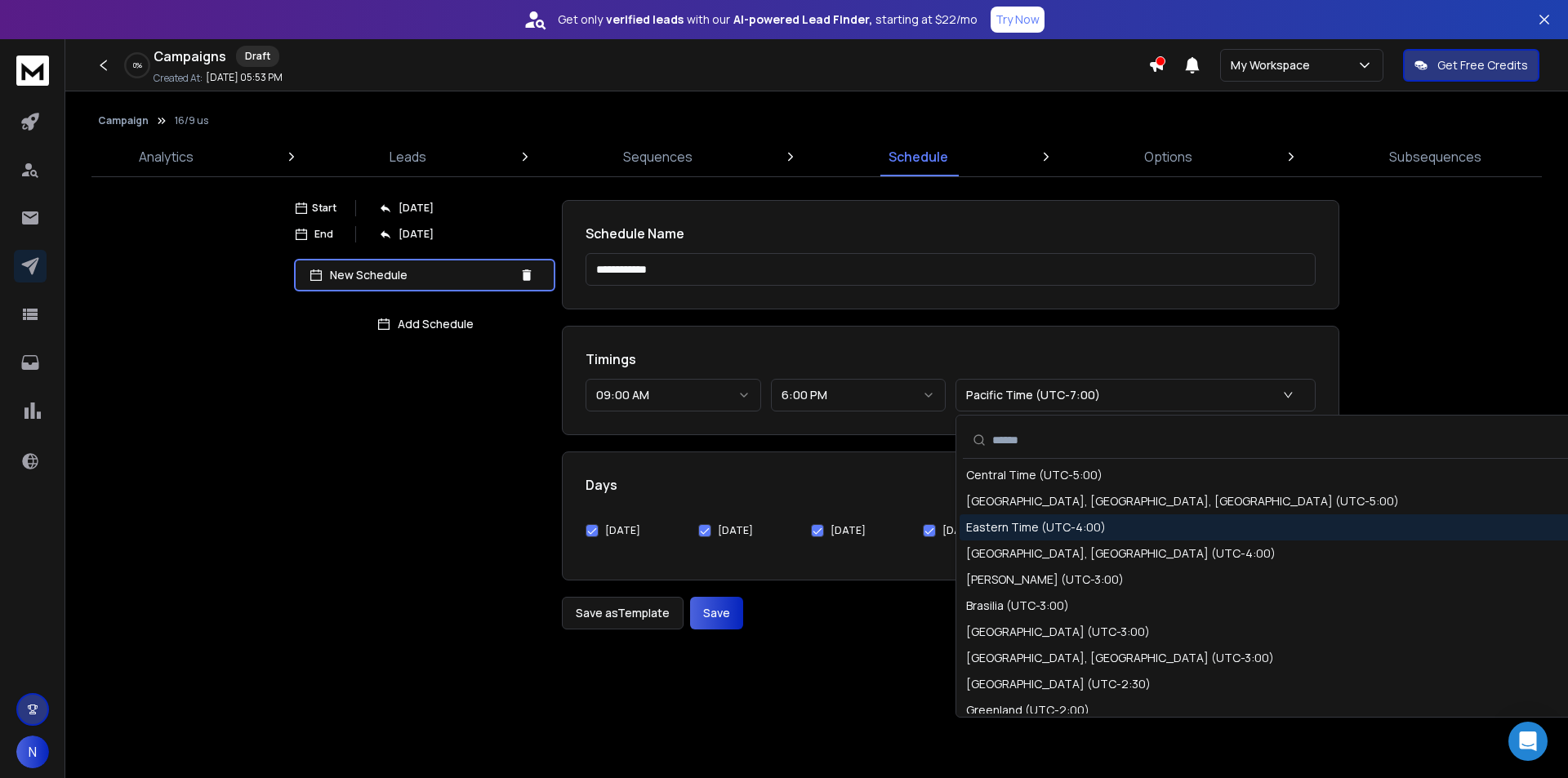
click at [1072, 523] on div "Eastern Time (UTC-4:00)" at bounding box center [1036, 527] width 139 height 16
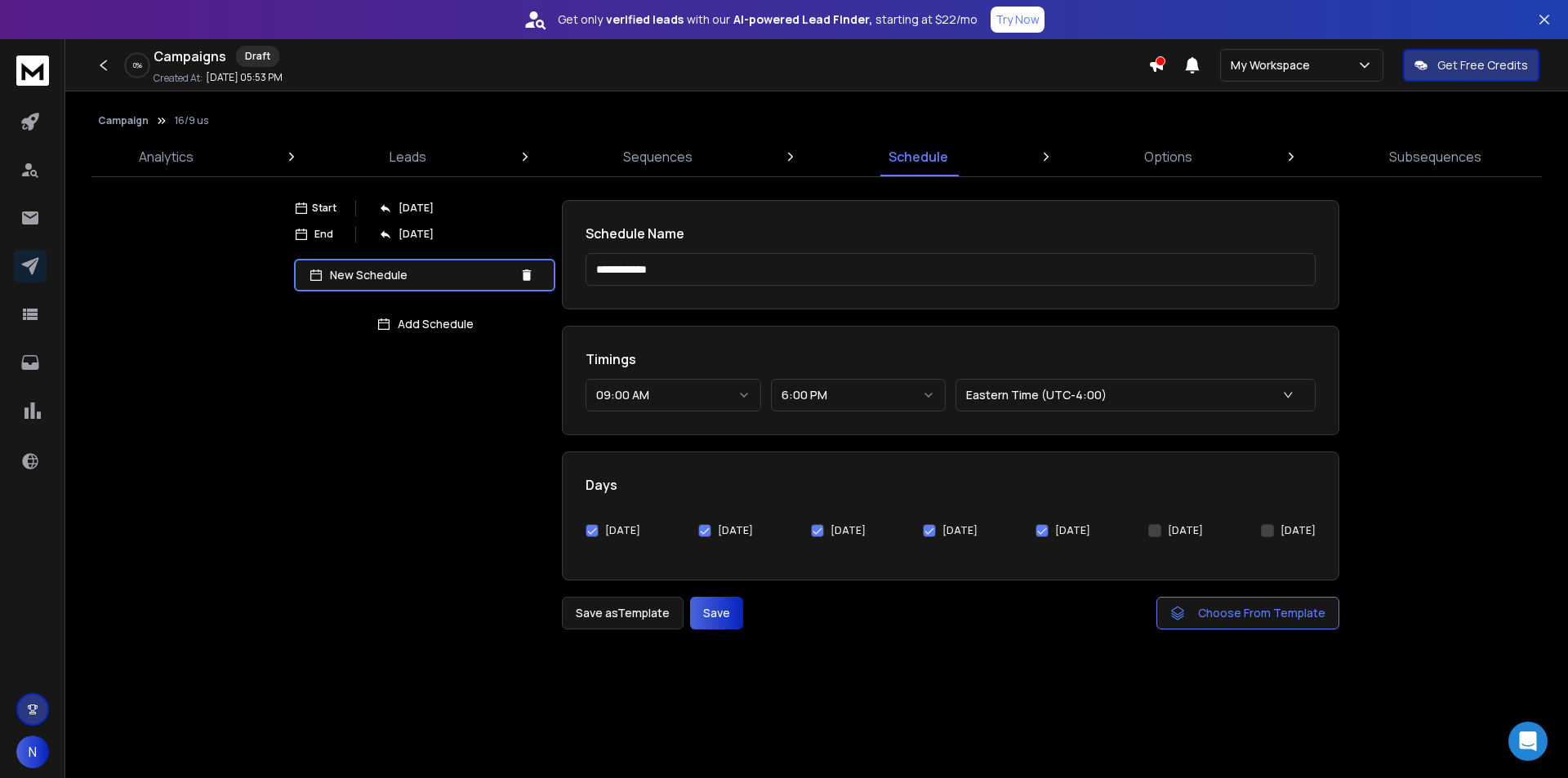
click at [711, 608] on button "Save" at bounding box center [716, 613] width 53 height 33
click at [1165, 159] on p "Options" at bounding box center [1168, 156] width 48 height 19
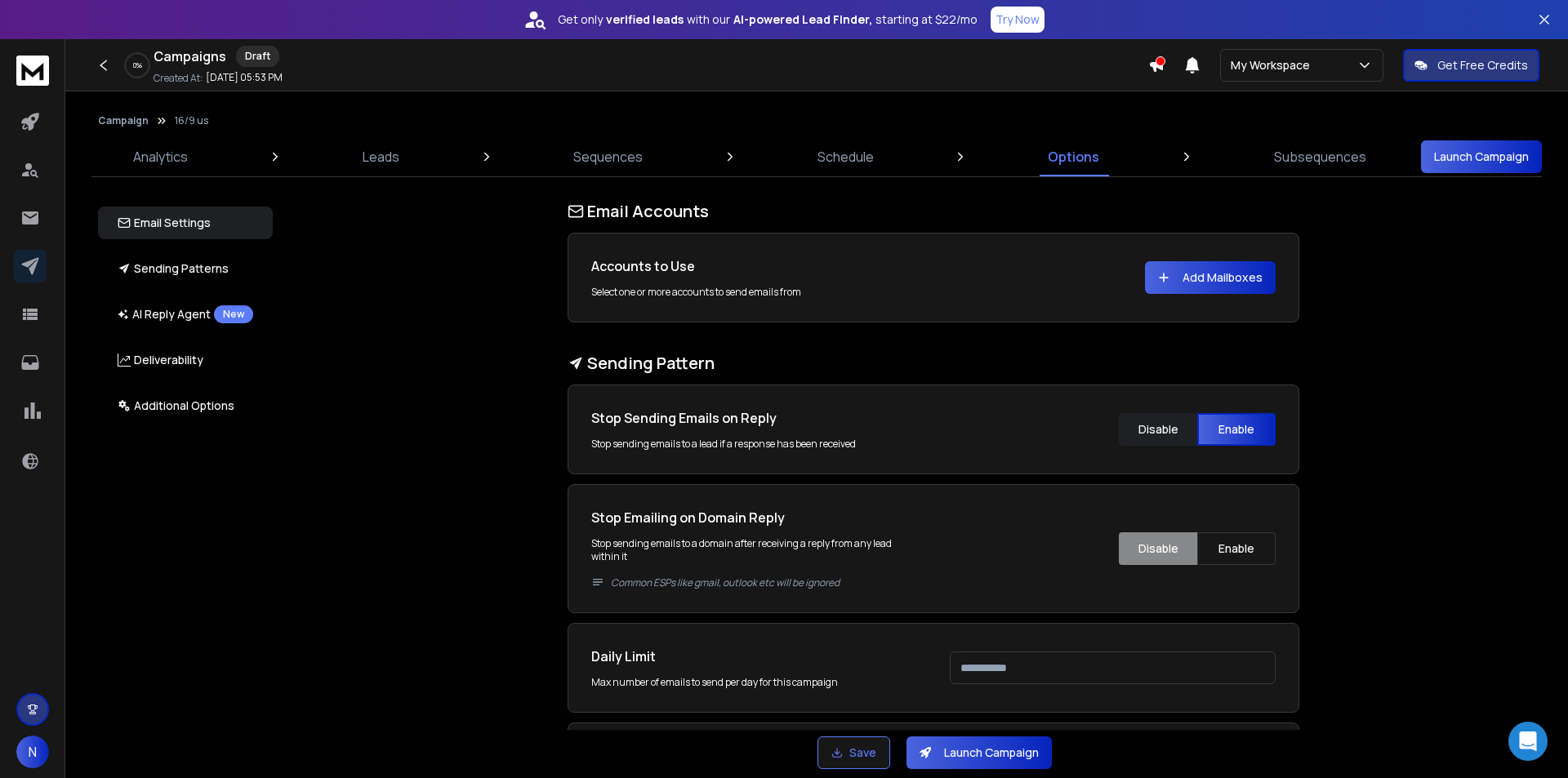
click at [1198, 274] on button "Add Mailboxes" at bounding box center [1210, 277] width 131 height 33
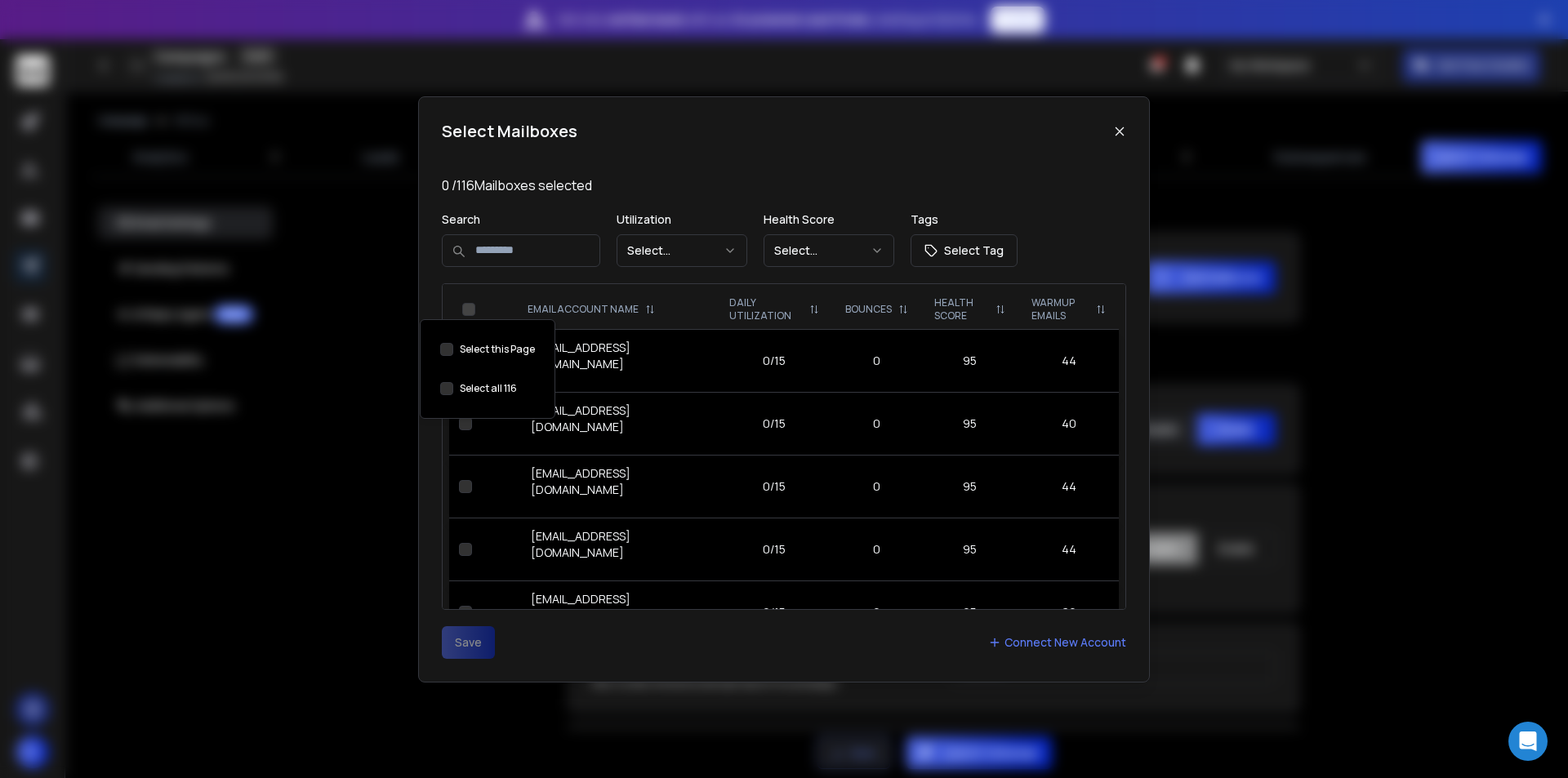
click at [464, 304] on button "Select this Page" at bounding box center [469, 310] width 13 height 13
click at [442, 391] on button "Select this Page" at bounding box center [447, 389] width 13 height 13
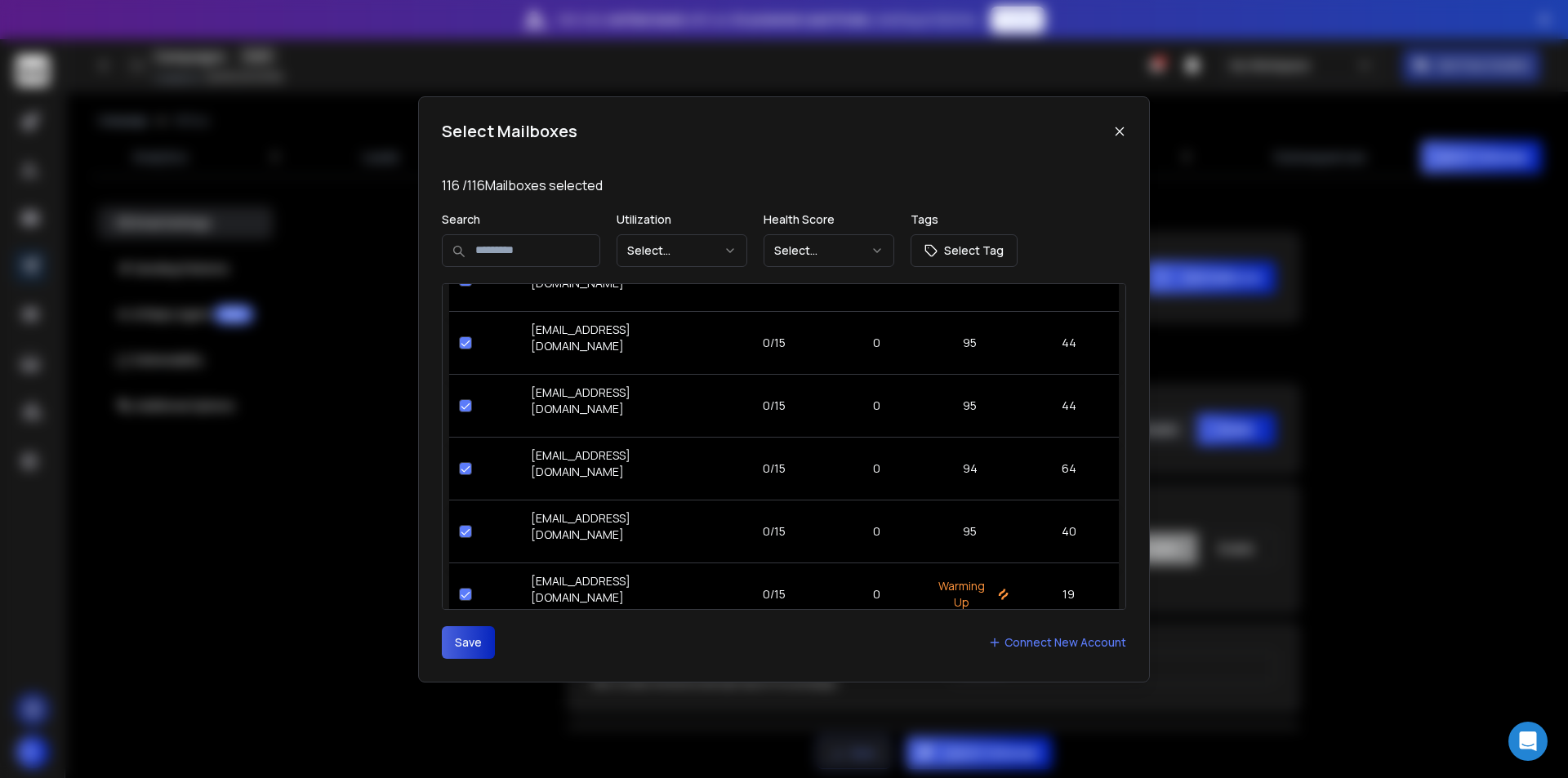
scroll to position [1225, 0]
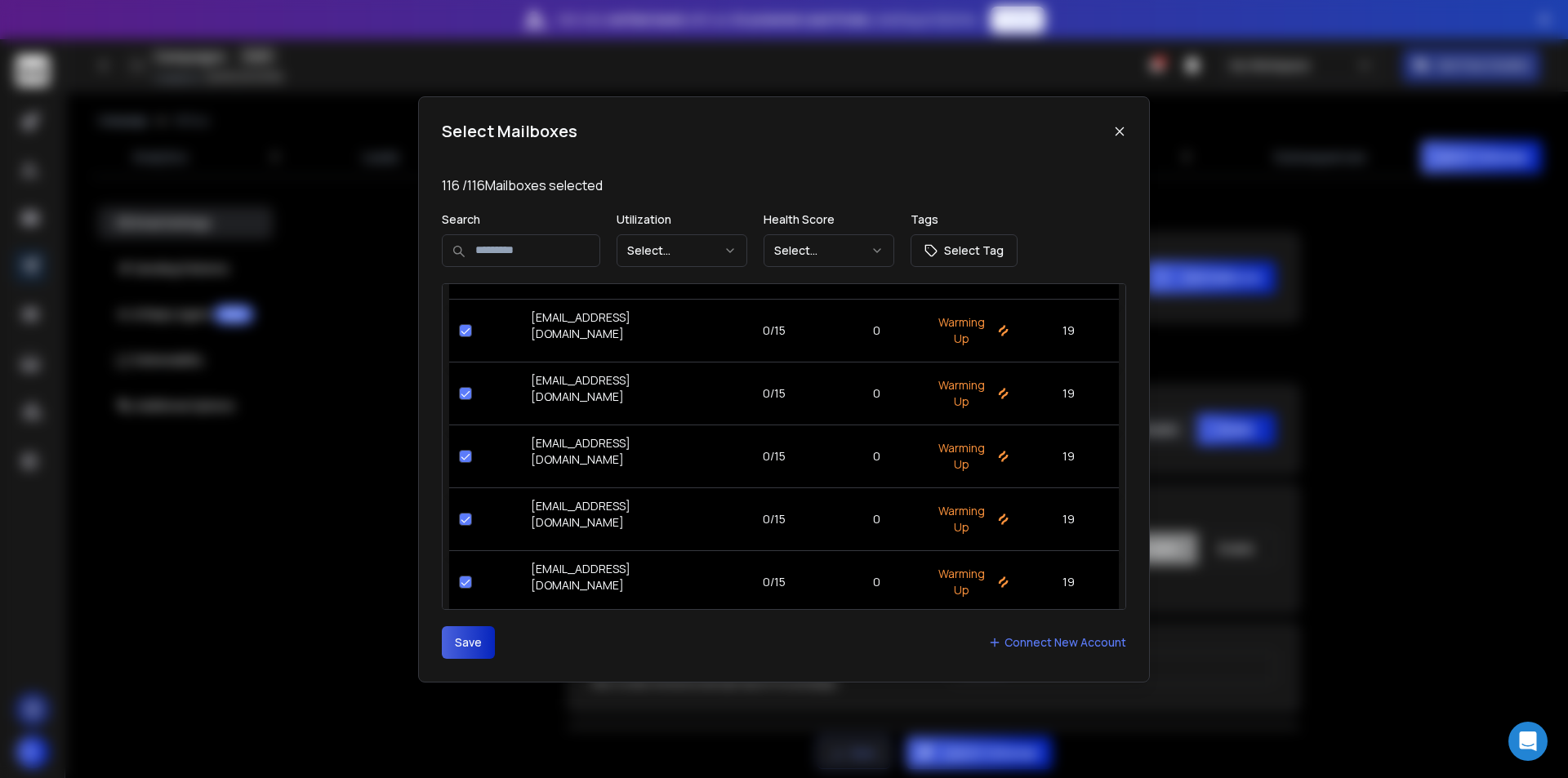
click at [464, 645] on button "Save" at bounding box center [468, 642] width 53 height 33
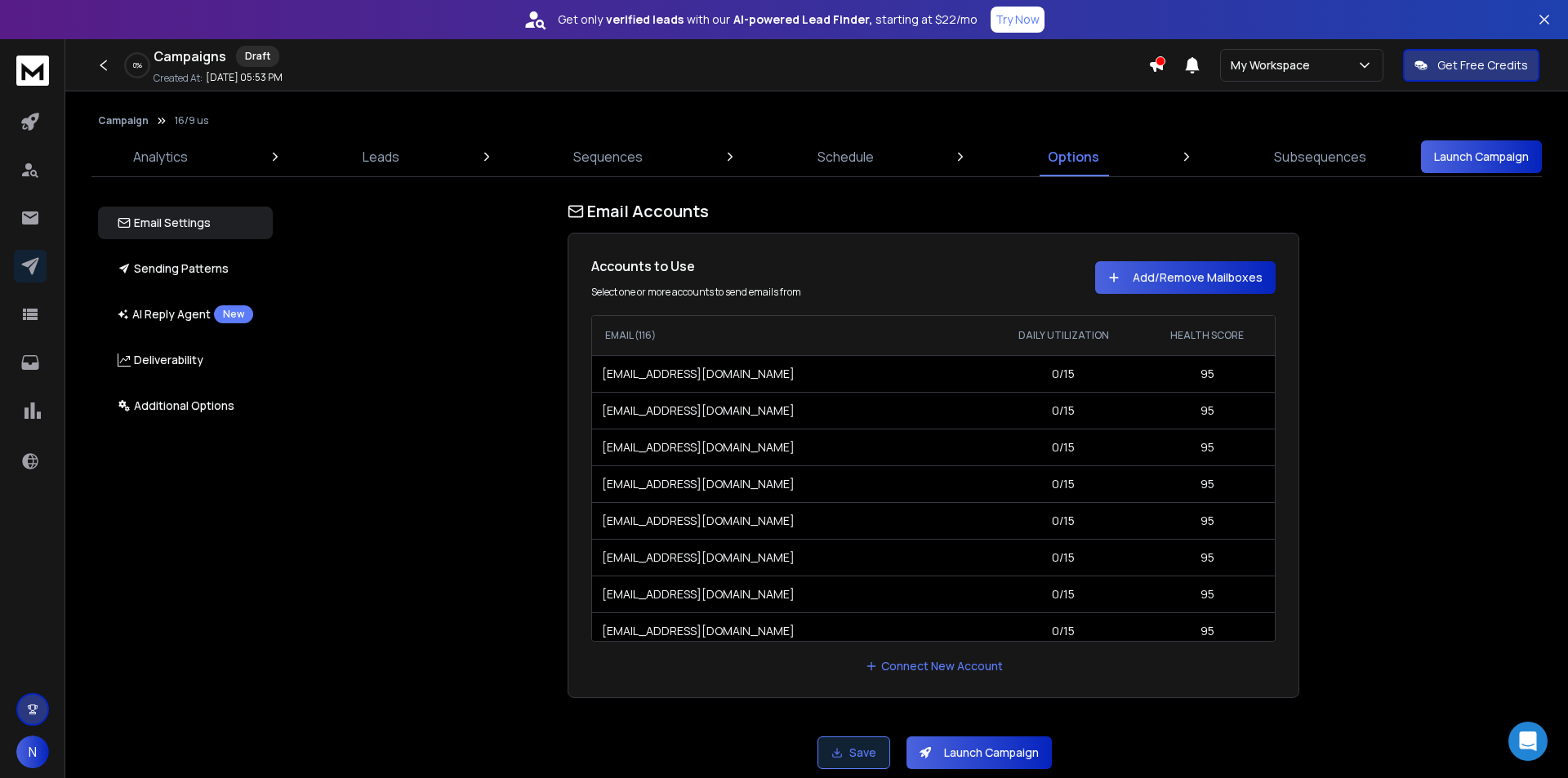
click at [855, 757] on button "Save" at bounding box center [854, 753] width 73 height 33
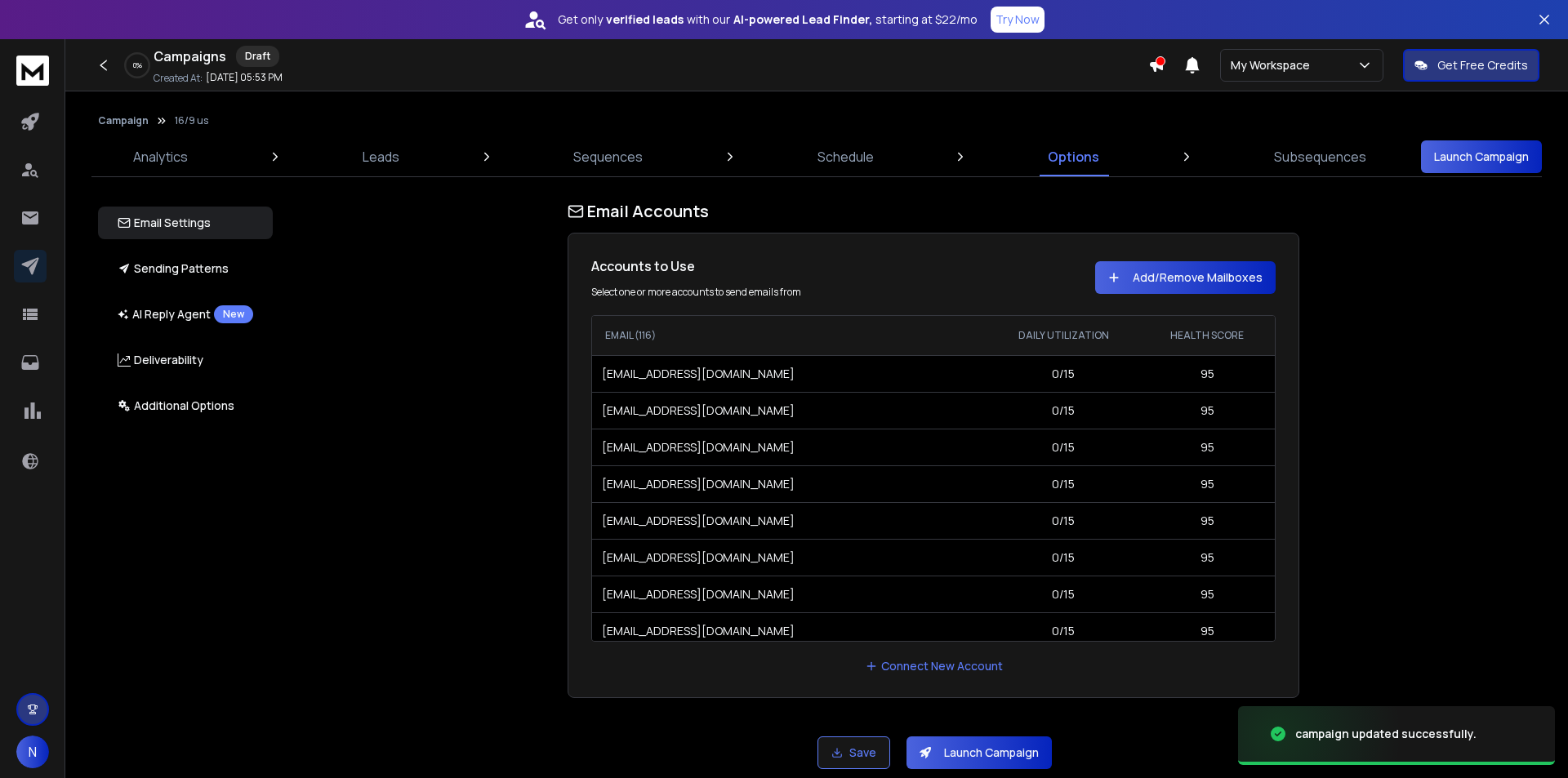
click at [1454, 516] on div "Email Accounts Accounts to Use Select one or more accounts to send emails from …" at bounding box center [943, 465] width 1288 height 530
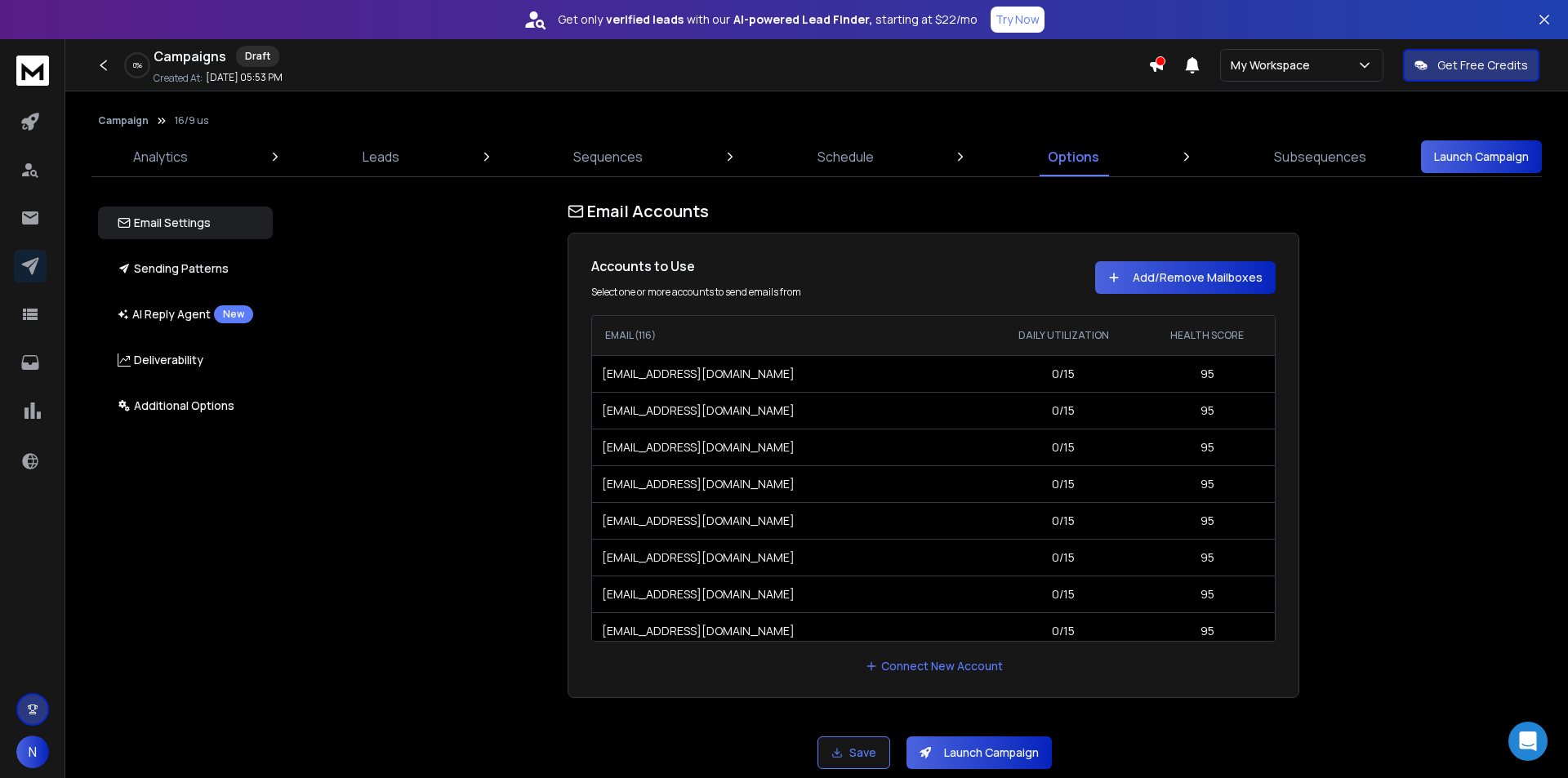
click at [970, 756] on button "Launch Campaign" at bounding box center [979, 753] width 145 height 33
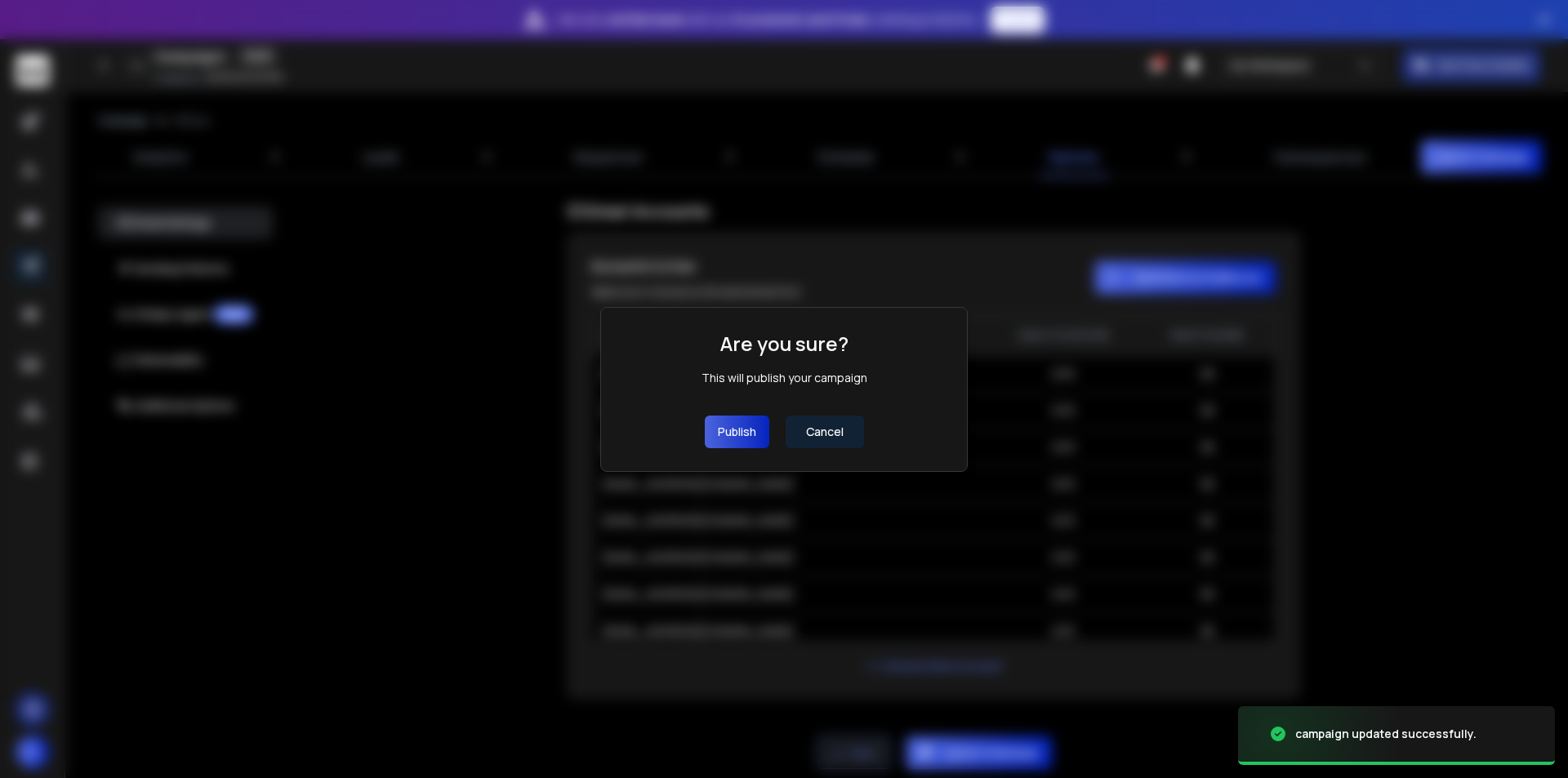
click at [824, 427] on button "Cancel" at bounding box center [824, 431] width 78 height 33
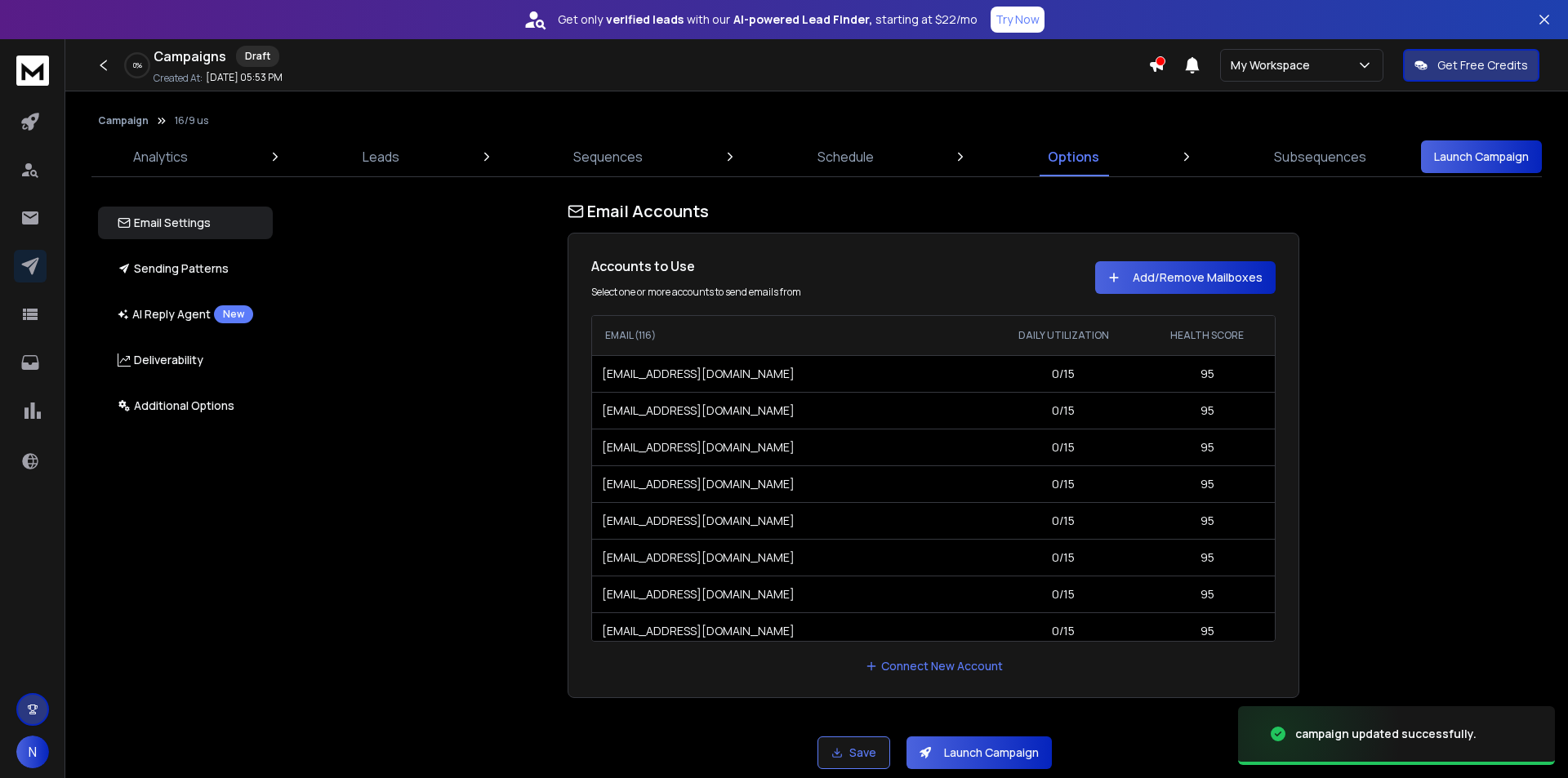
click at [1400, 420] on div "Email Accounts Accounts to Use Select one or more accounts to send emails from …" at bounding box center [943, 465] width 1288 height 530
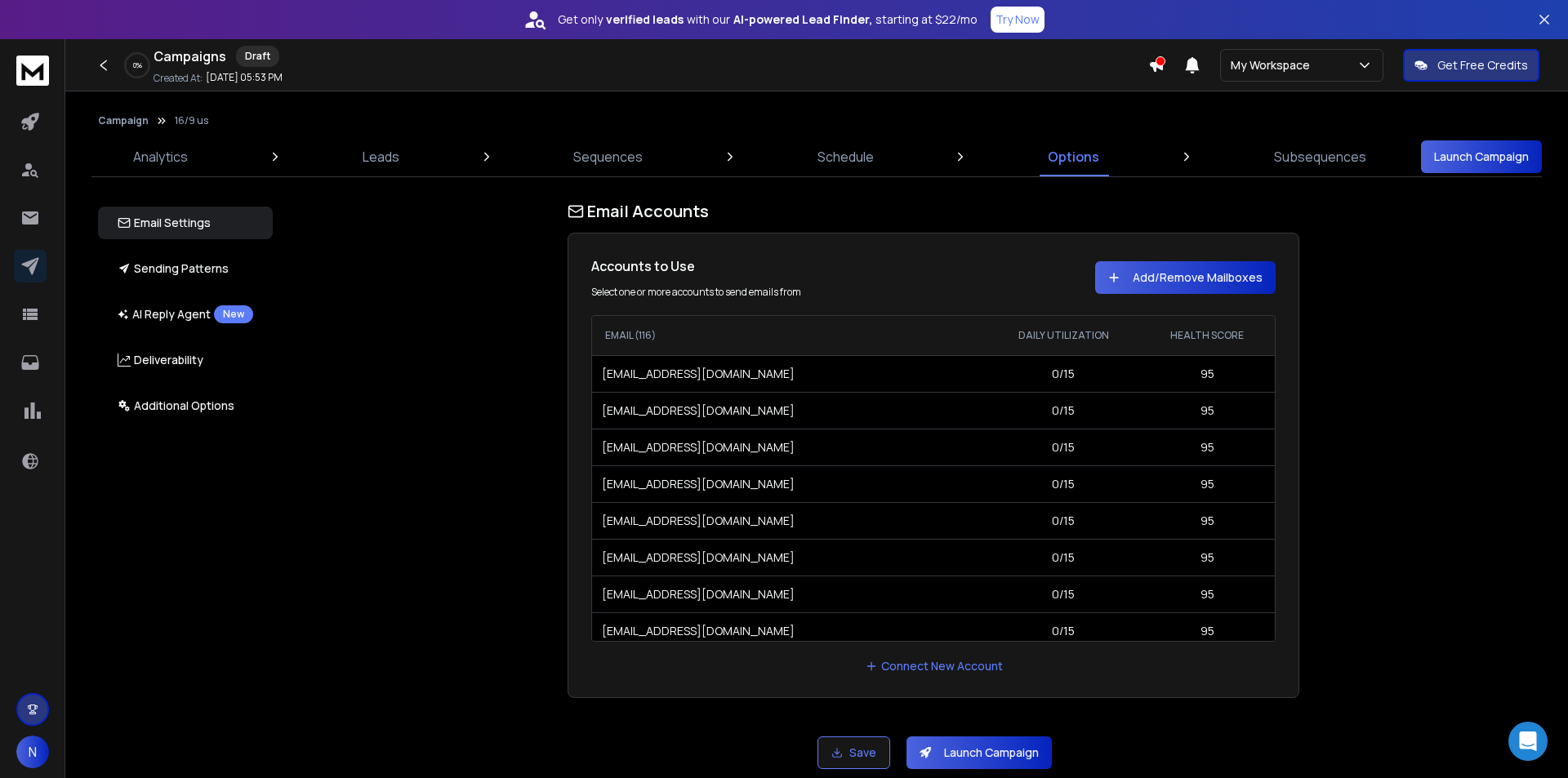
click at [1386, 414] on div "Email Accounts Accounts to Use Select one or more accounts to send emails from …" at bounding box center [943, 465] width 1288 height 530
click at [1464, 469] on div "Email Accounts Accounts to Use Select one or more accounts to send emails from …" at bounding box center [943, 465] width 1288 height 530
click at [1346, 353] on div "Email Accounts Accounts to Use Select one or more accounts to send emails from …" at bounding box center [943, 465] width 1288 height 530
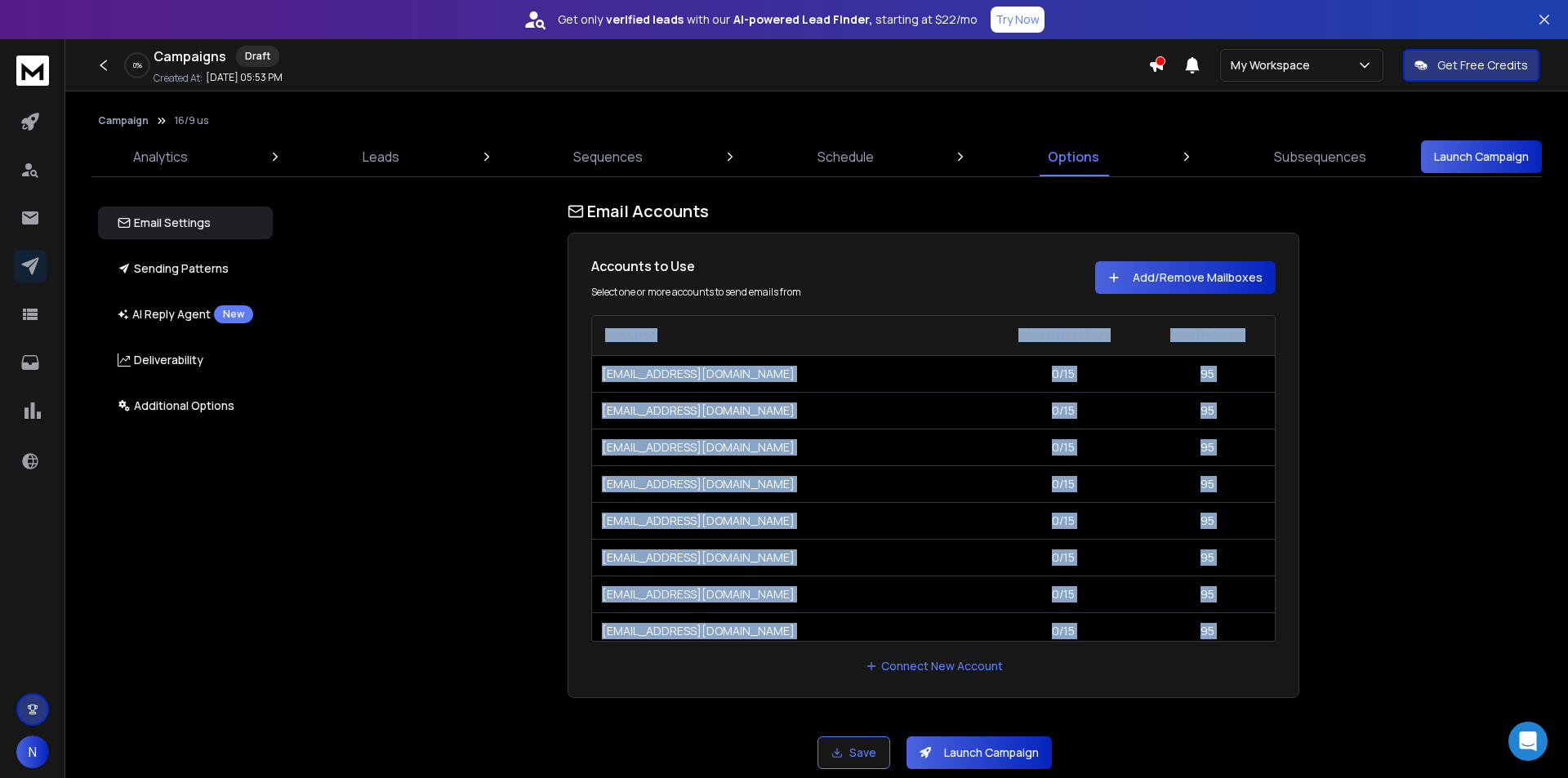
click at [1346, 353] on div "Email Accounts Accounts to Use Select one or more accounts to send emails from …" at bounding box center [943, 465] width 1288 height 530
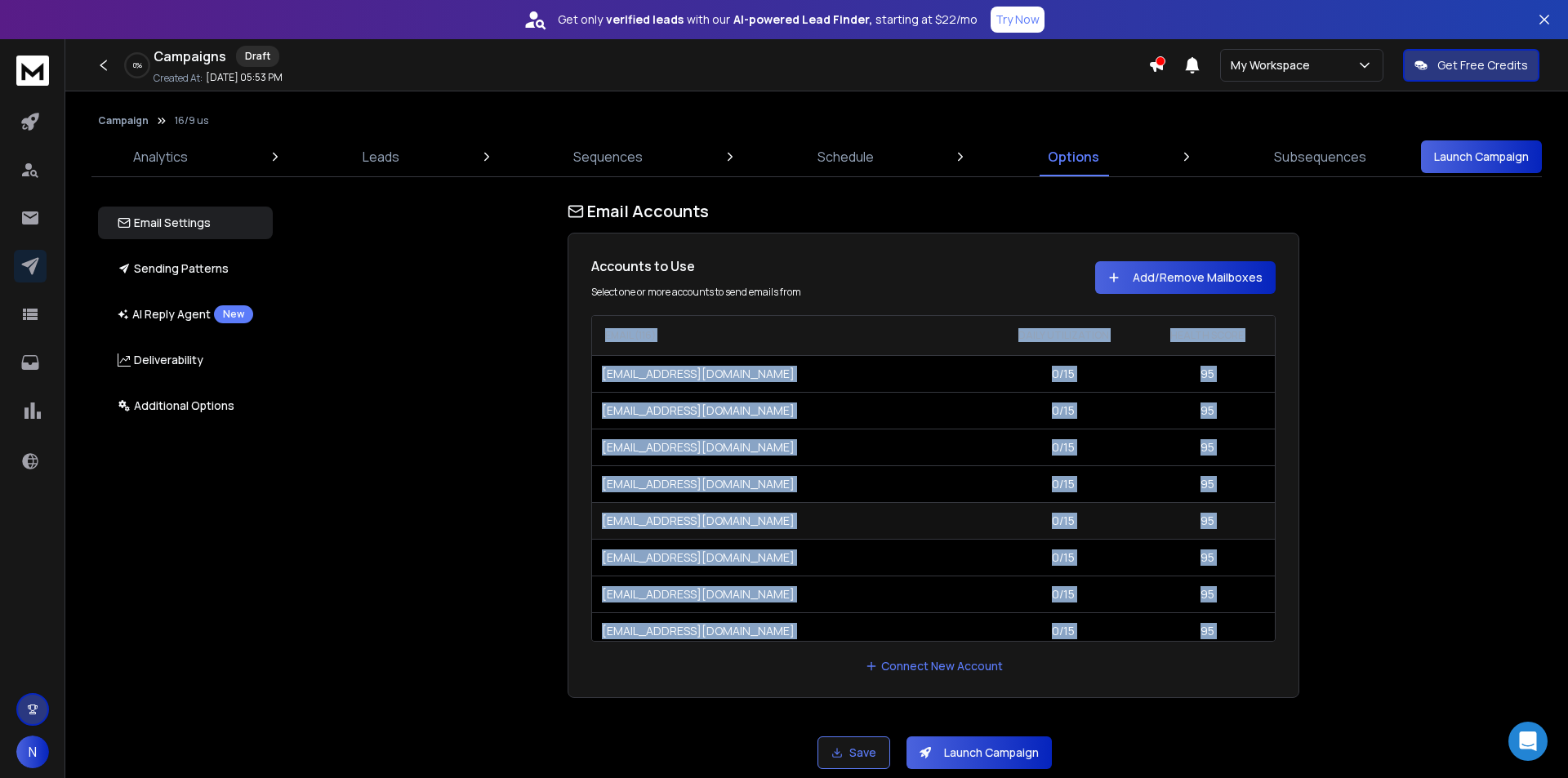
scroll to position [245, 0]
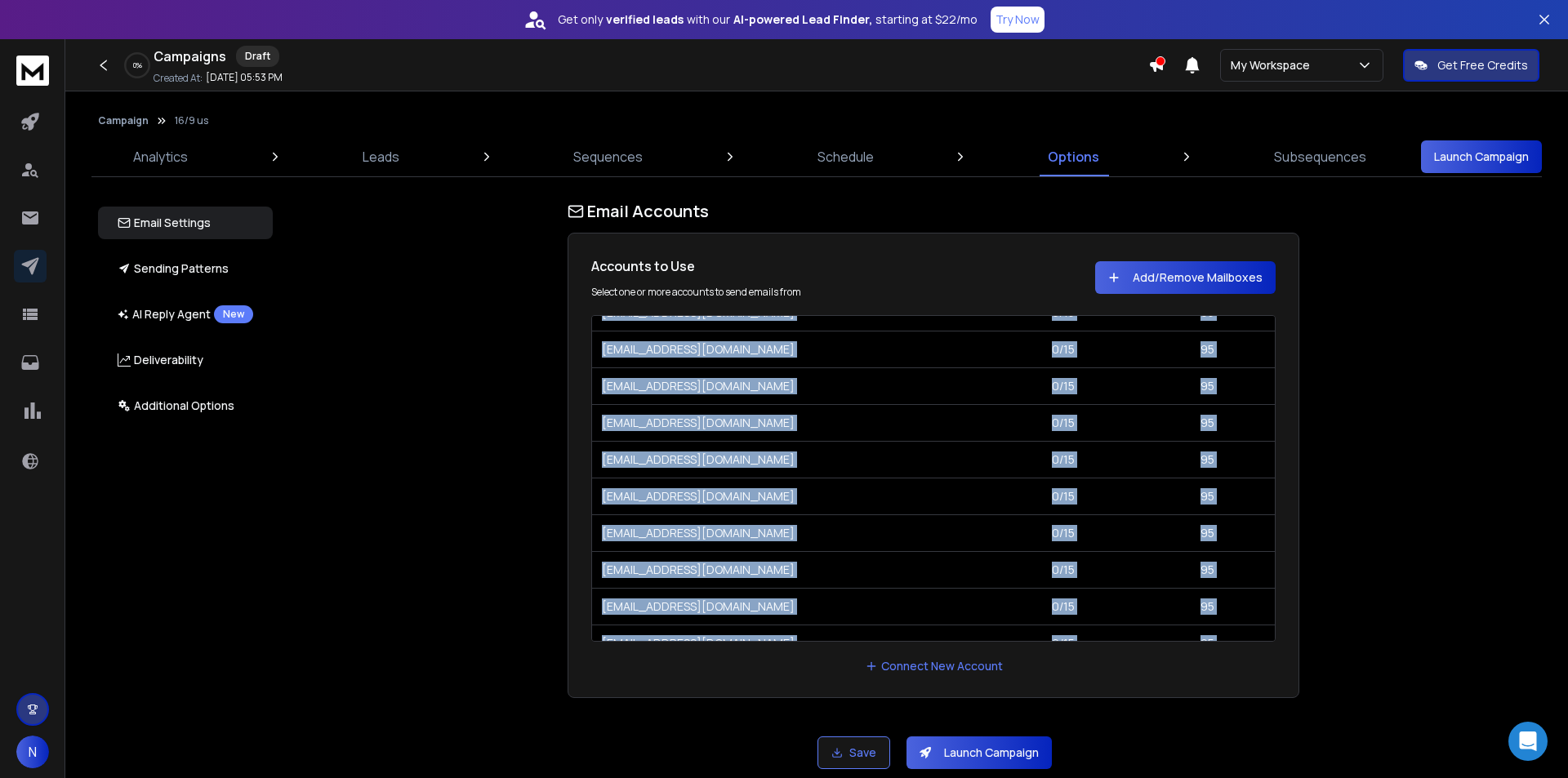
click at [1398, 399] on div "Email Accounts Accounts to Use Select one or more accounts to send emails from …" at bounding box center [943, 465] width 1288 height 530
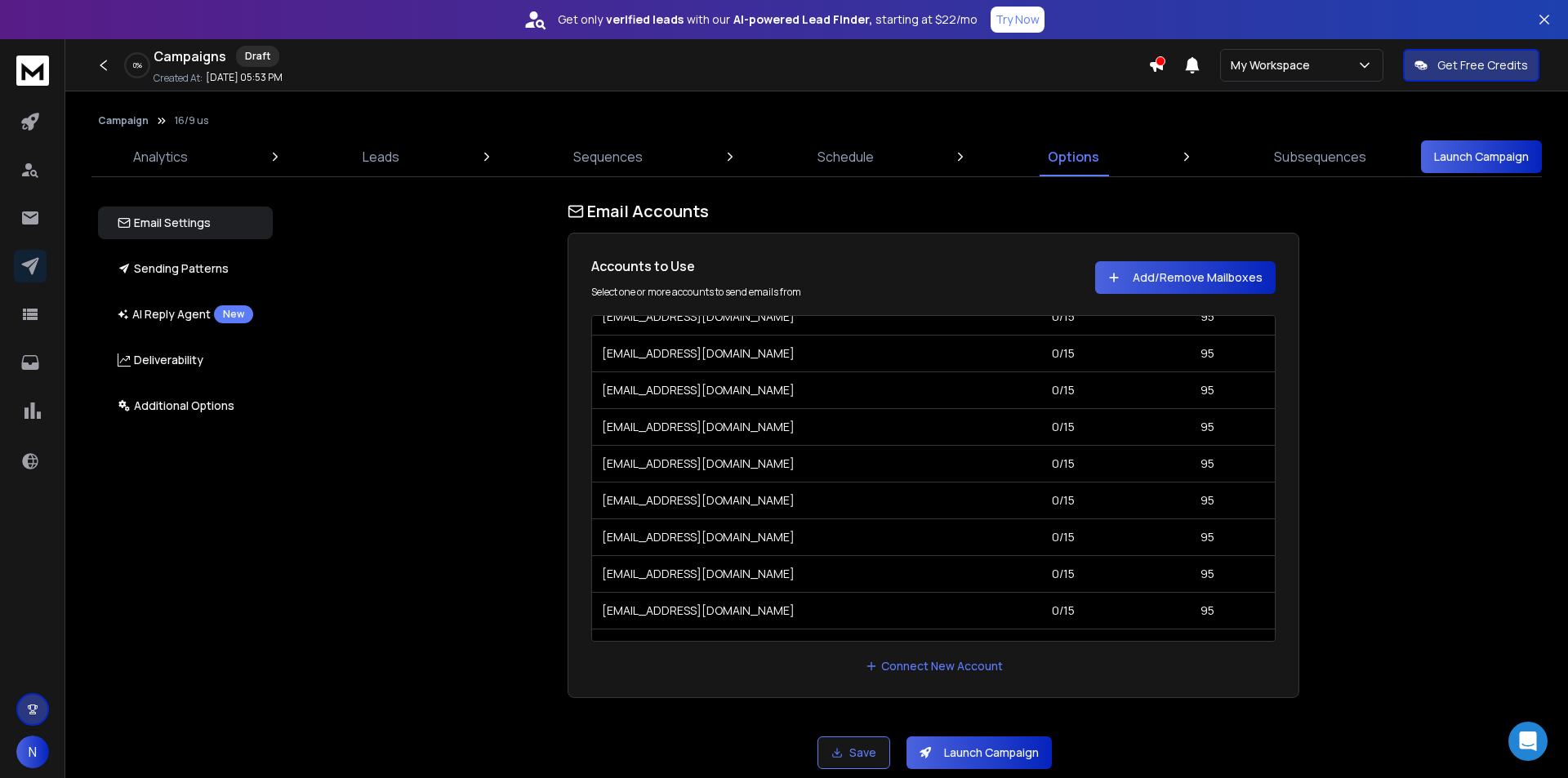
scroll to position [3838, 0]
click at [874, 153] on p "Schedule" at bounding box center [845, 156] width 56 height 19
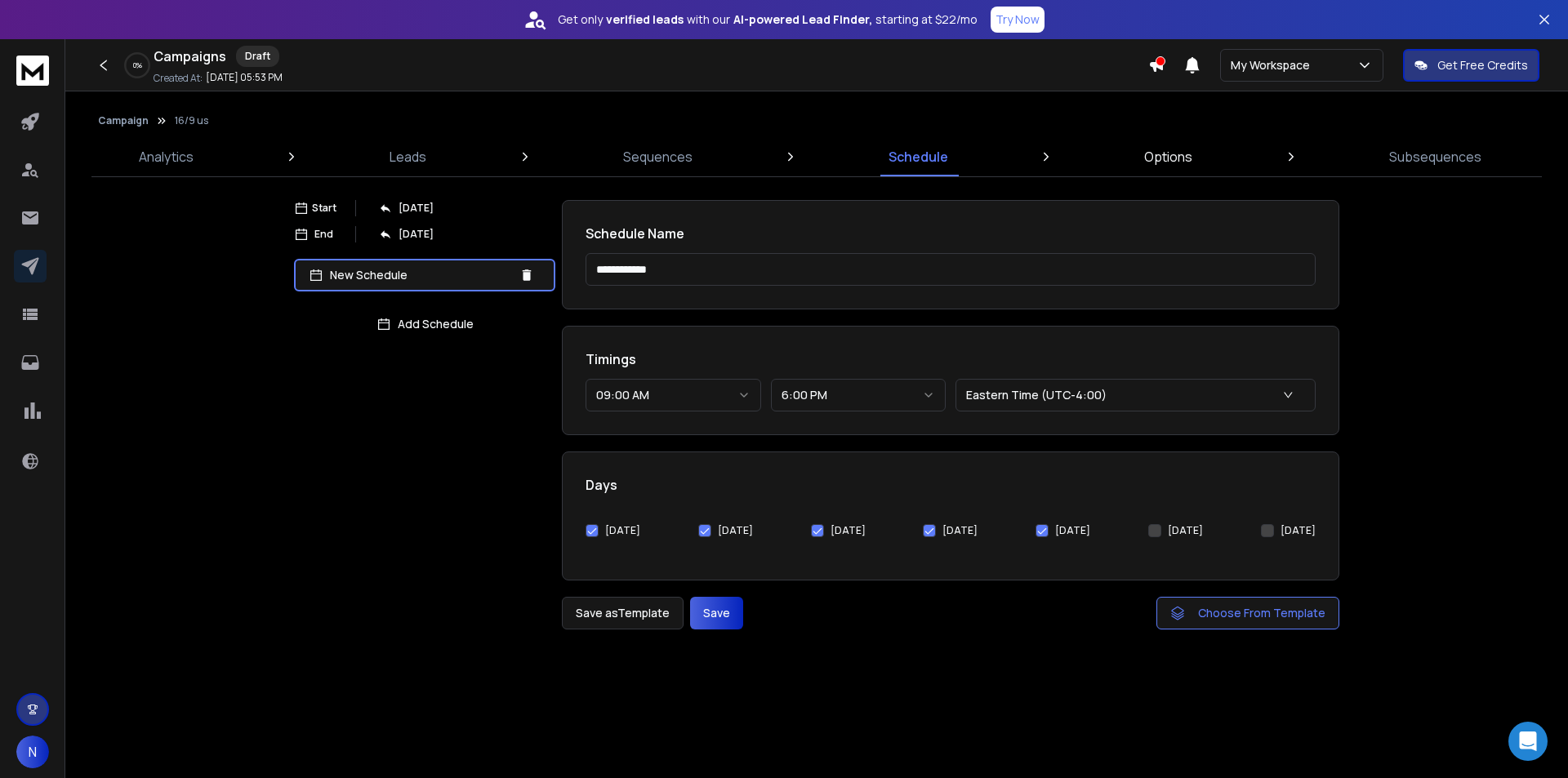
click at [1165, 154] on p "Options" at bounding box center [1168, 156] width 48 height 19
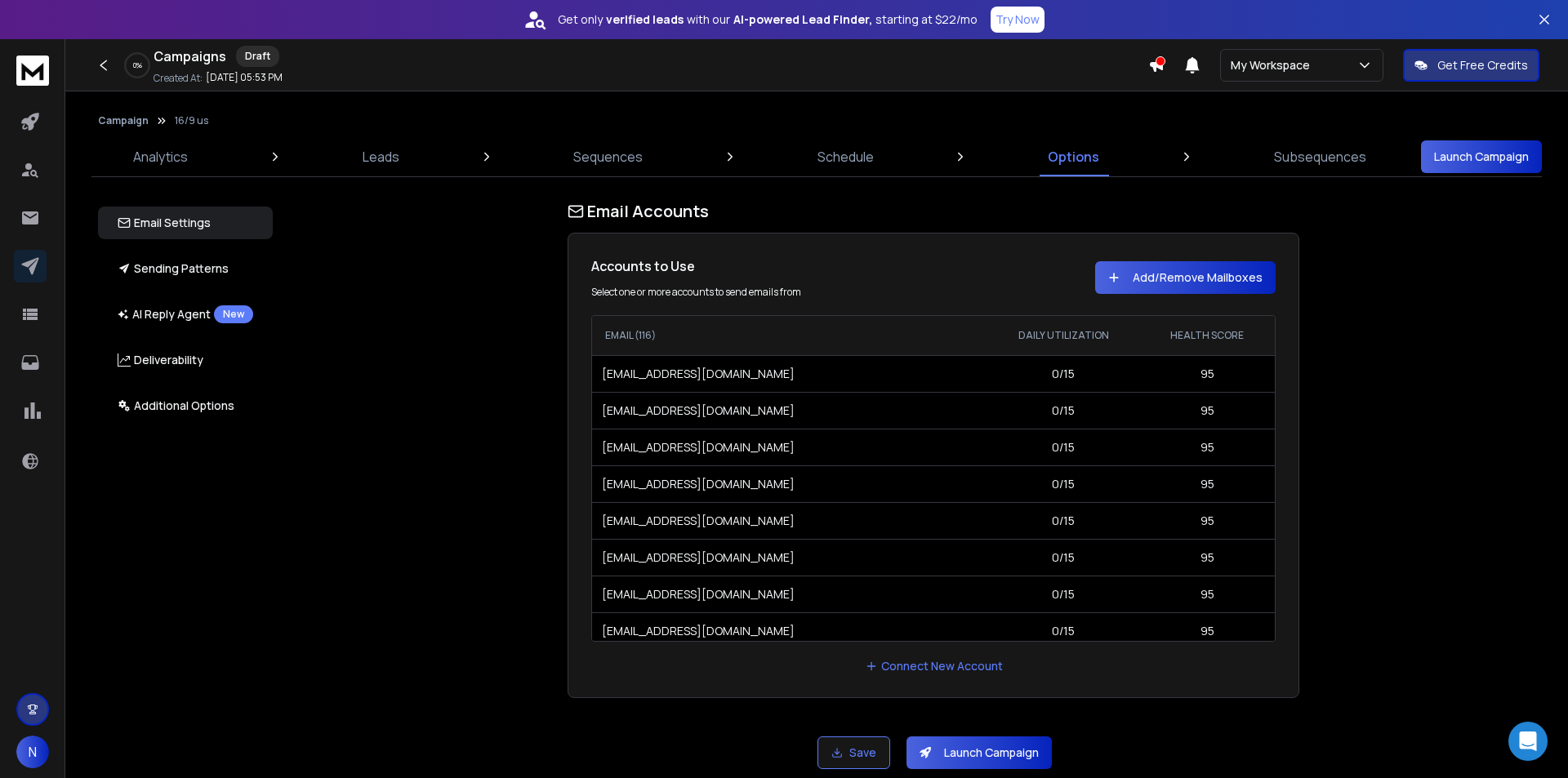
click at [990, 751] on button "Launch Campaign" at bounding box center [979, 753] width 145 height 33
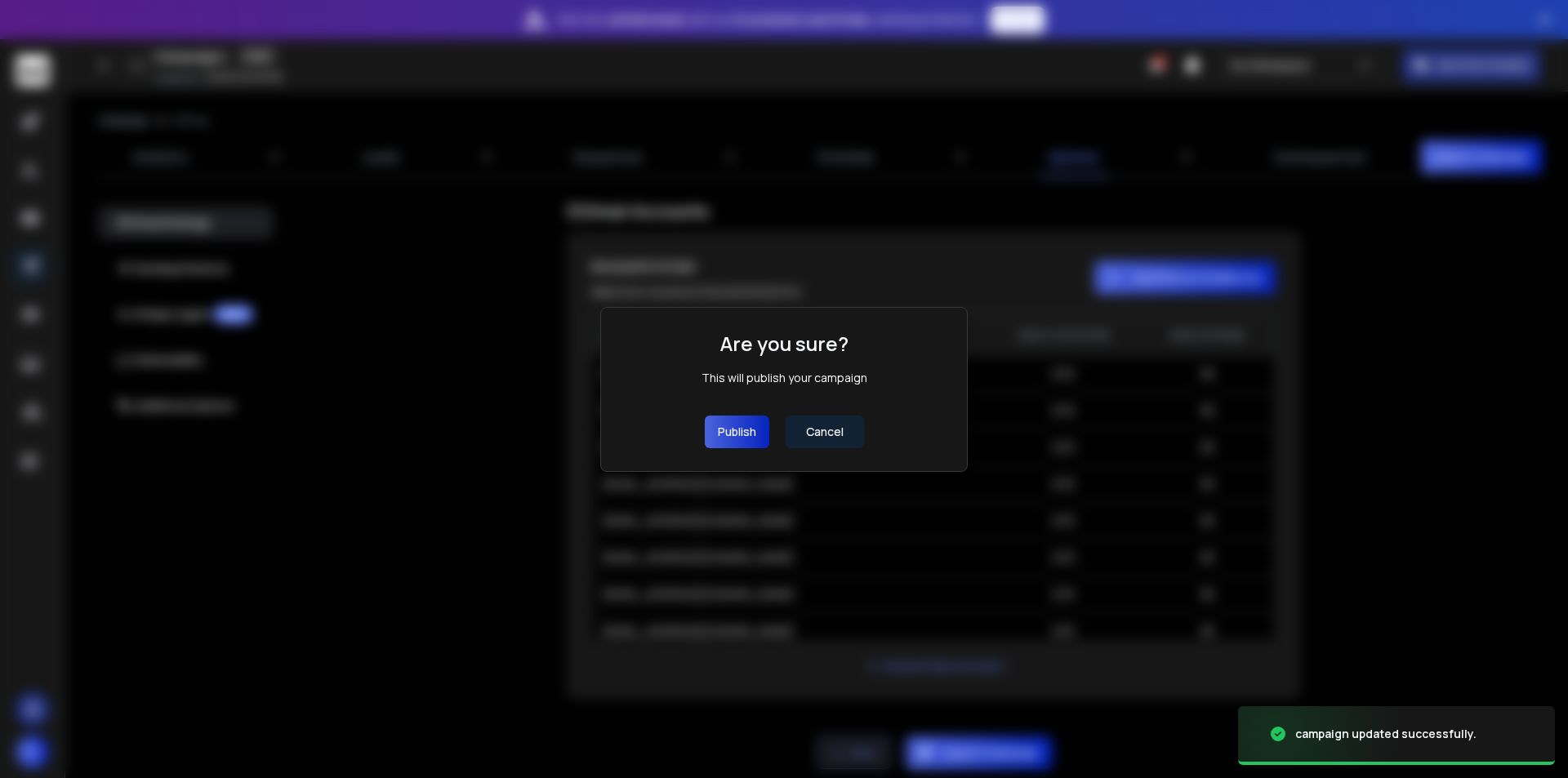
click at [733, 421] on button "Publish" at bounding box center [737, 431] width 65 height 33
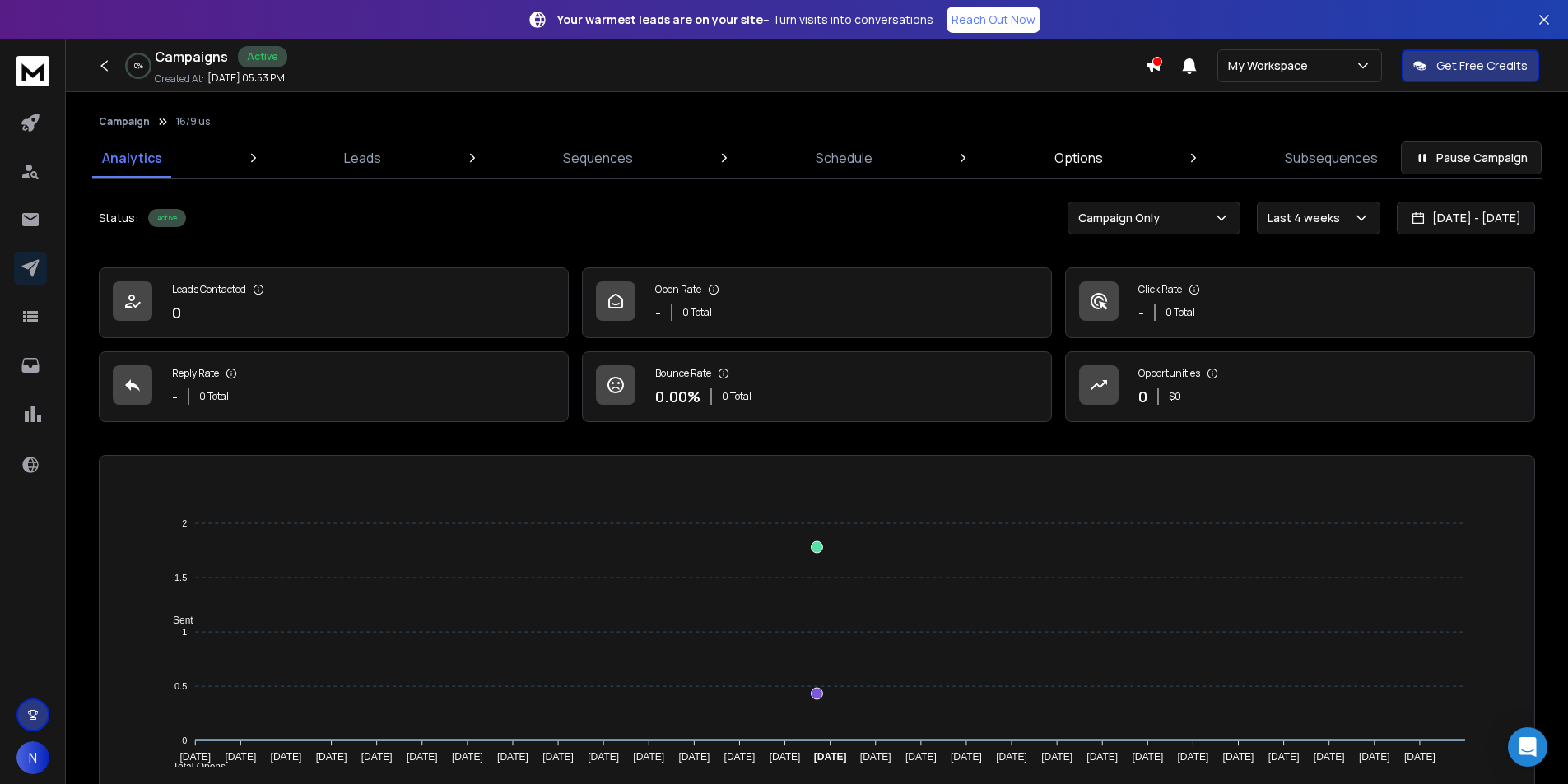
click at [1103, 162] on p "Options" at bounding box center [1077, 157] width 48 height 19
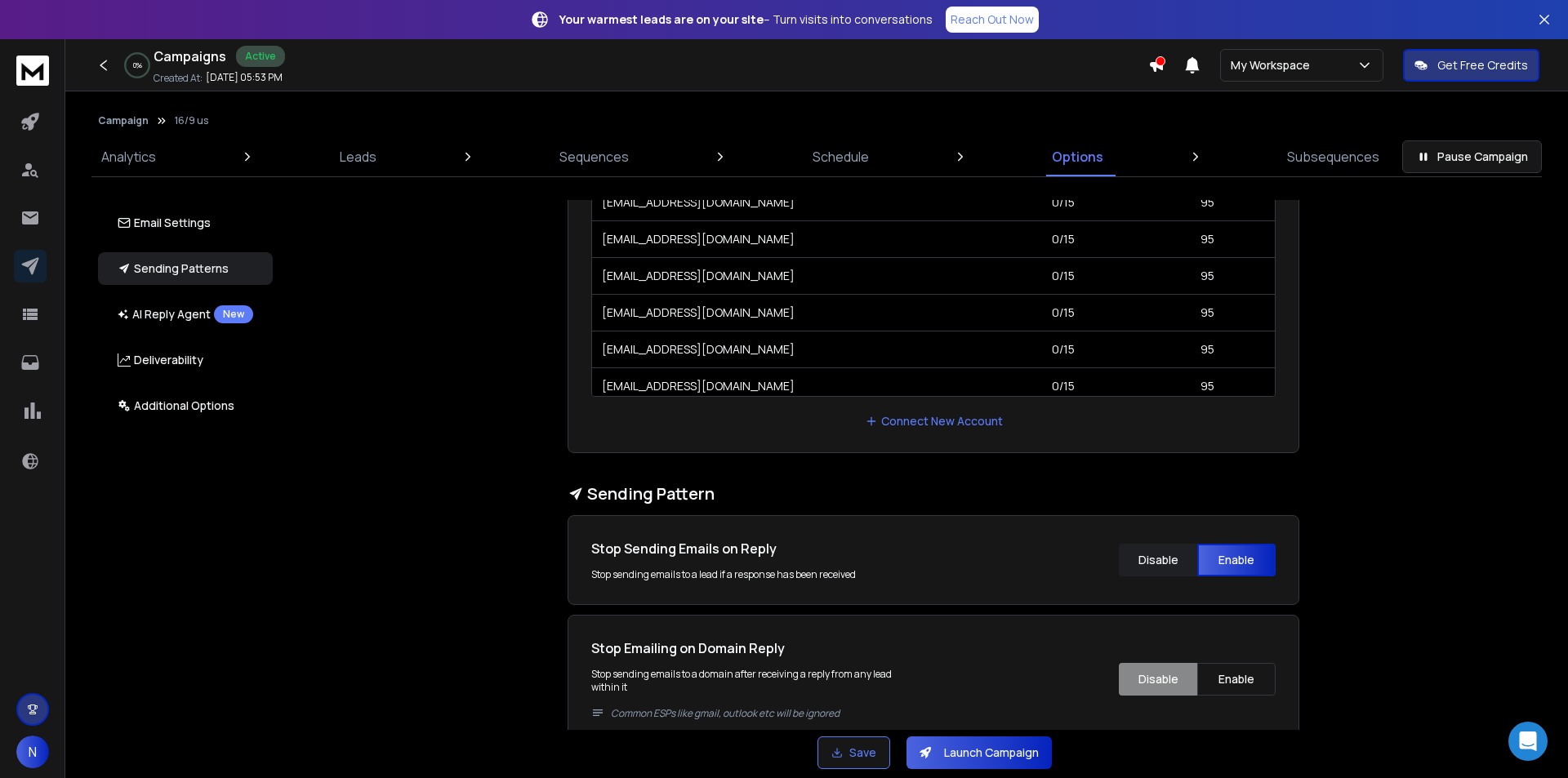
scroll to position [501, 0]
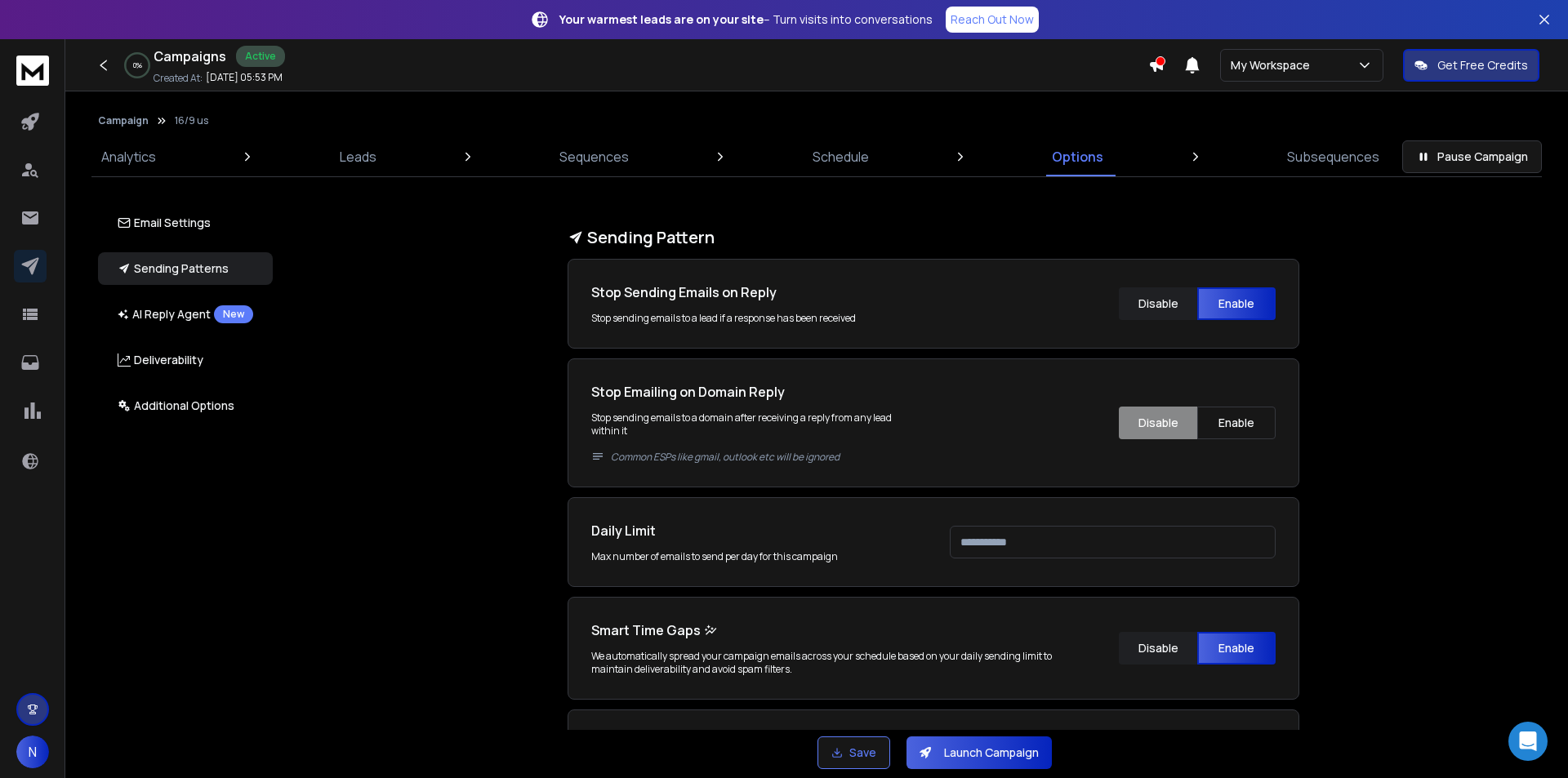
drag, startPoint x: 997, startPoint y: 535, endPoint x: 923, endPoint y: 537, distance: 74.0
click at [923, 537] on div "Daily Limit Max number of emails to send per day for this campaign ***" at bounding box center [933, 542] width 684 height 43
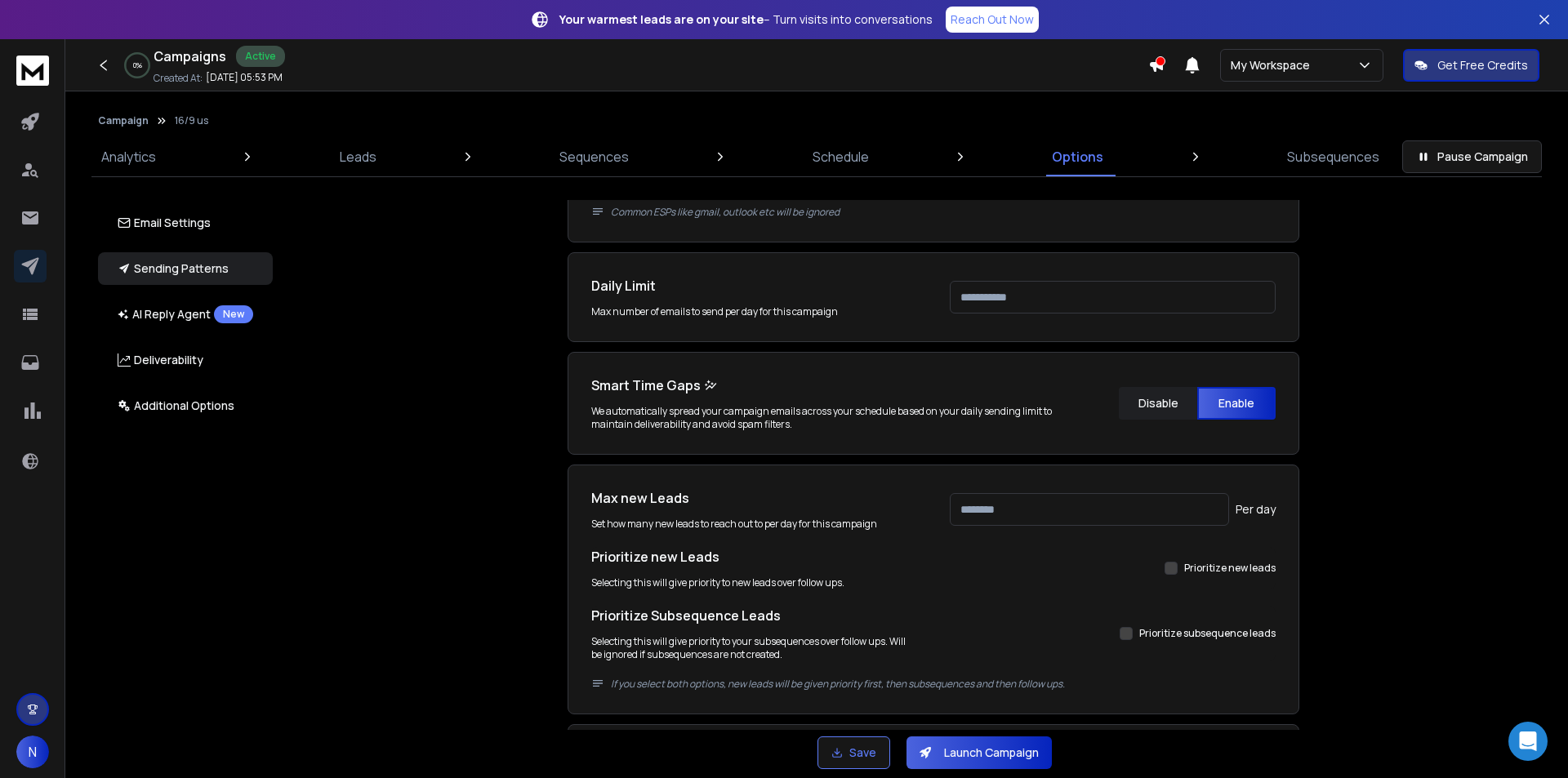
type input "*****"
drag, startPoint x: 985, startPoint y: 495, endPoint x: 926, endPoint y: 502, distance: 59.4
click at [927, 502] on div "Max new Leads Set how many new leads to reach out to per day for this campaign …" at bounding box center [933, 509] width 684 height 43
type input "*****"
click at [1050, 592] on div "Max new Leads Set how many new leads to reach out to per day for this campaign …" at bounding box center [933, 589] width 684 height 202
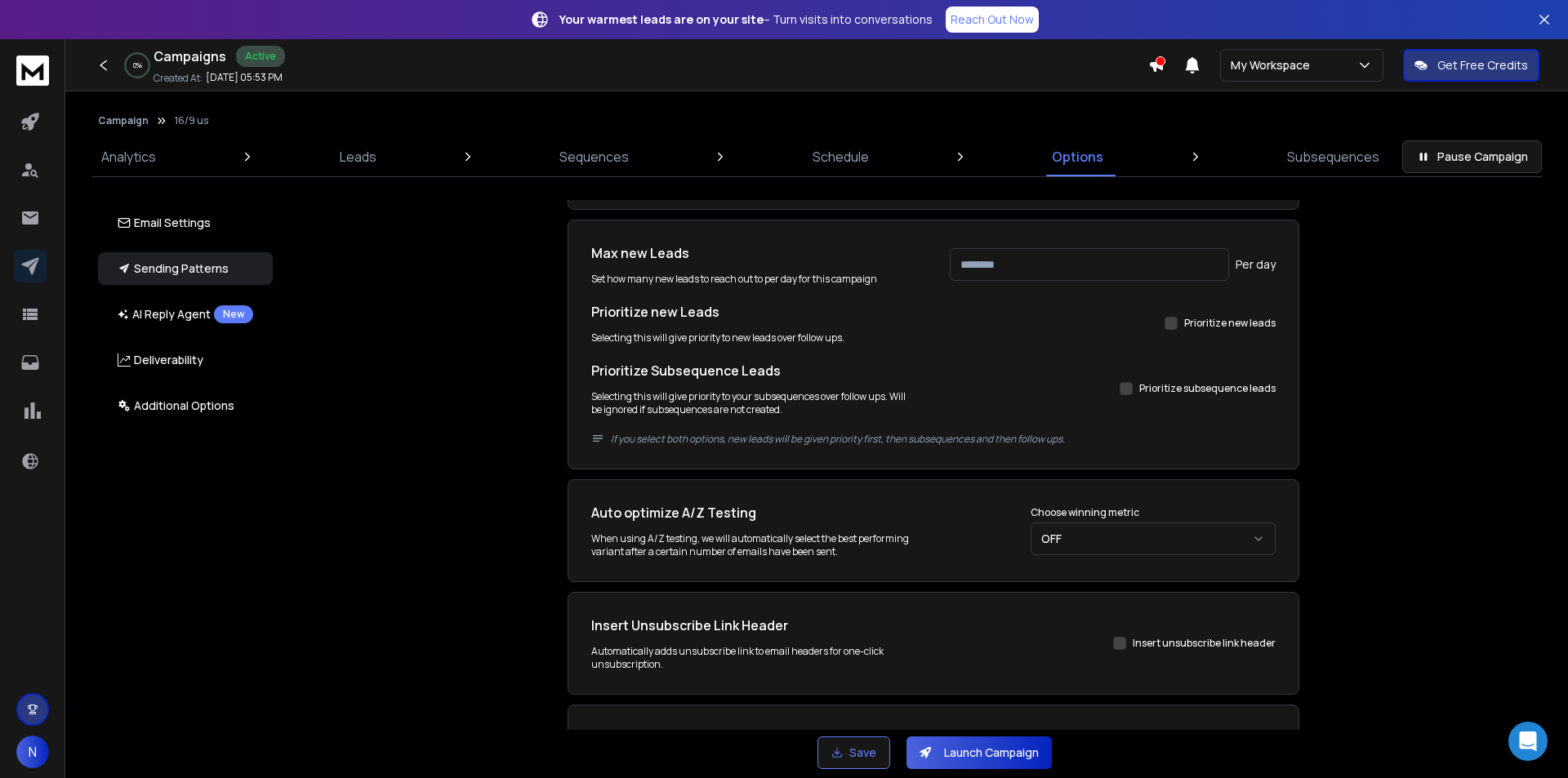
scroll to position [1155, 0]
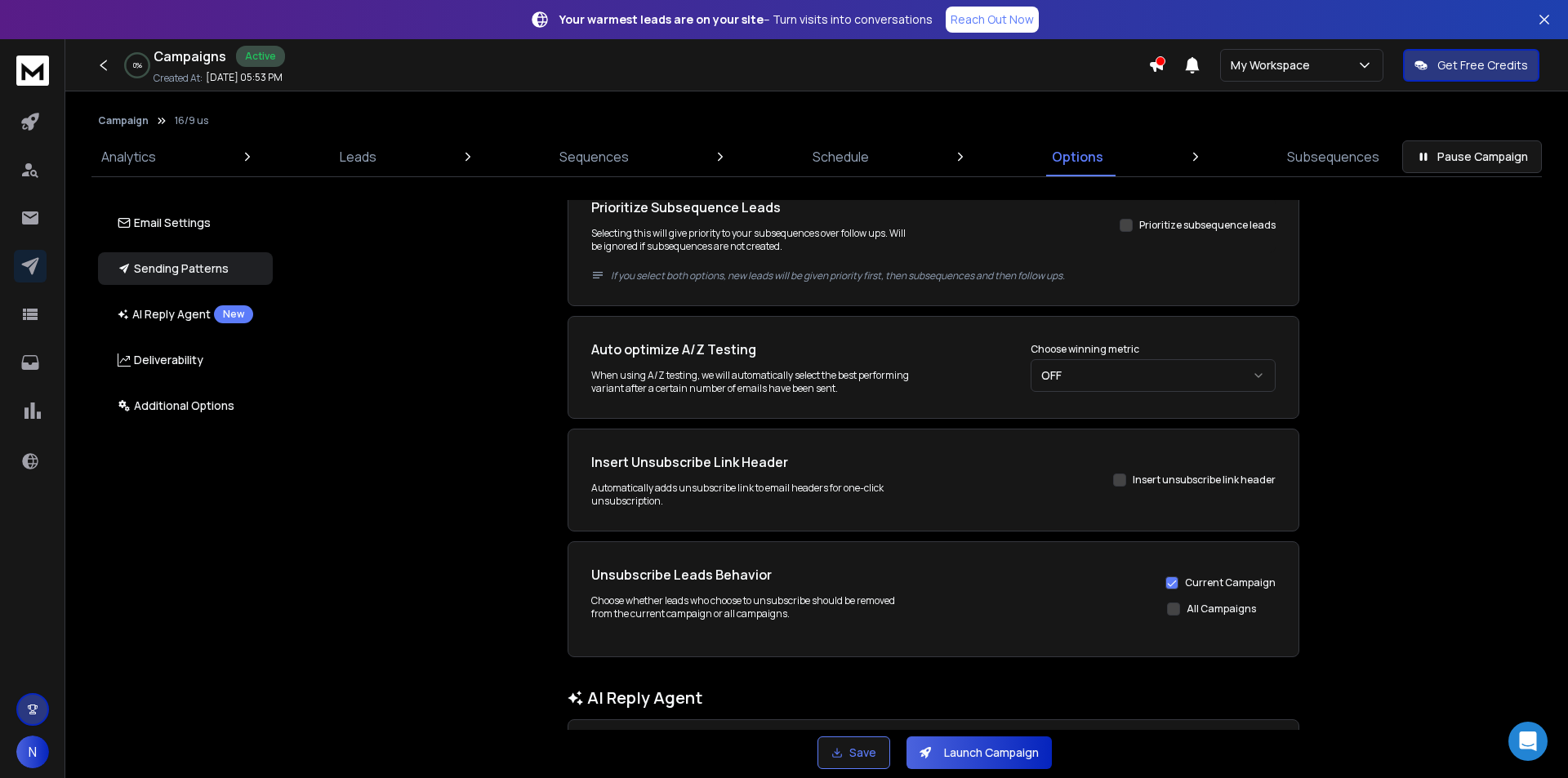
click at [1118, 474] on button "Insert unsubscribe link header" at bounding box center [1120, 480] width 13 height 13
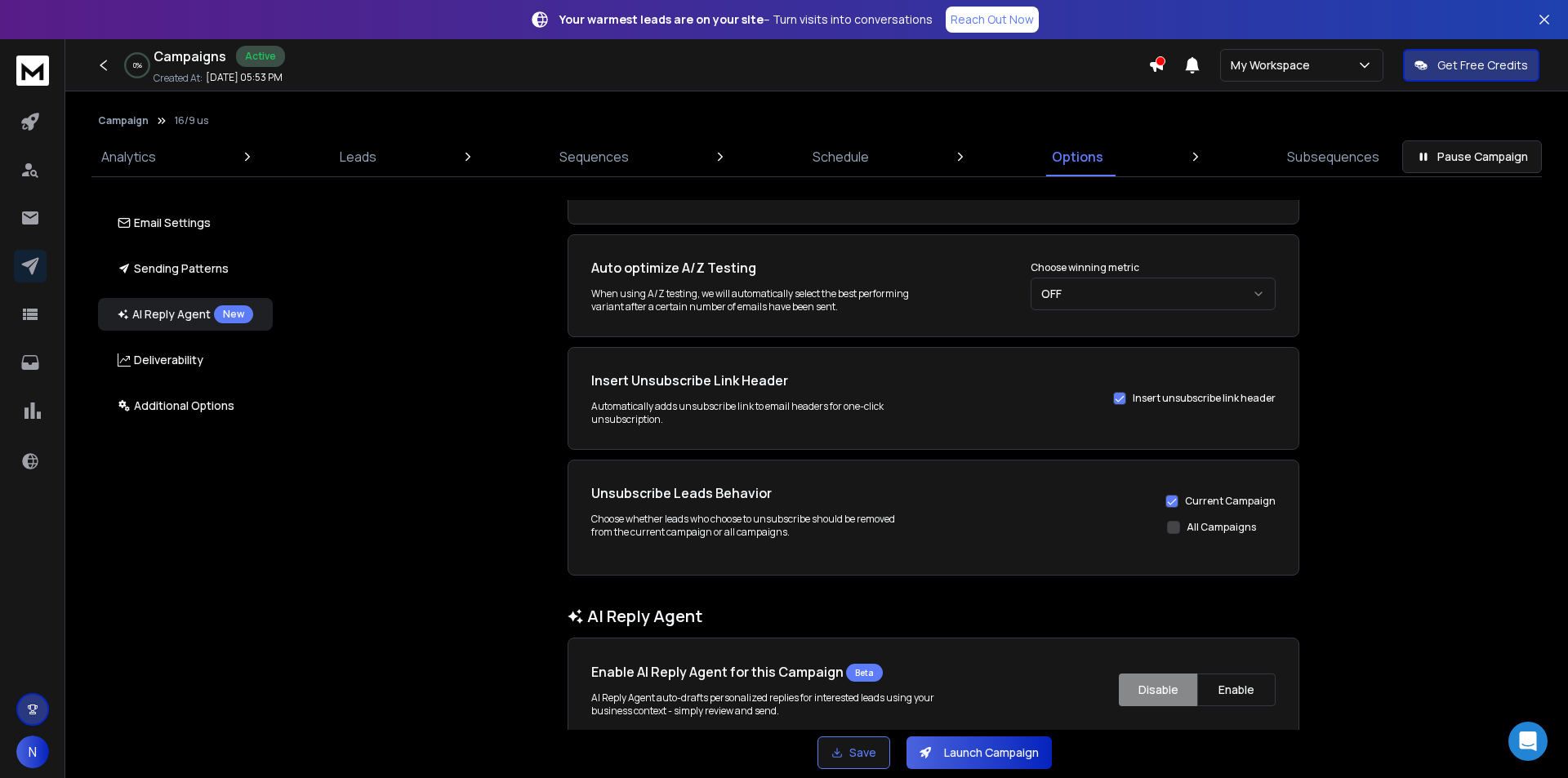
click at [986, 756] on button "Launch Campaign" at bounding box center [979, 753] width 145 height 33
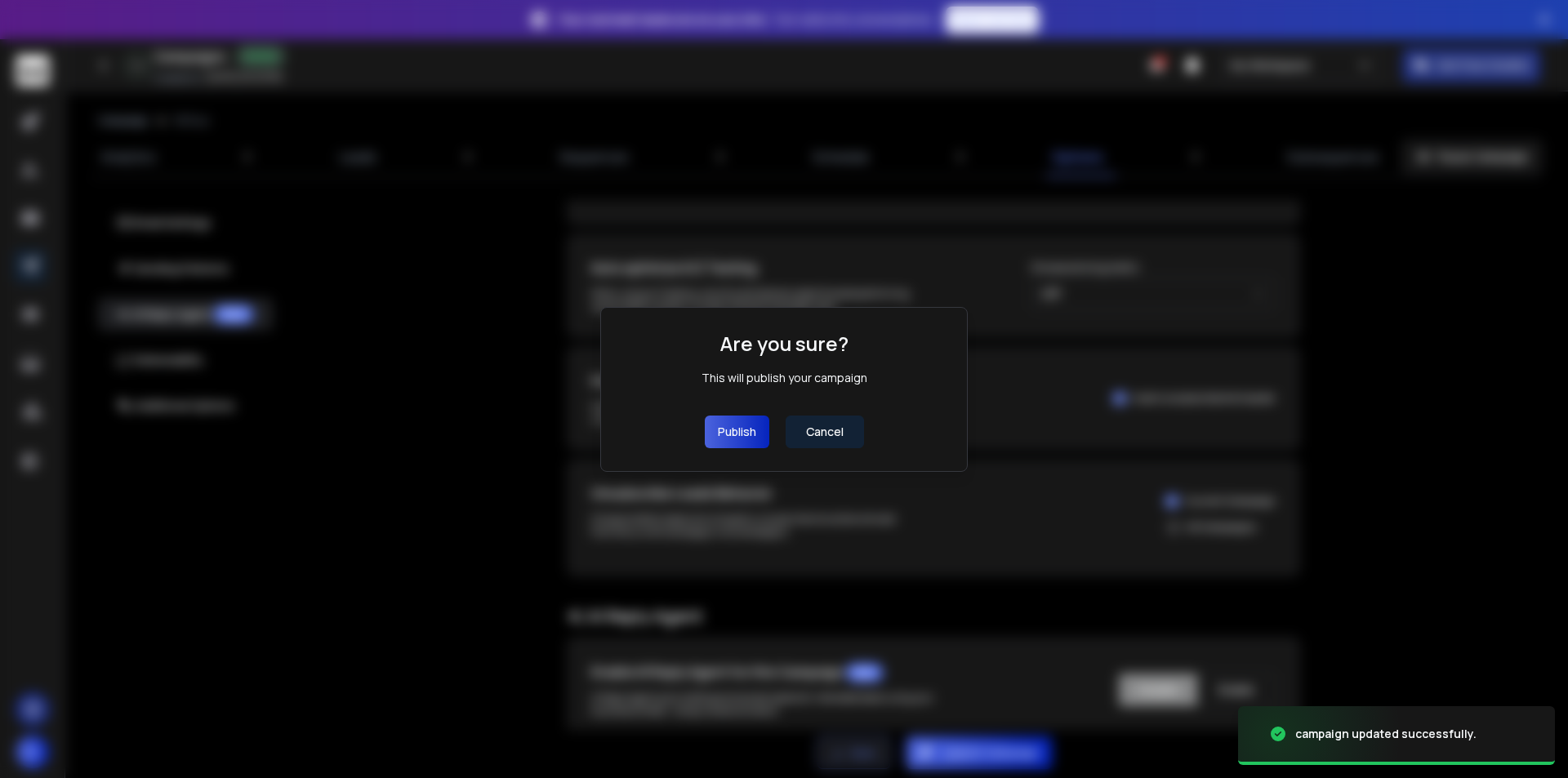
click at [740, 431] on button "Publish" at bounding box center [737, 431] width 65 height 33
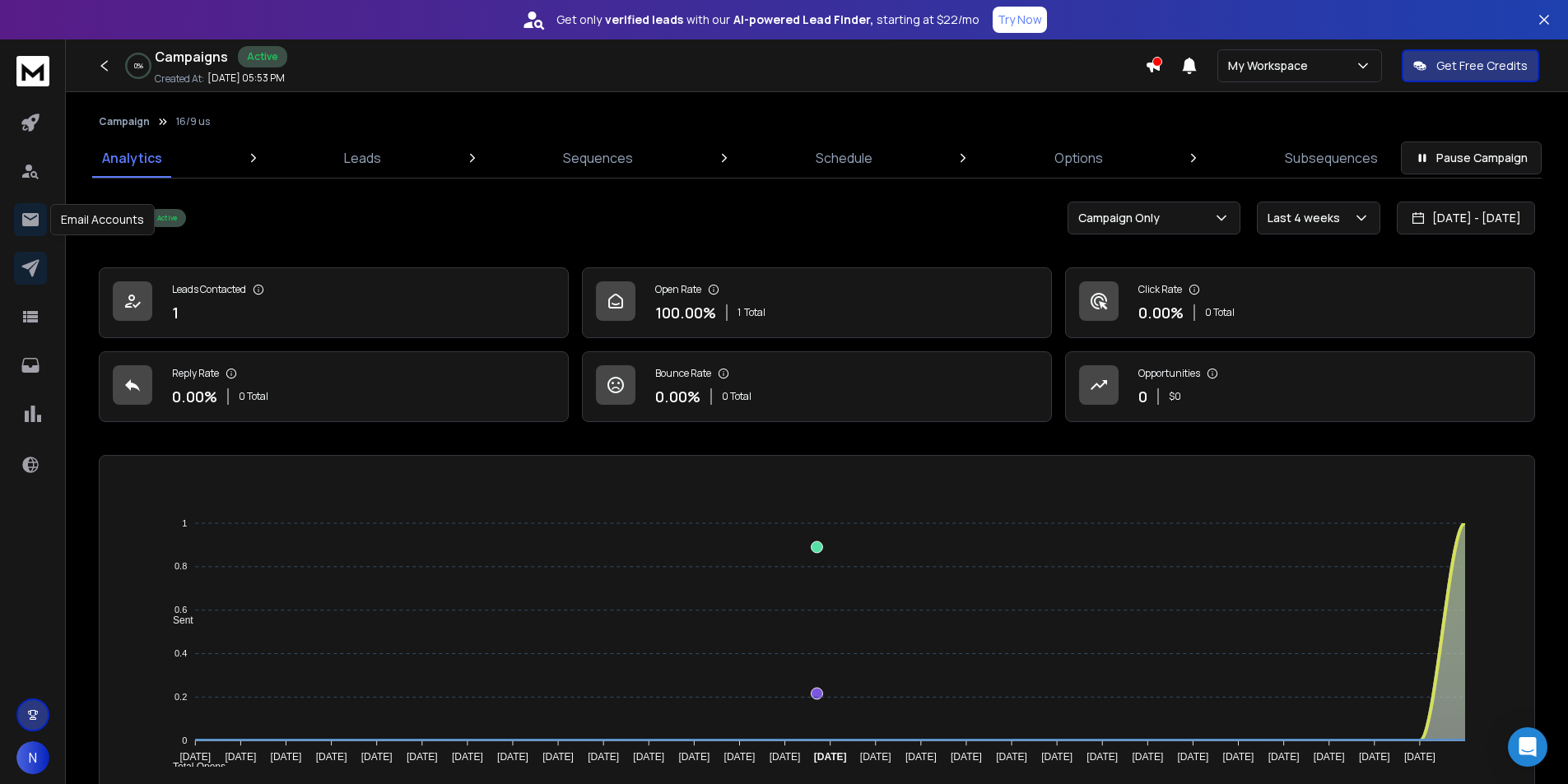
click at [36, 222] on icon at bounding box center [30, 220] width 16 height 14
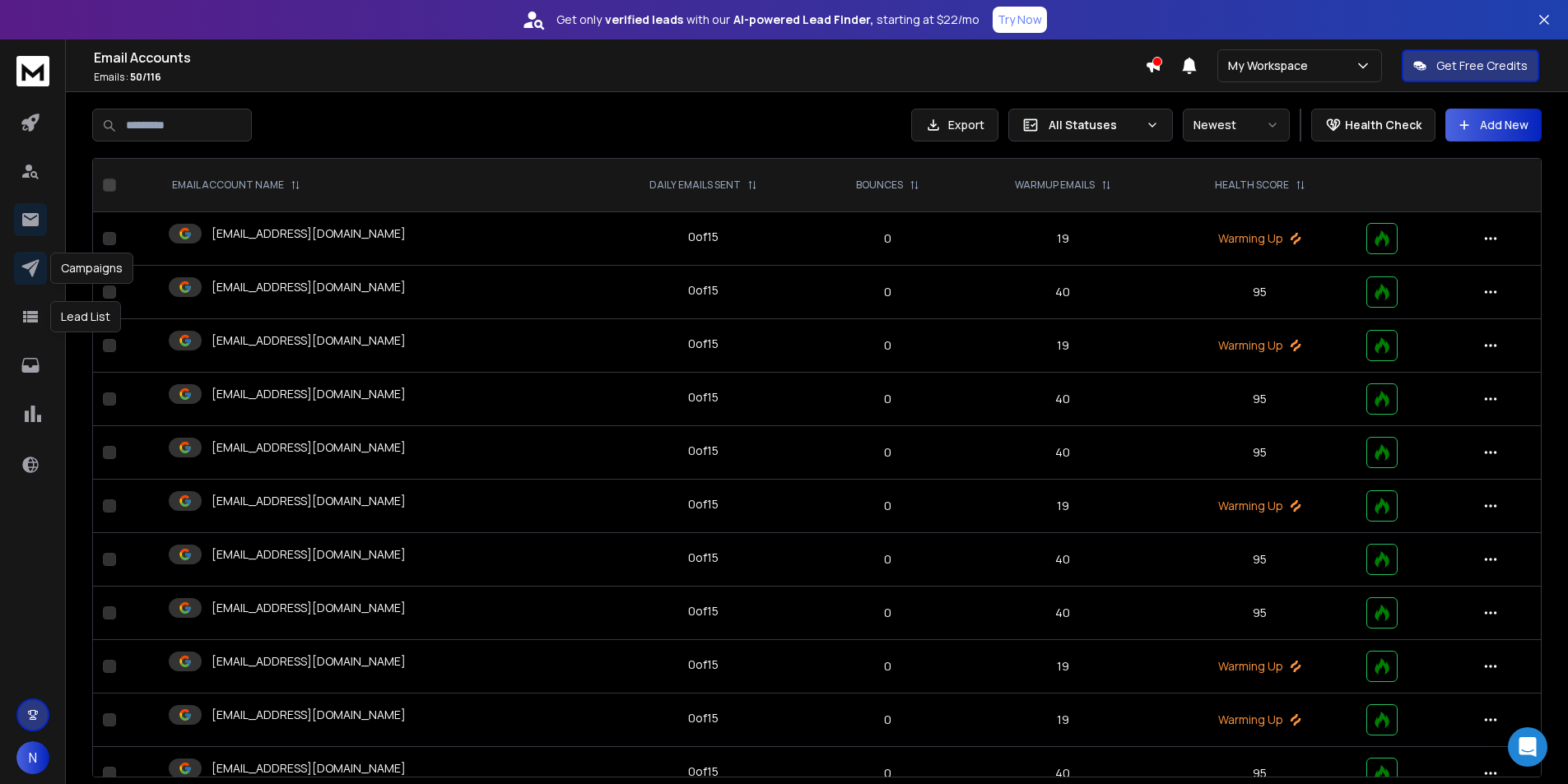
click at [28, 260] on icon at bounding box center [30, 268] width 19 height 19
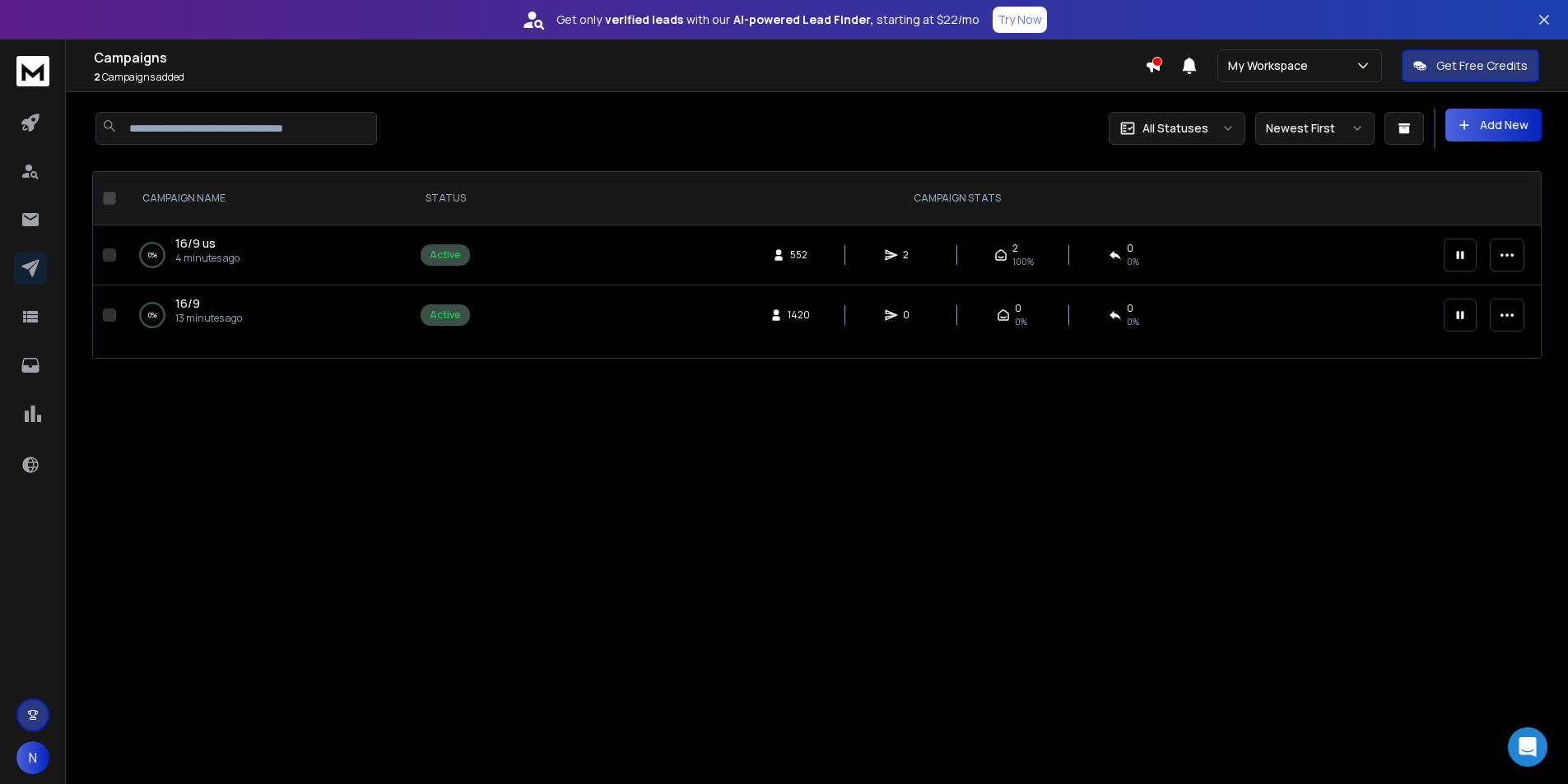
click at [1265, 244] on div "552 2 2 100 % 0 0 %" at bounding box center [957, 255] width 934 height 26
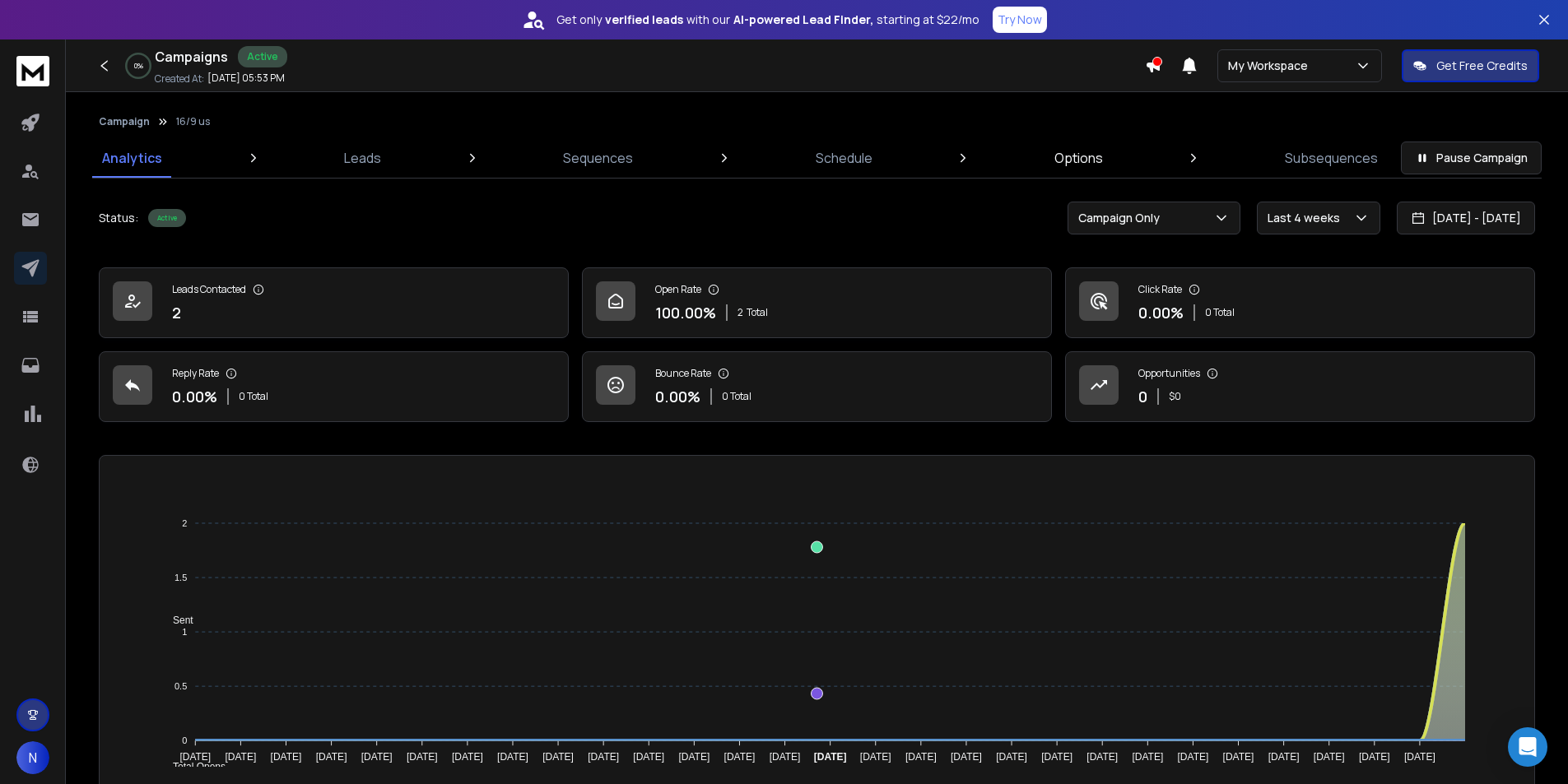
click at [1091, 163] on p "Options" at bounding box center [1077, 157] width 48 height 19
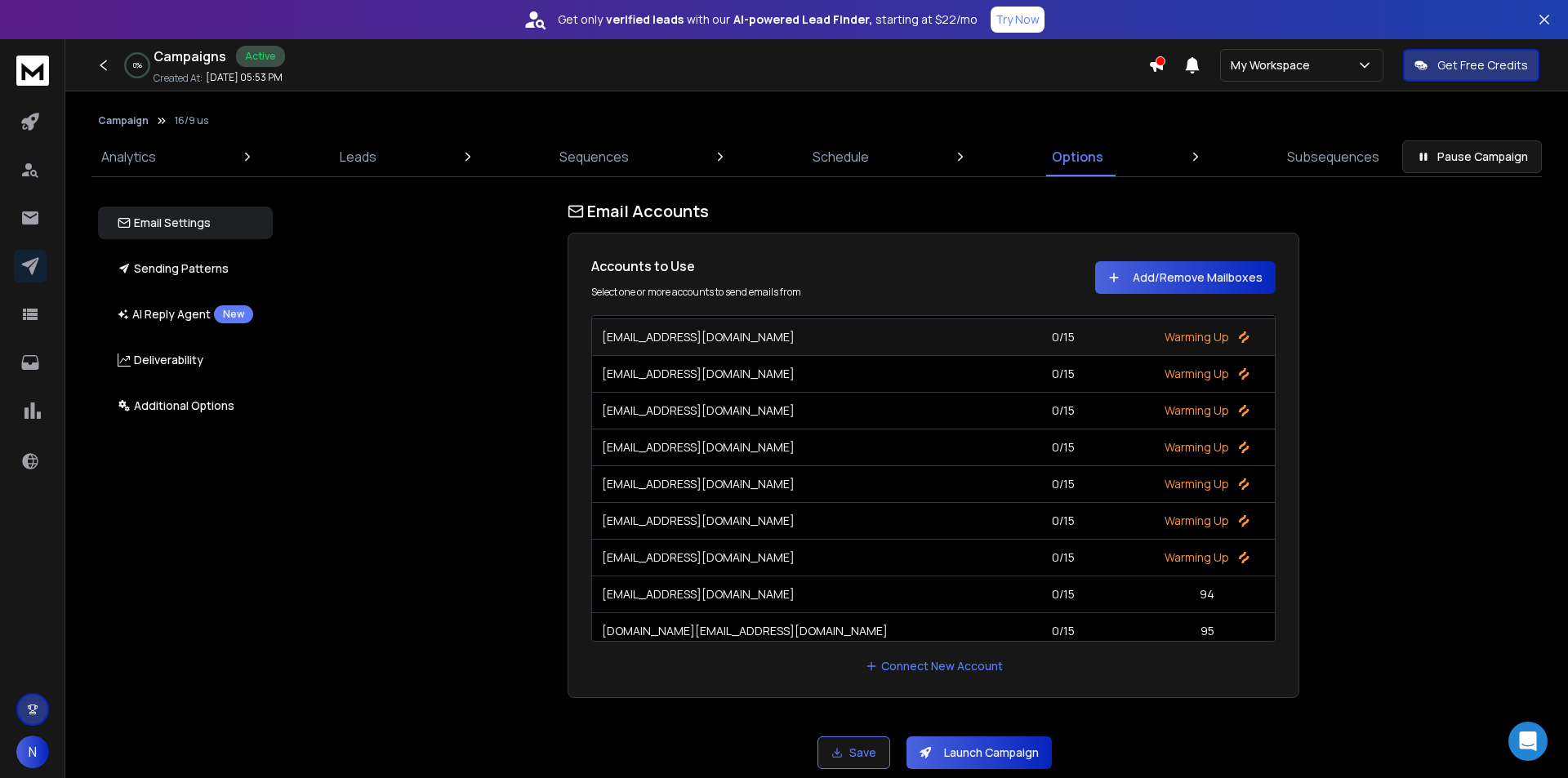
scroll to position [653, 0]
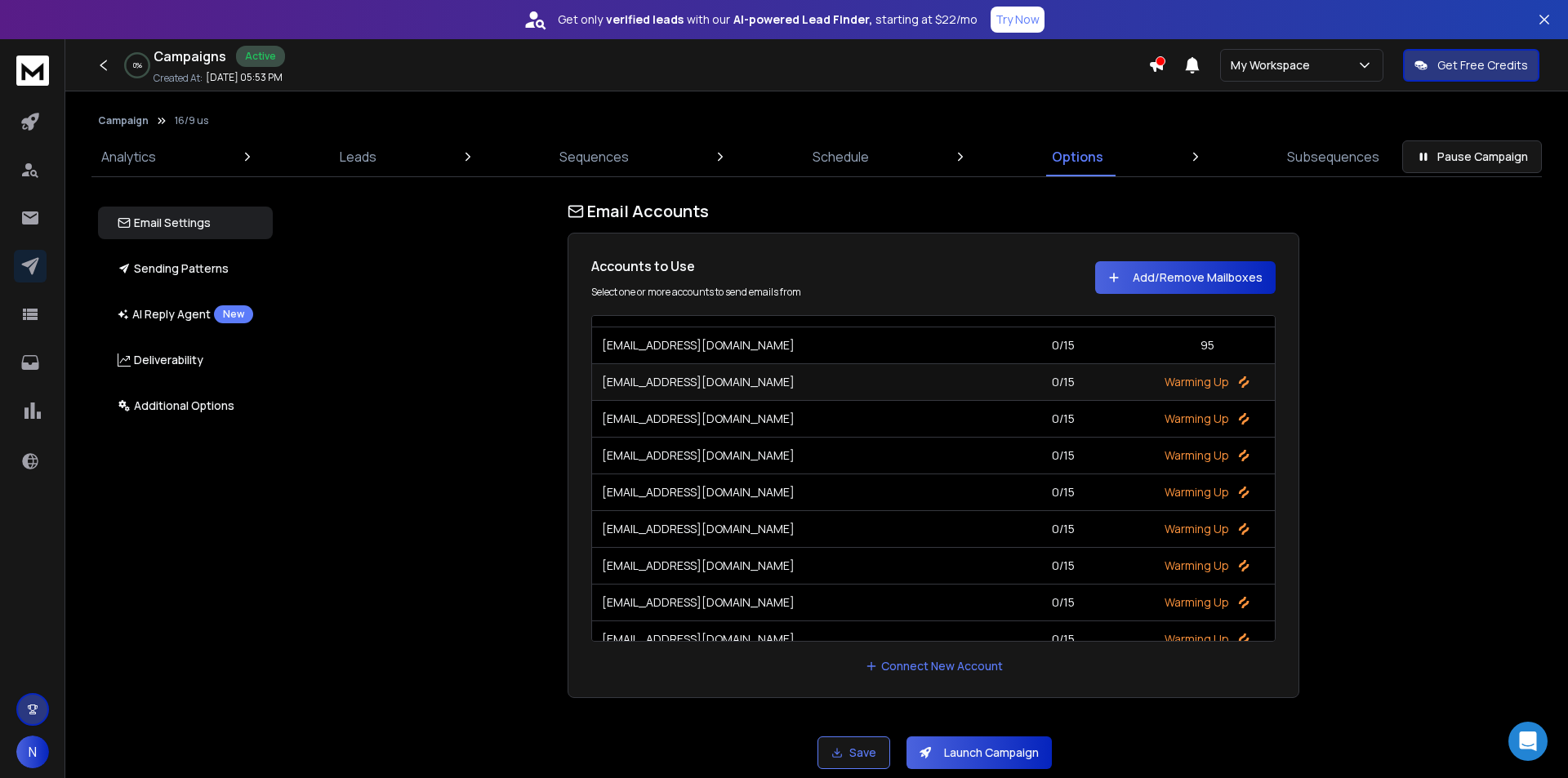
click at [923, 386] on div "[EMAIL_ADDRESS][DOMAIN_NAME]" at bounding box center [790, 382] width 377 height 16
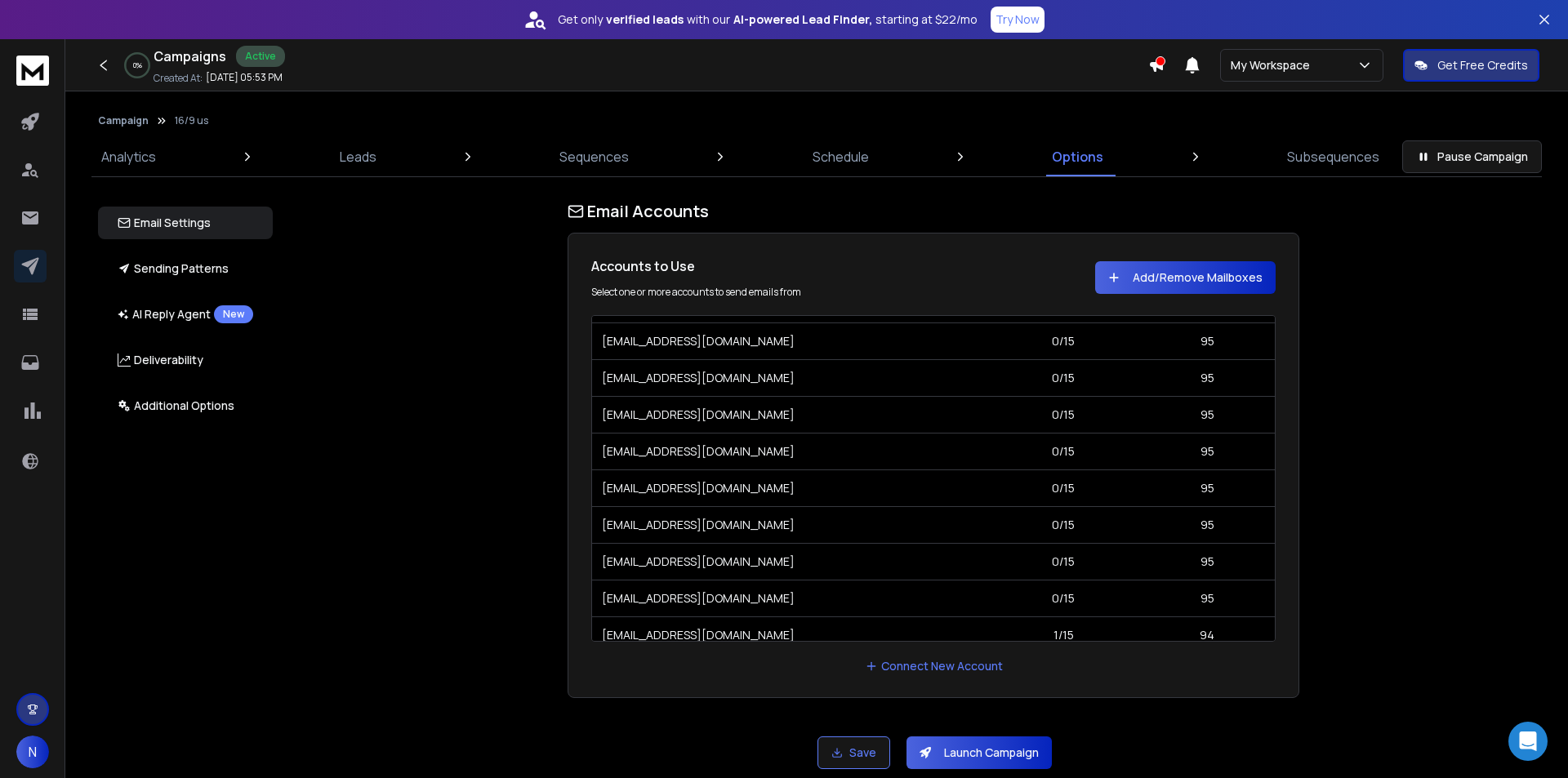
scroll to position [0, 0]
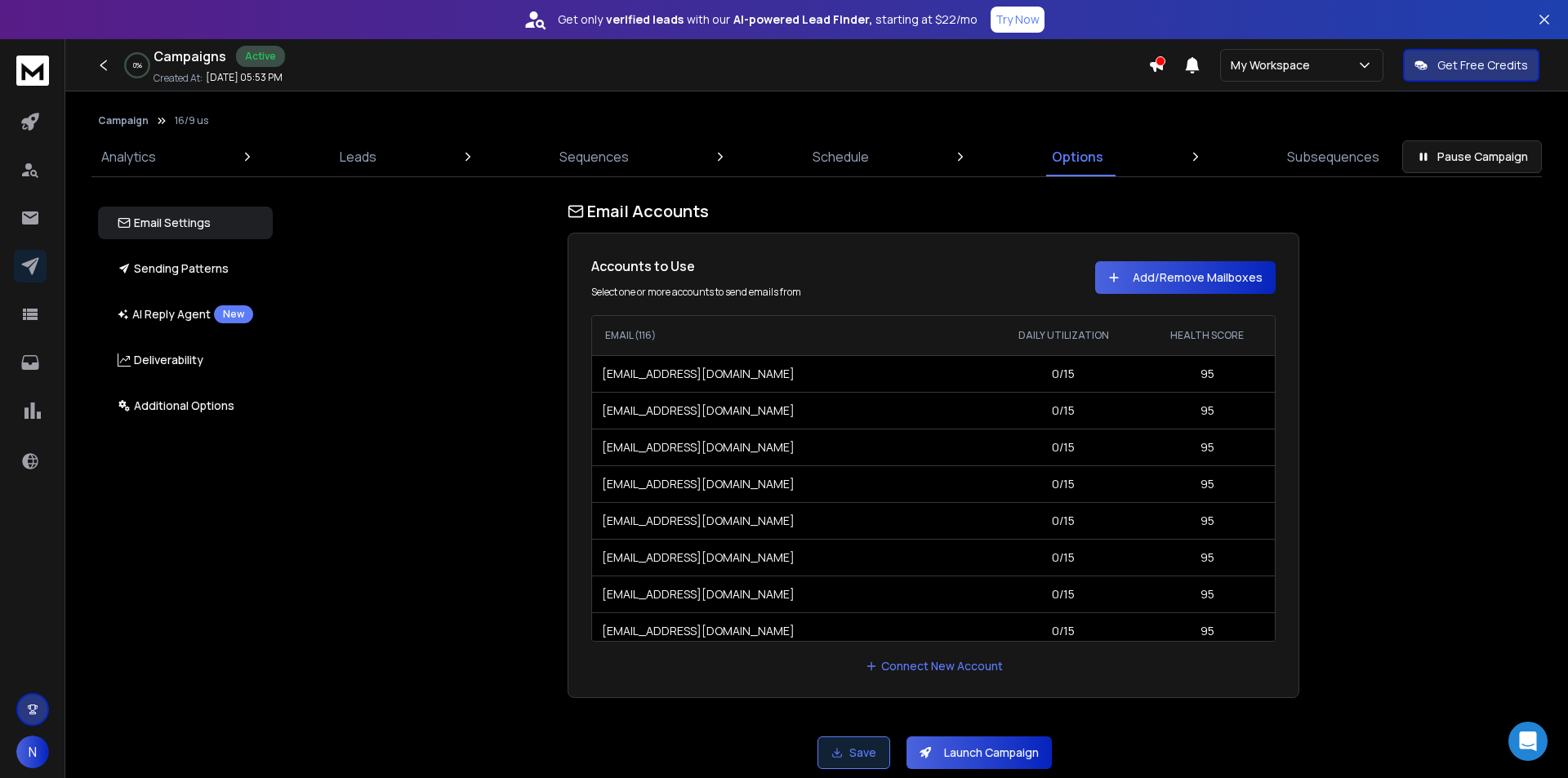
click at [840, 745] on button "Save" at bounding box center [854, 753] width 73 height 33
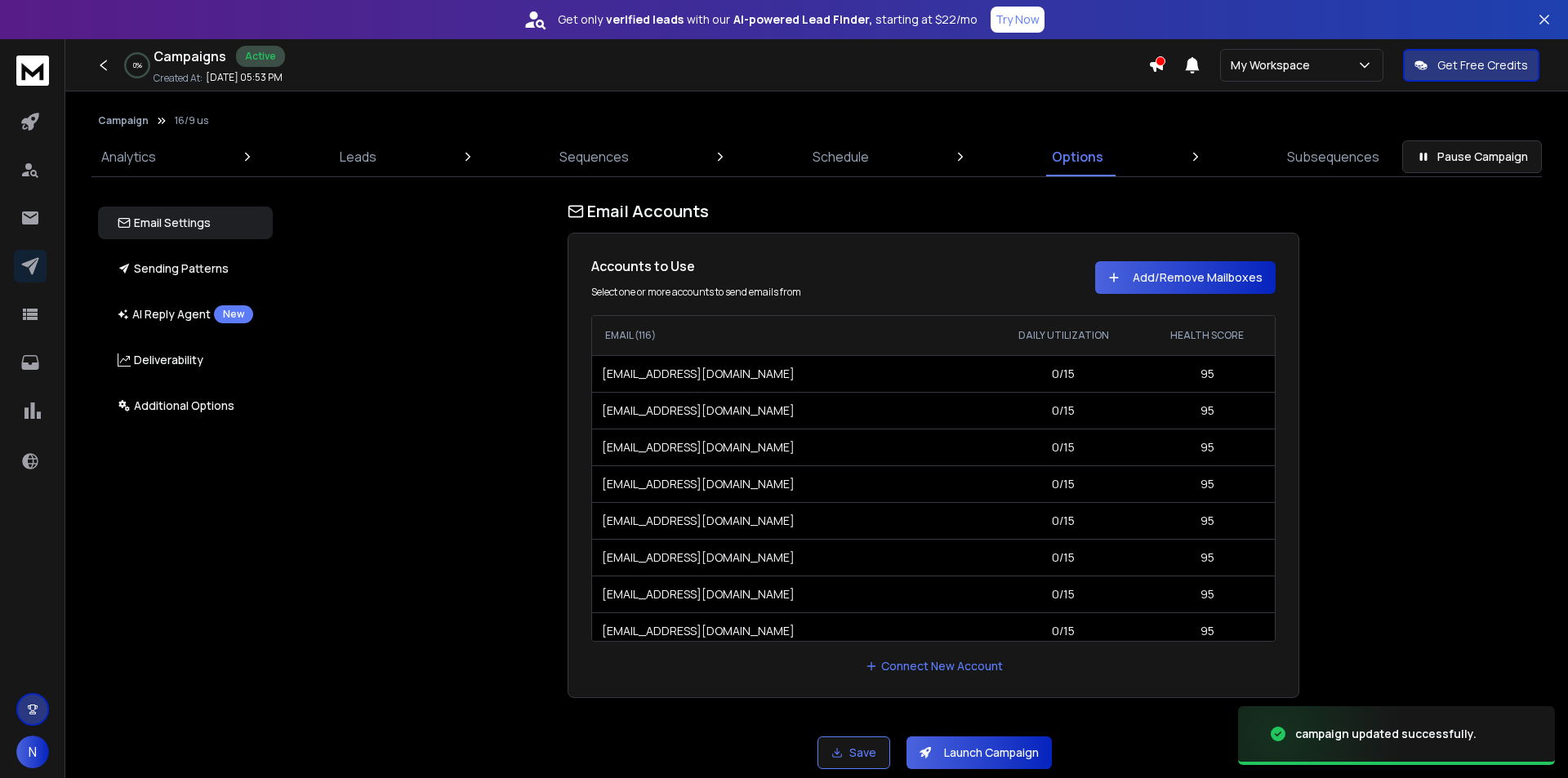
click at [1460, 494] on div "Email Accounts Accounts to Use Select one or more accounts to send emails from …" at bounding box center [943, 465] width 1288 height 530
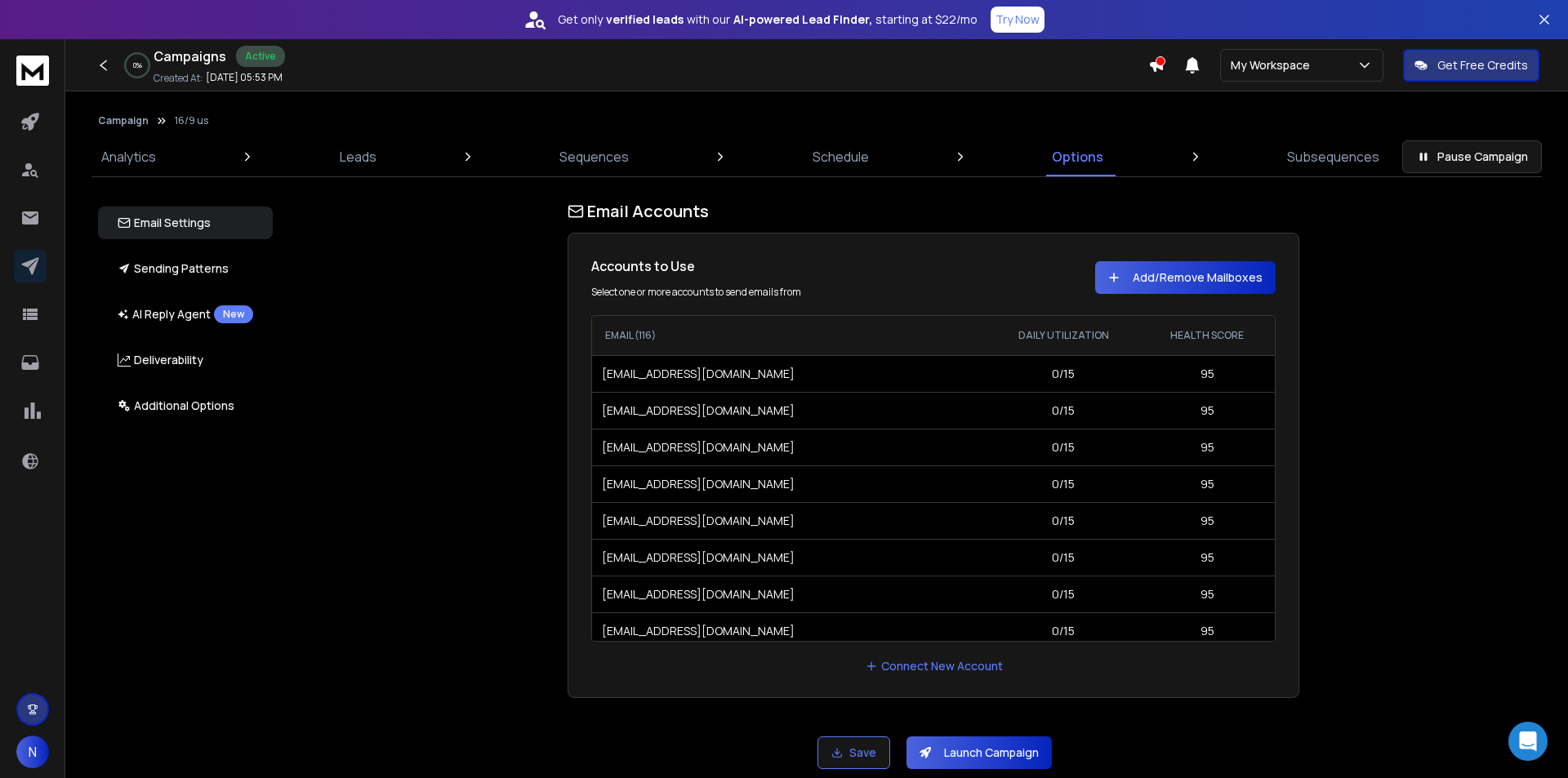
click at [984, 754] on button "Launch Campaign" at bounding box center [979, 753] width 145 height 33
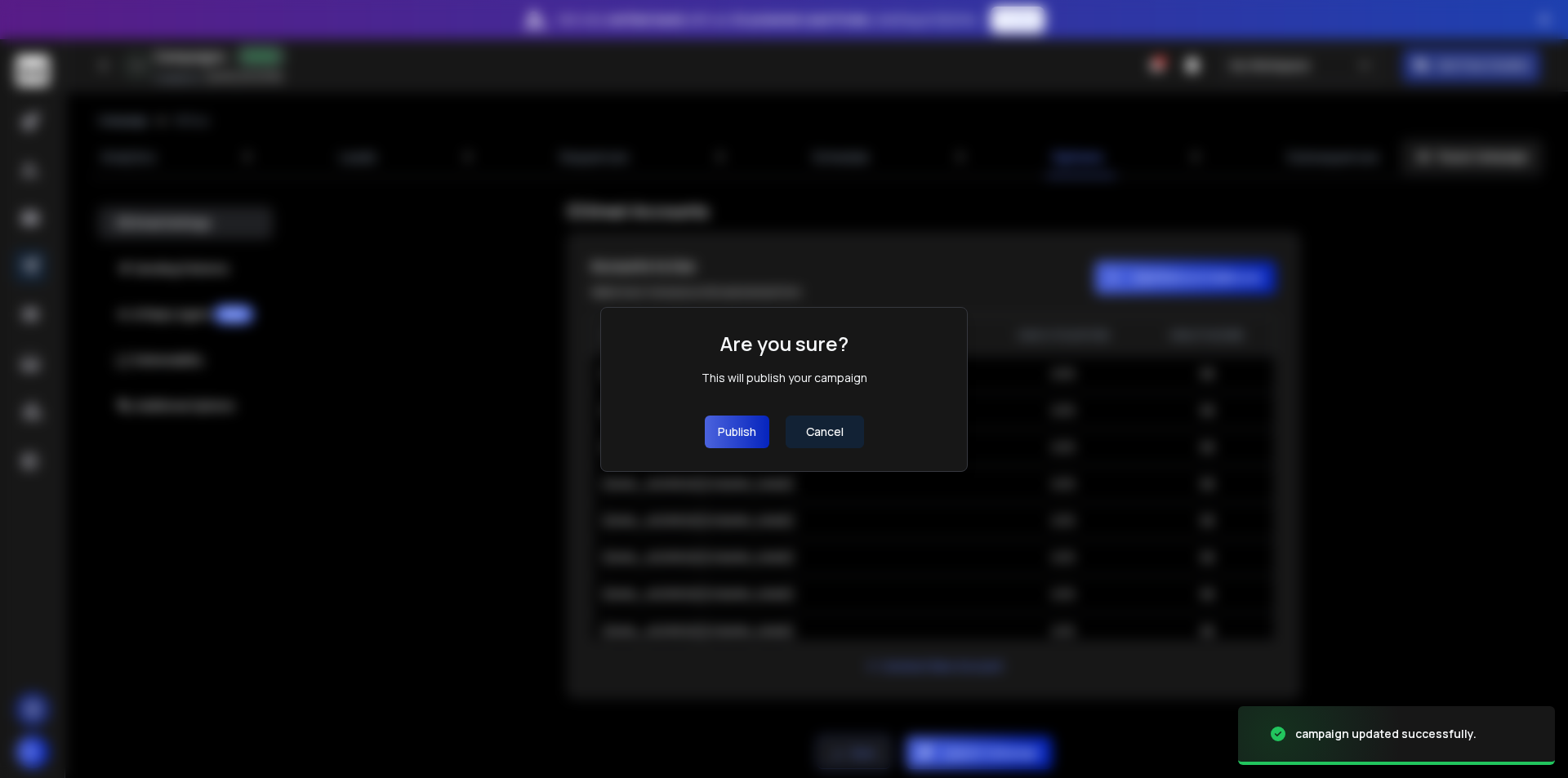
click at [741, 433] on button "Publish" at bounding box center [737, 431] width 65 height 33
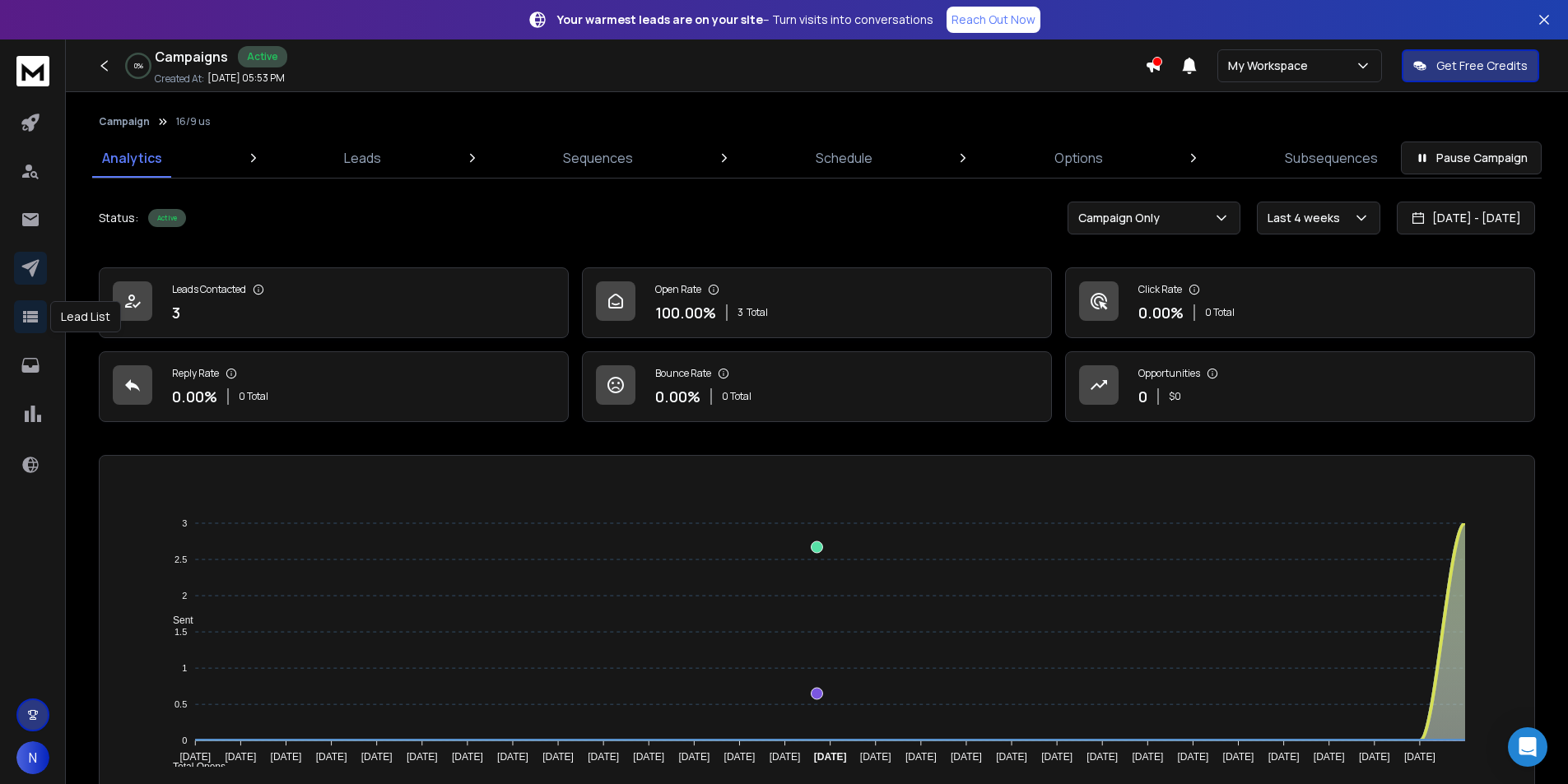
click at [29, 314] on icon at bounding box center [30, 317] width 15 height 12
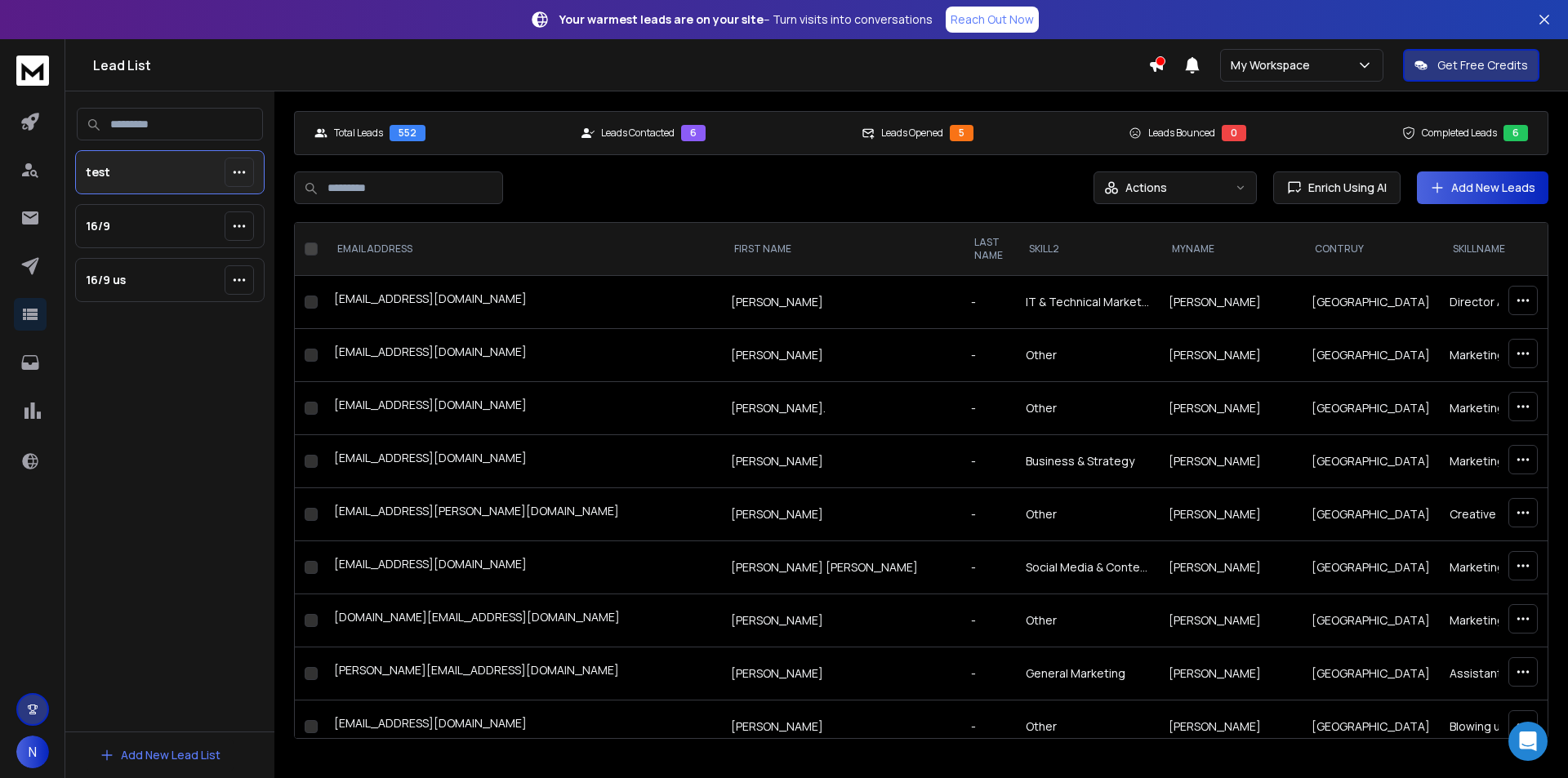
click at [132, 749] on button "Add New Lead List" at bounding box center [159, 755] width 147 height 33
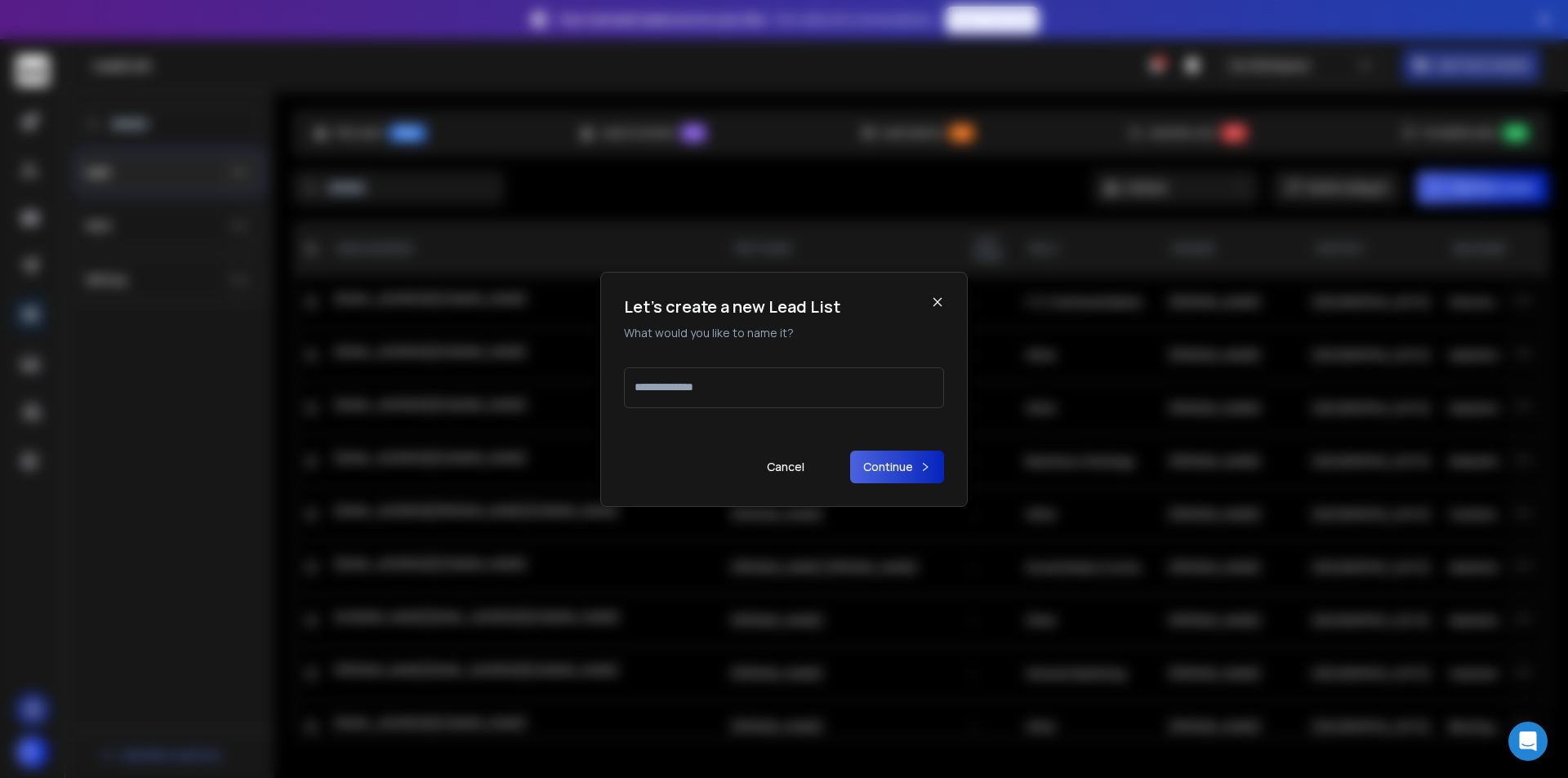
click at [656, 379] on input at bounding box center [783, 388] width 320 height 41
type input "*******"
click at [901, 472] on button "Continue" at bounding box center [897, 467] width 94 height 33
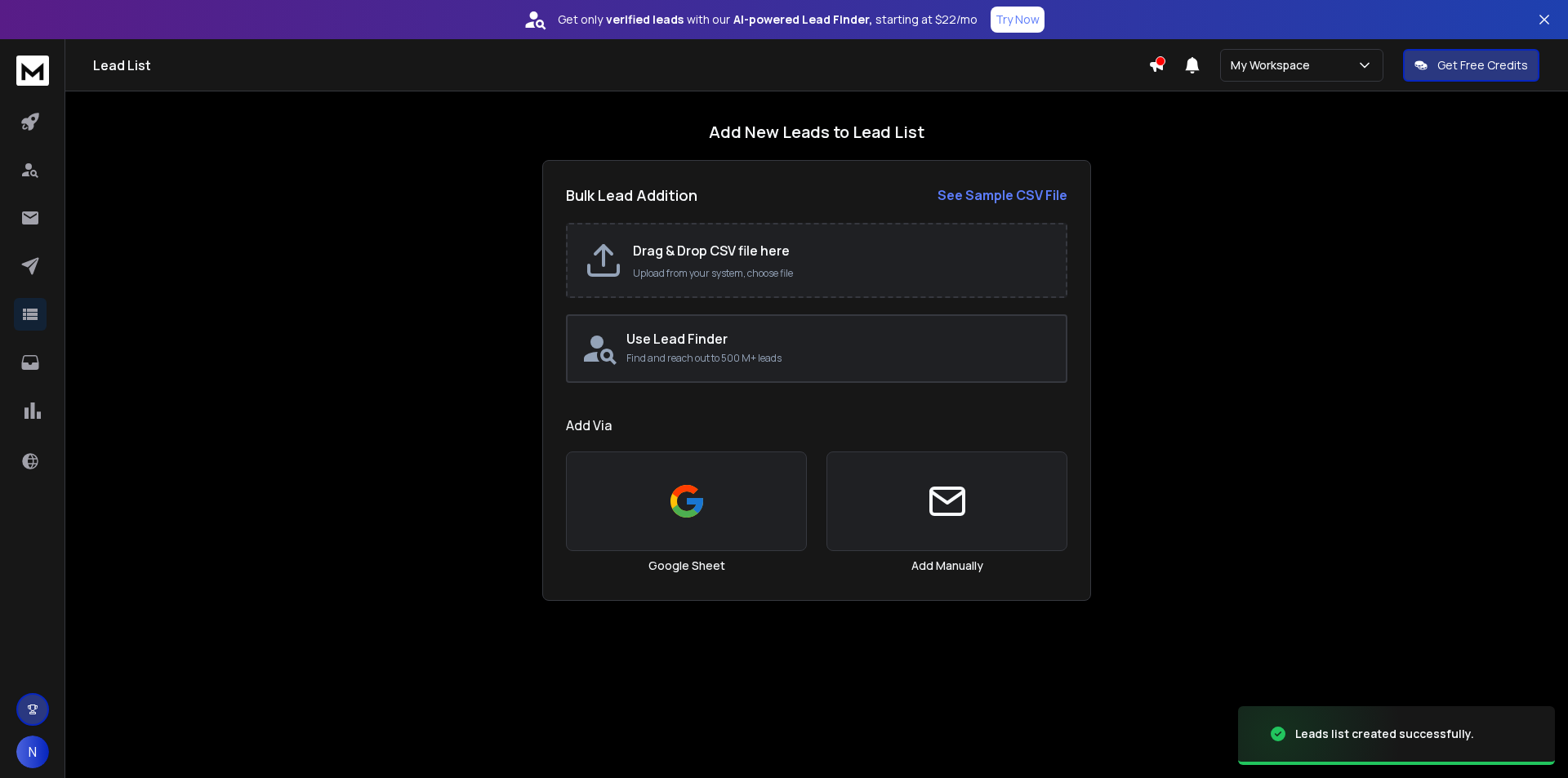
click at [761, 269] on p "Upload from your system, choose file" at bounding box center [841, 274] width 416 height 13
type input "**********"
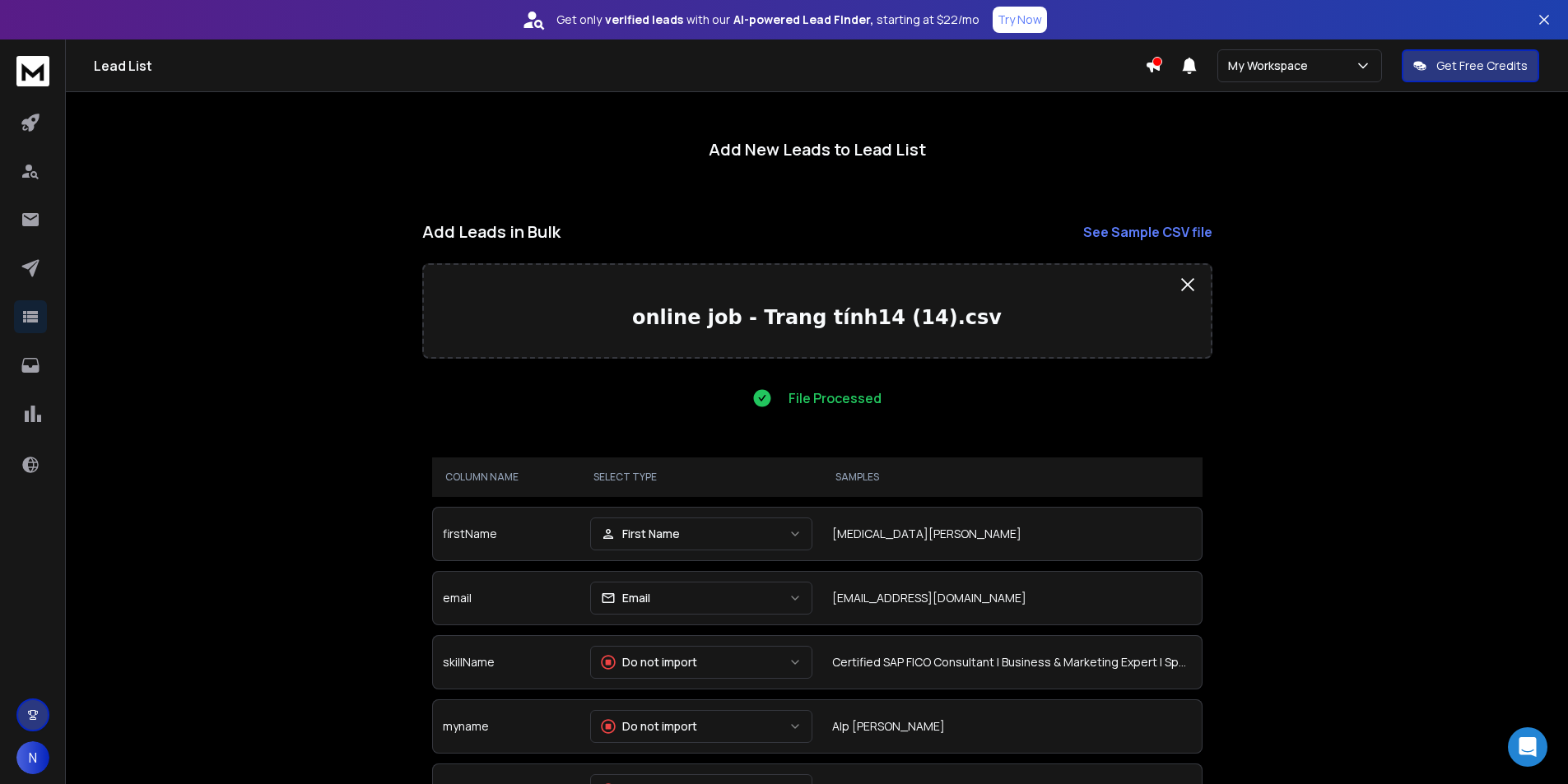
scroll to position [165, 0]
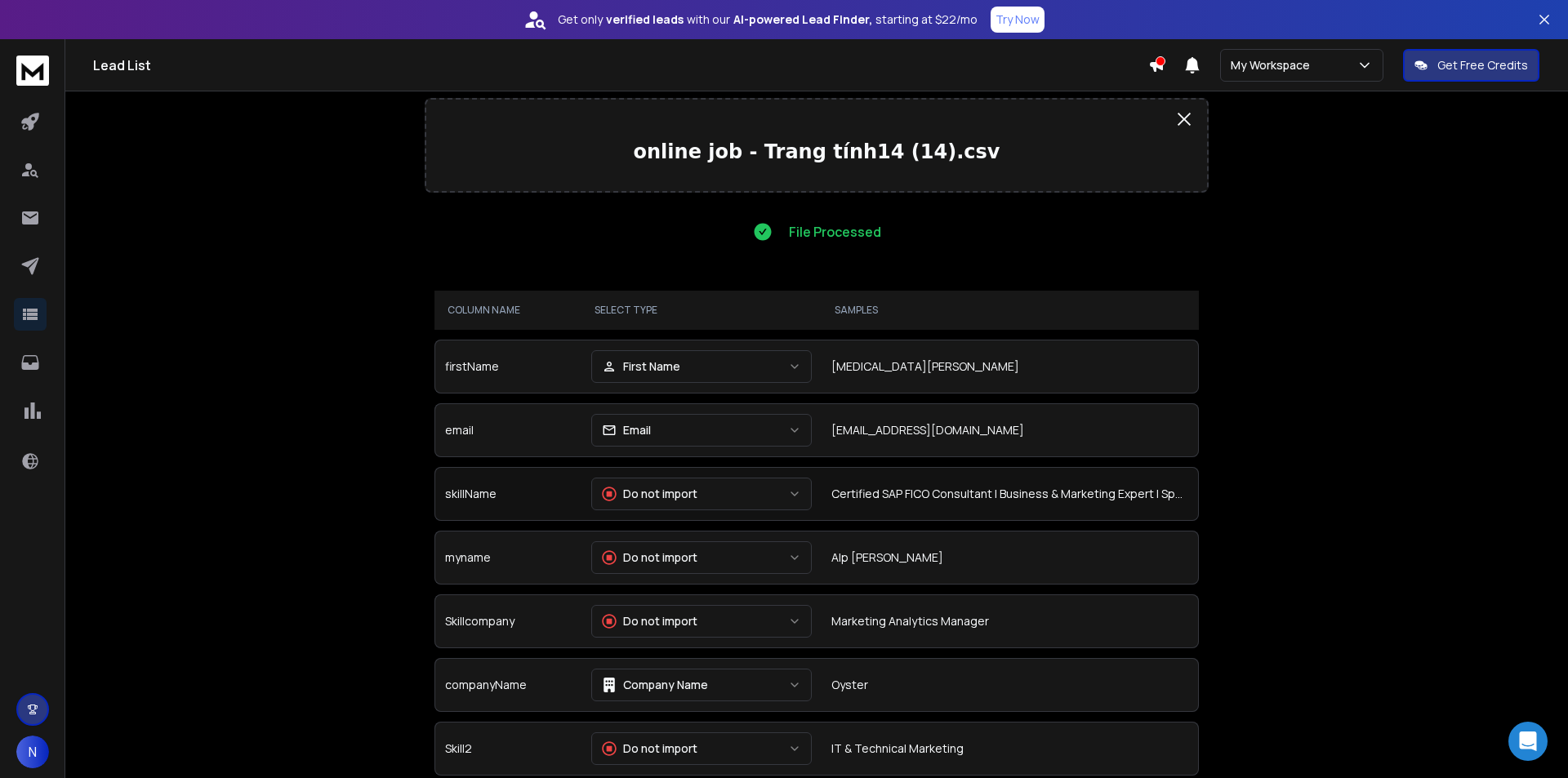
click at [654, 500] on div "Do not import" at bounding box center [650, 493] width 96 height 16
click at [649, 558] on div "Do not import" at bounding box center [643, 557] width 96 height 16
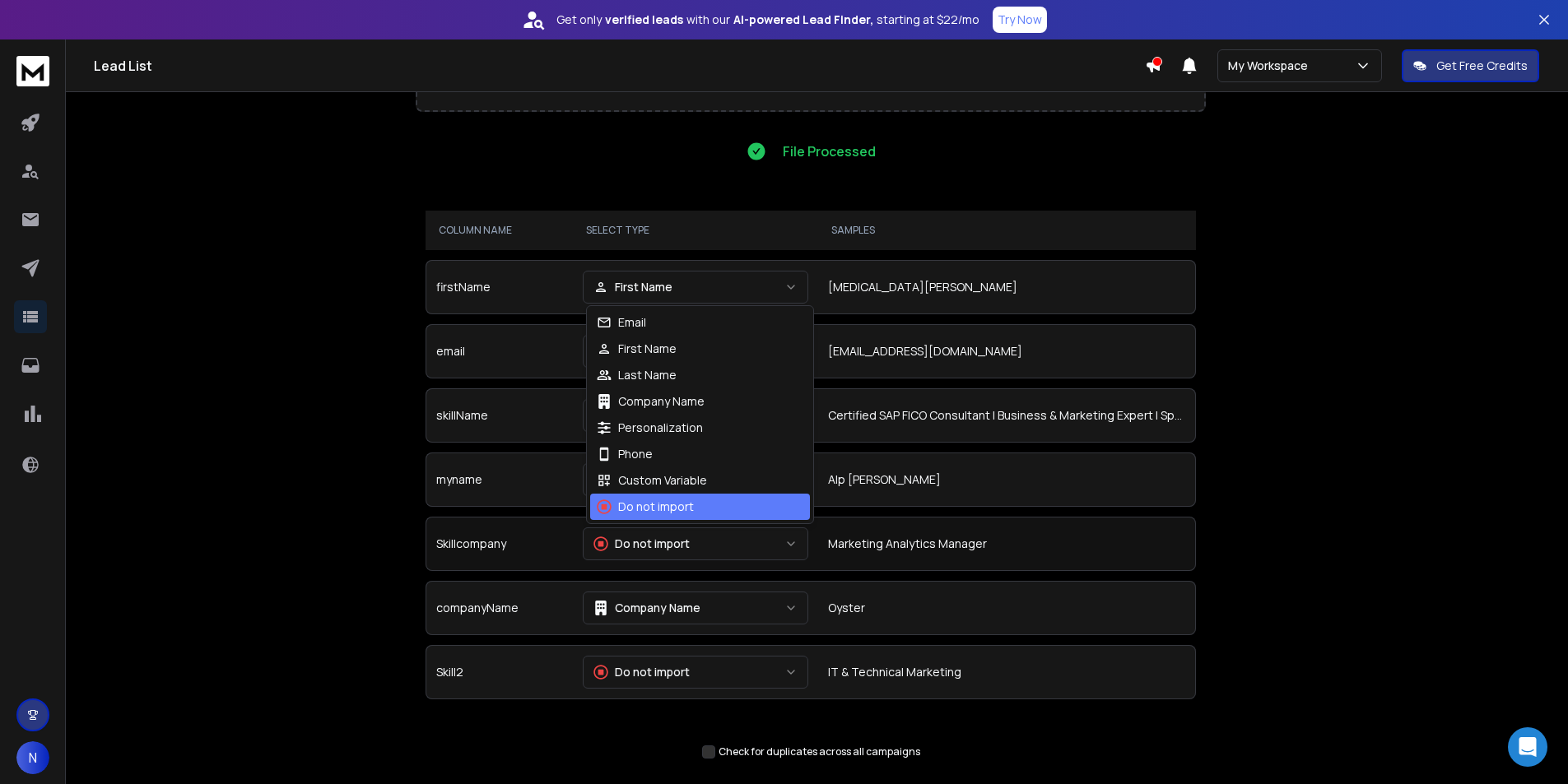
click at [645, 545] on div "Do not import" at bounding box center [642, 543] width 96 height 16
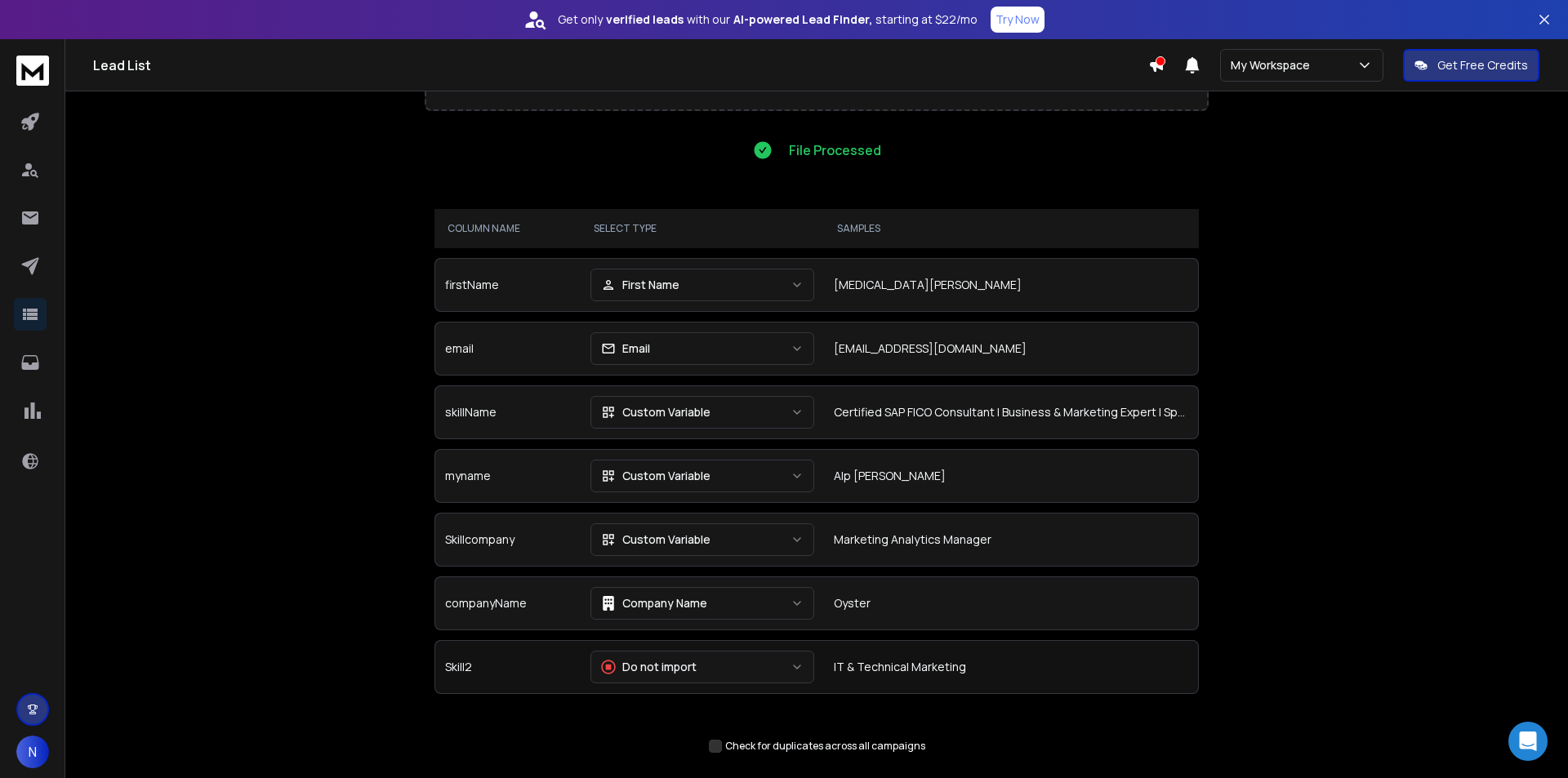
click at [630, 673] on div "Do not import" at bounding box center [649, 666] width 96 height 16
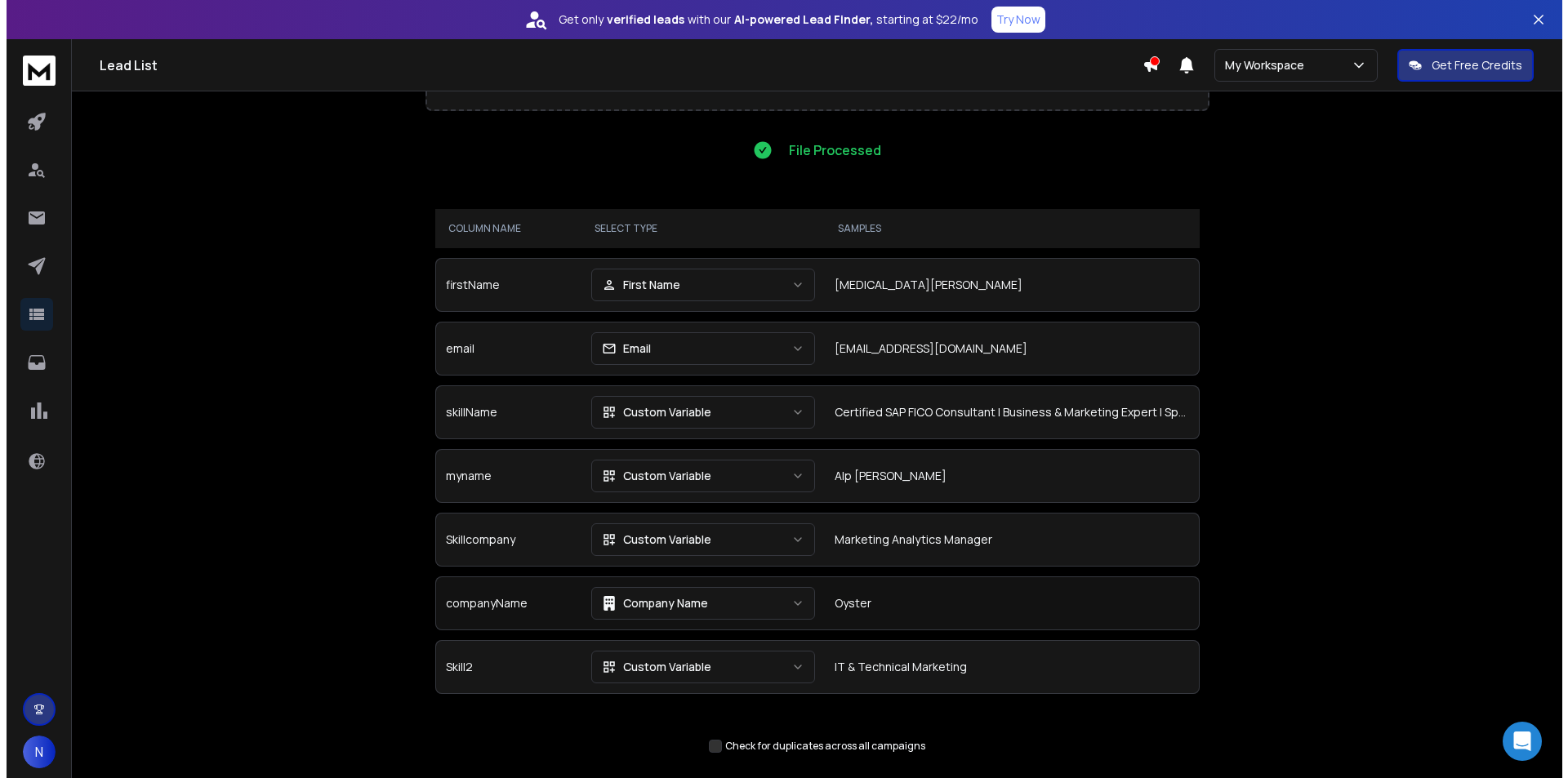
scroll to position [326, 0]
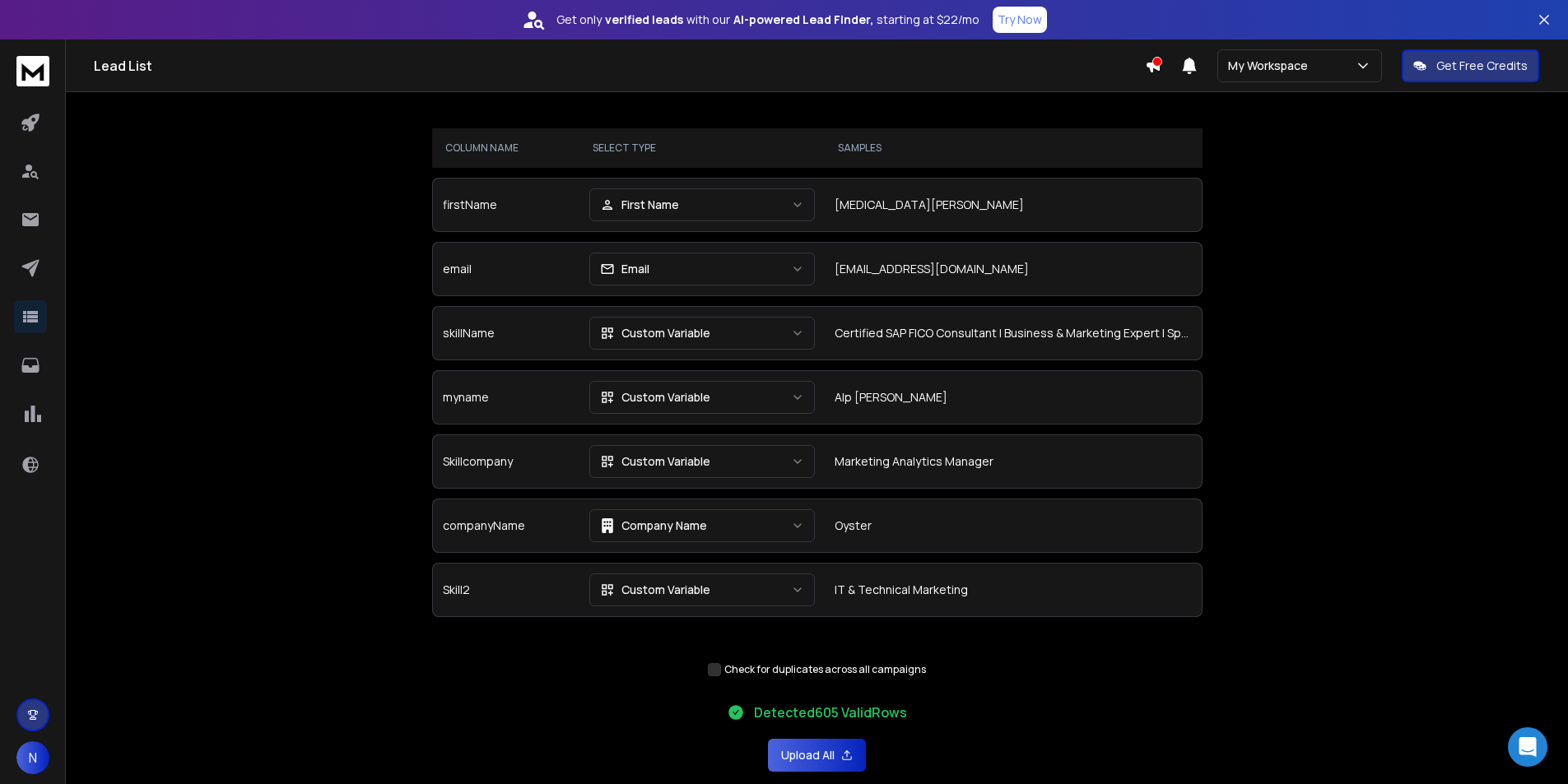
click at [817, 750] on button "Upload All" at bounding box center [817, 755] width 98 height 33
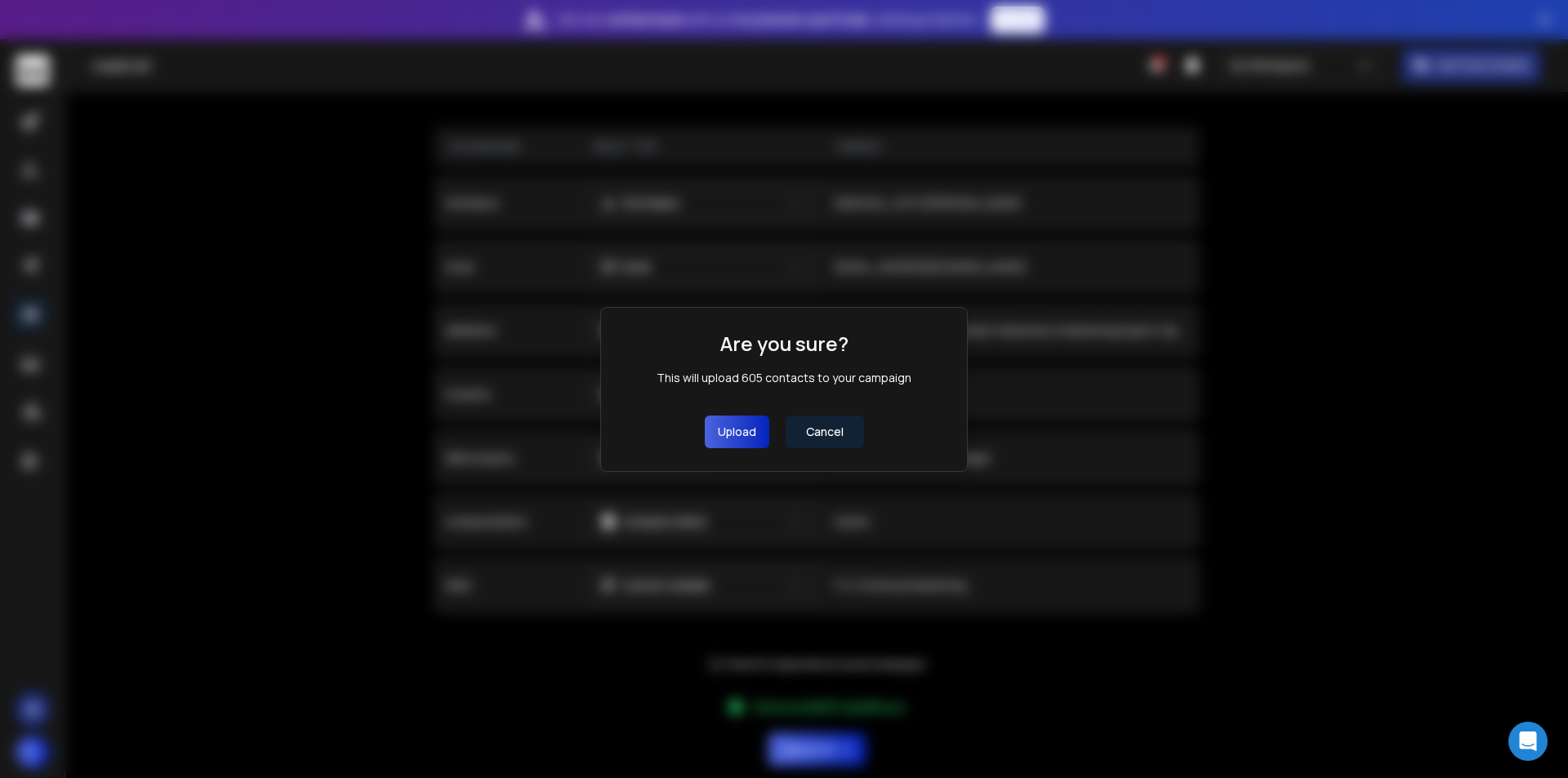
click at [725, 445] on button "Upload" at bounding box center [737, 431] width 65 height 33
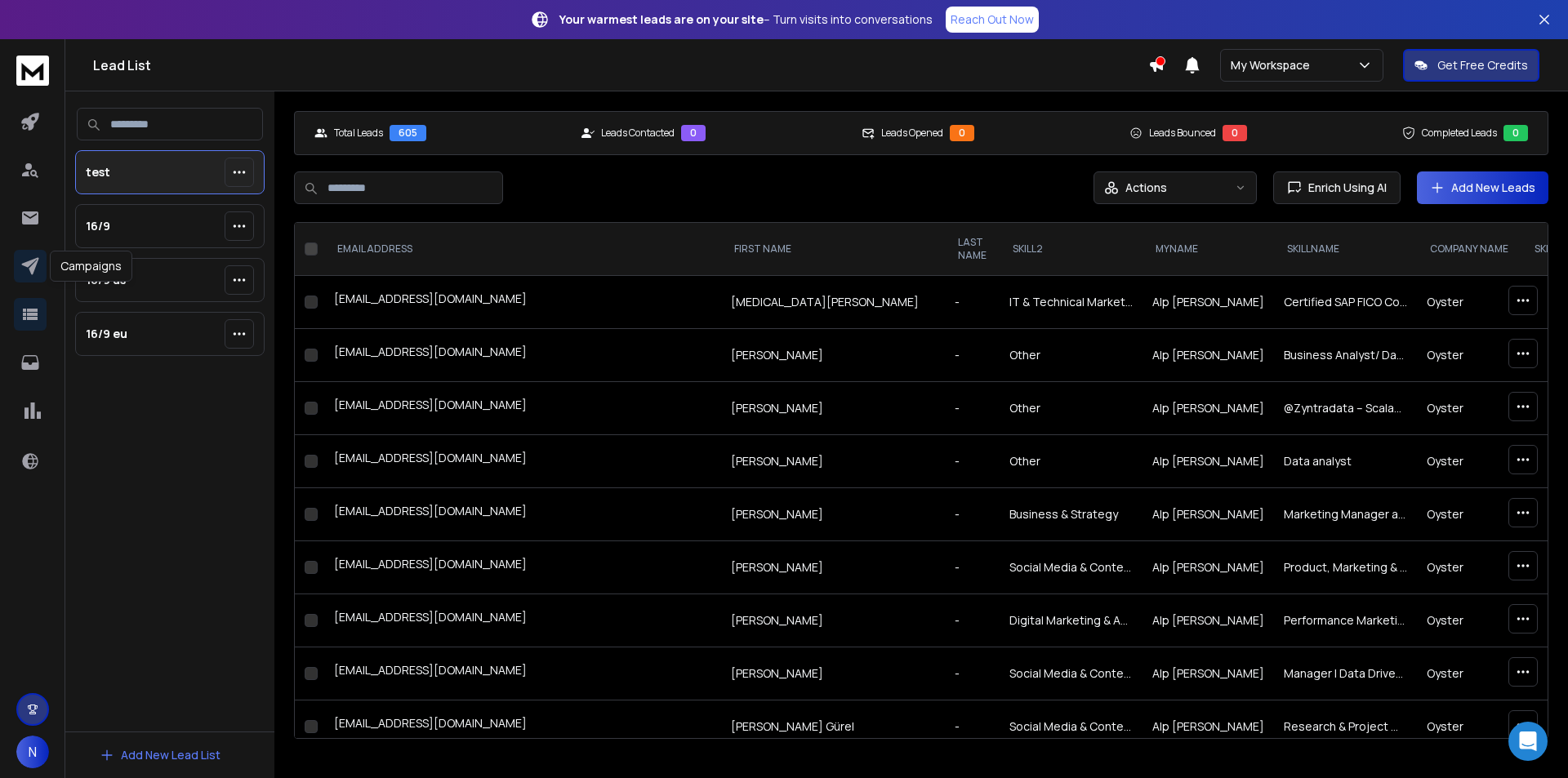
click at [25, 259] on icon at bounding box center [29, 266] width 19 height 19
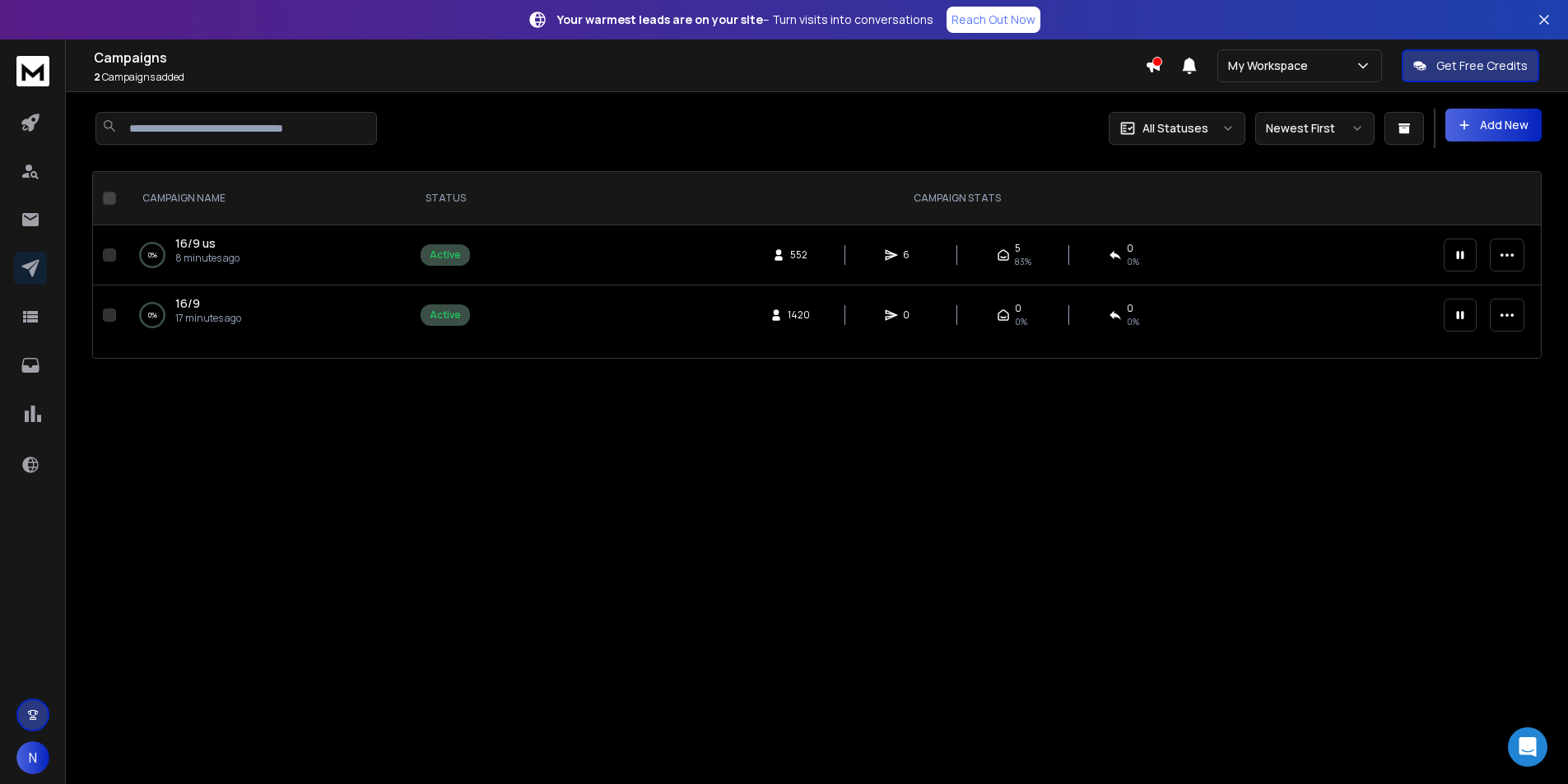
click at [1481, 121] on button "Add New" at bounding box center [1494, 124] width 96 height 33
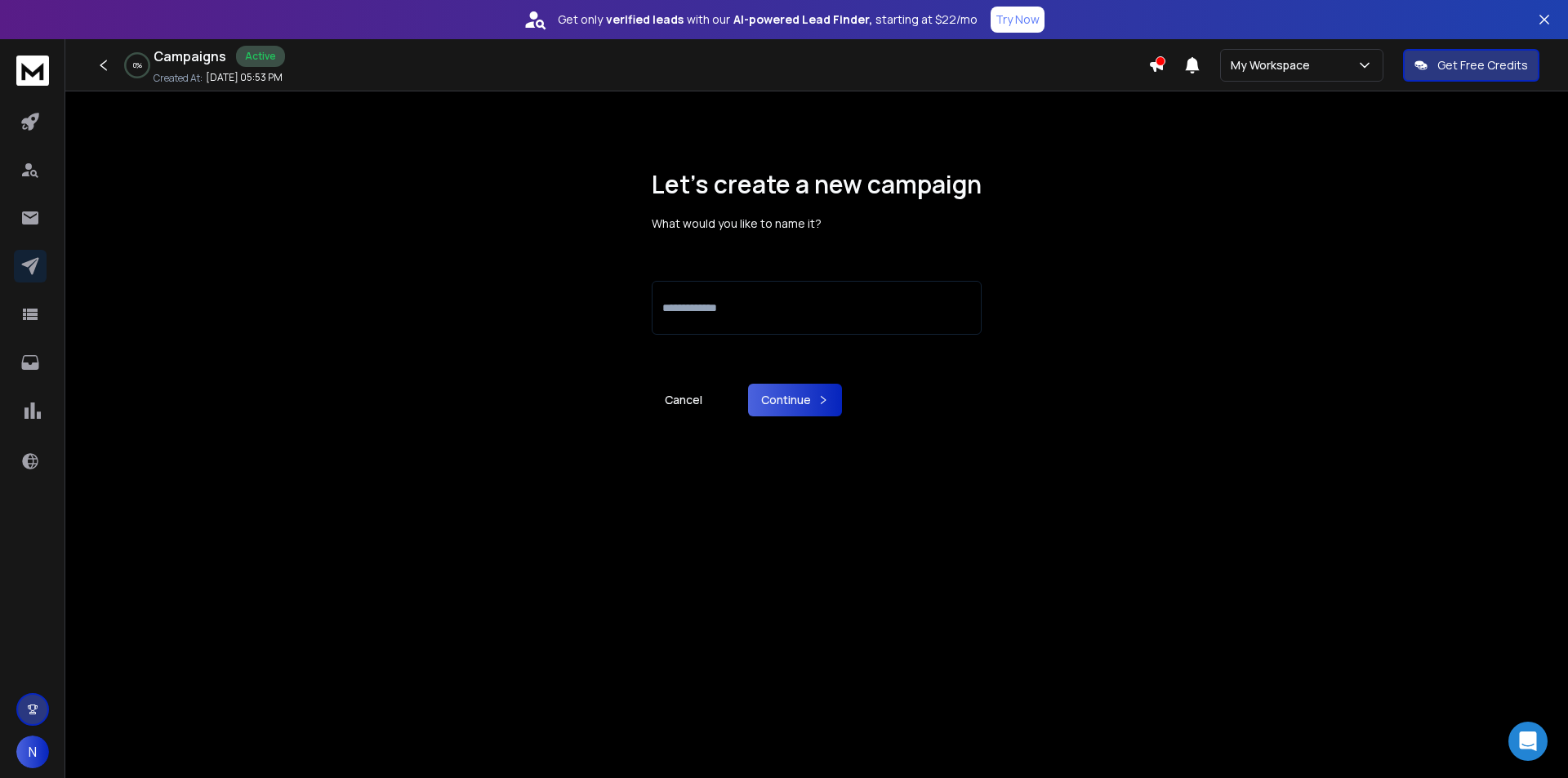
click at [688, 290] on input at bounding box center [816, 308] width 330 height 54
type input "*******"
click at [788, 406] on button "Continue" at bounding box center [795, 399] width 94 height 33
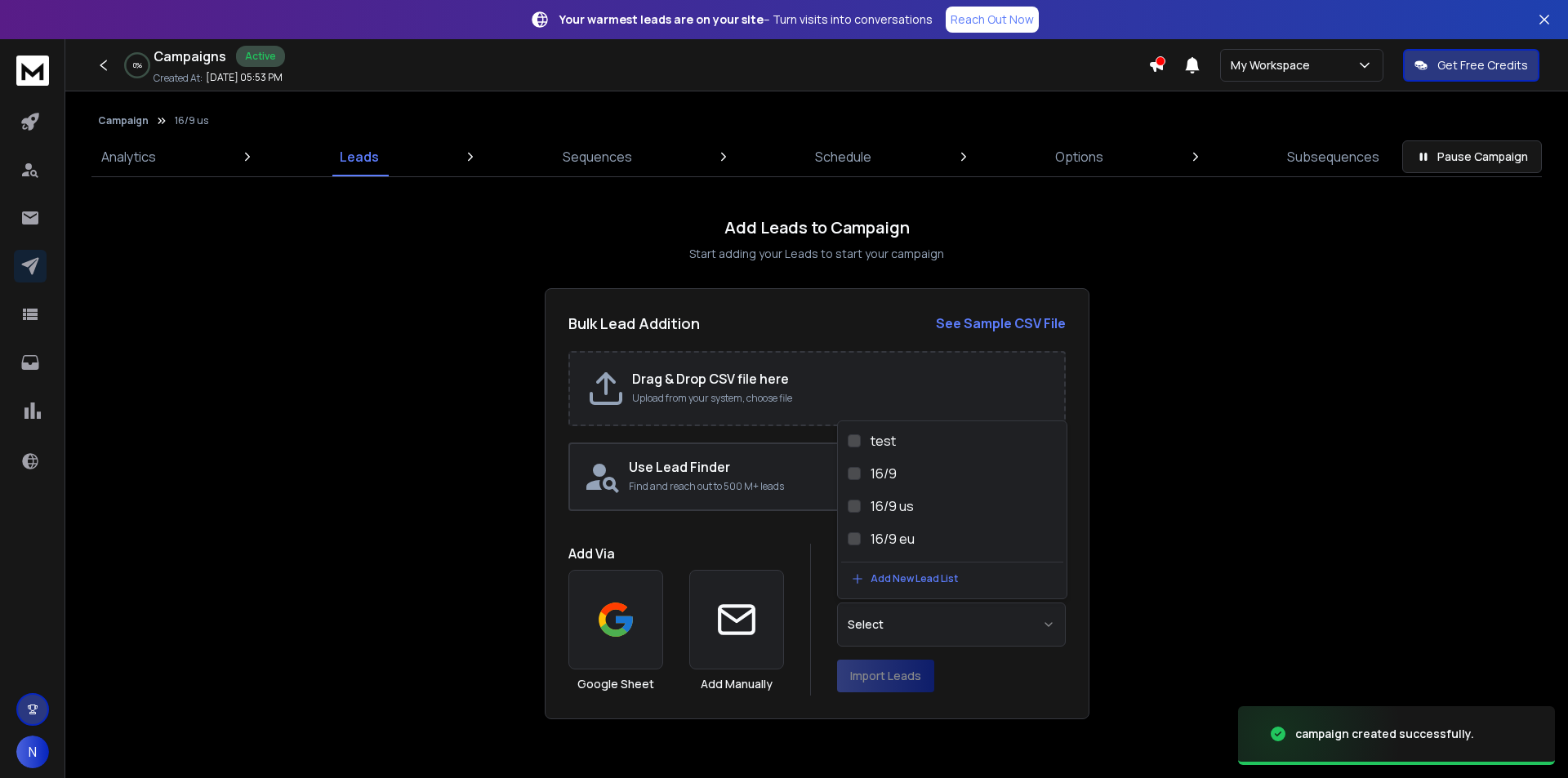
click at [924, 621] on button "Select" at bounding box center [951, 624] width 228 height 44
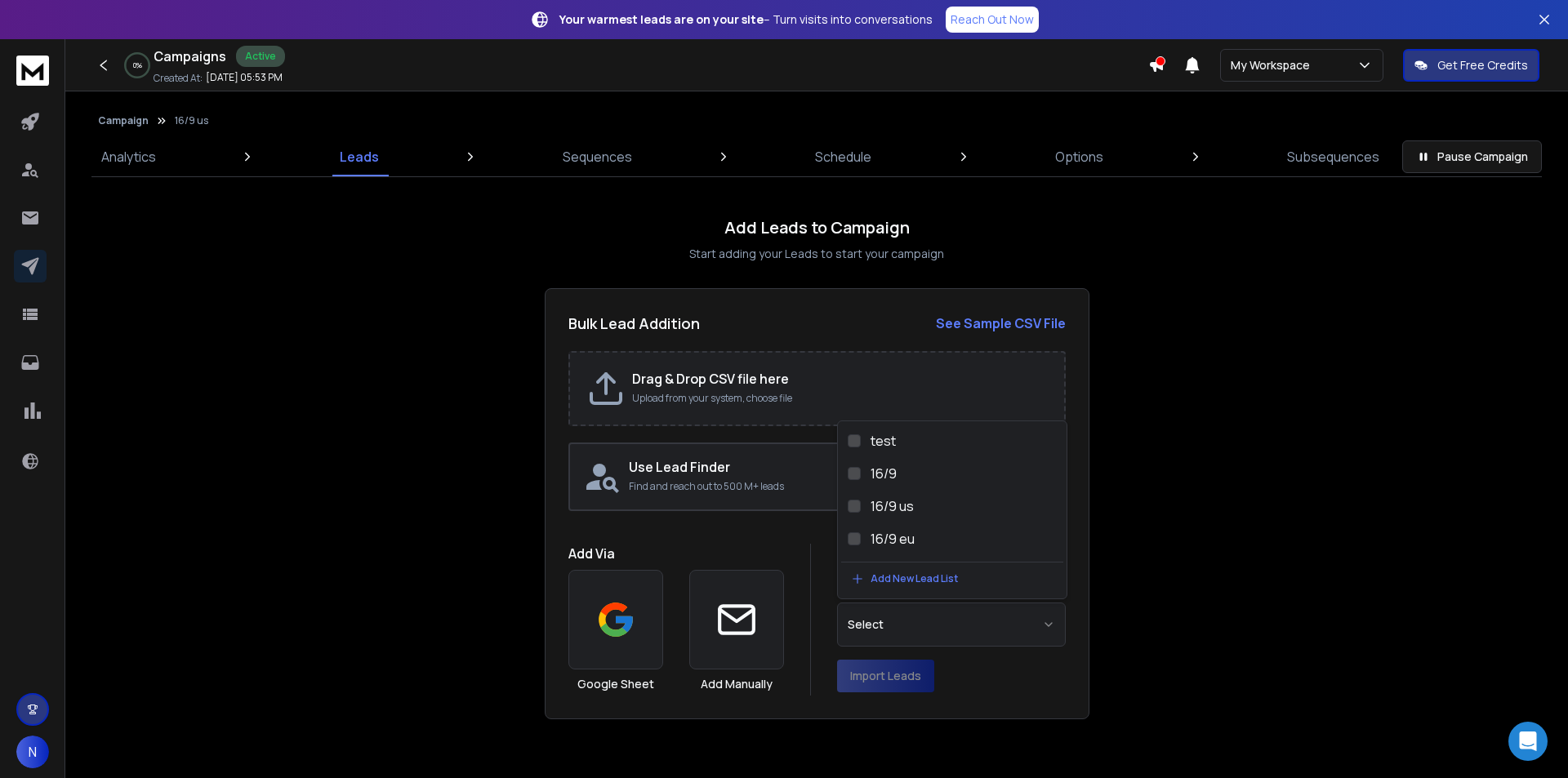
click at [914, 538] on div "16/9 eu" at bounding box center [892, 539] width 44 height 19
click at [873, 680] on button "Import Leads" at bounding box center [886, 676] width 97 height 33
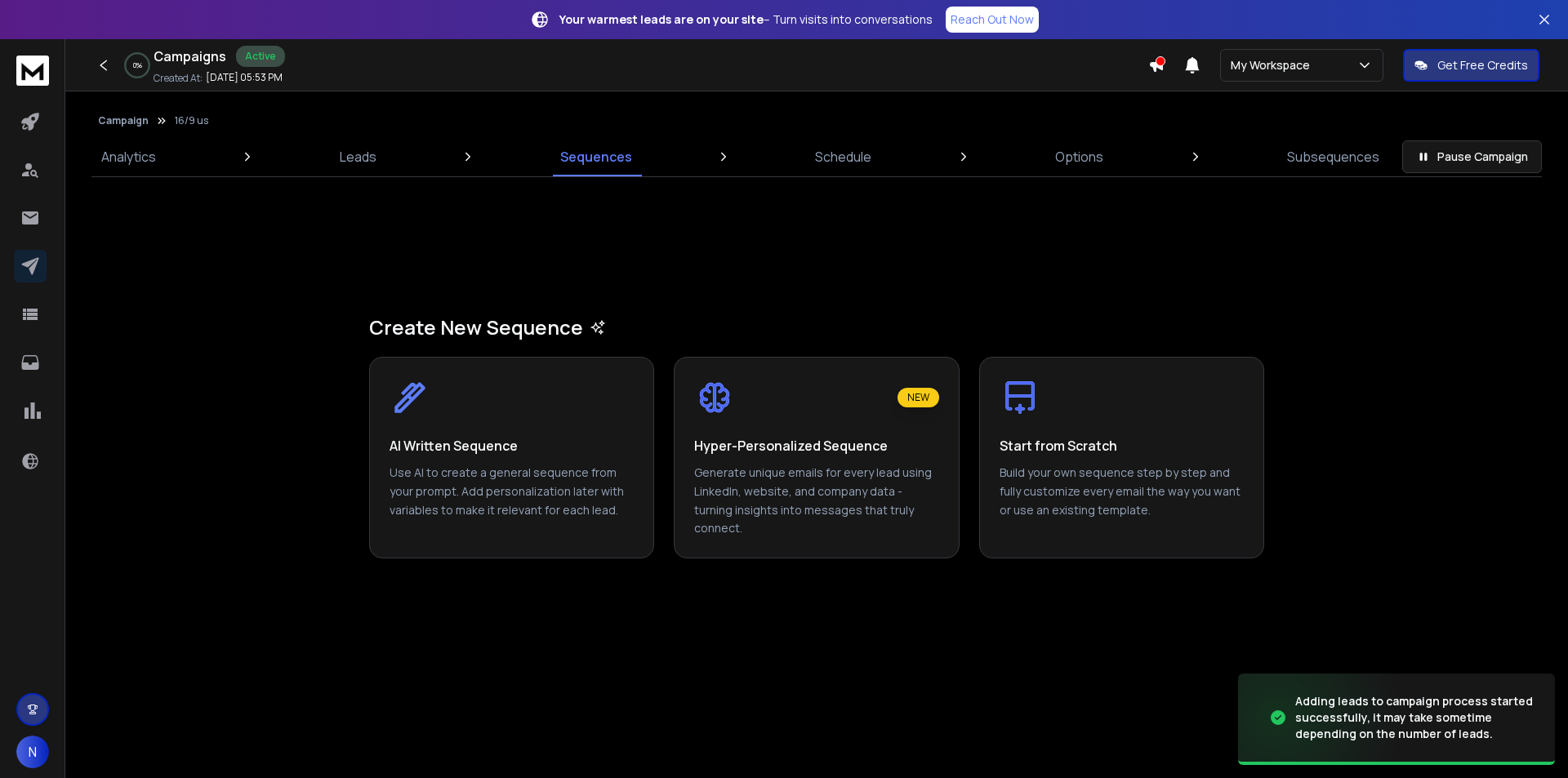
click at [1148, 467] on p "Build your own sequence step by step and fully customize every email the way yo…" at bounding box center [1121, 501] width 244 height 75
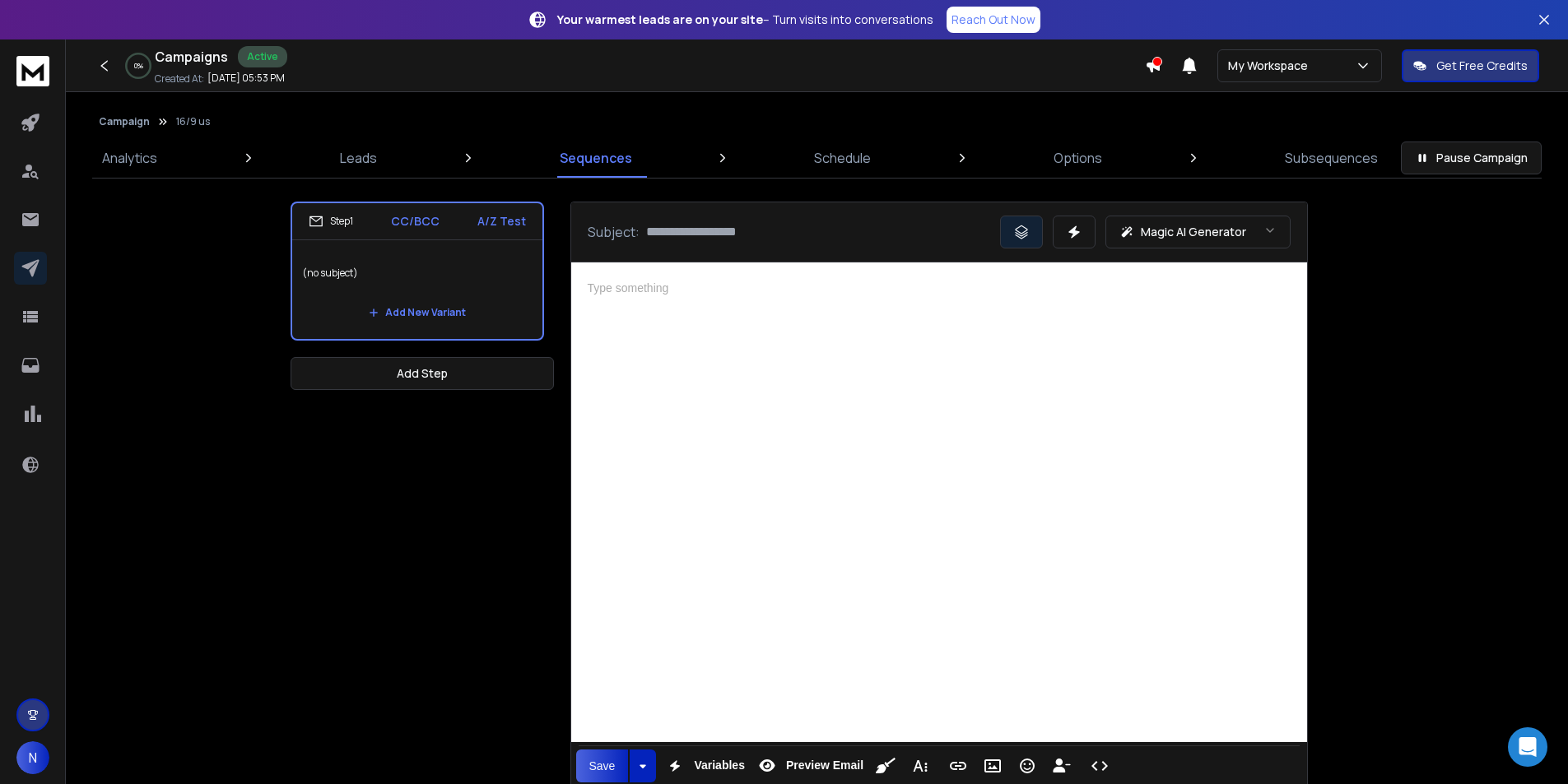
click at [1016, 243] on button at bounding box center [1021, 232] width 43 height 33
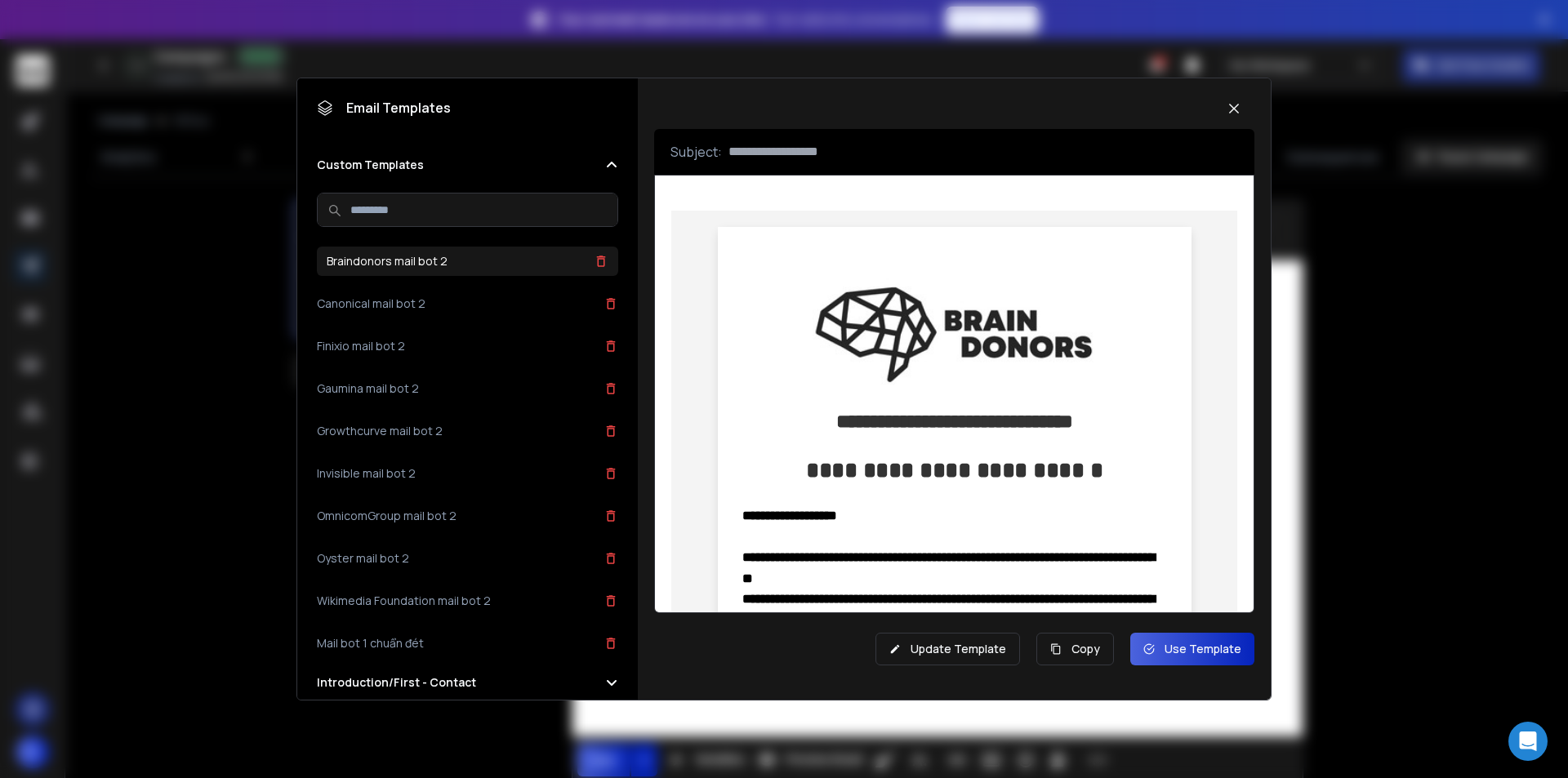
scroll to position [164, 0]
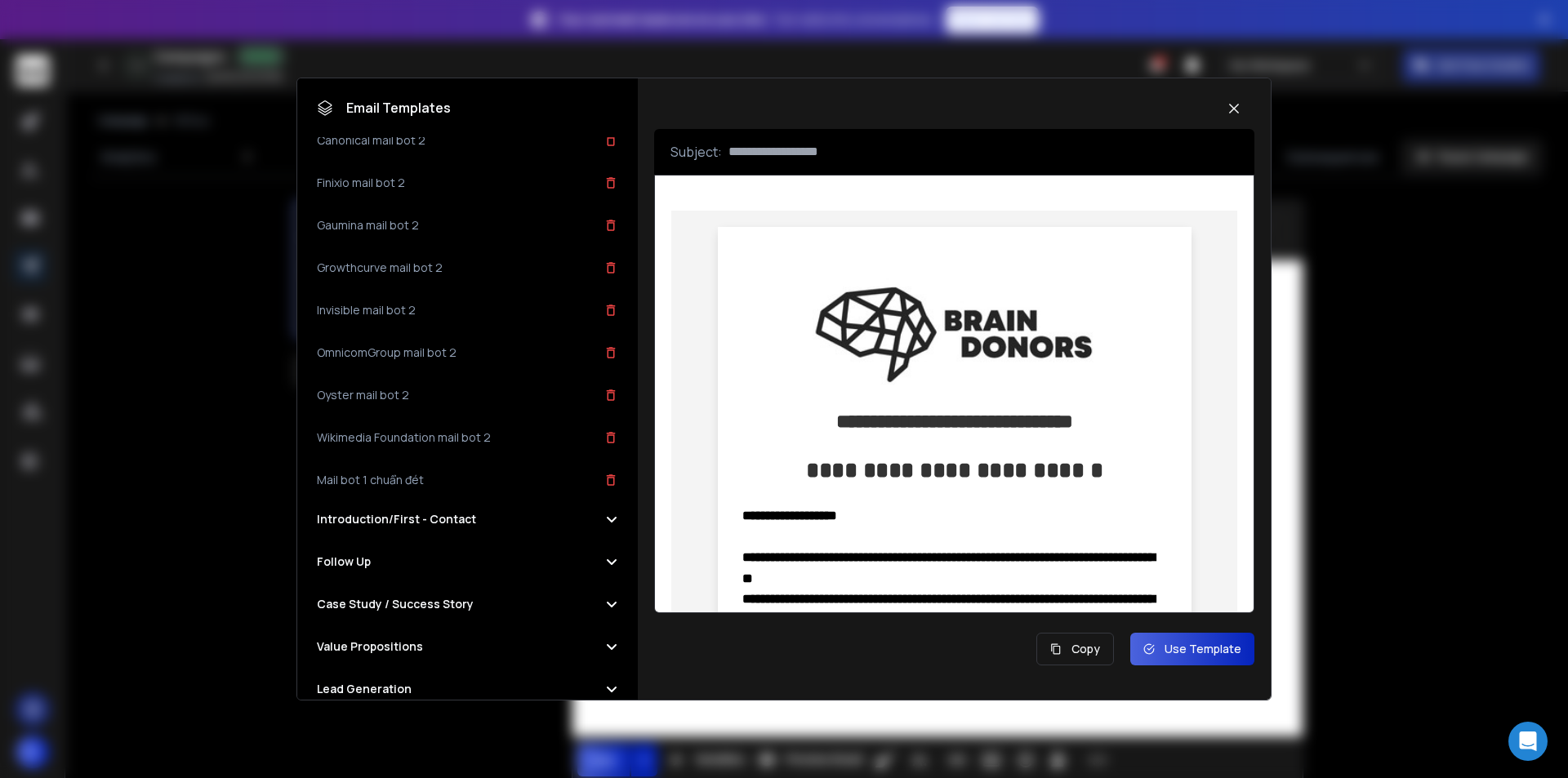
click at [393, 479] on h3 "Mail bot 1 chuẩn đét" at bounding box center [370, 479] width 107 height 16
type input "**********"
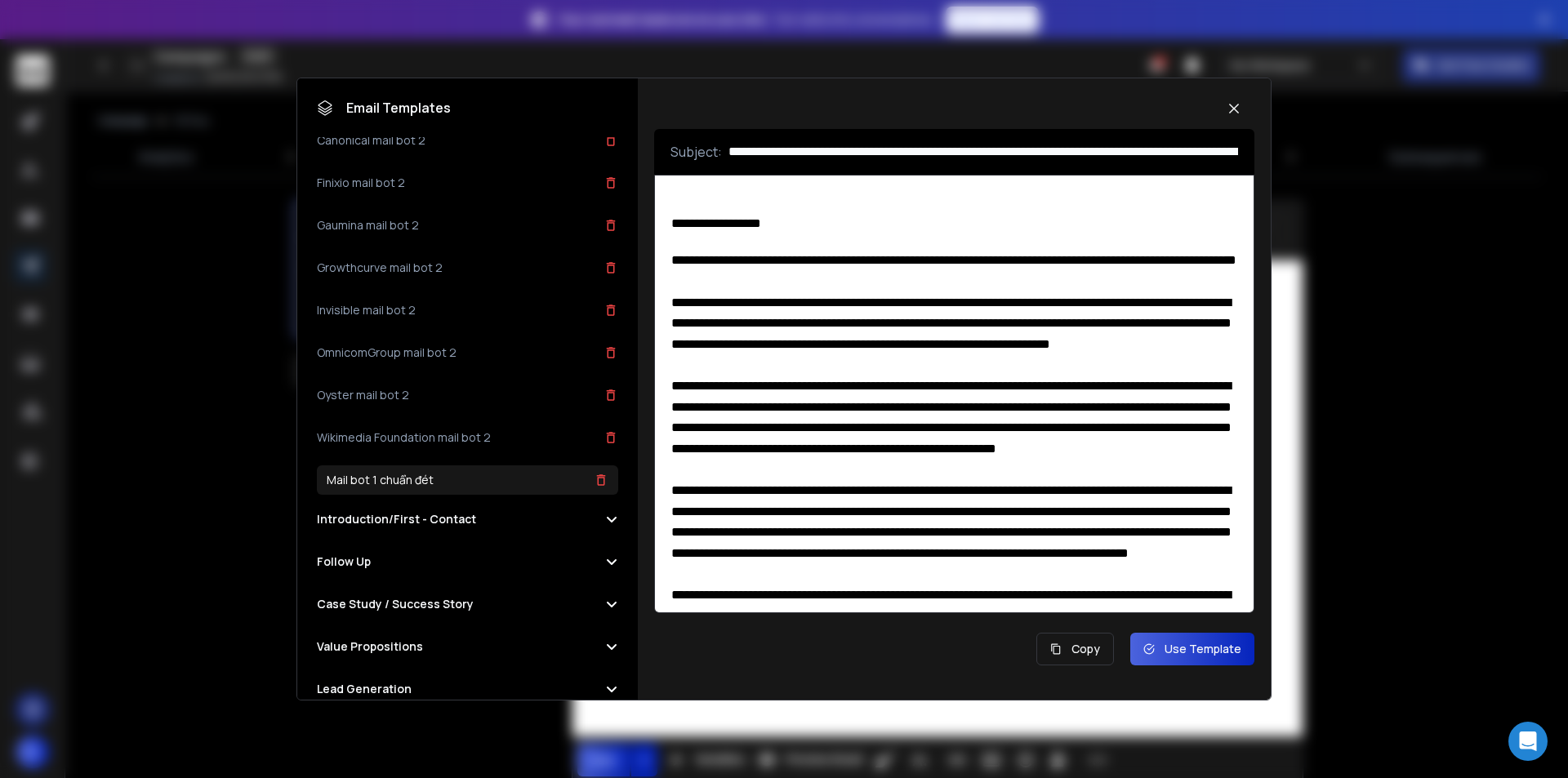
click at [1189, 649] on button "Use Template" at bounding box center [1193, 649] width 124 height 33
type input "**********"
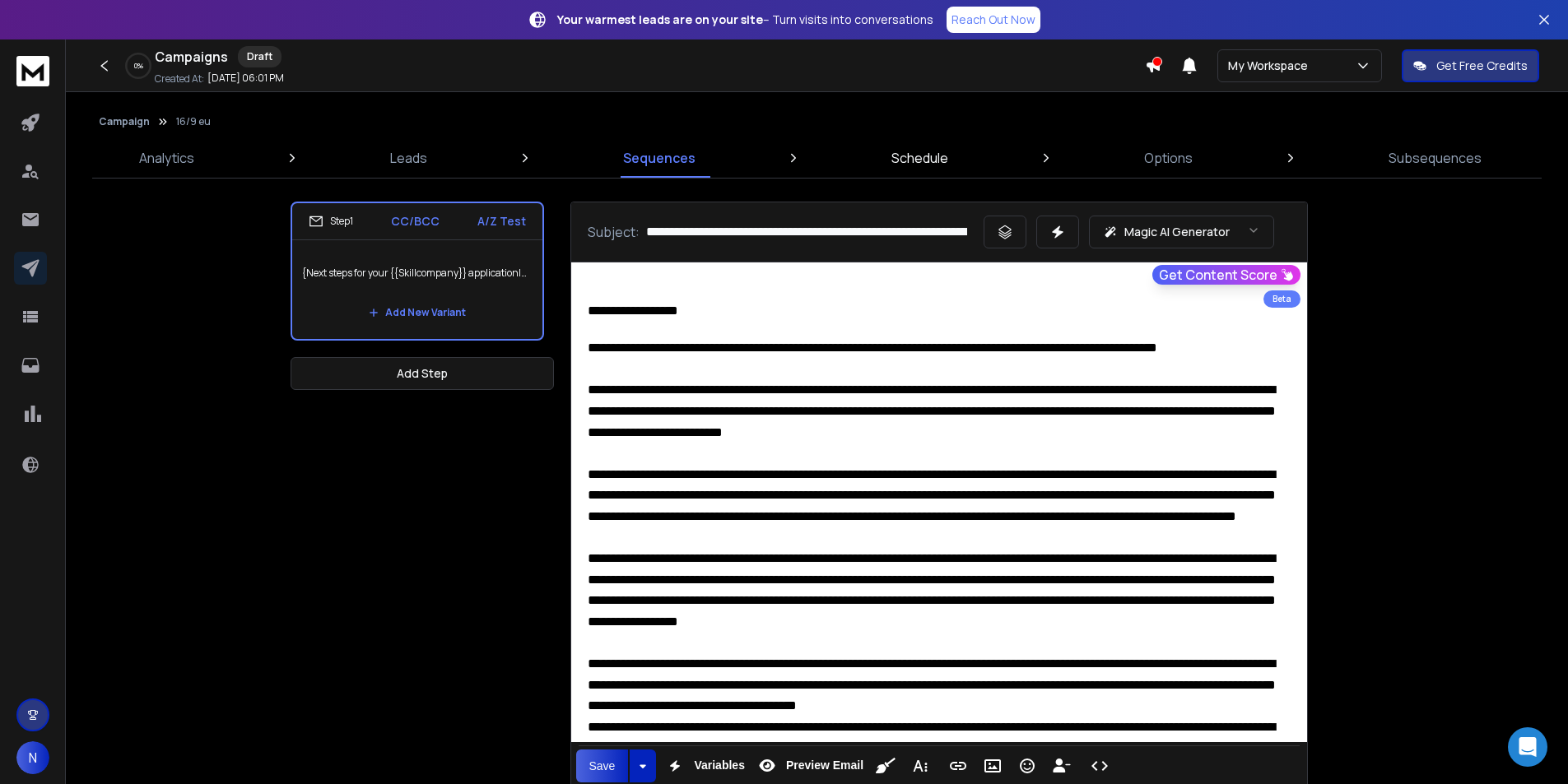
click at [902, 158] on p "Schedule" at bounding box center [919, 157] width 57 height 19
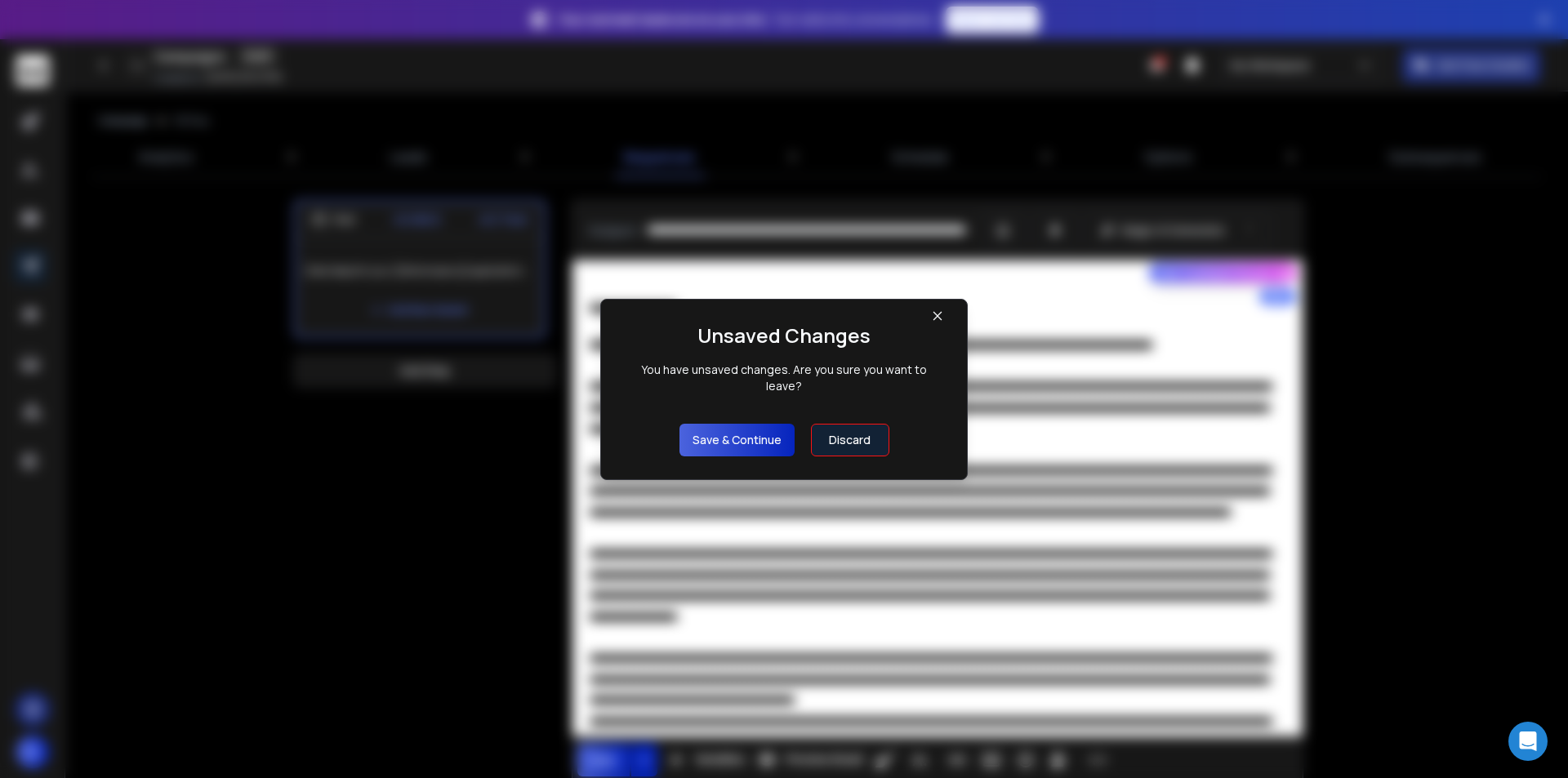
click at [721, 432] on button "Save & Continue" at bounding box center [737, 440] width 115 height 33
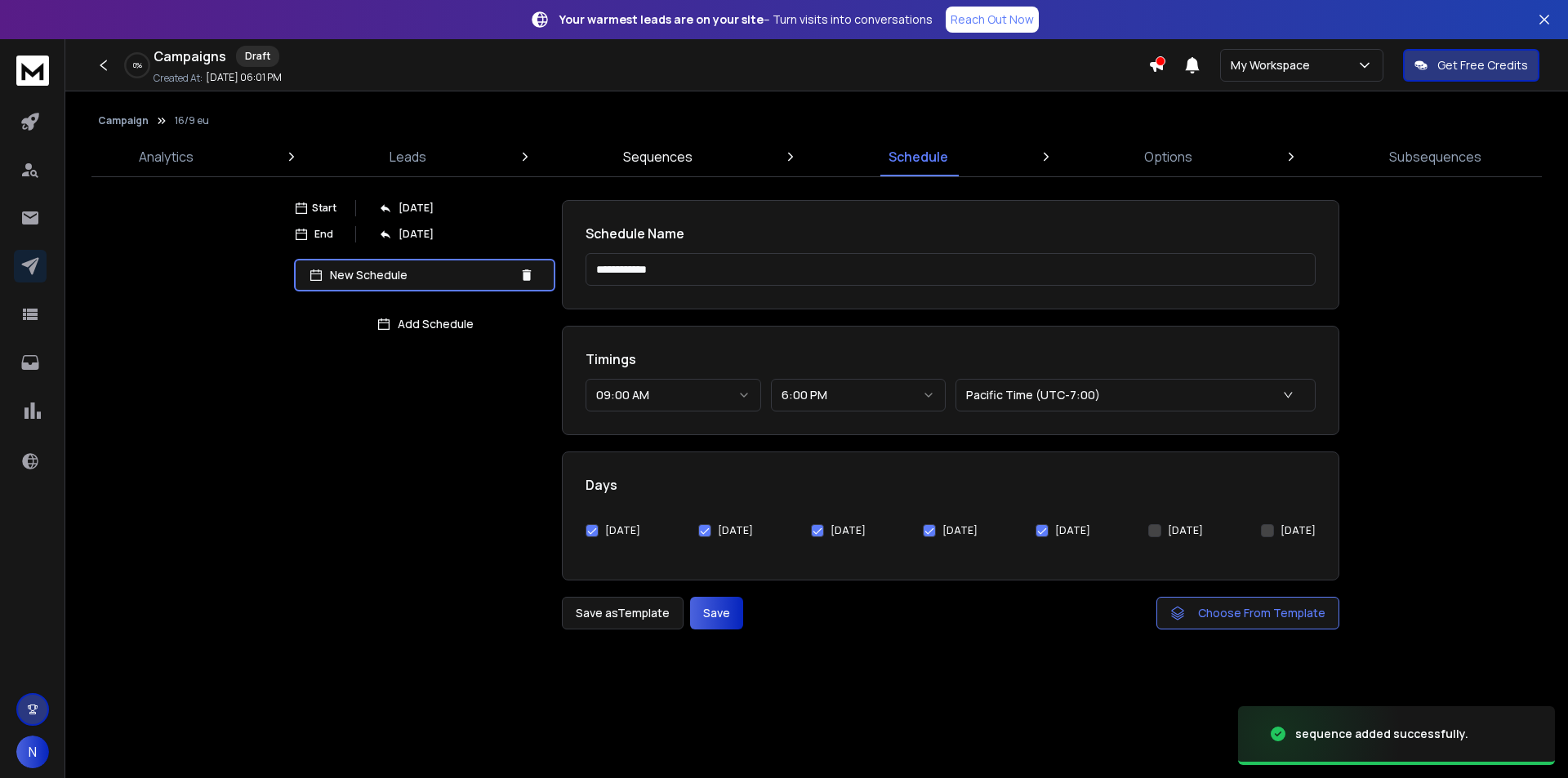
click at [680, 164] on p "Sequences" at bounding box center [657, 156] width 70 height 19
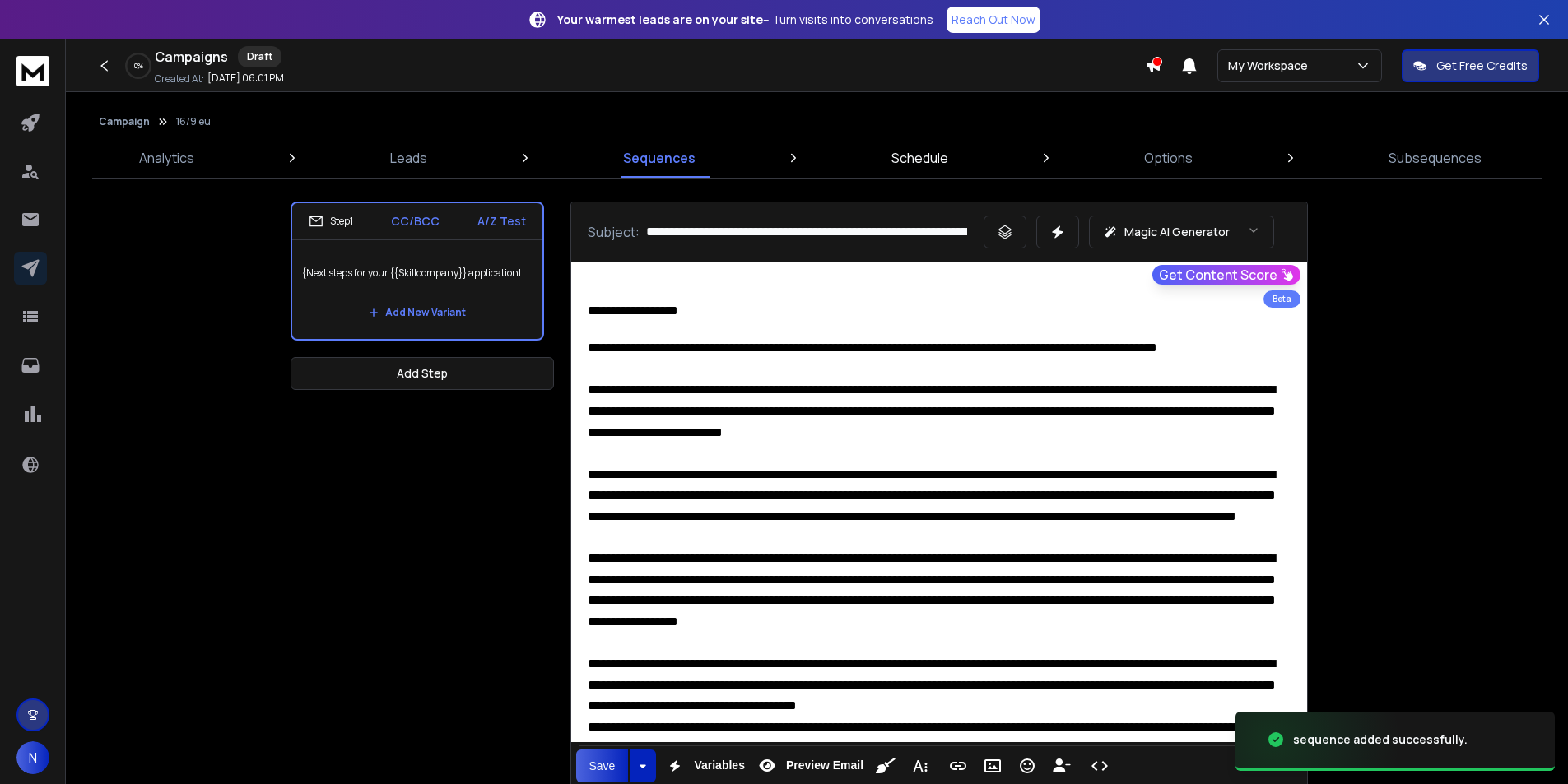
click at [902, 159] on p "Schedule" at bounding box center [919, 157] width 57 height 19
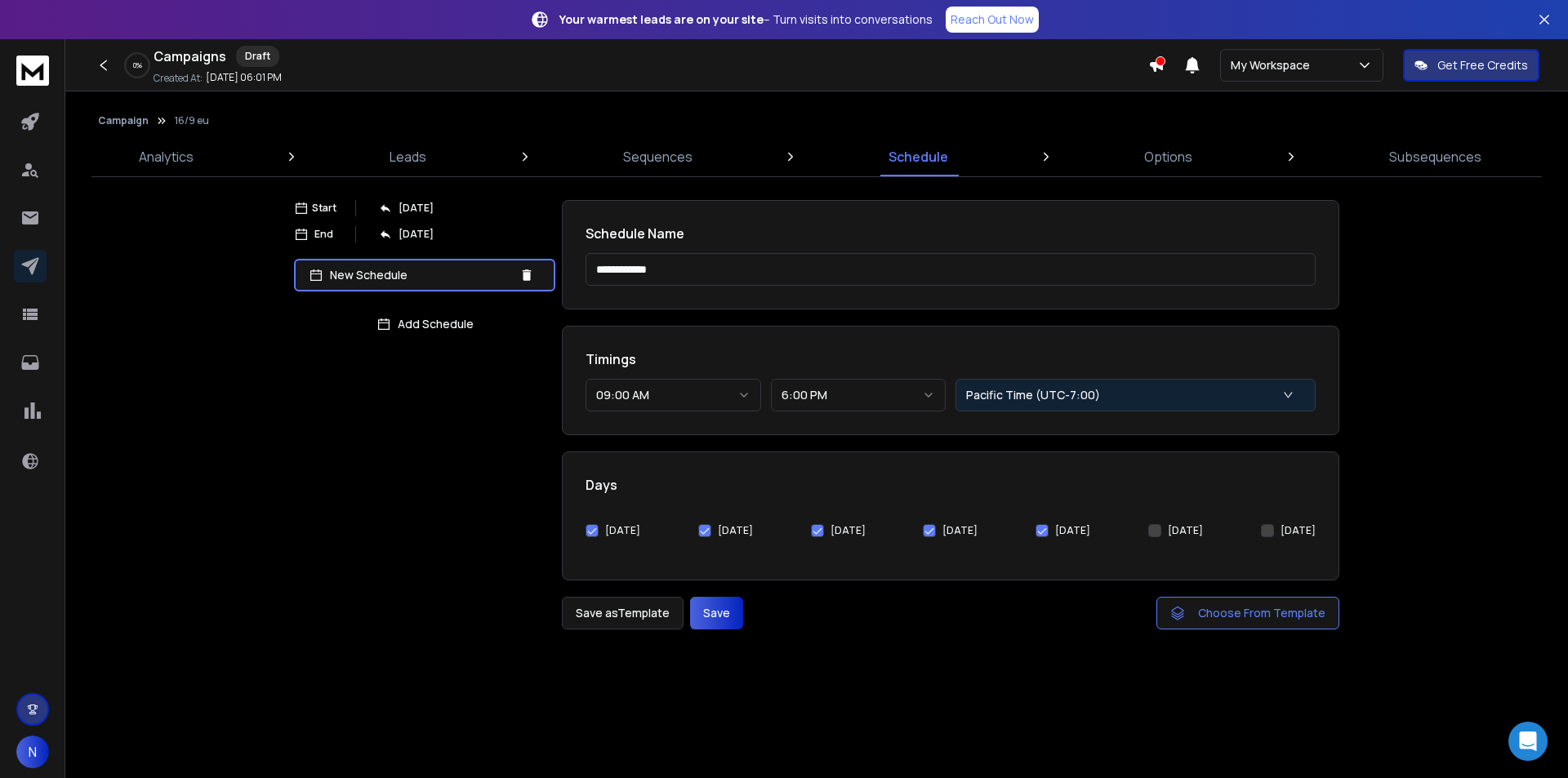
click at [1200, 394] on div "Pacific Time (UTC-7:00)" at bounding box center [1116, 394] width 299 height 16
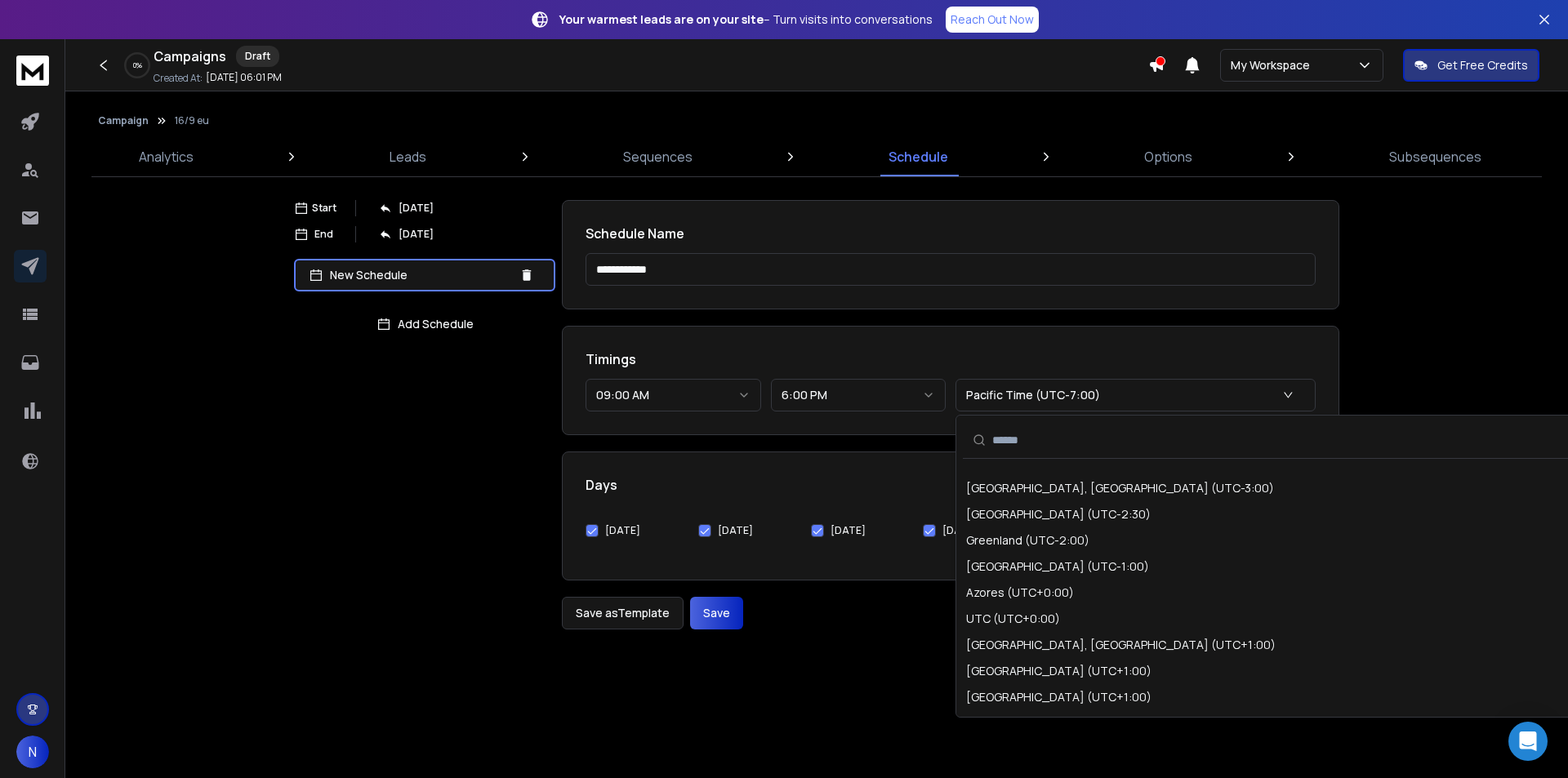
scroll to position [572, 0]
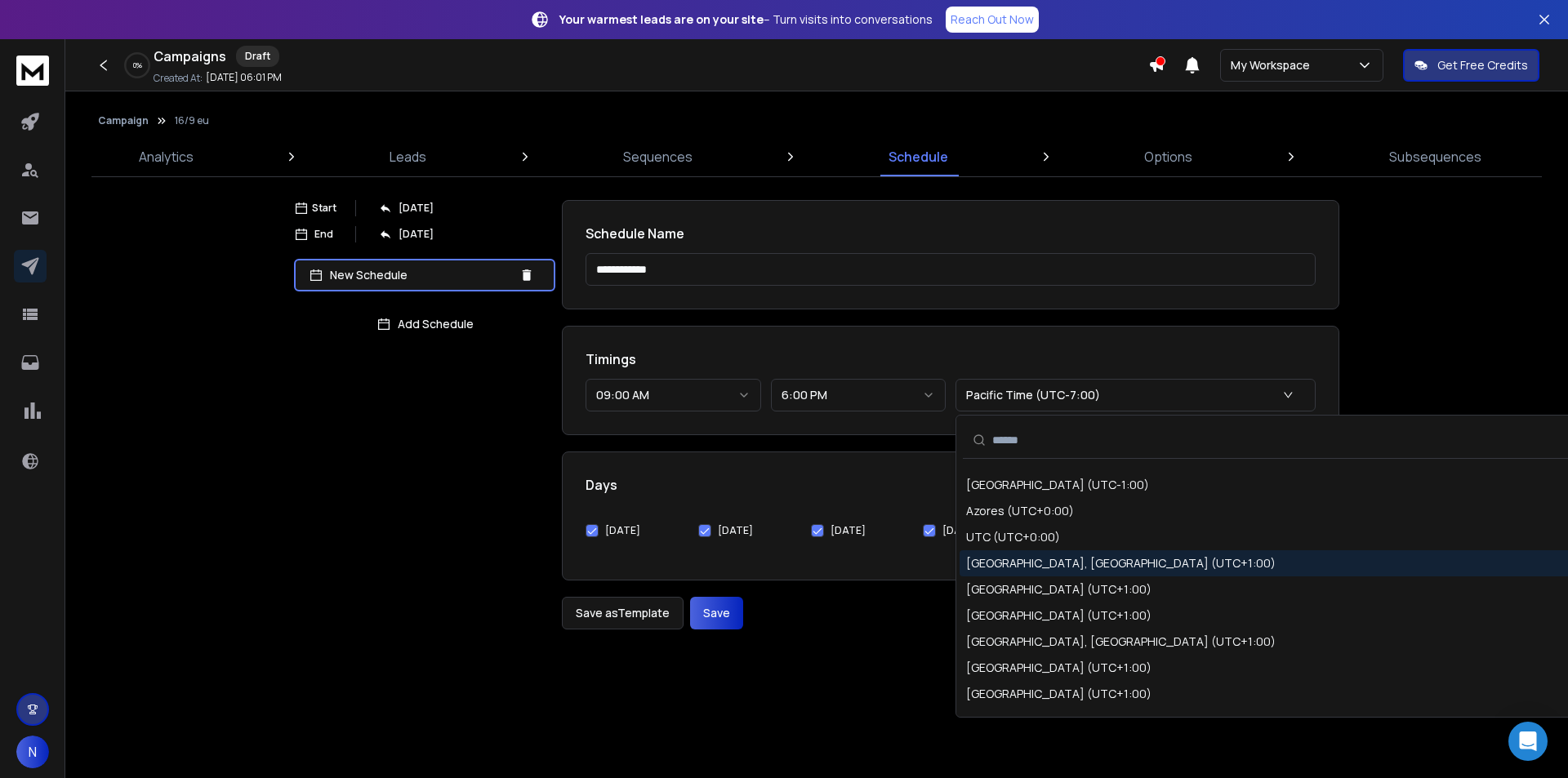
click at [1081, 556] on div "Edinburgh, London (UTC+1:00)" at bounding box center [1121, 563] width 310 height 16
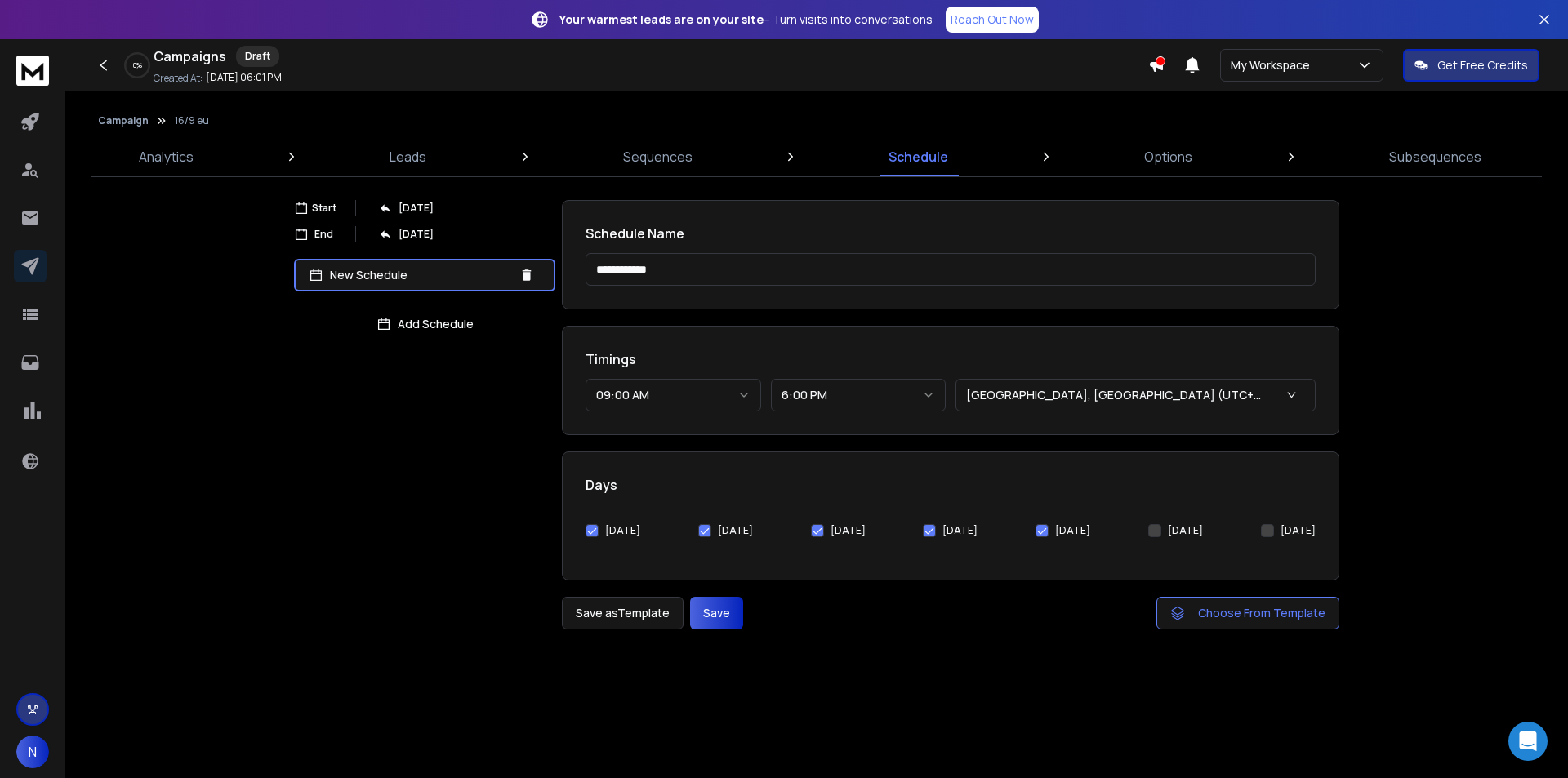
click at [715, 610] on button "Save" at bounding box center [716, 613] width 53 height 33
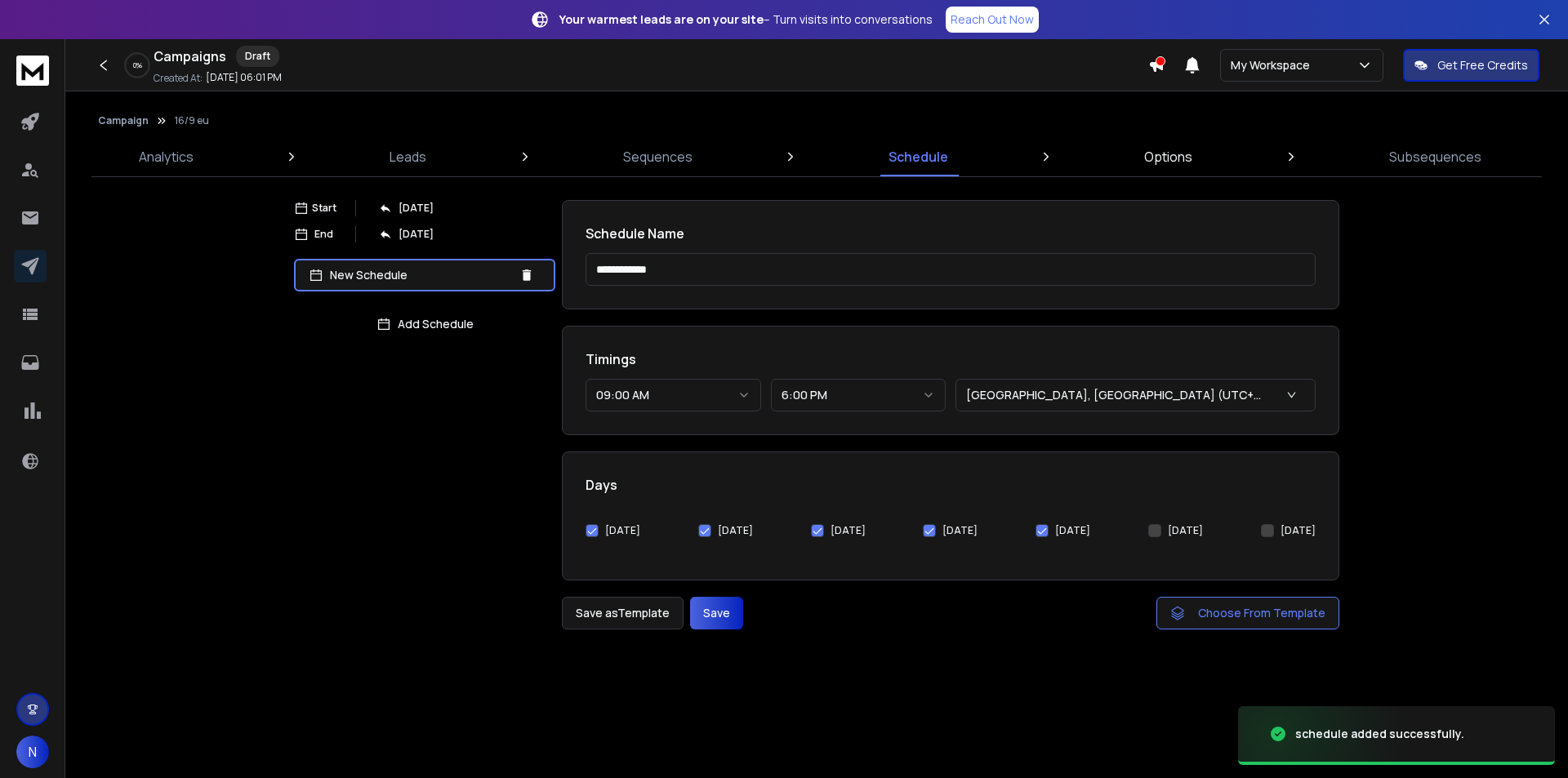
click at [1161, 147] on p "Options" at bounding box center [1168, 156] width 48 height 19
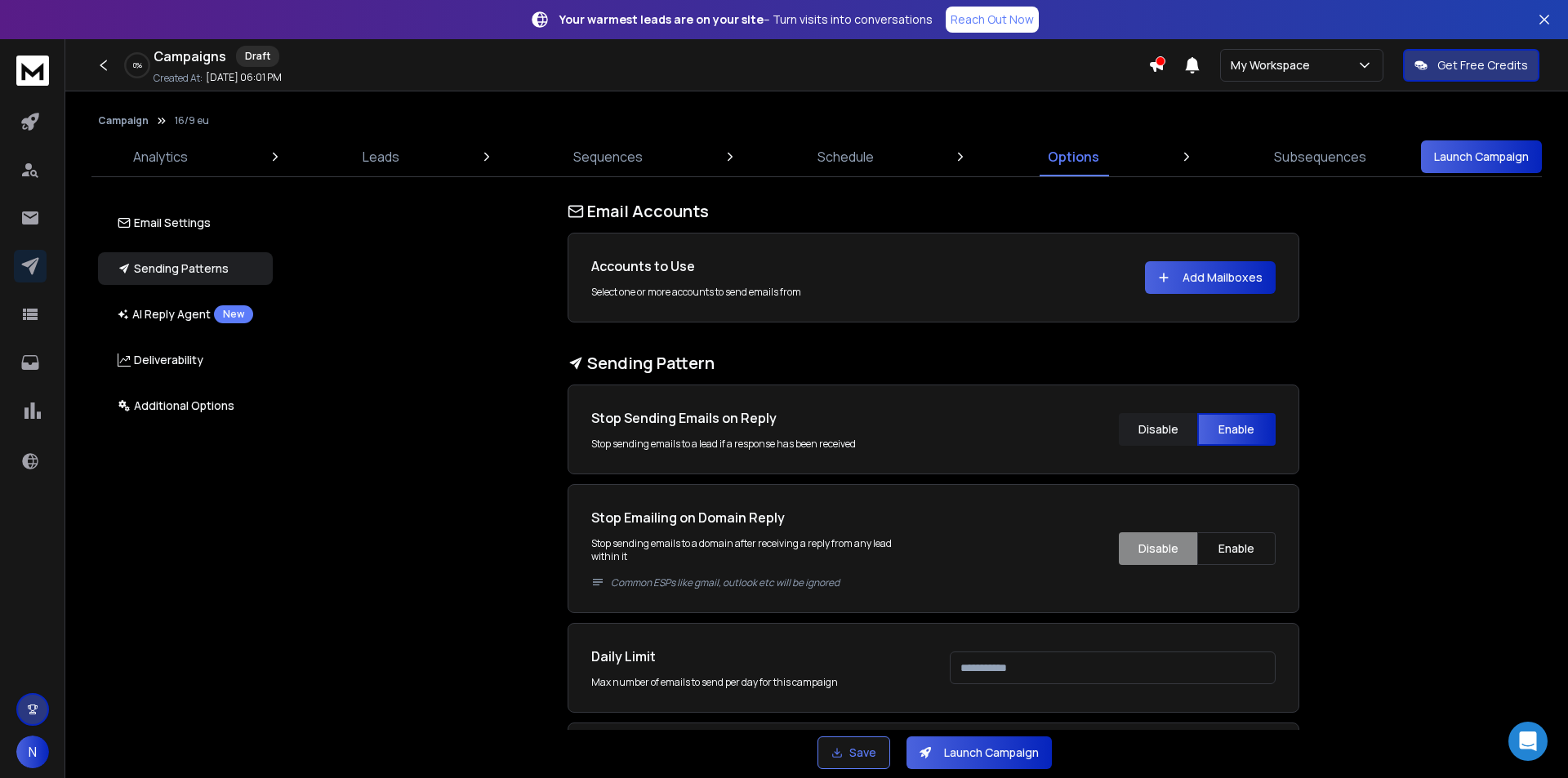
scroll to position [164, 0]
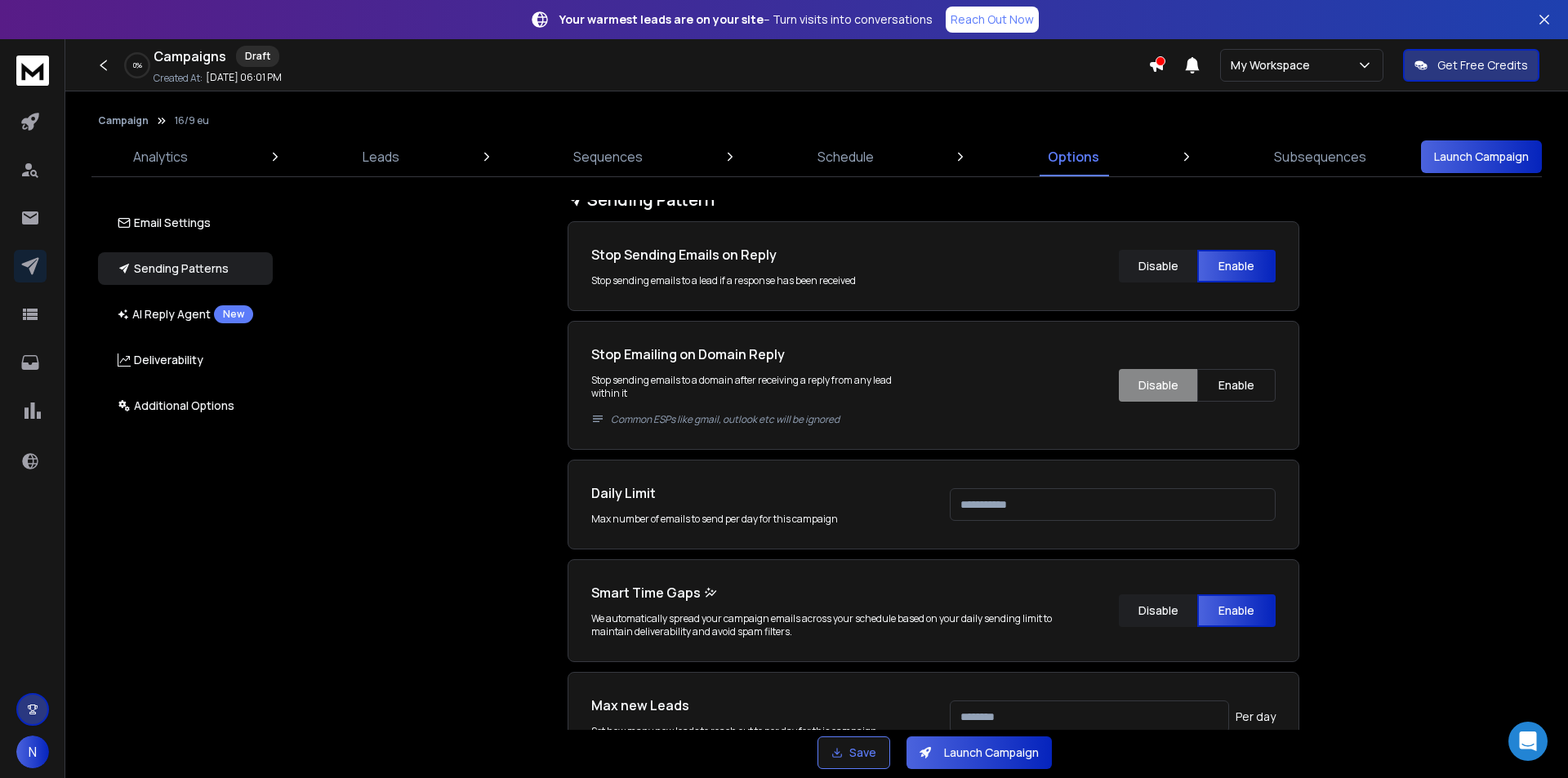
drag, startPoint x: 1007, startPoint y: 497, endPoint x: 881, endPoint y: 499, distance: 126.0
click at [881, 499] on div "Daily Limit Max number of emails to send per day for this campaign ***" at bounding box center [933, 504] width 684 height 43
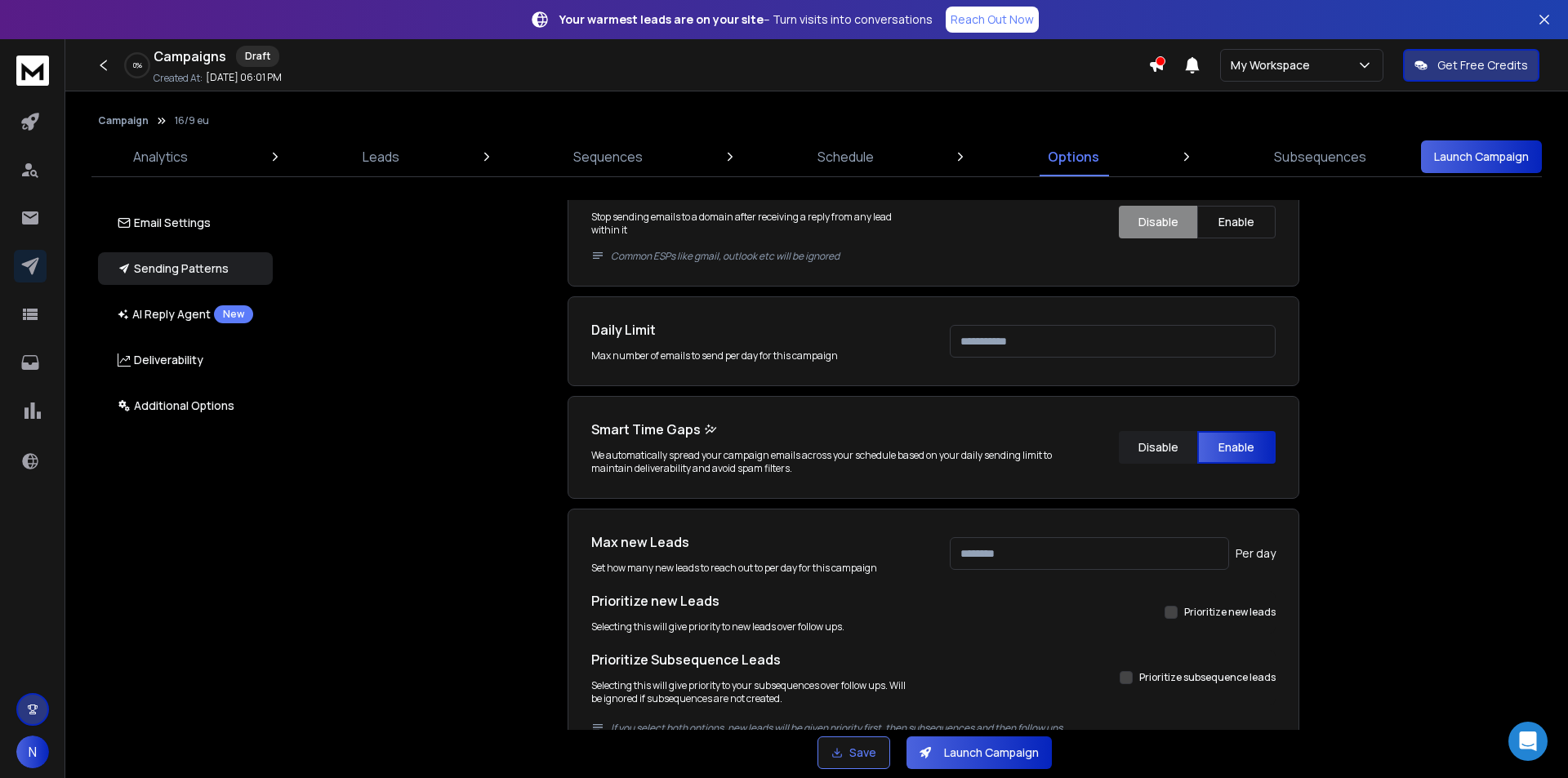
type input "*****"
drag, startPoint x: 1005, startPoint y: 552, endPoint x: 898, endPoint y: 553, distance: 107.0
click at [898, 553] on div "Max new Leads Set how many new leads to reach out to per day for this campaign …" at bounding box center [933, 553] width 684 height 43
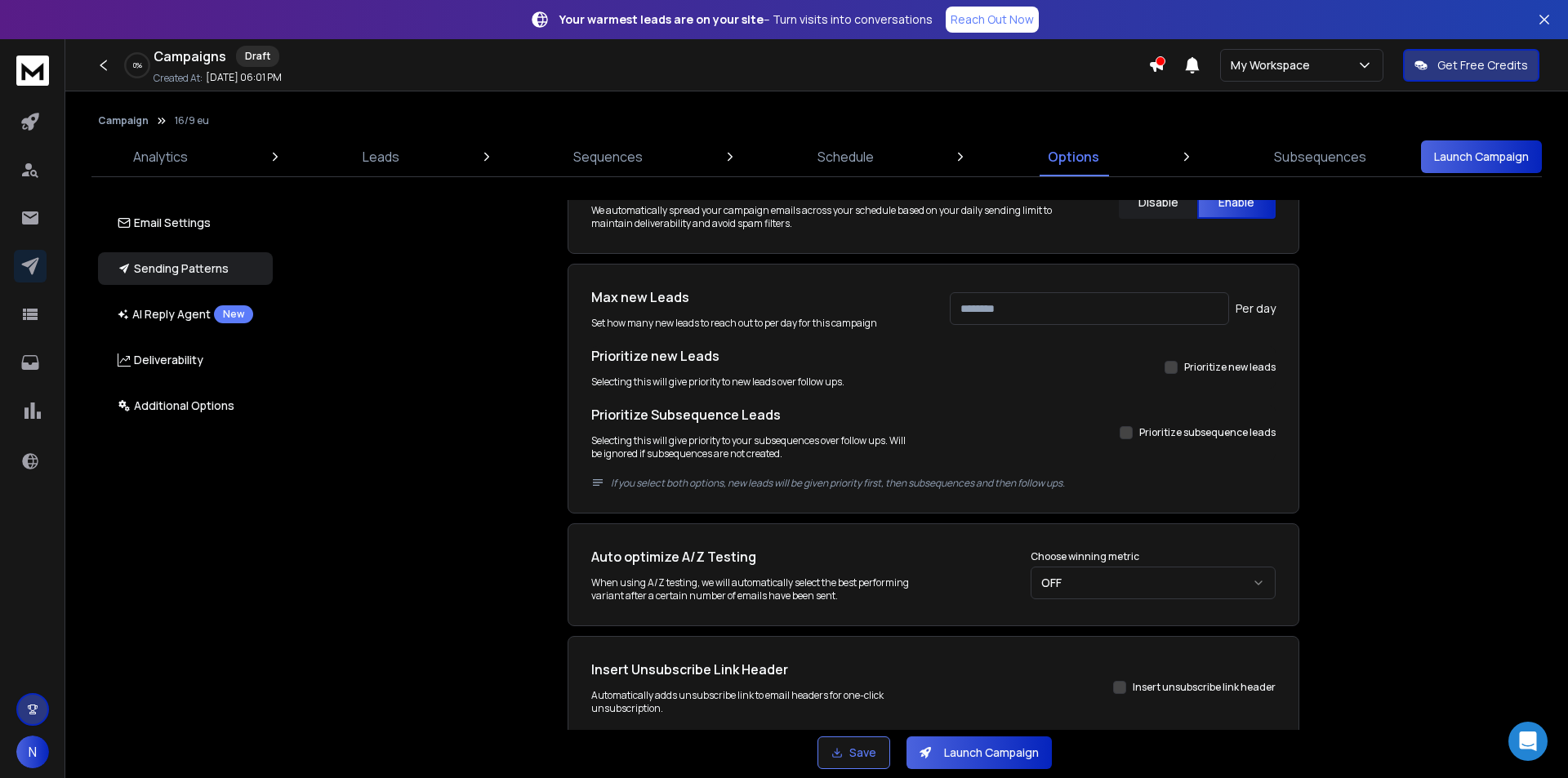
scroll to position [735, 0]
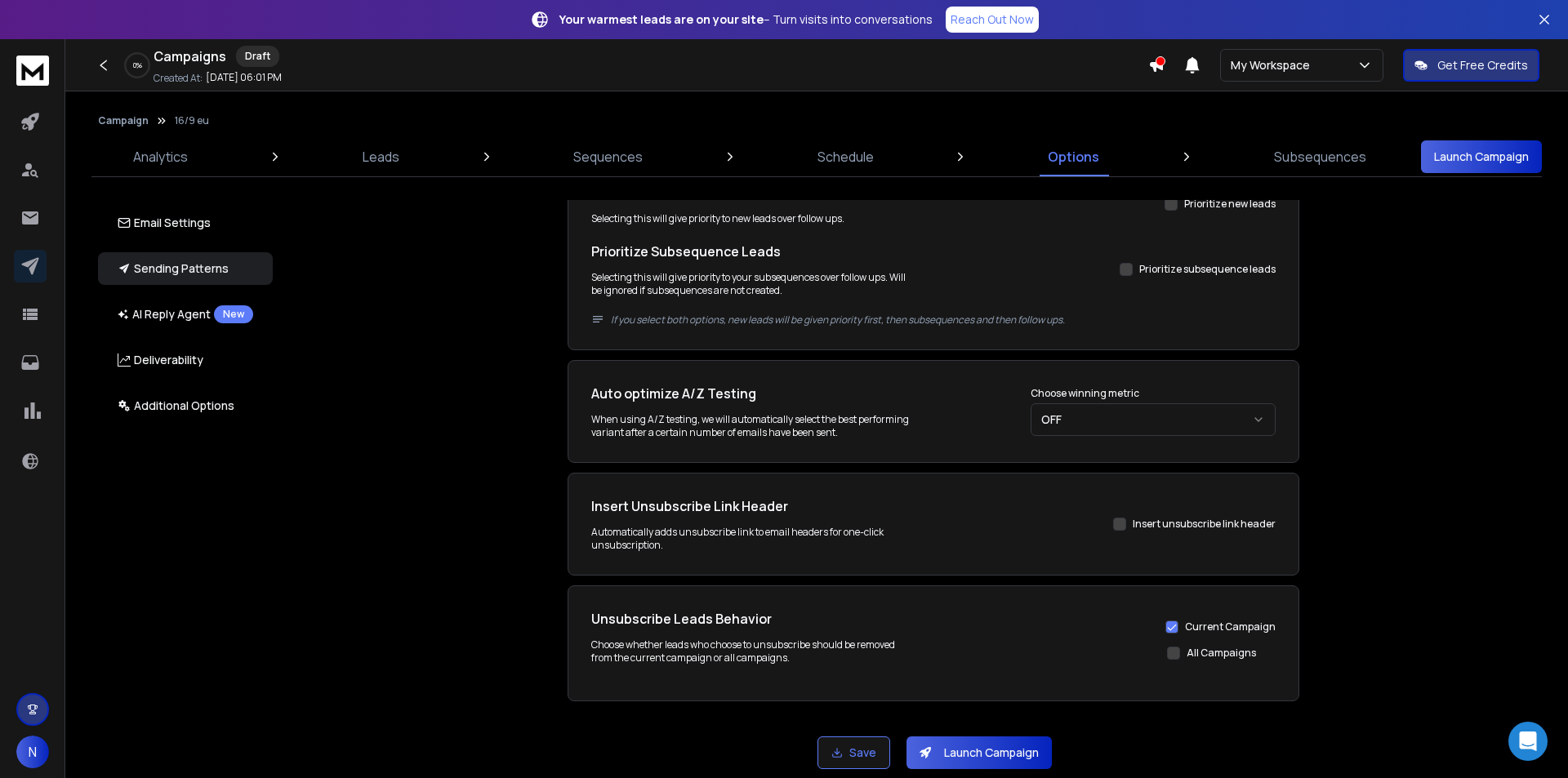
type input "*****"
click at [1118, 518] on button "Insert unsubscribe link header" at bounding box center [1120, 525] width 13 height 13
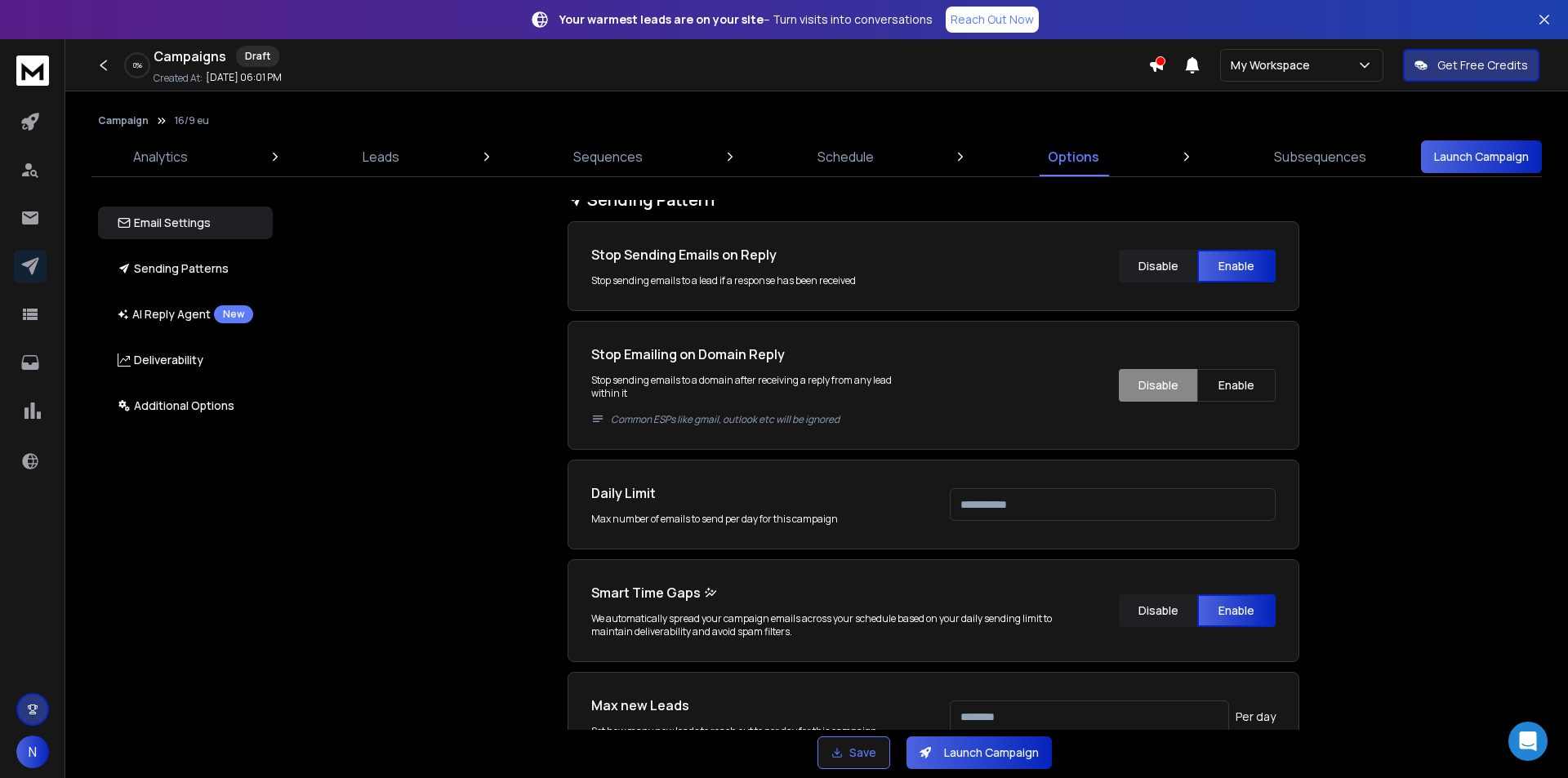
scroll to position [0, 0]
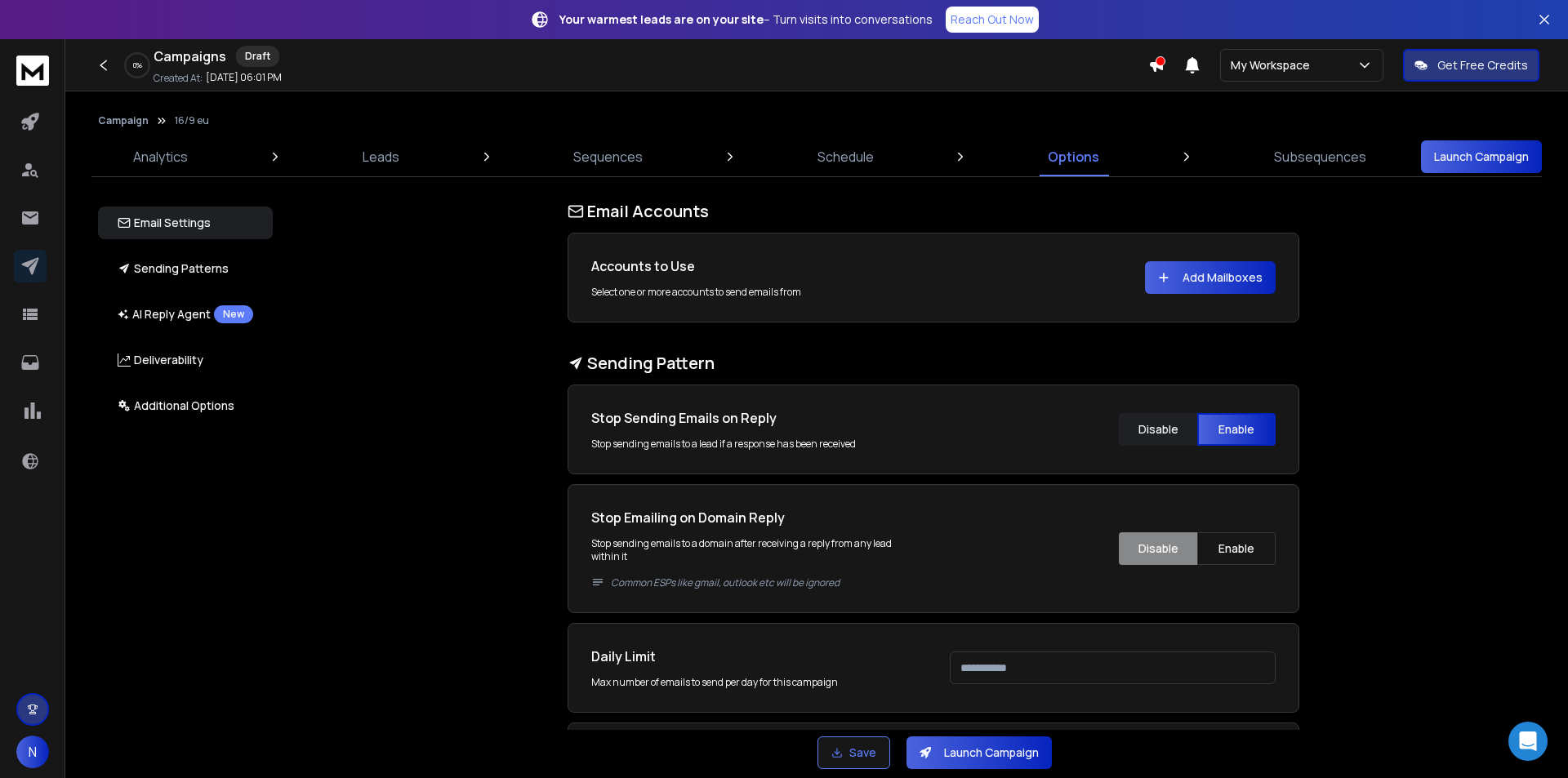
click at [1182, 285] on button "Add Mailboxes" at bounding box center [1210, 277] width 131 height 33
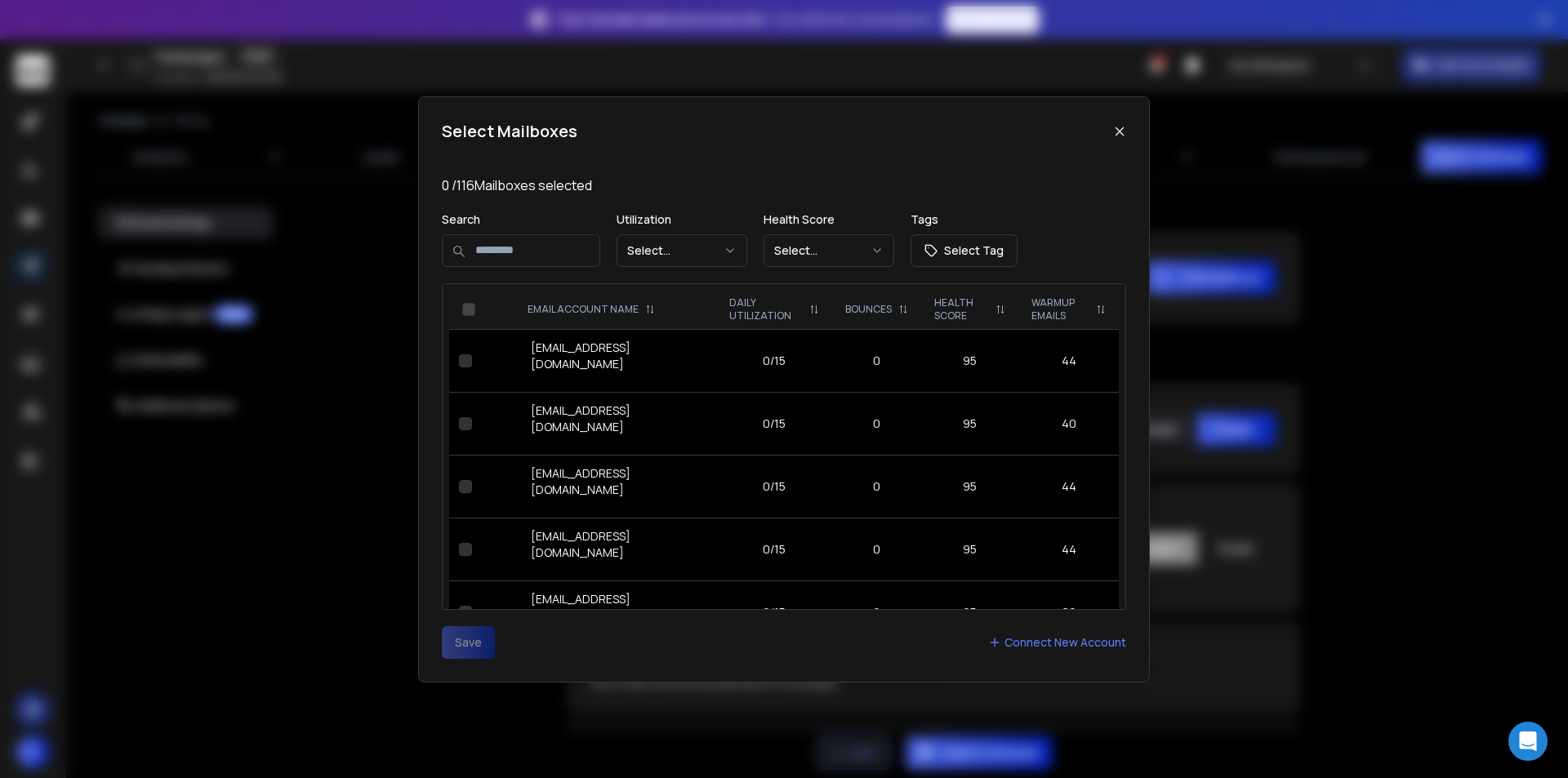
click at [466, 300] on th at bounding box center [482, 310] width 65 height 39
click at [466, 304] on button "Select this Page" at bounding box center [469, 310] width 13 height 13
click at [446, 389] on button "Select this Page" at bounding box center [447, 389] width 13 height 13
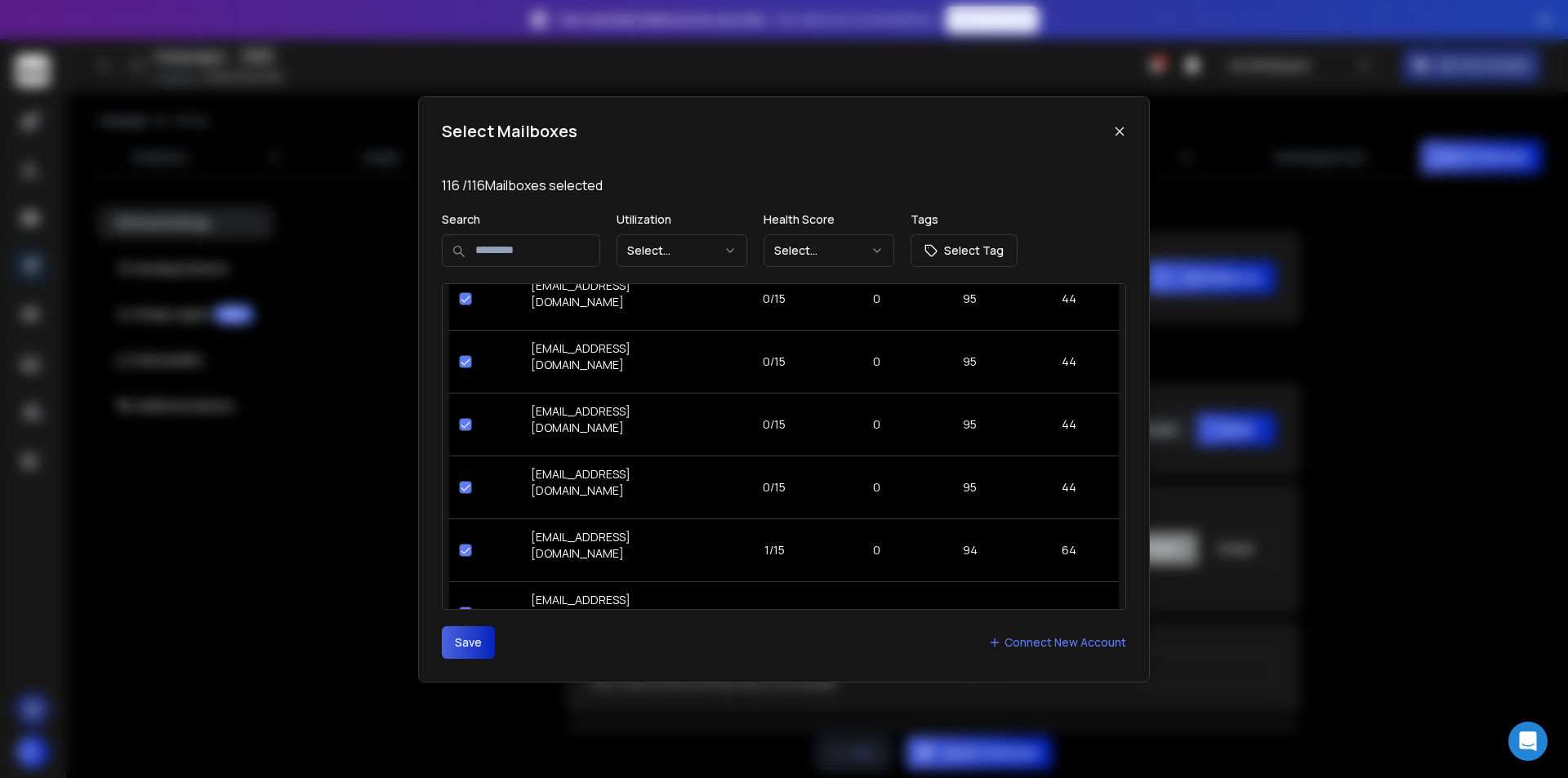
scroll to position [898, 0]
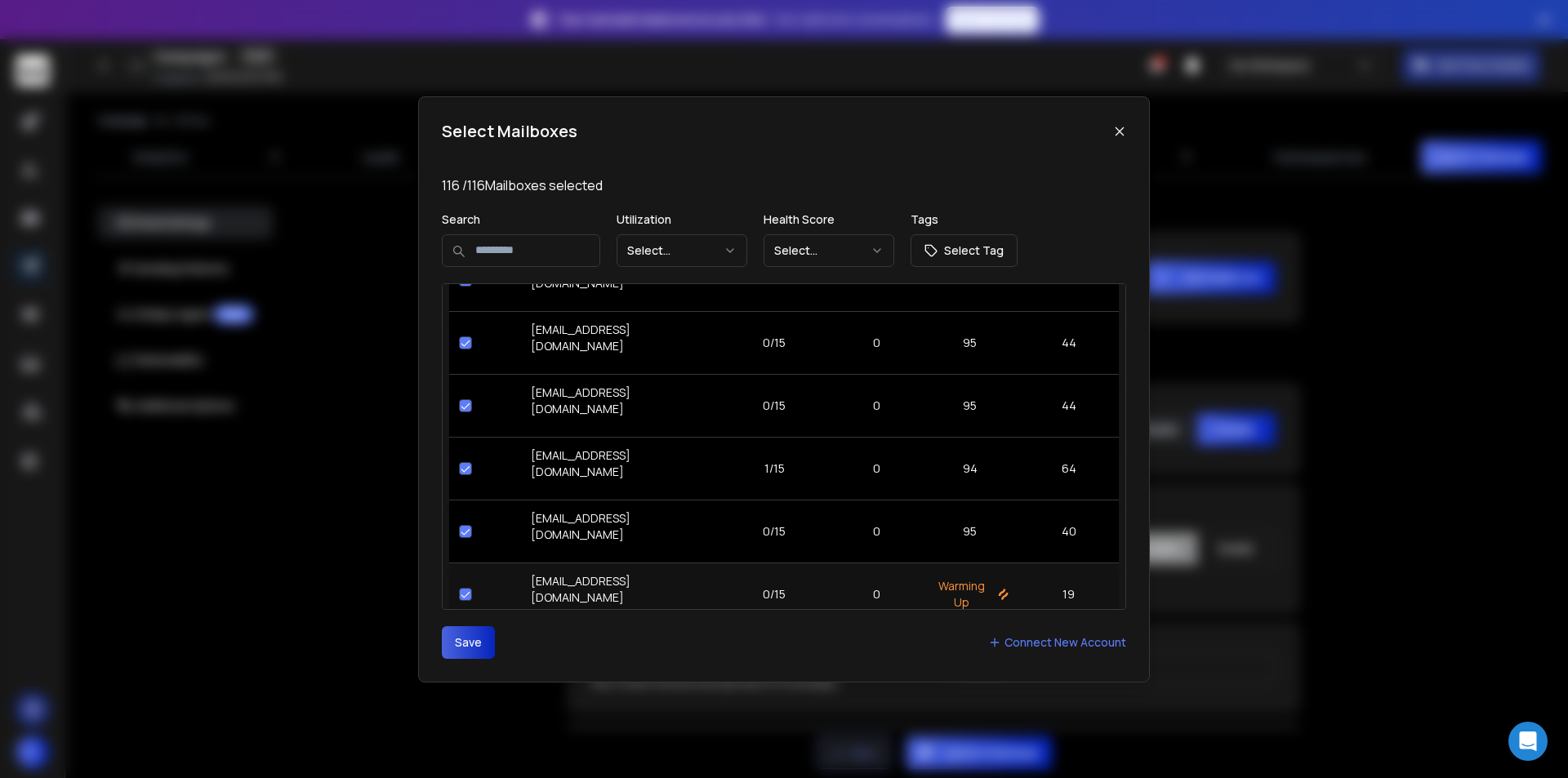
click at [471, 588] on button "button" at bounding box center [466, 595] width 13 height 13
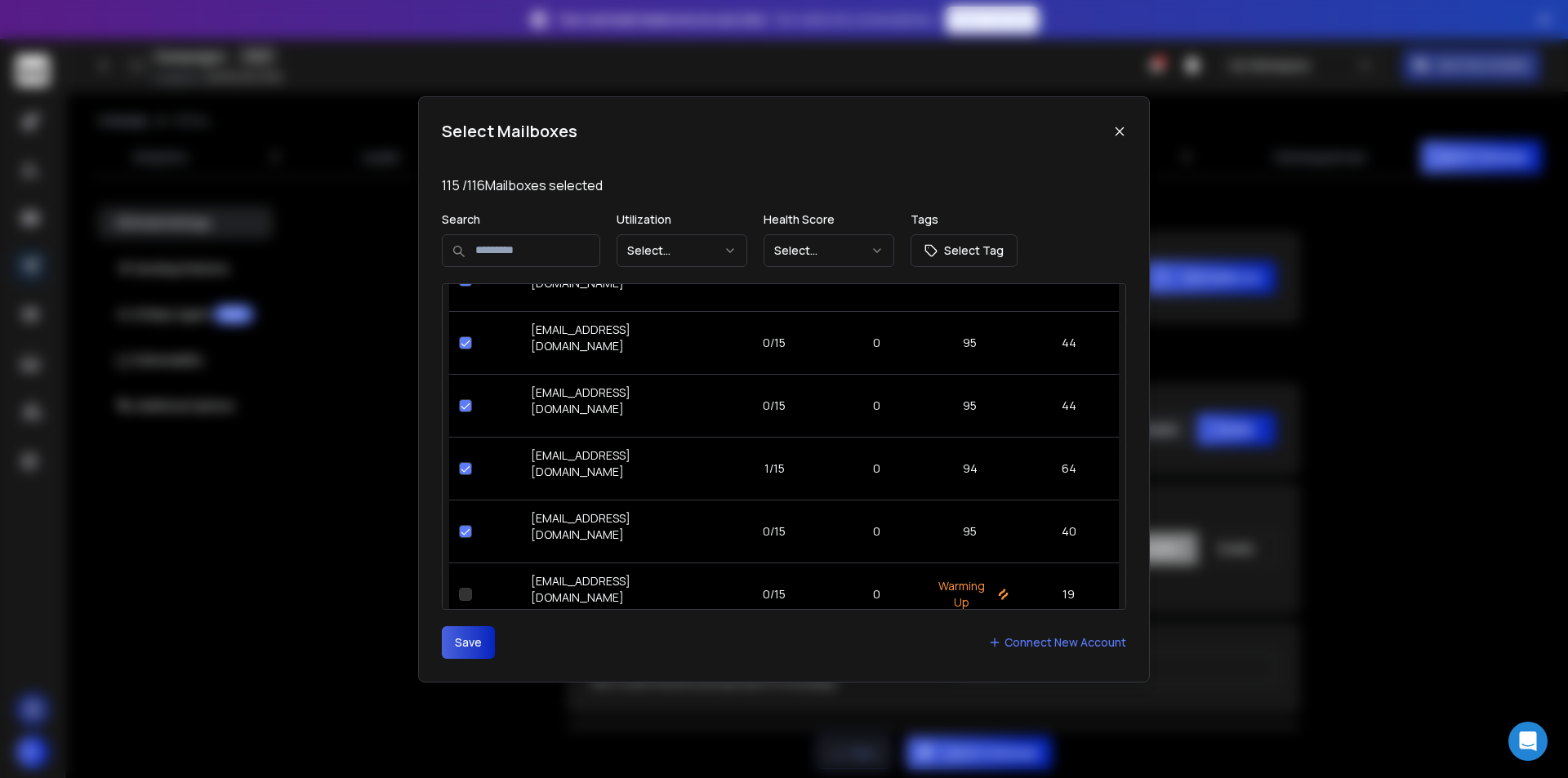
click at [464, 651] on button "button" at bounding box center [466, 658] width 13 height 13
click at [463, 713] on button "button" at bounding box center [466, 720] width 13 height 13
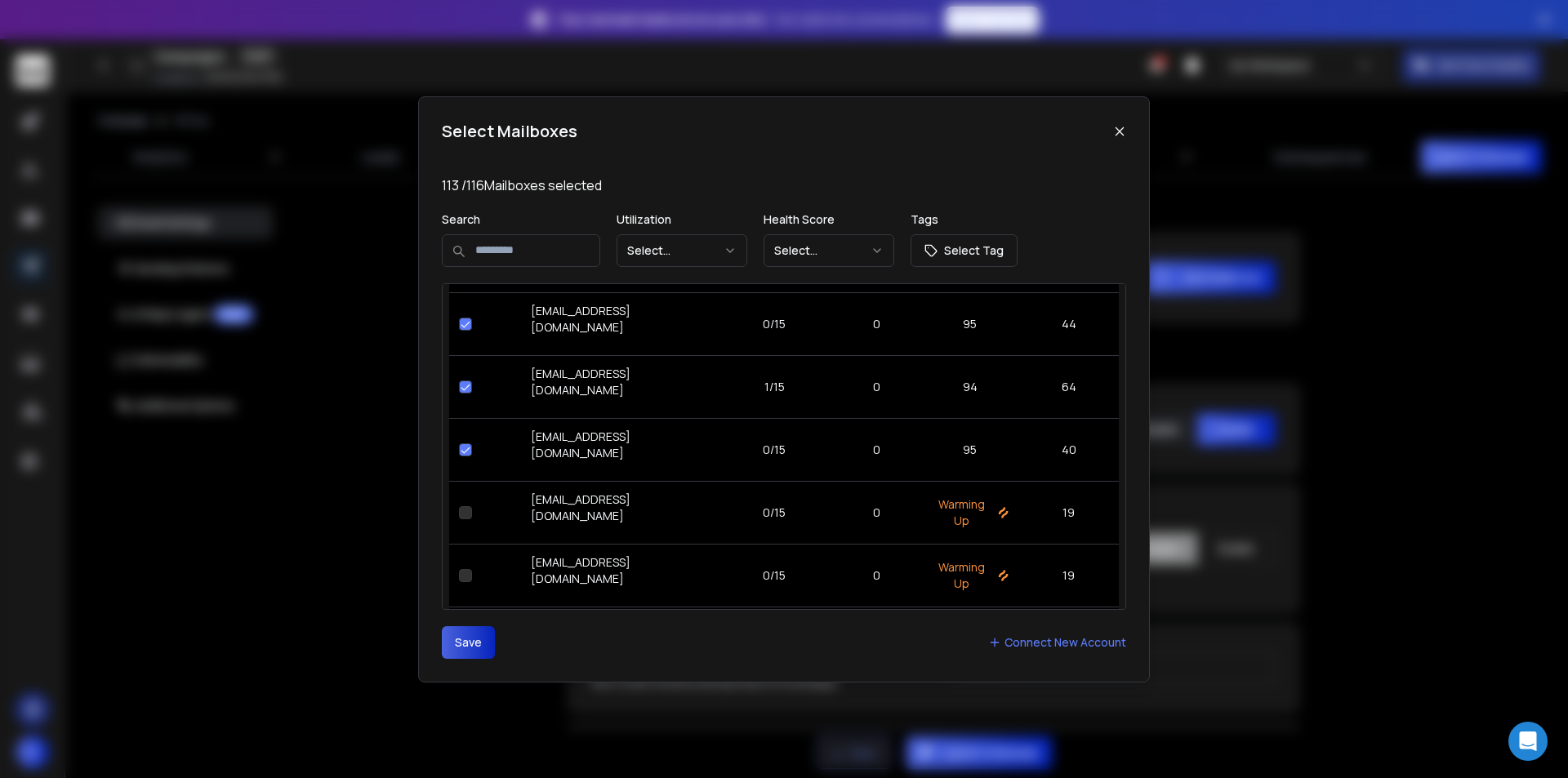
click at [461, 695] on button "button" at bounding box center [466, 702] width 13 height 13
click at [467, 758] on button "button" at bounding box center [466, 765] width 13 height 13
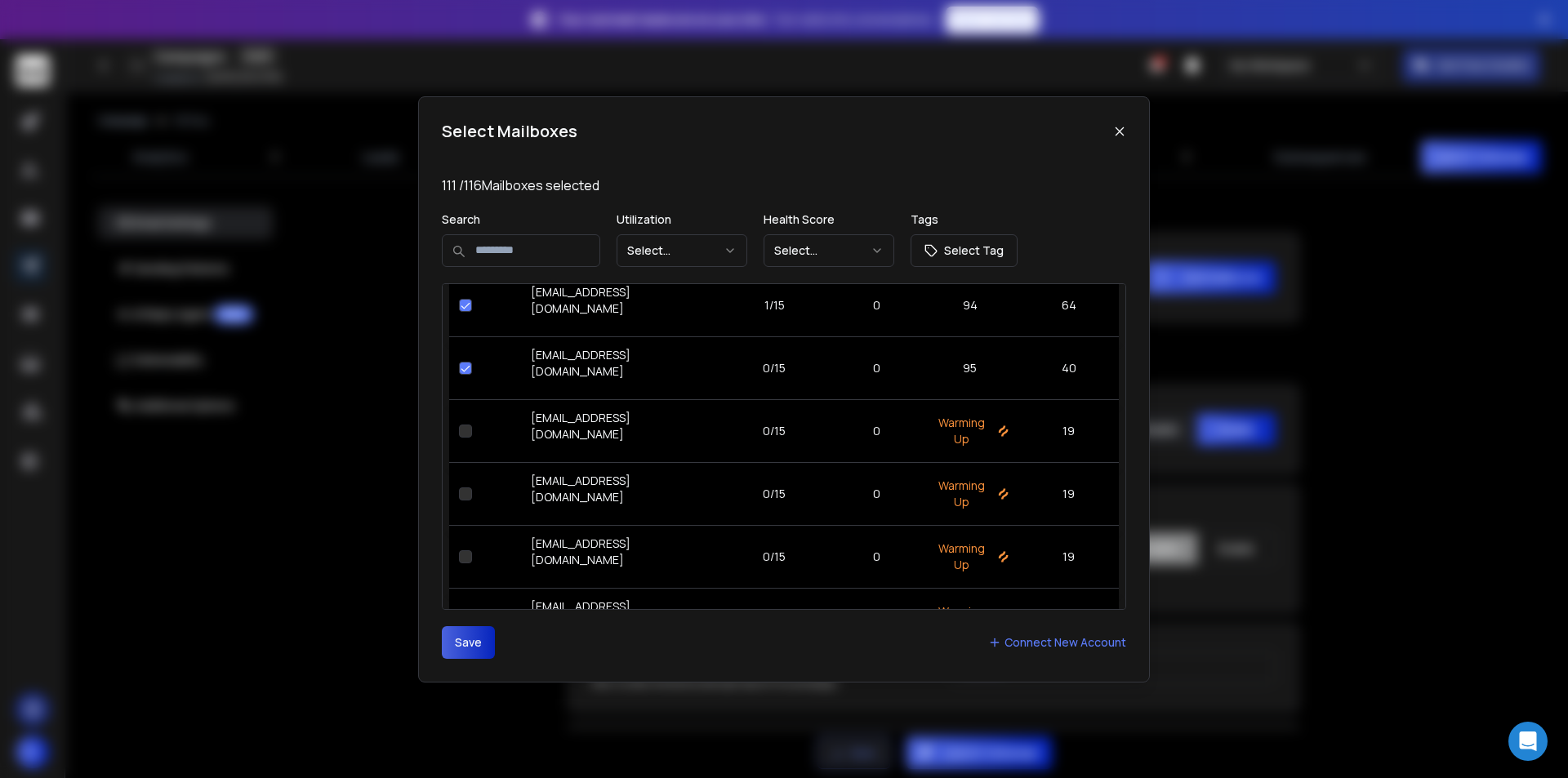
click at [464, 714] on td at bounding box center [482, 745] width 65 height 63
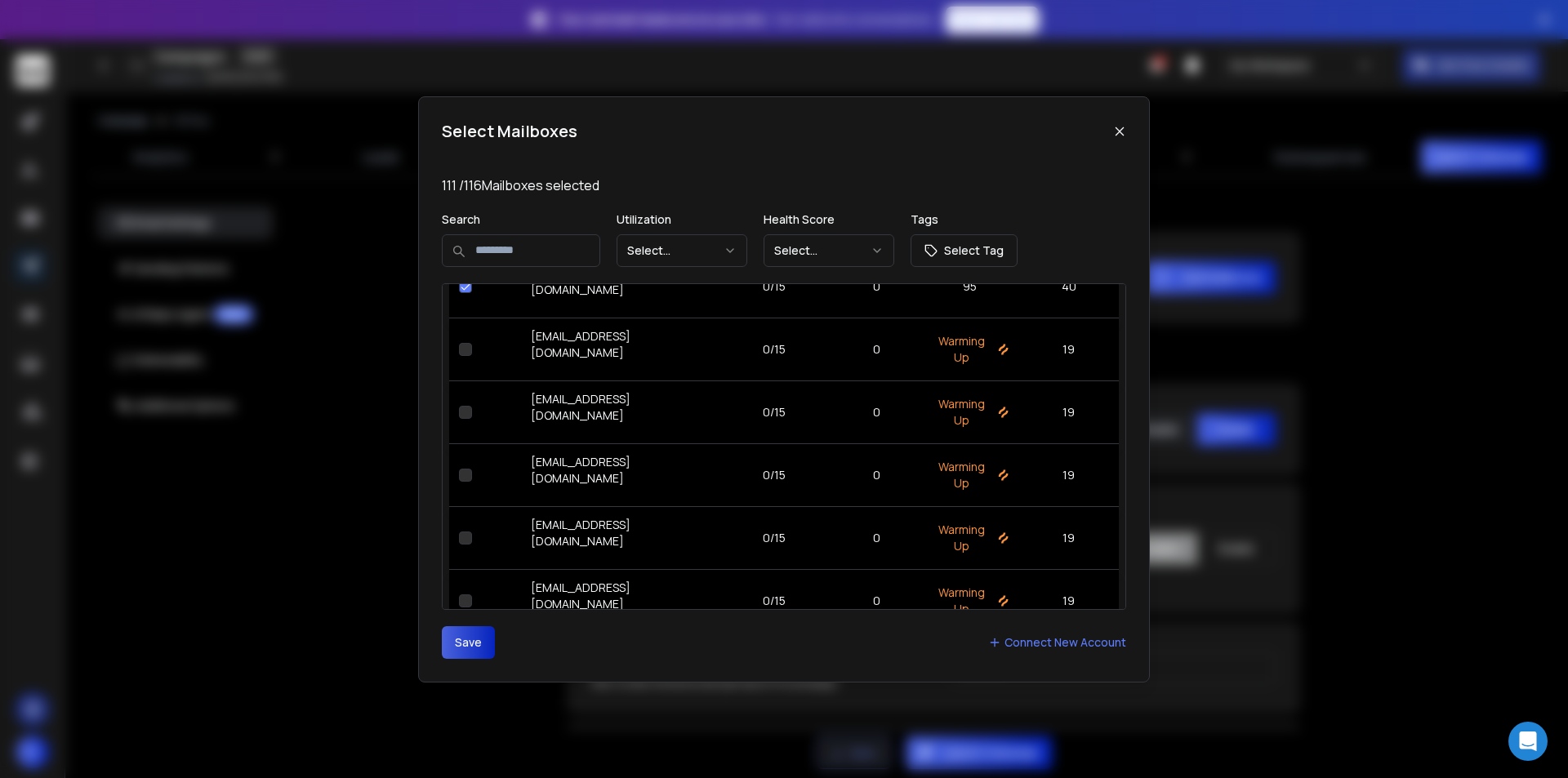
click at [465, 657] on button "button" at bounding box center [466, 664] width 13 height 13
click at [463, 720] on button "button" at bounding box center [466, 727] width 13 height 13
click at [462, 777] on button "button" at bounding box center [466, 790] width 13 height 13
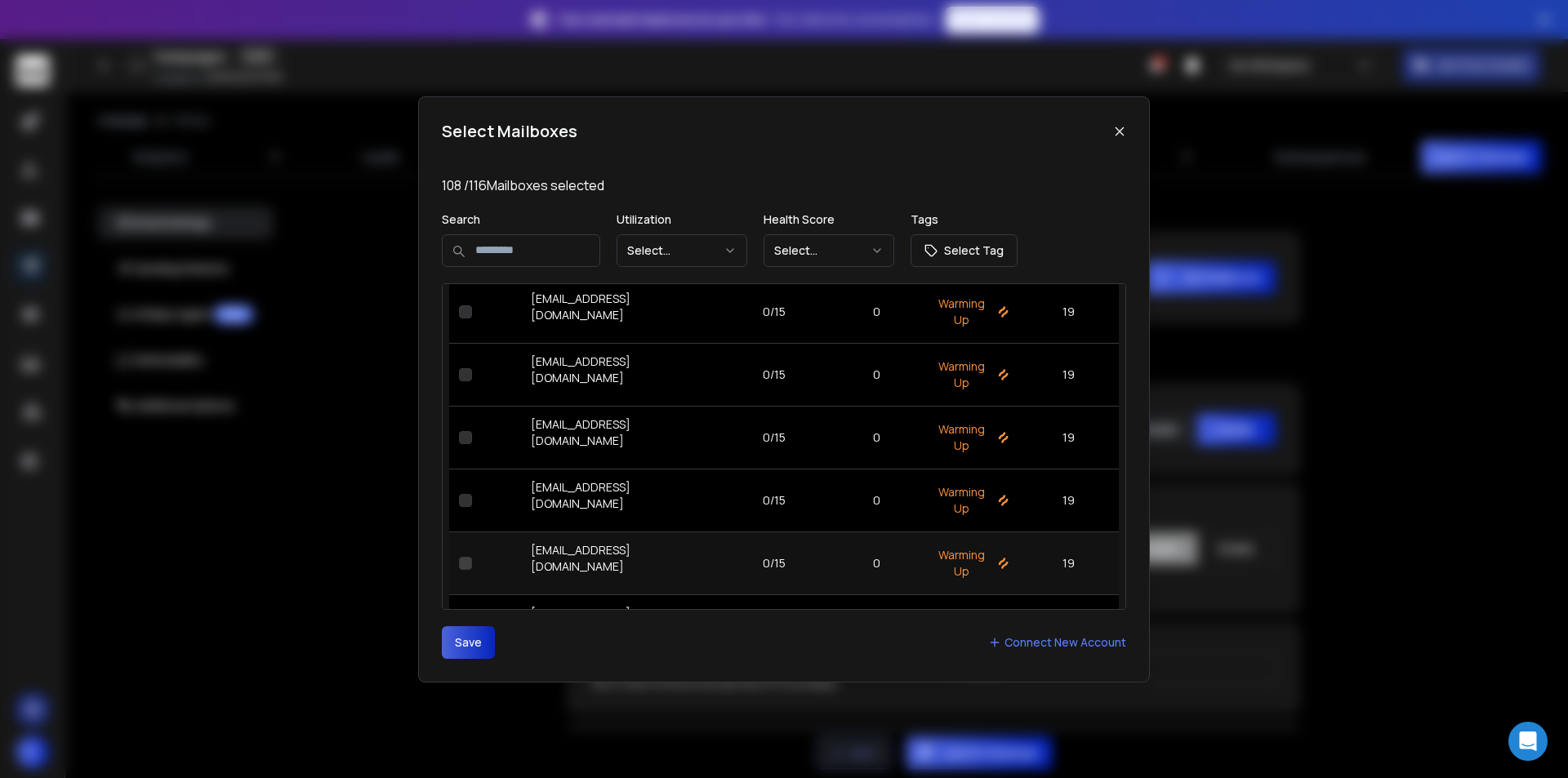
scroll to position [1470, 0]
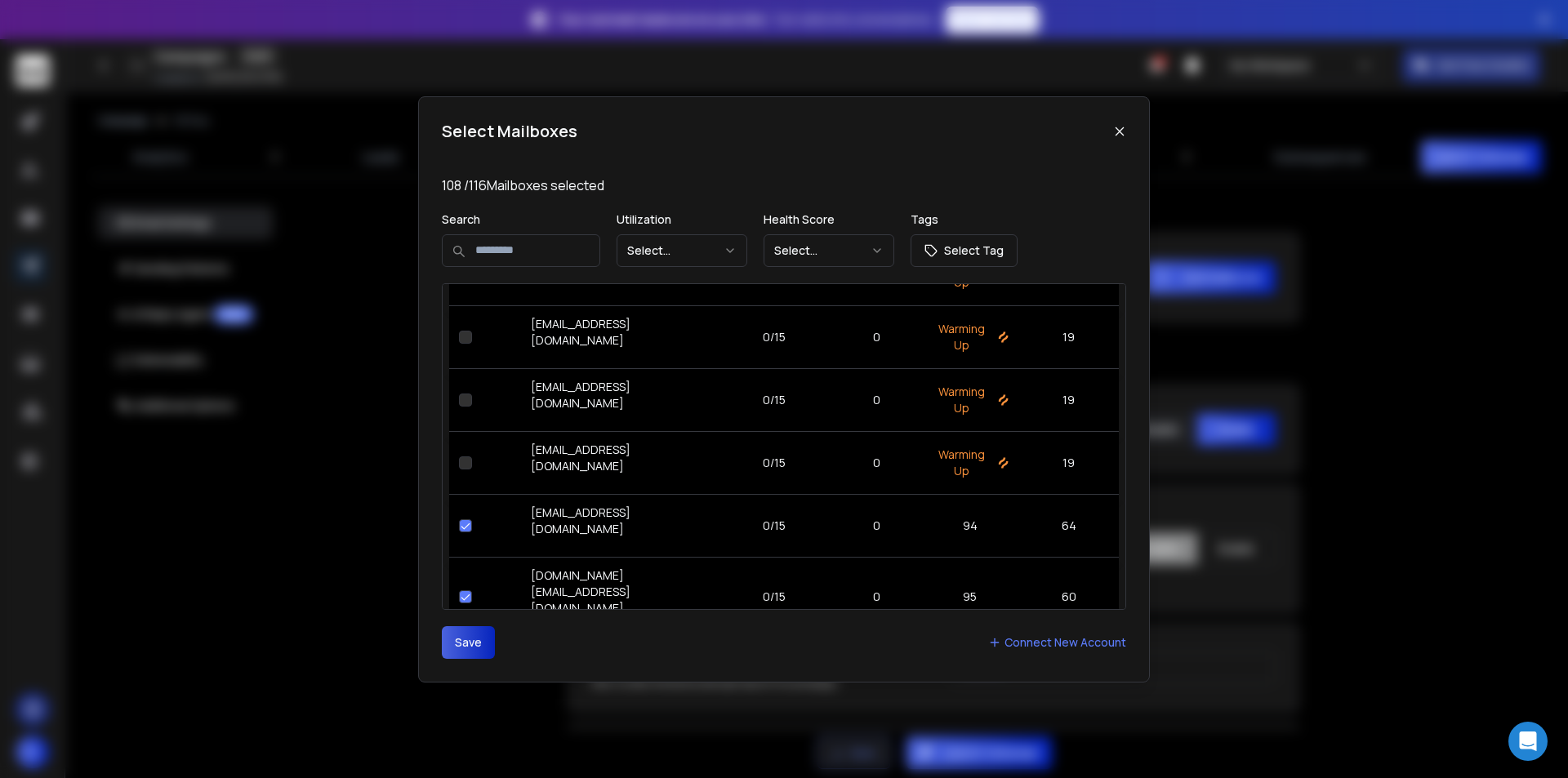
click at [464, 741] on button "button" at bounding box center [466, 748] width 13 height 13
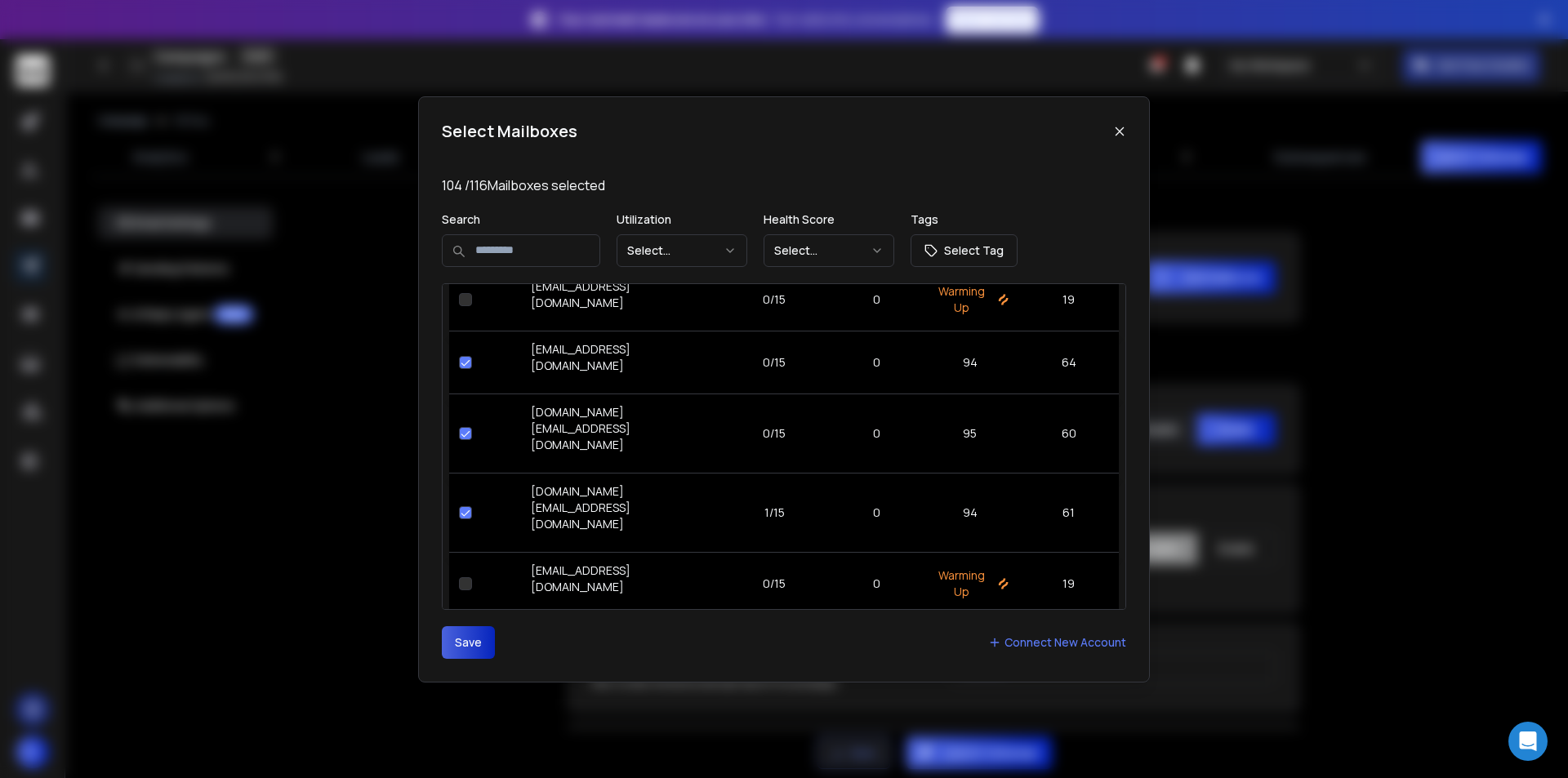
click at [465, 742] on td at bounding box center [482, 773] width 65 height 63
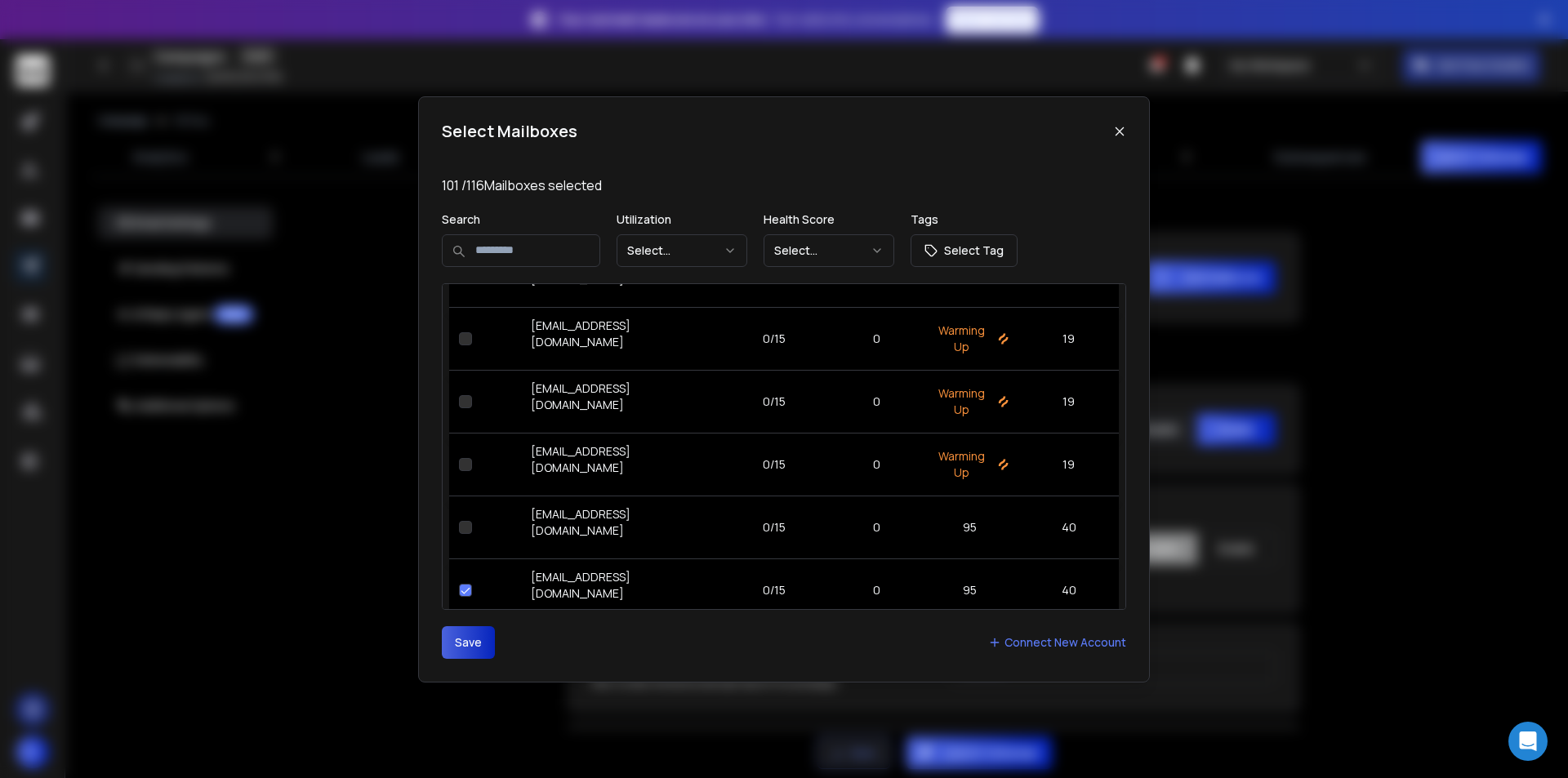
scroll to position [1960, 0]
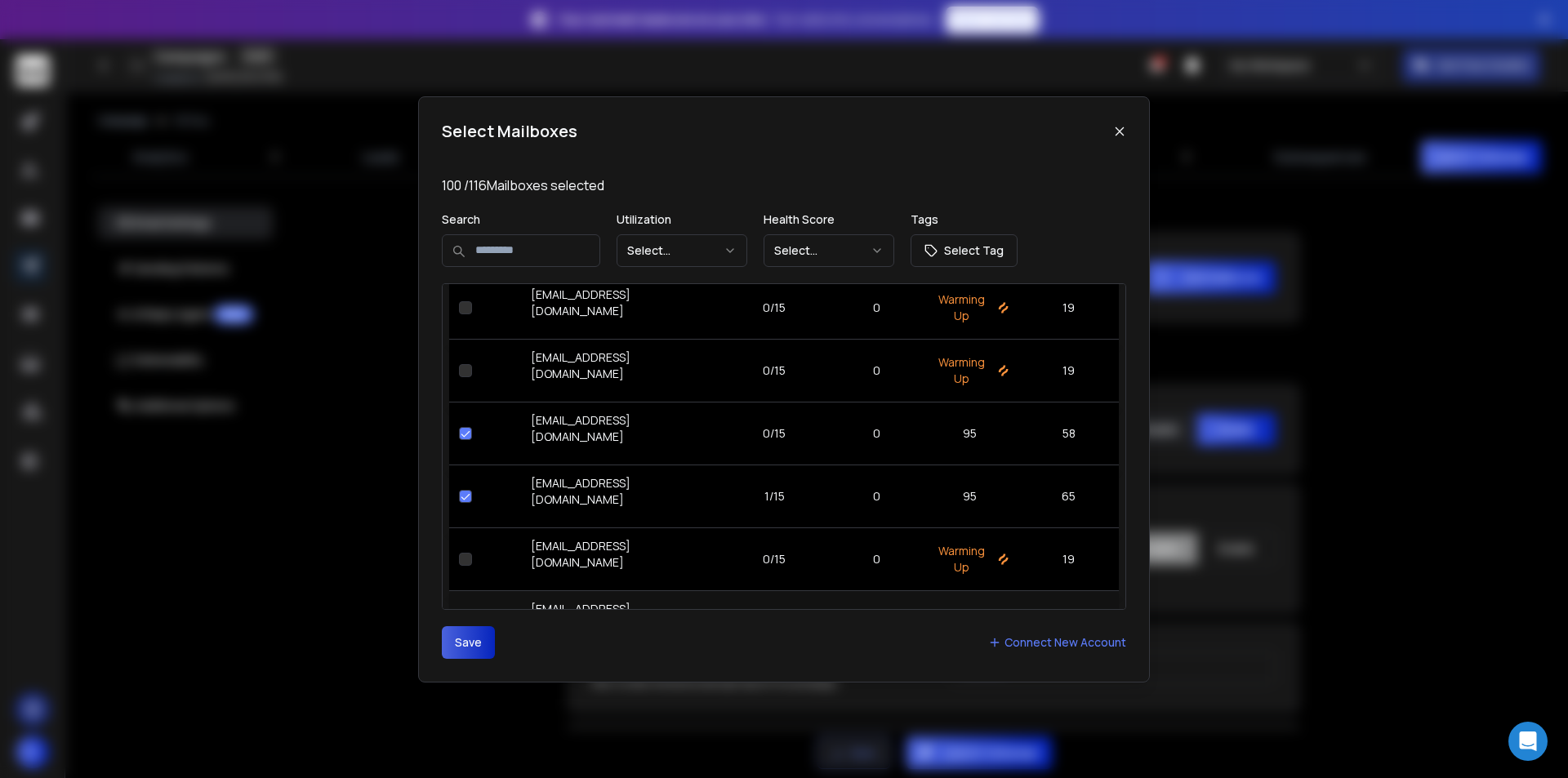
scroll to position [2205, 0]
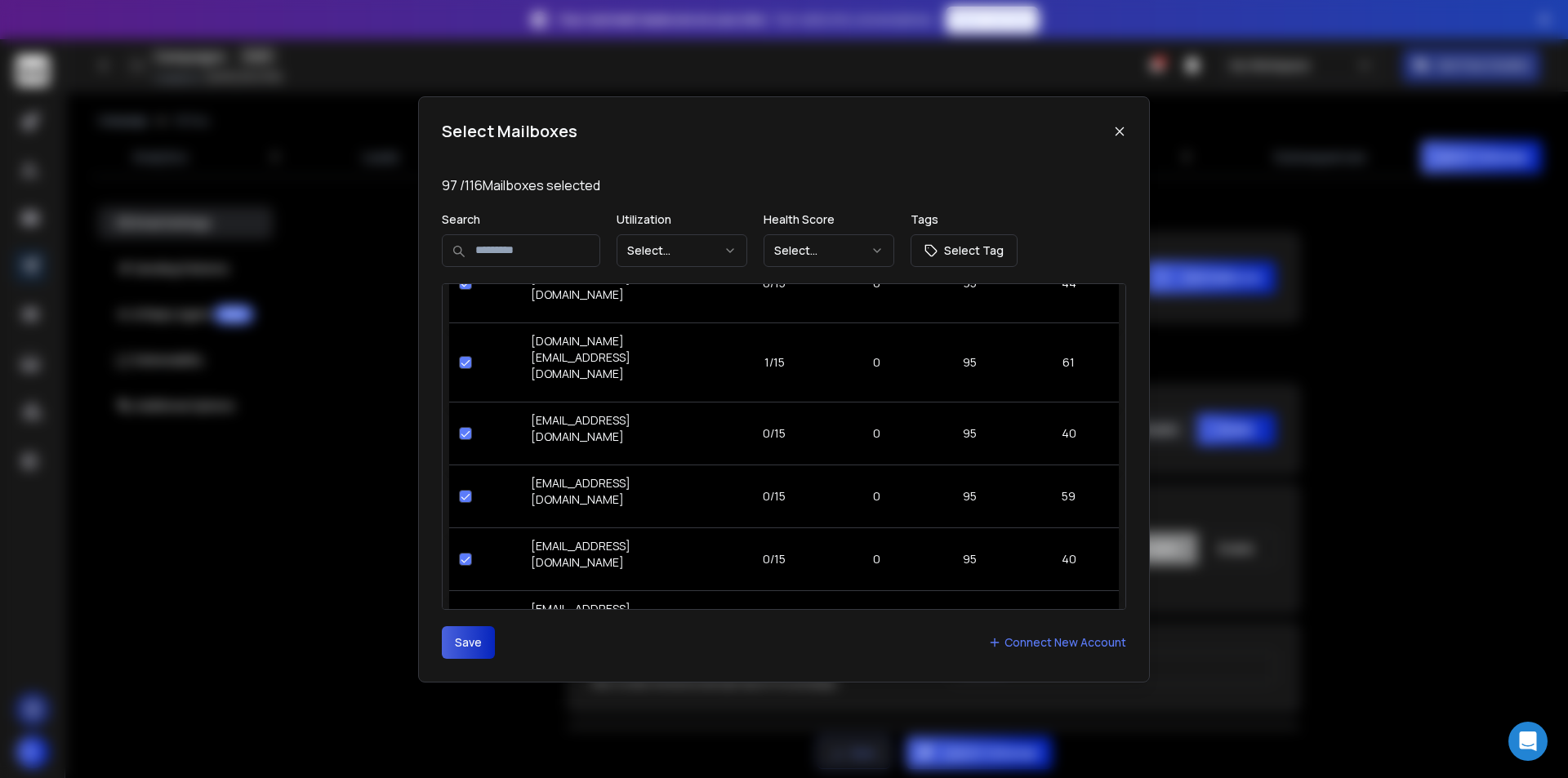
scroll to position [5884, 0]
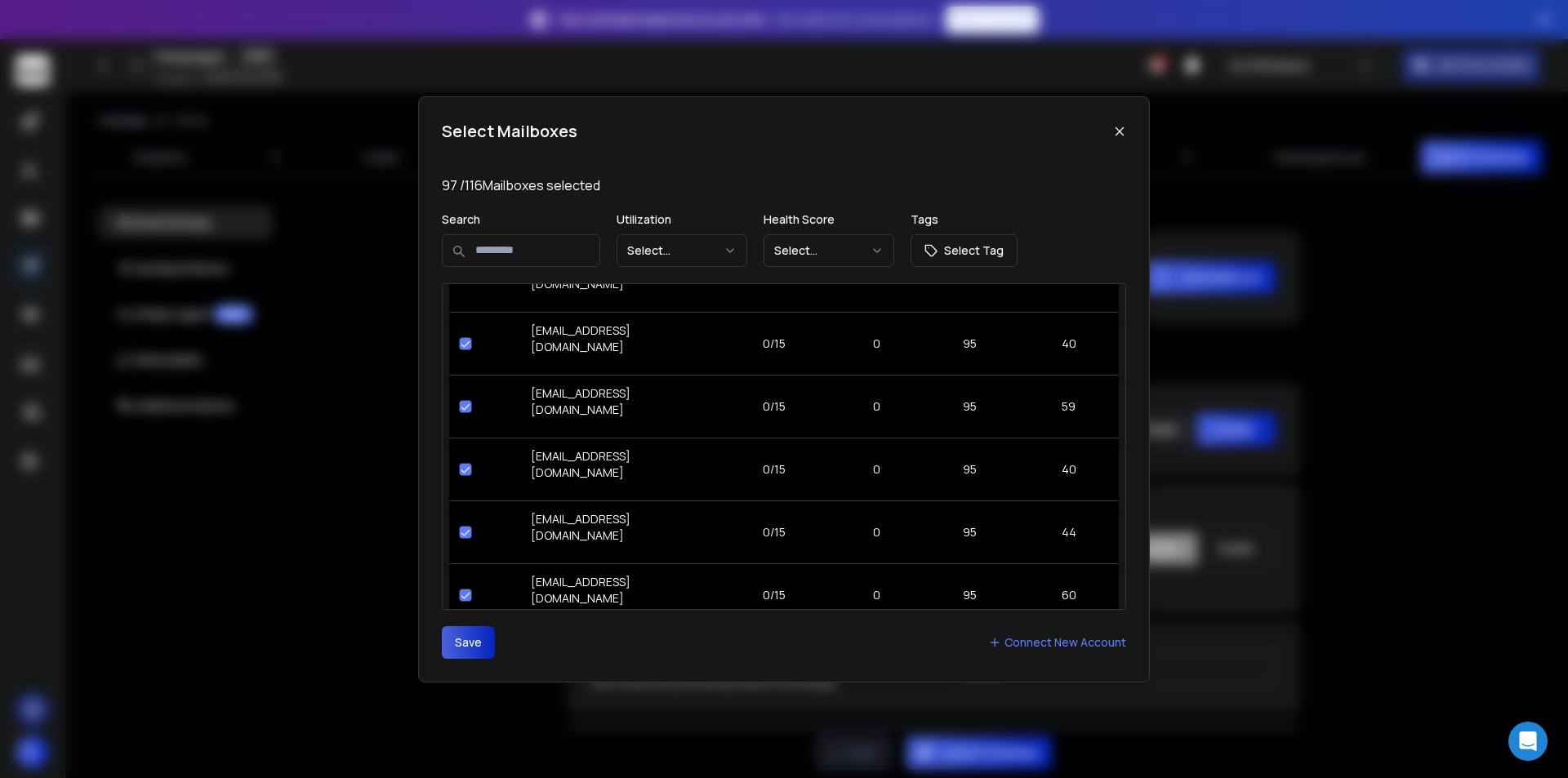
click at [464, 630] on button "Save" at bounding box center [468, 642] width 53 height 33
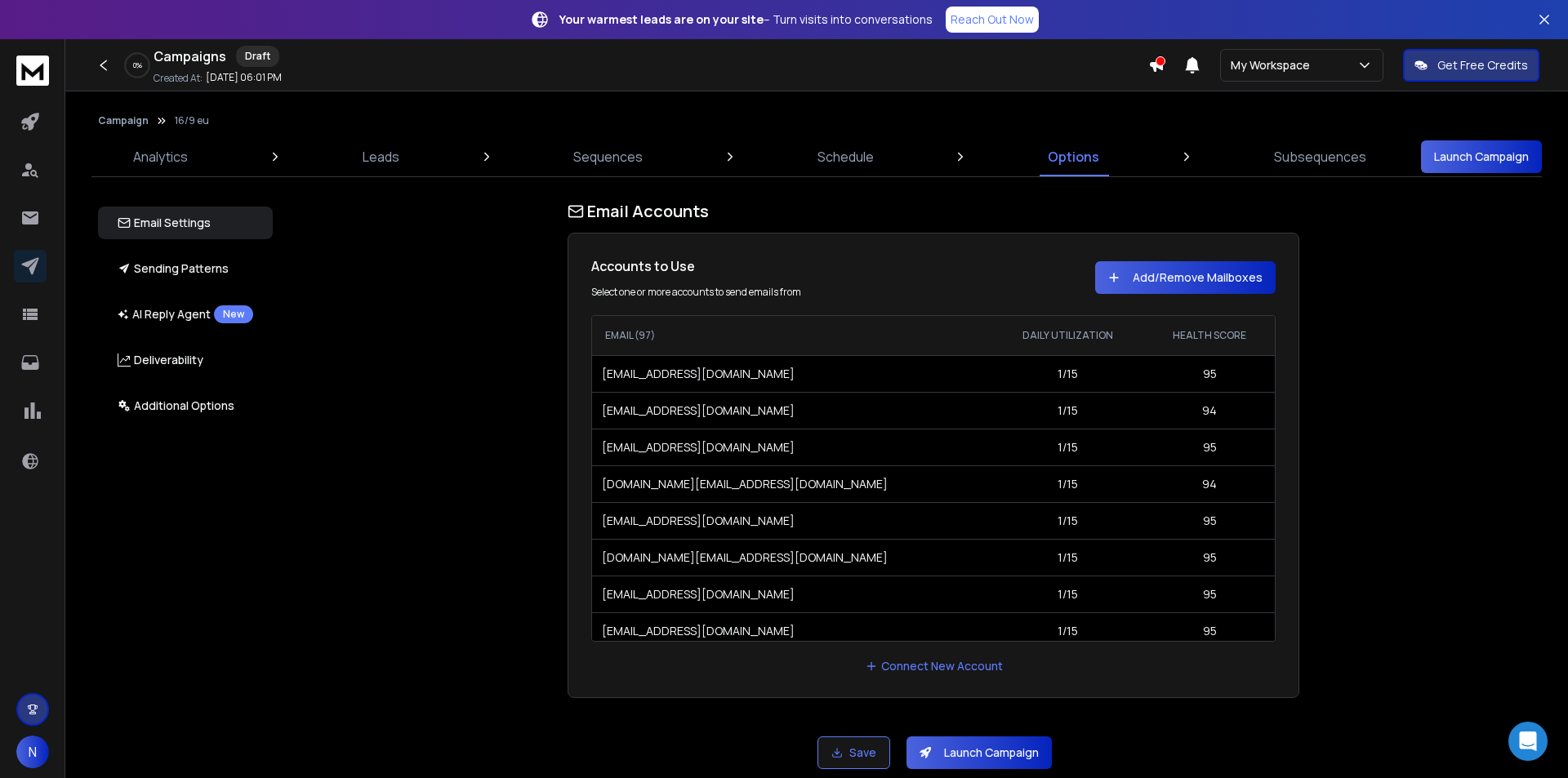
click at [961, 749] on button "Launch Campaign" at bounding box center [979, 753] width 145 height 33
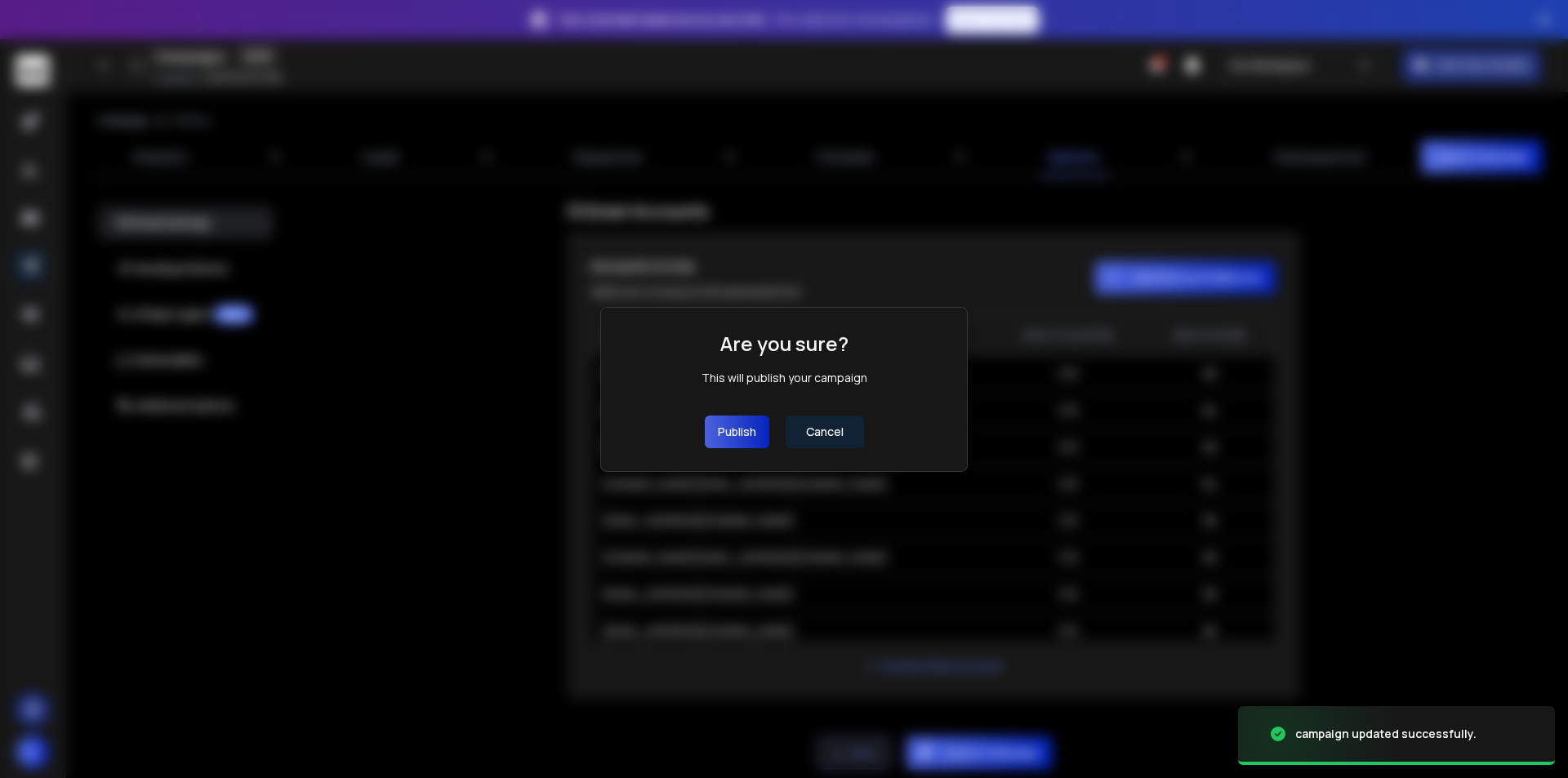
click at [731, 437] on button "Publish" at bounding box center [737, 431] width 65 height 33
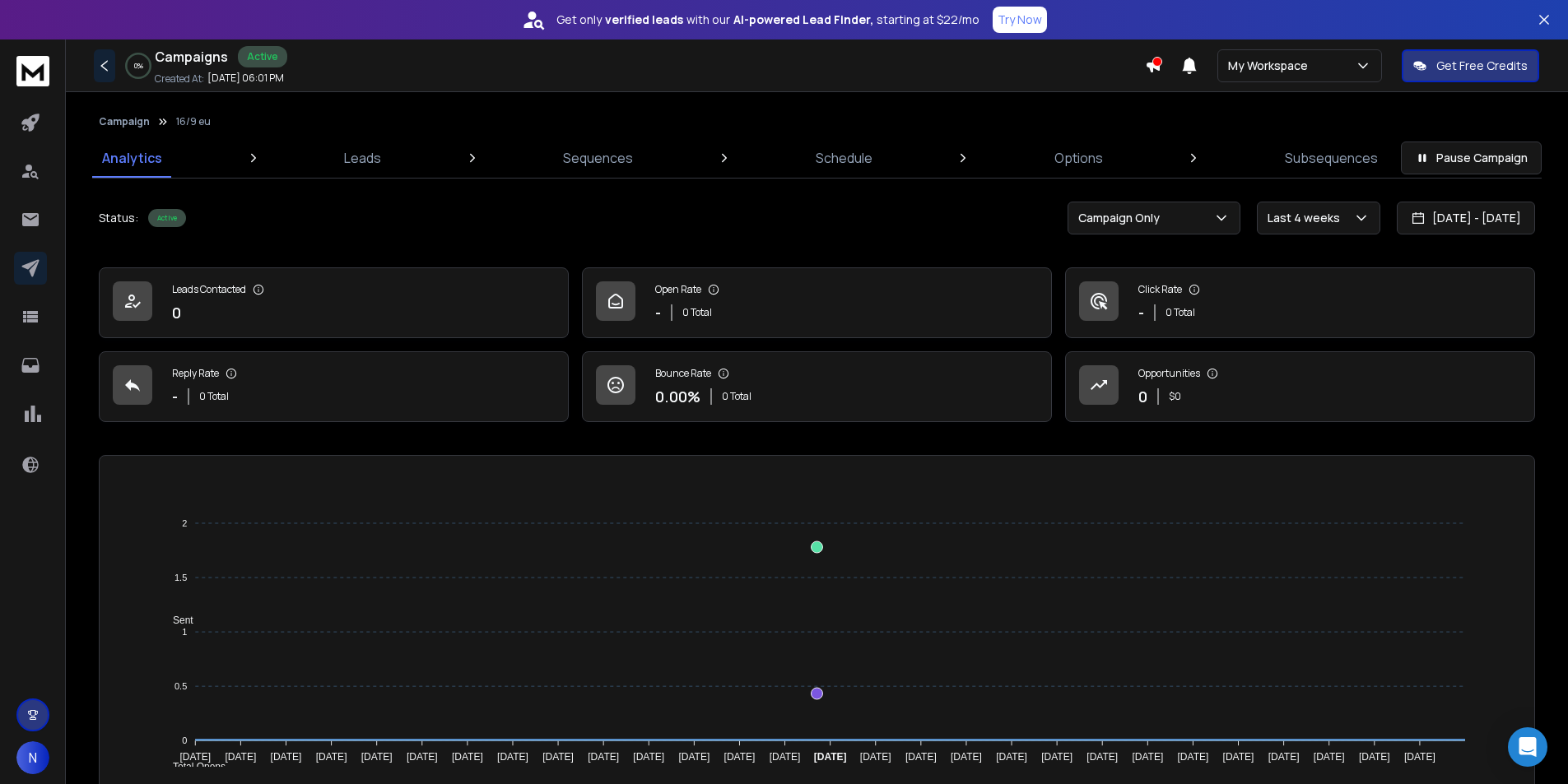
click at [102, 71] on icon at bounding box center [105, 66] width 15 height 15
